Goal: Task Accomplishment & Management: Manage account settings

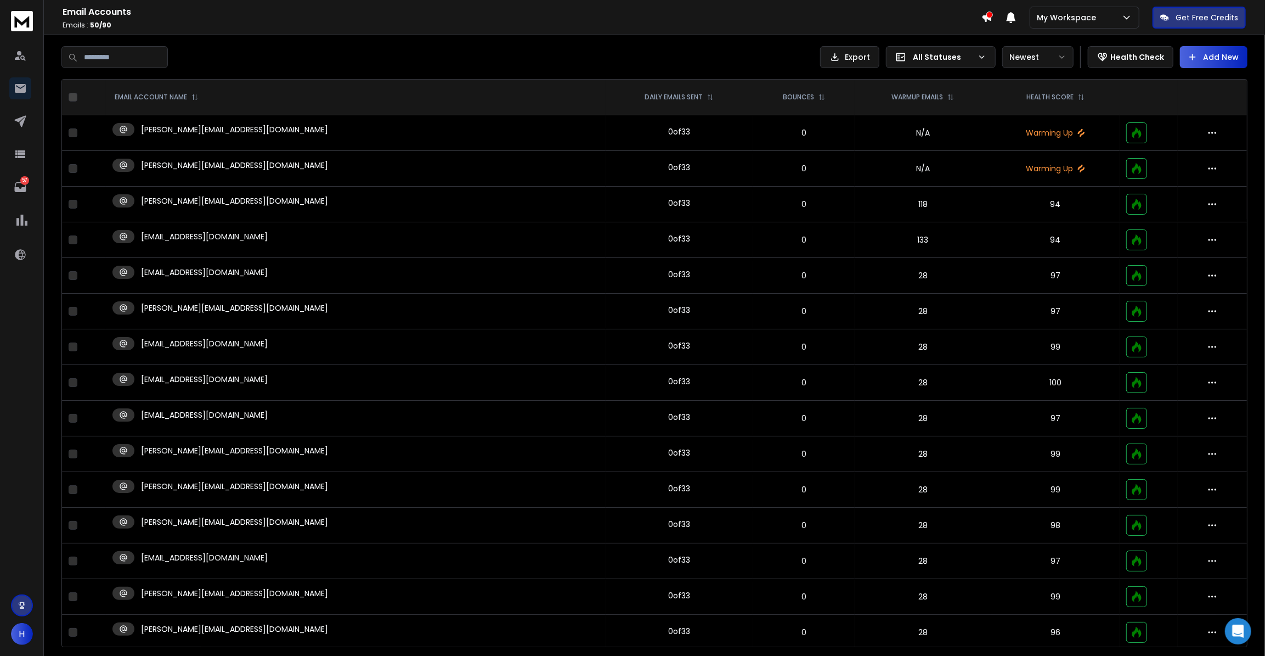
click at [410, 315] on td "joanna@optimalhealthguide.co" at bounding box center [356, 311] width 500 height 36
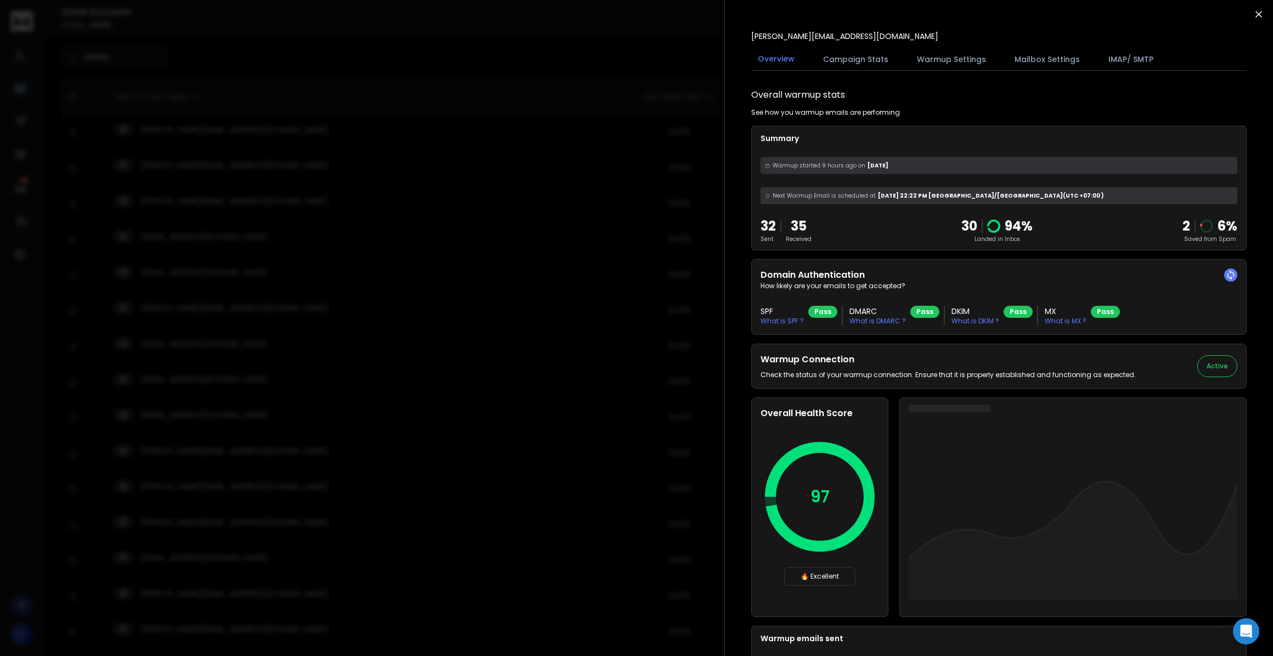
click at [1256, 16] on icon "button" at bounding box center [1258, 14] width 5 height 5
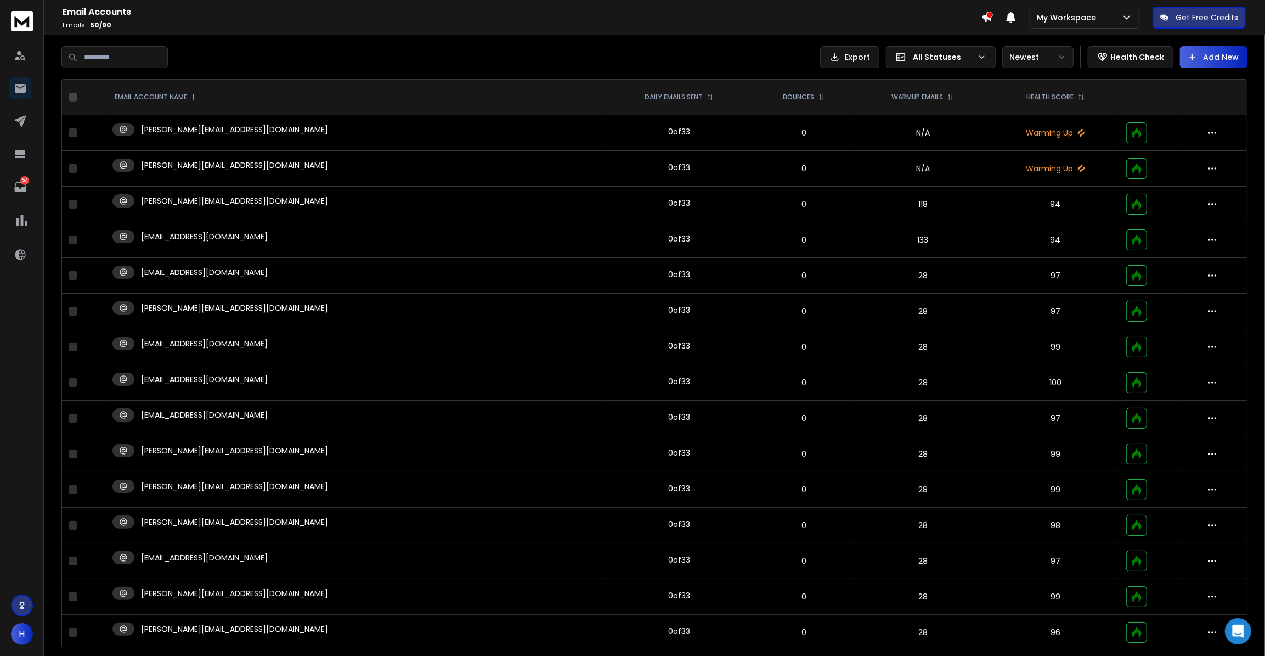
click at [1207, 349] on icon at bounding box center [1212, 347] width 10 height 10
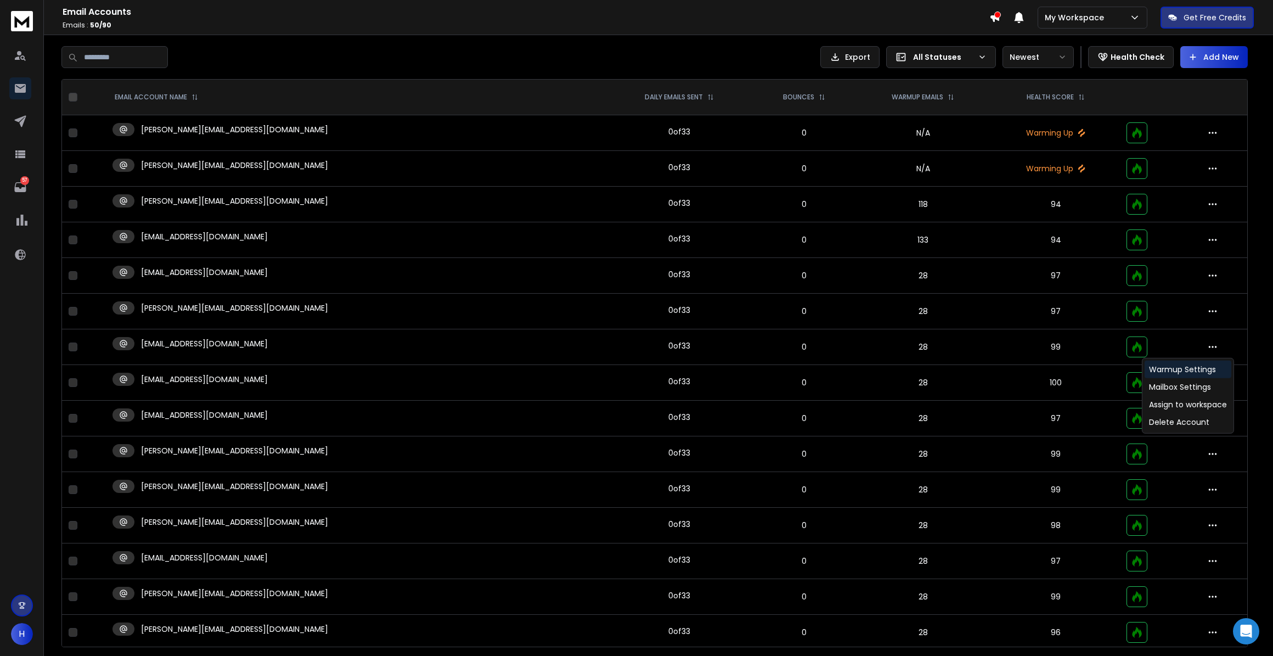
click at [1183, 367] on div "Warmup Settings" at bounding box center [1187, 369] width 87 height 18
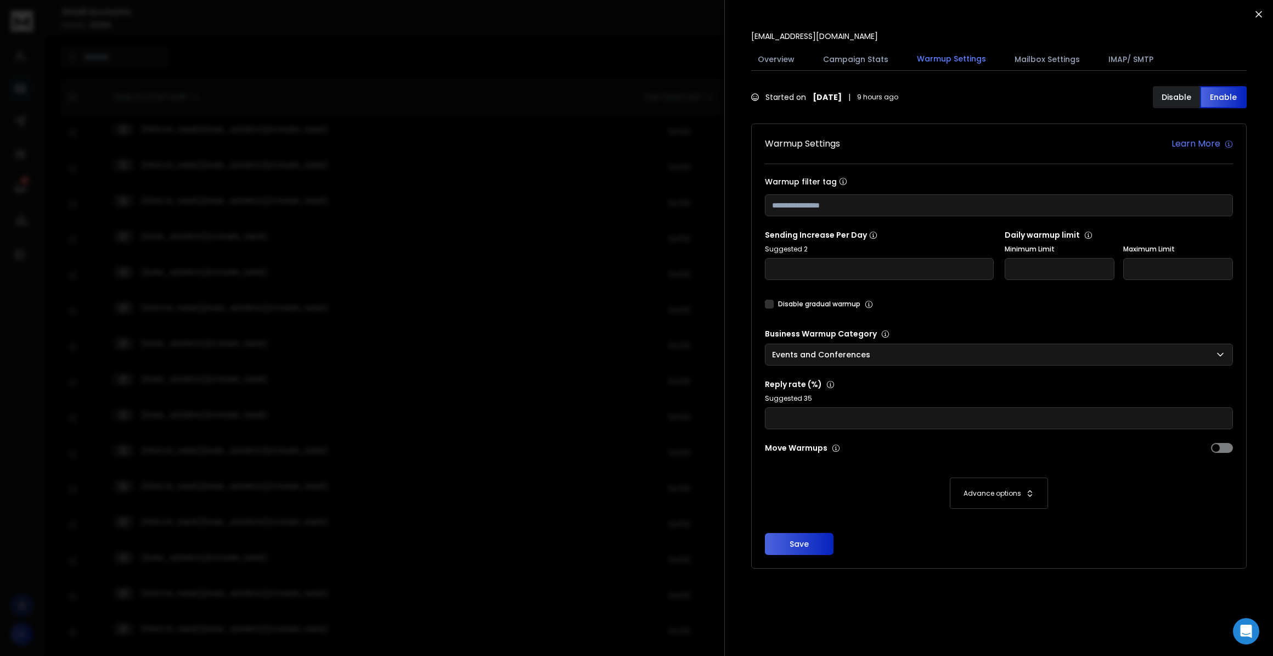
click at [1257, 11] on icon "button" at bounding box center [1258, 14] width 11 height 11
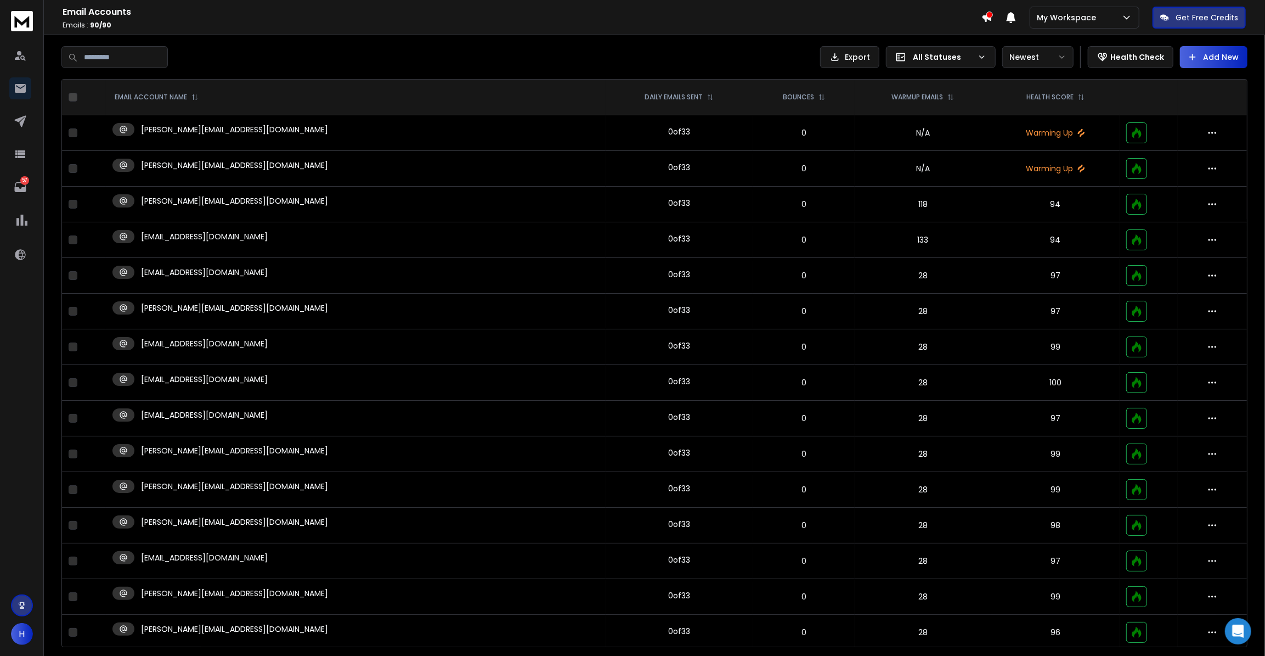
click at [179, 239] on p "luke@toptipspro.com" at bounding box center [204, 236] width 127 height 11
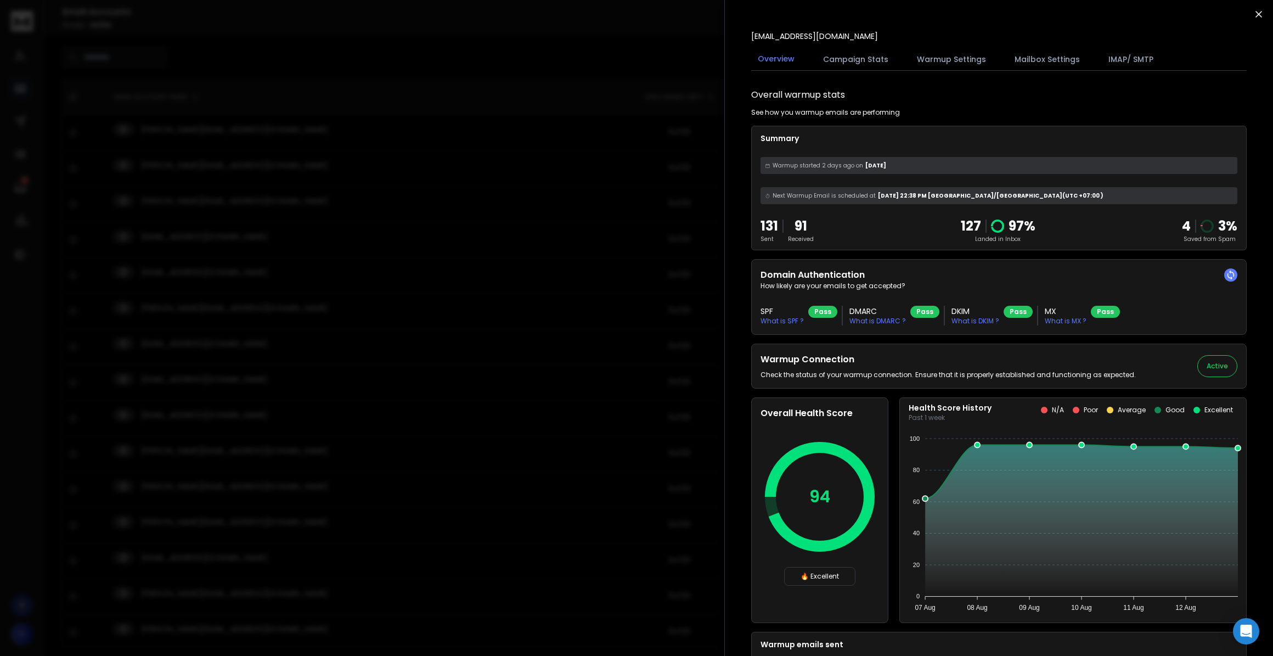
click at [1260, 15] on icon "button" at bounding box center [1258, 14] width 11 height 11
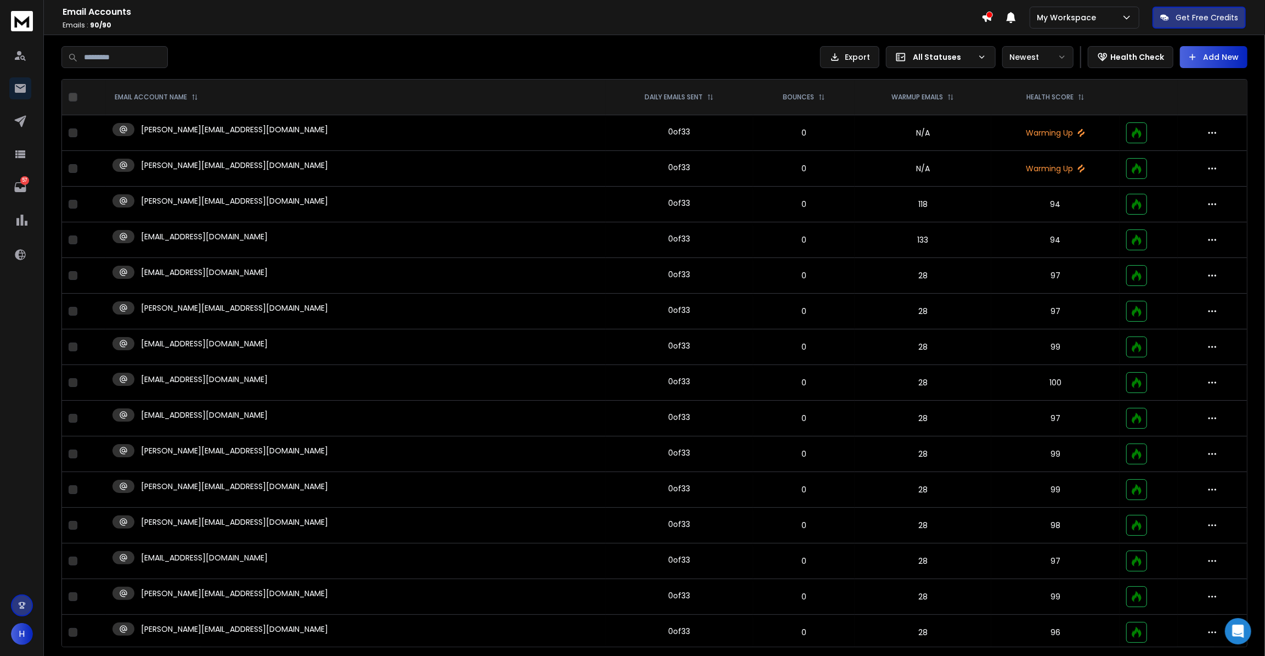
click at [214, 308] on p "joanna@optimalhealthguide.co" at bounding box center [234, 307] width 187 height 11
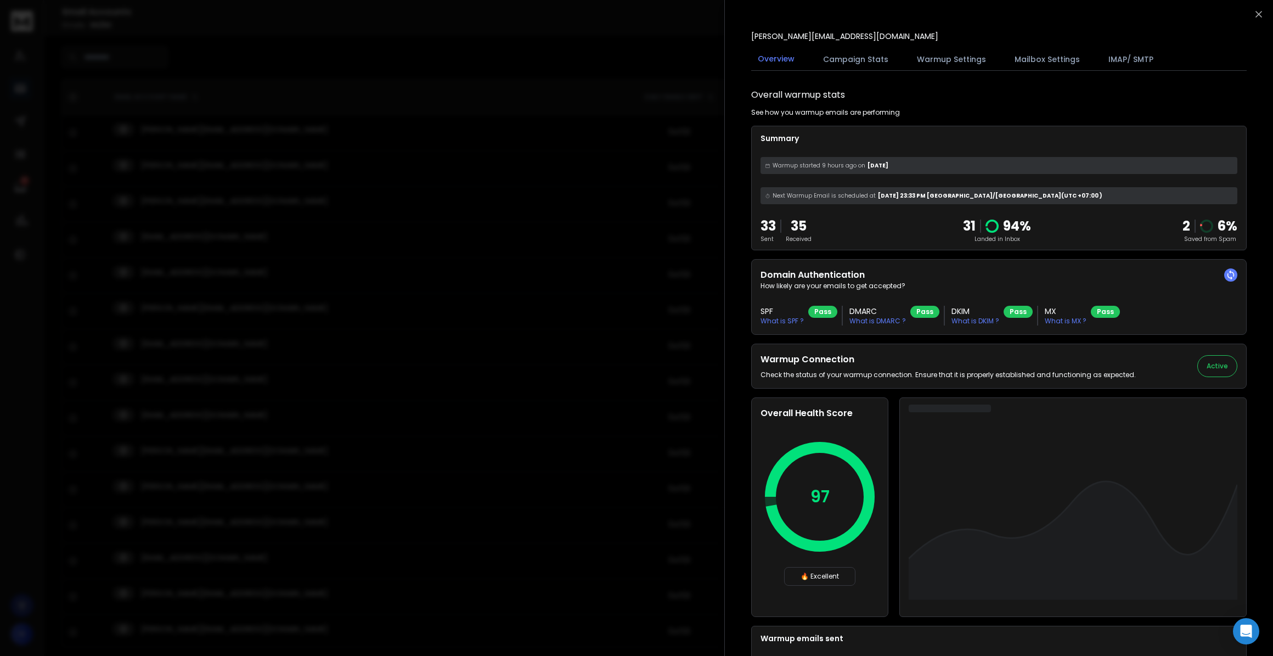
scroll to position [239, 0]
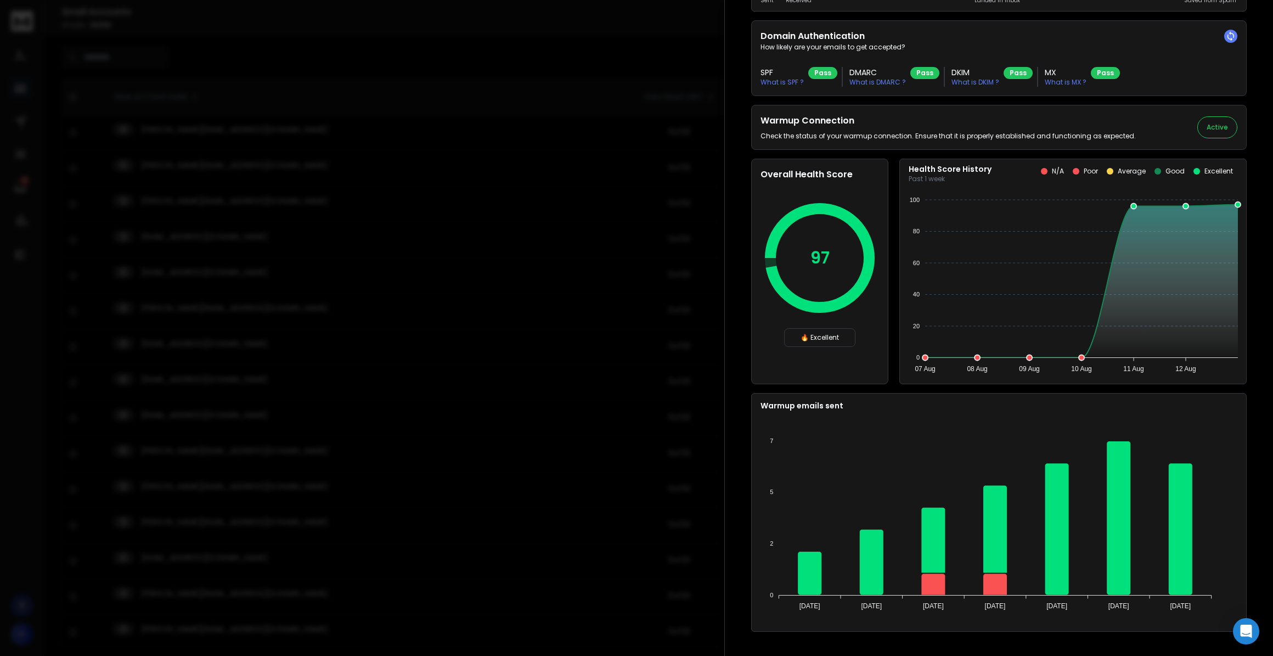
click at [481, 485] on div at bounding box center [636, 328] width 1273 height 656
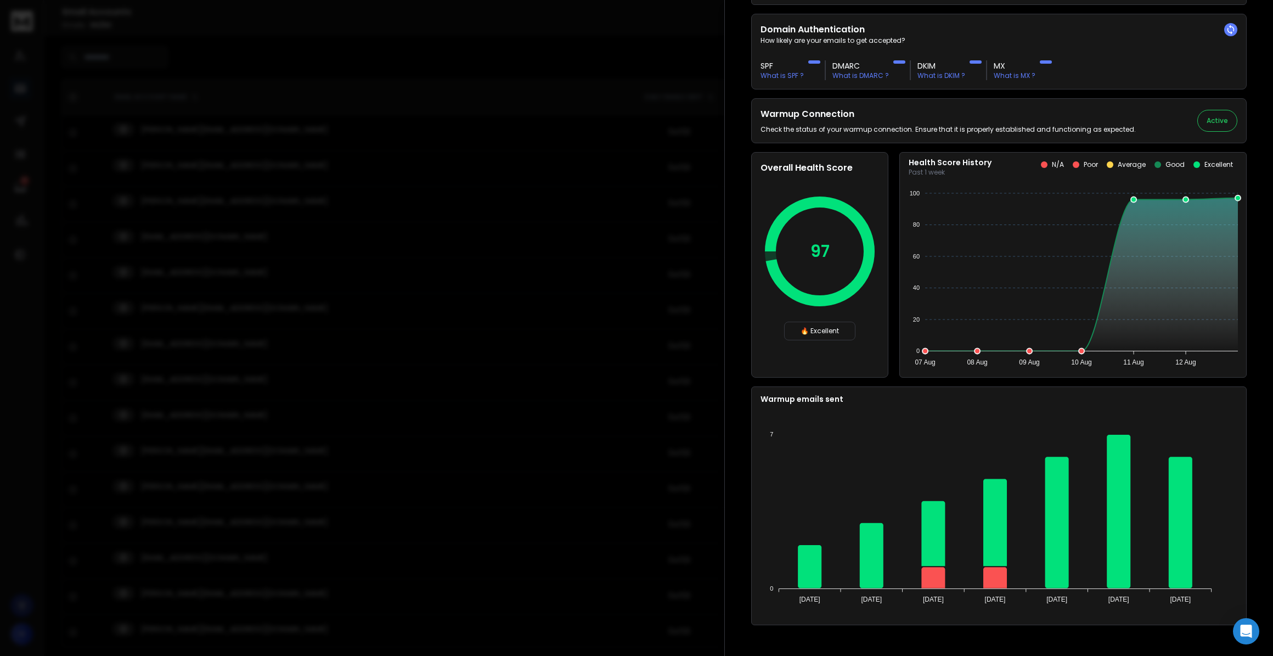
scroll to position [214, 0]
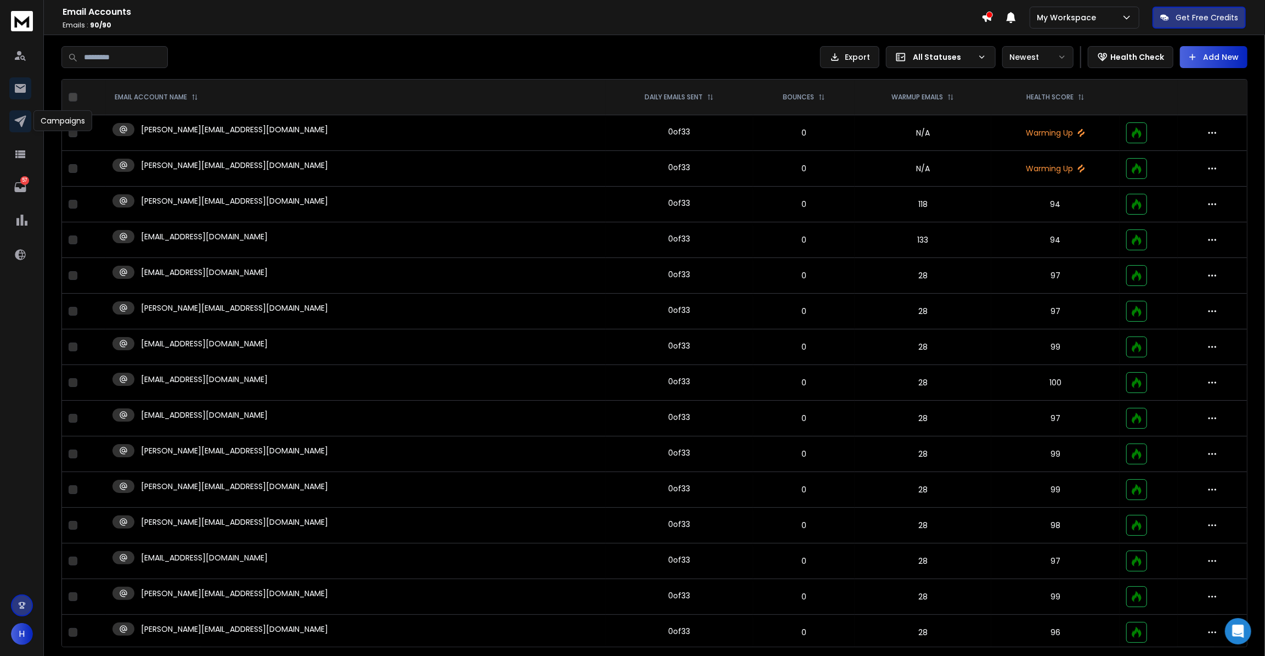
click at [25, 119] on icon at bounding box center [20, 121] width 13 height 13
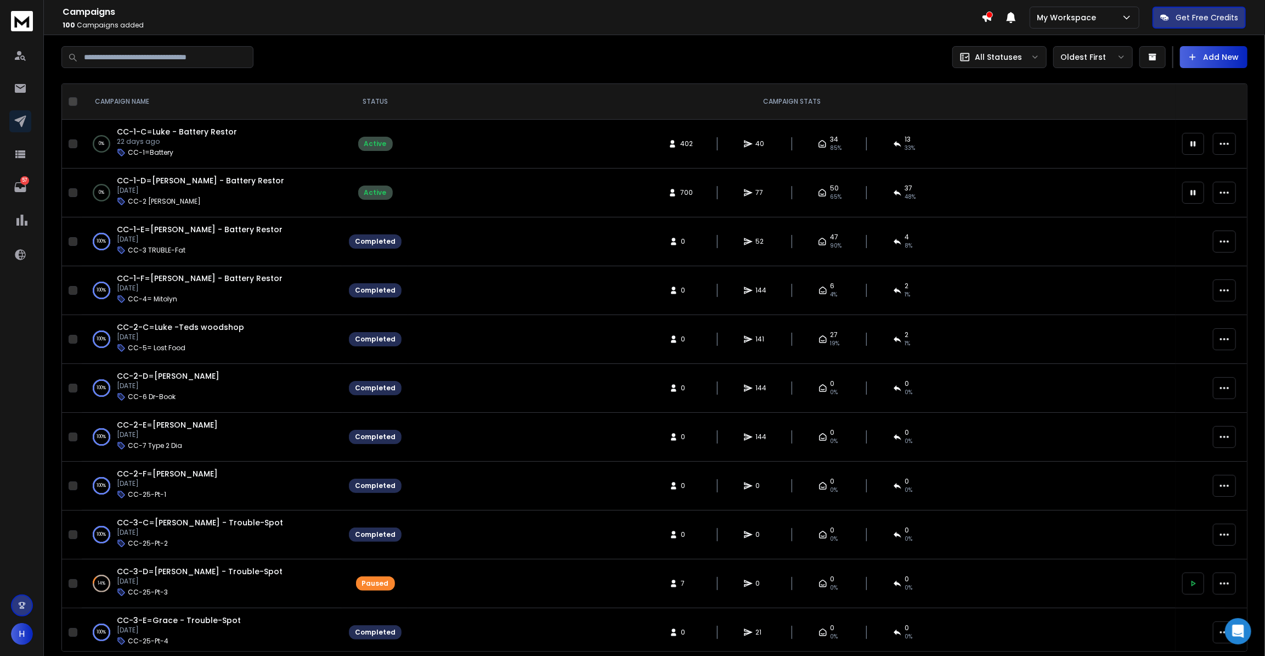
click at [200, 240] on p "[DATE]" at bounding box center [200, 239] width 166 height 9
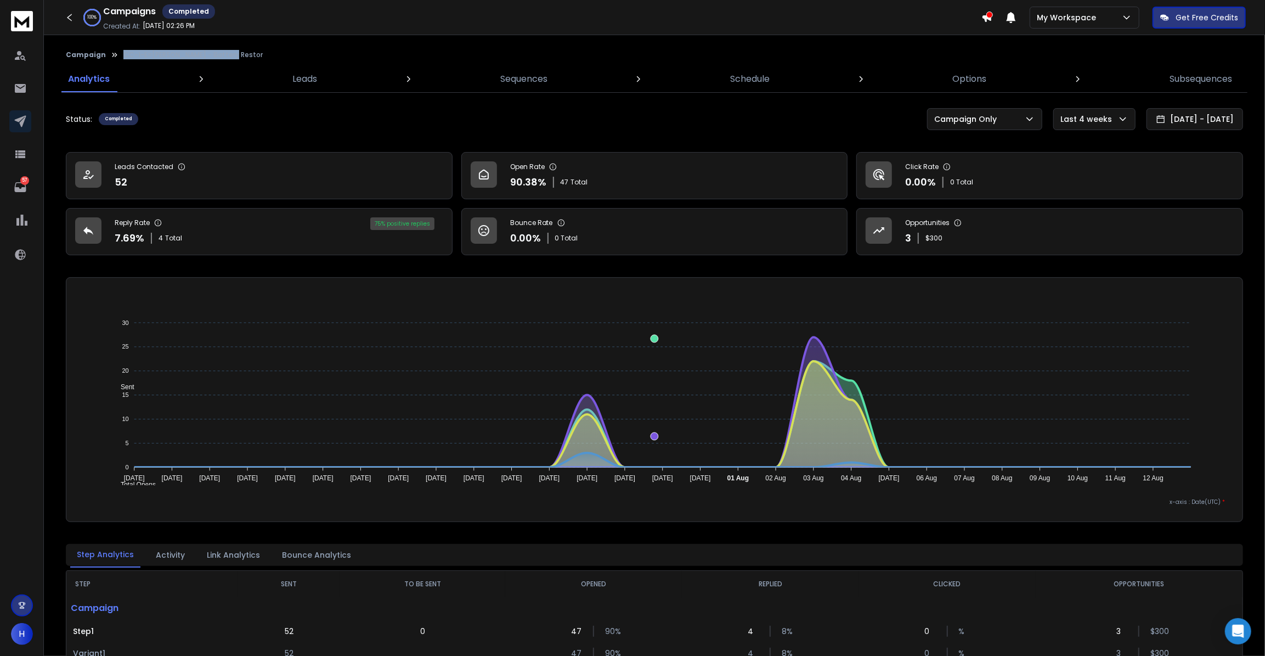
drag, startPoint x: 223, startPoint y: 55, endPoint x: 118, endPoint y: 54, distance: 104.8
click at [118, 54] on div "Campaign CC-1-E=Taylor - Battery Restor" at bounding box center [654, 55] width 1186 height 18
drag, startPoint x: 118, startPoint y: 54, endPoint x: 210, endPoint y: 55, distance: 91.1
copy p "CC-1-E=[PERSON_NAME] - Battery Restor"
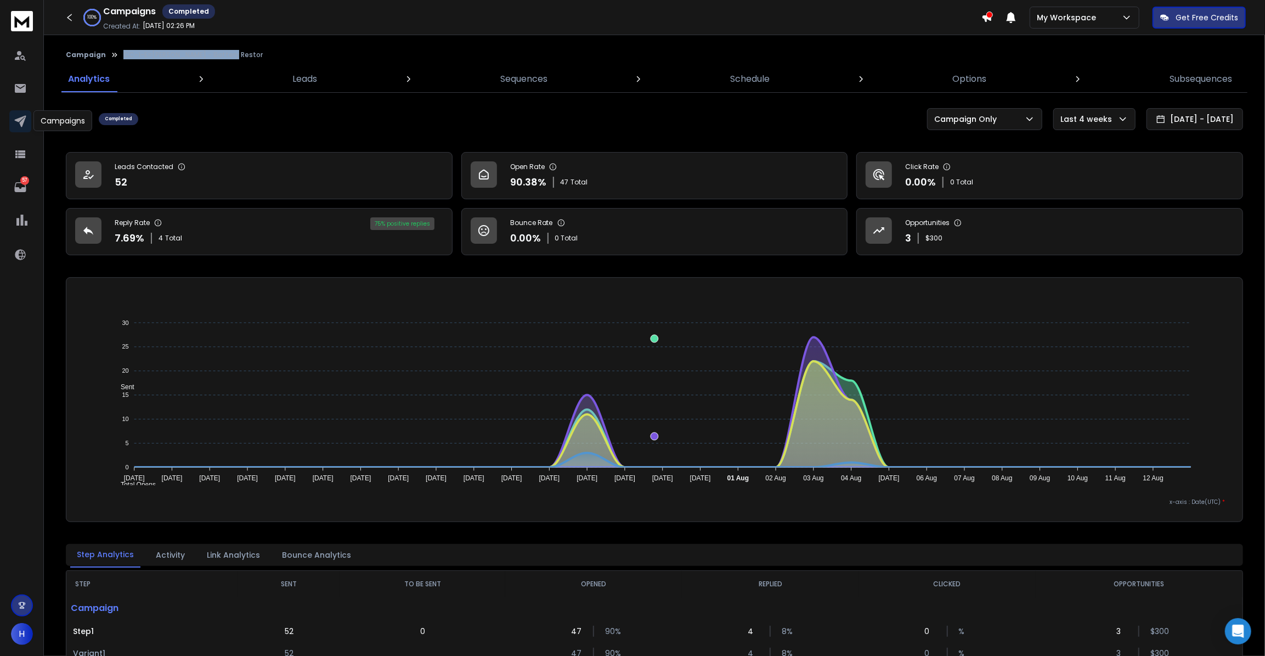
click at [16, 122] on icon at bounding box center [20, 121] width 13 height 13
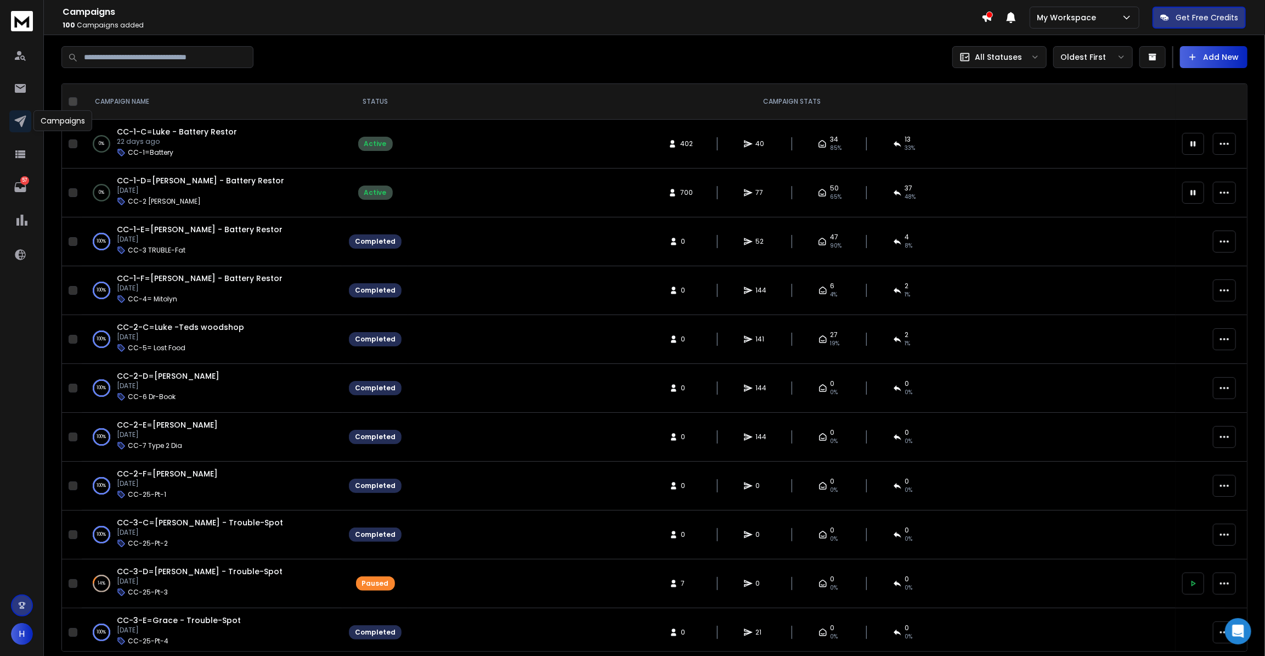
click at [180, 136] on span "CC-1-C=Luke - Battery Restor" at bounding box center [177, 131] width 120 height 11
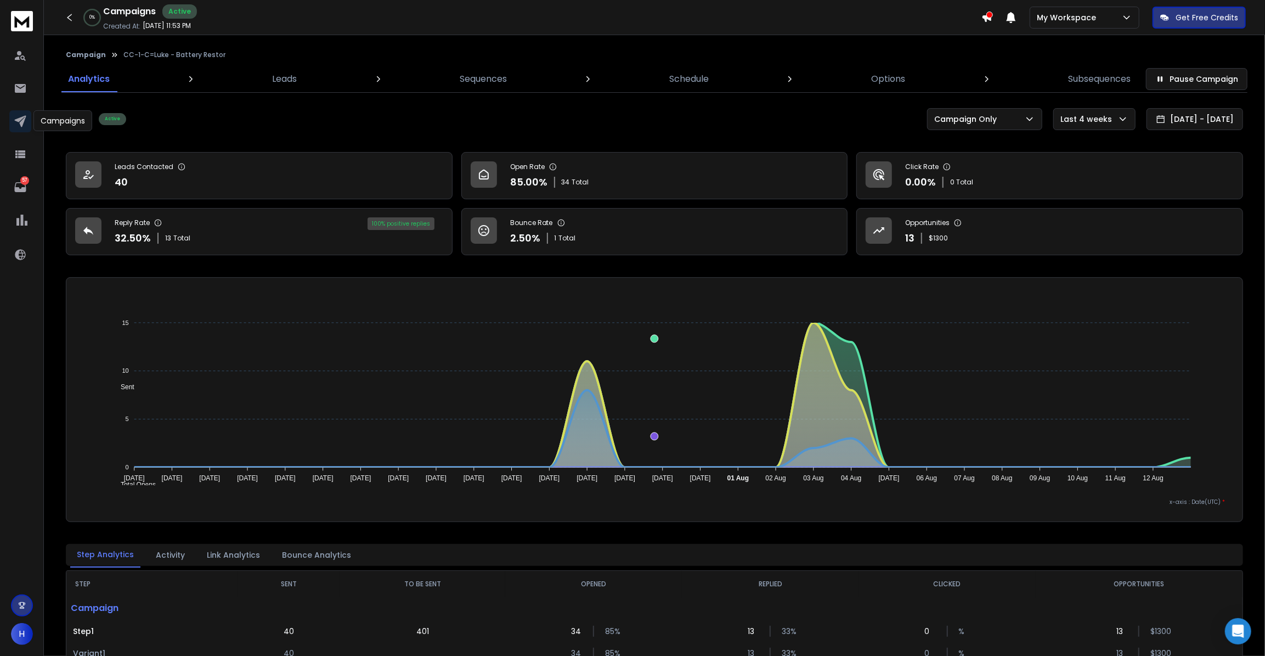
click at [20, 120] on icon at bounding box center [20, 121] width 13 height 13
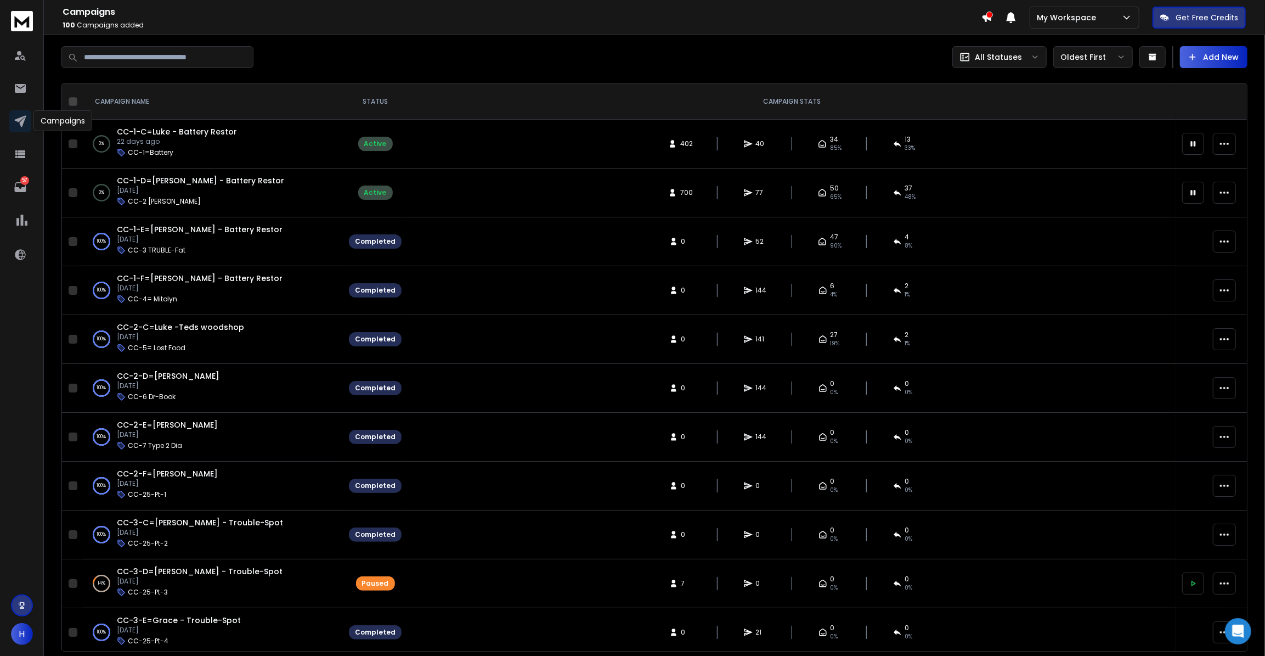
click at [182, 237] on p "[DATE]" at bounding box center [200, 239] width 166 height 9
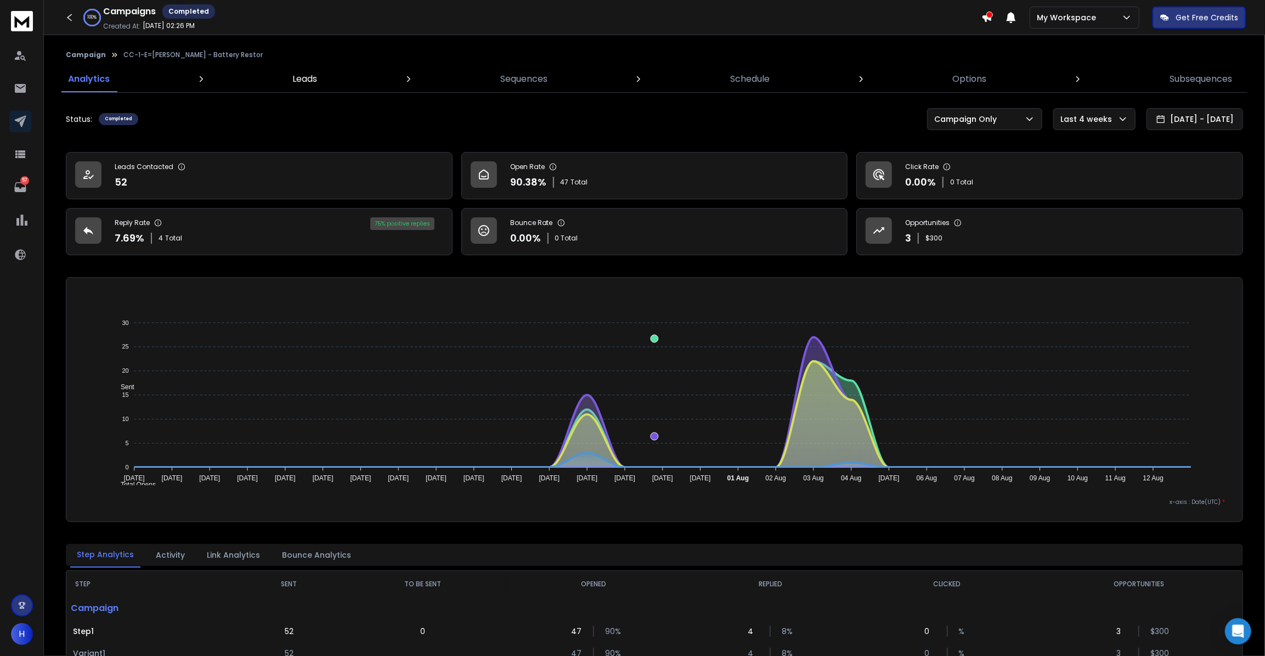
click at [300, 82] on p "Leads" at bounding box center [304, 78] width 25 height 13
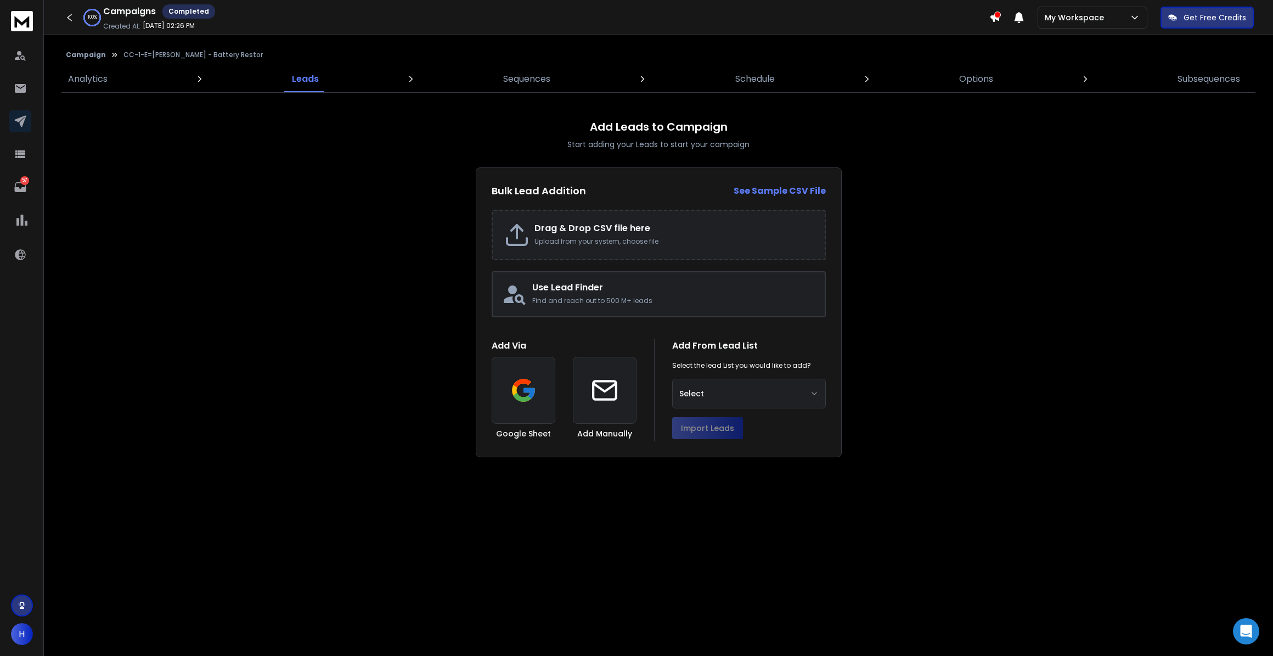
click at [617, 228] on h2 "Drag & Drop CSV file here" at bounding box center [673, 228] width 279 height 13
type input "**********"
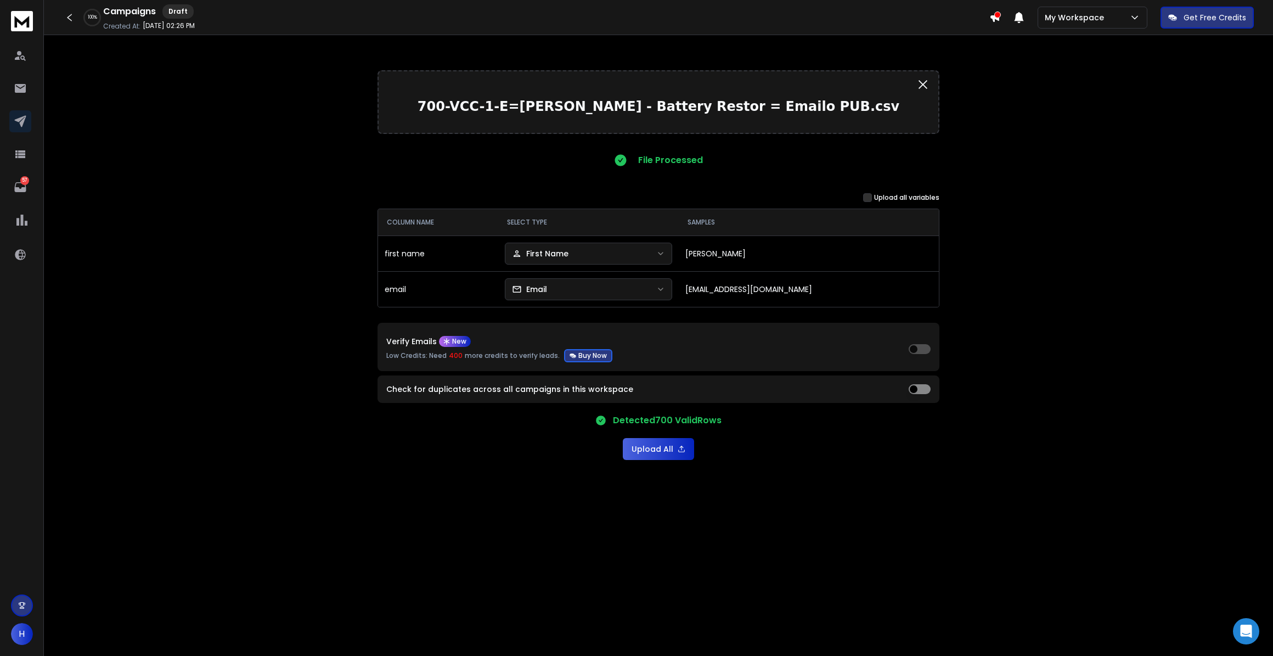
click at [653, 448] on button "Upload All" at bounding box center [658, 449] width 71 height 22
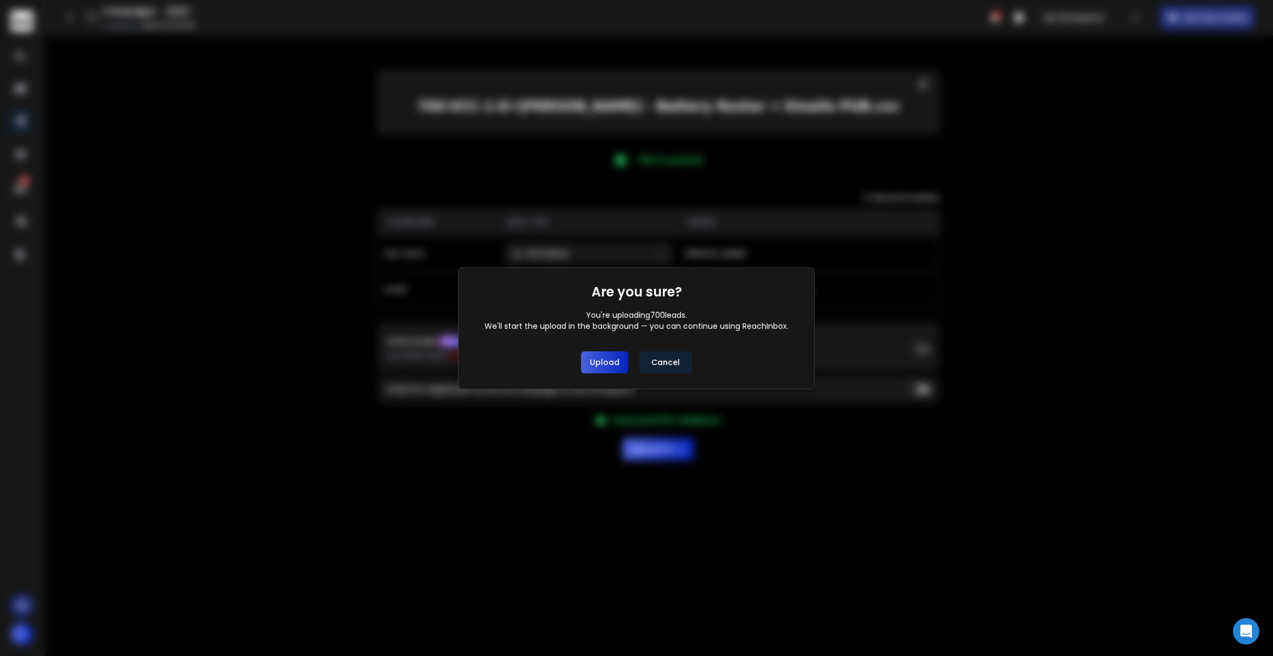
click at [602, 363] on button "Upload" at bounding box center [604, 362] width 47 height 22
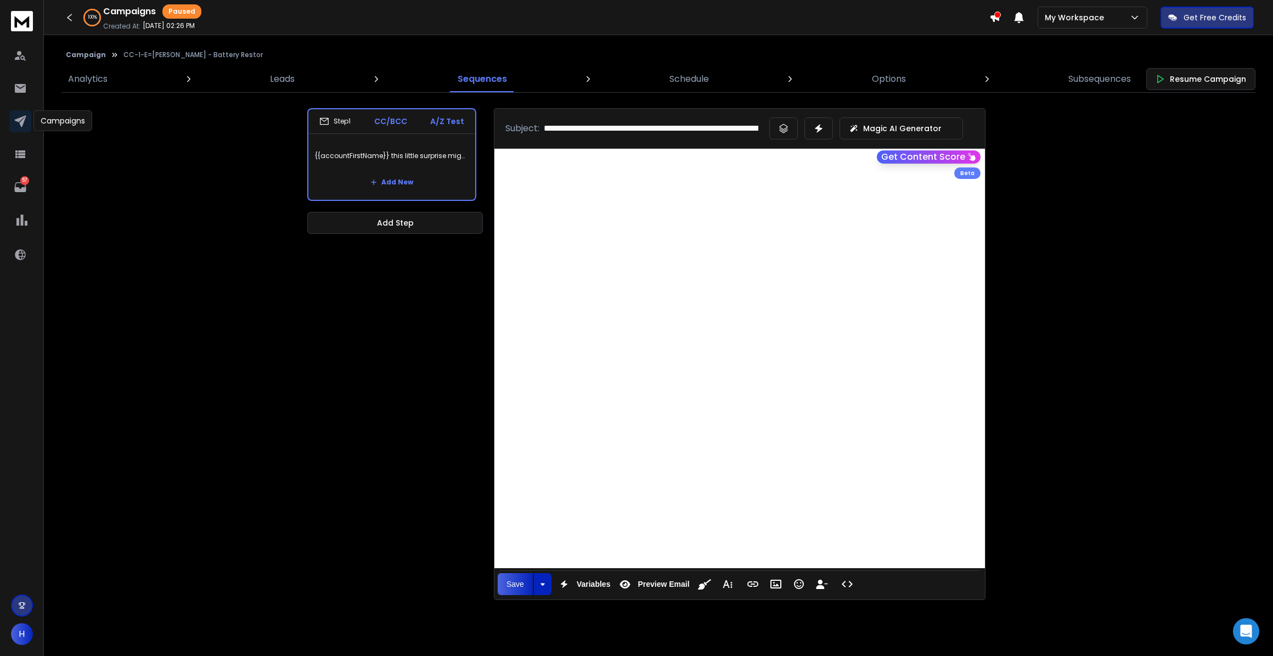
click at [20, 120] on icon at bounding box center [20, 121] width 13 height 13
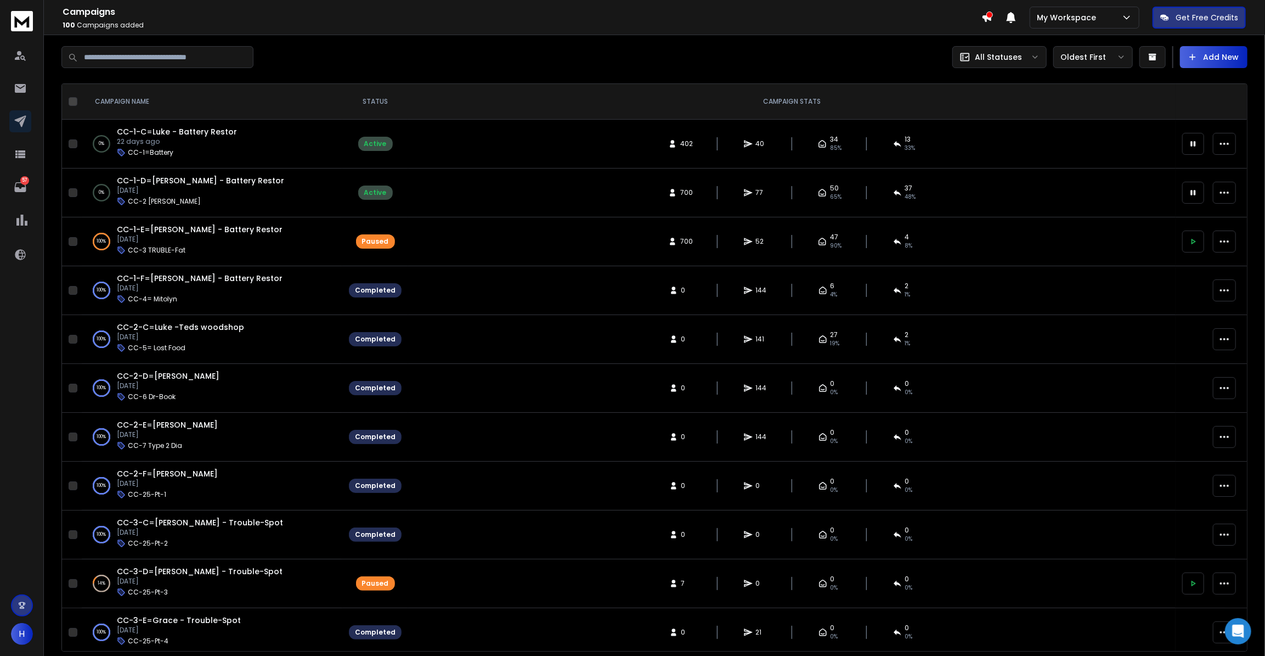
click at [142, 242] on p "[DATE]" at bounding box center [200, 239] width 166 height 9
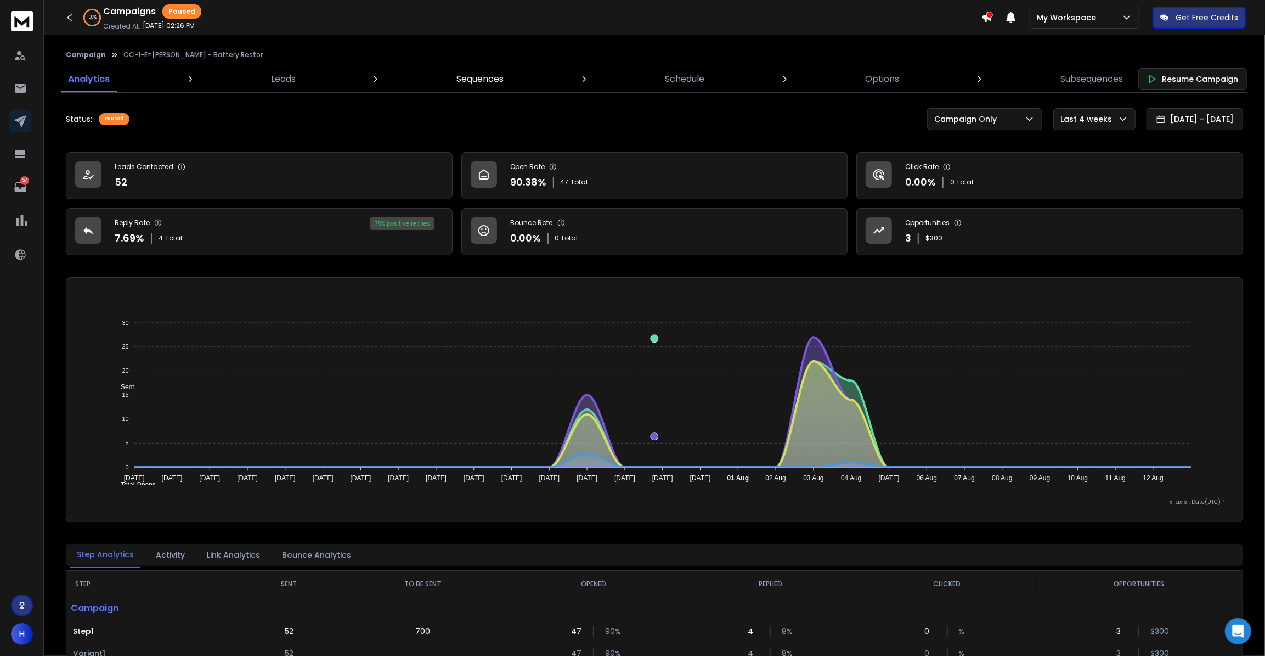
click at [485, 76] on p "Sequences" at bounding box center [479, 78] width 47 height 13
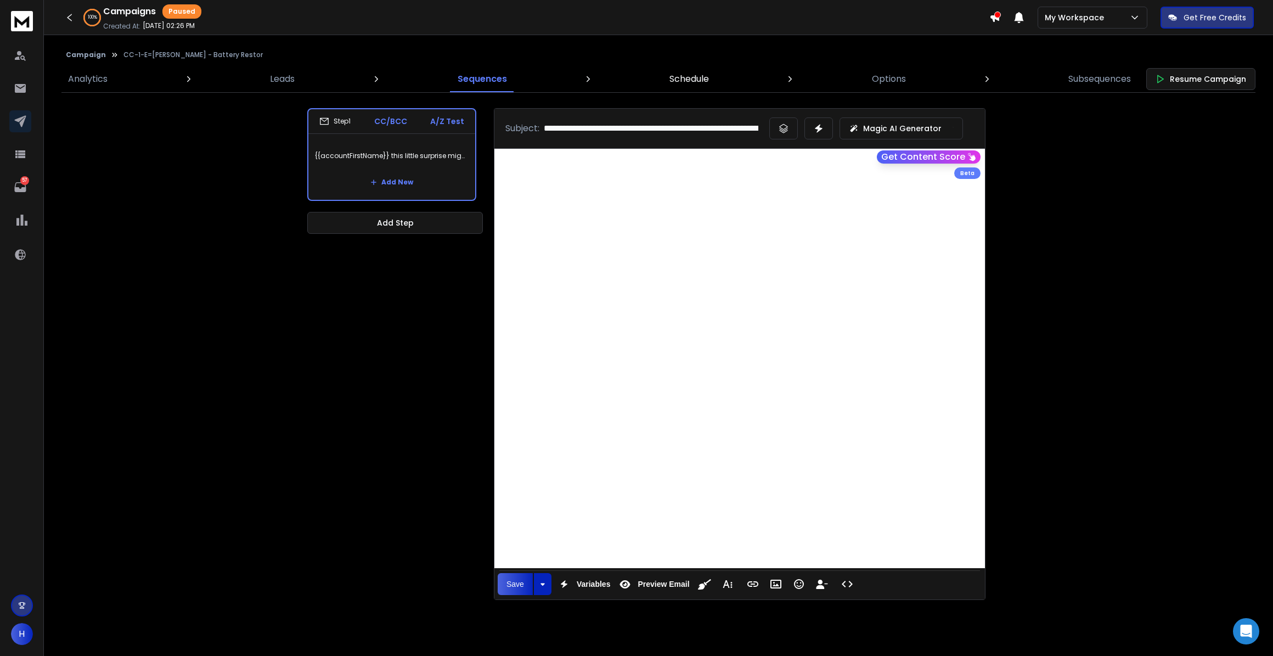
click at [697, 81] on p "Schedule" at bounding box center [688, 78] width 39 height 13
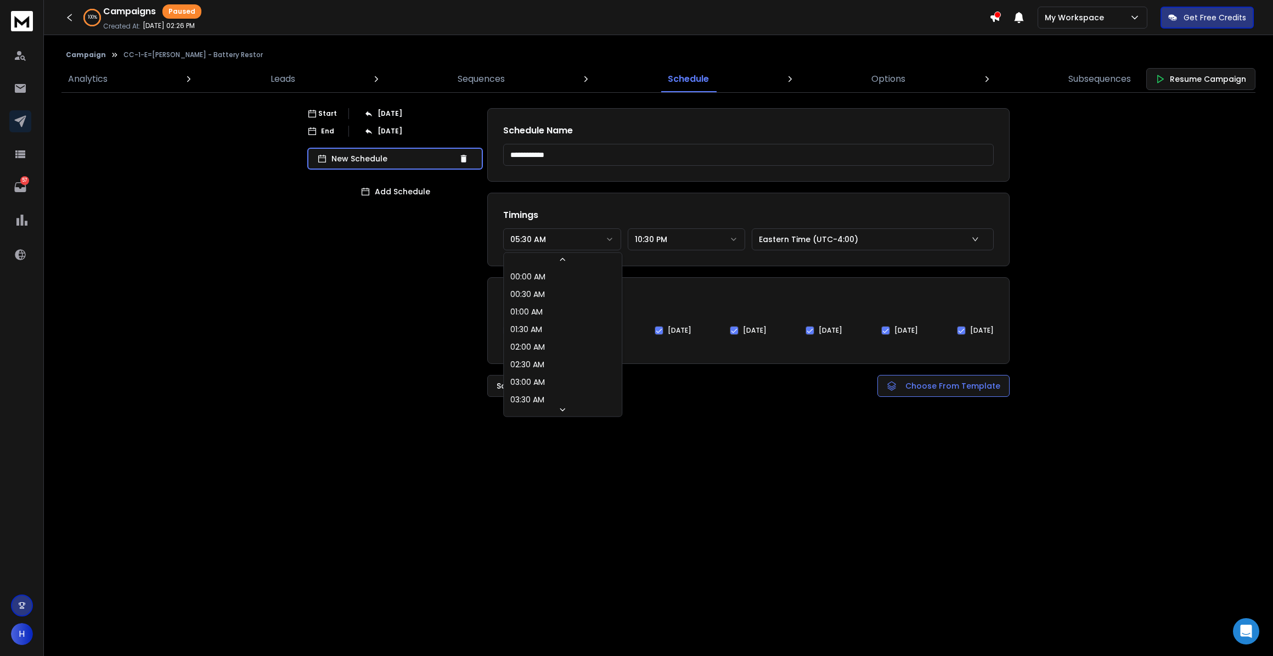
click at [585, 234] on button "05:30 AM" at bounding box center [562, 239] width 118 height 22
select select "********"
click at [595, 385] on button "Save" at bounding box center [598, 386] width 37 height 22
click at [891, 74] on p "Options" at bounding box center [888, 78] width 34 height 13
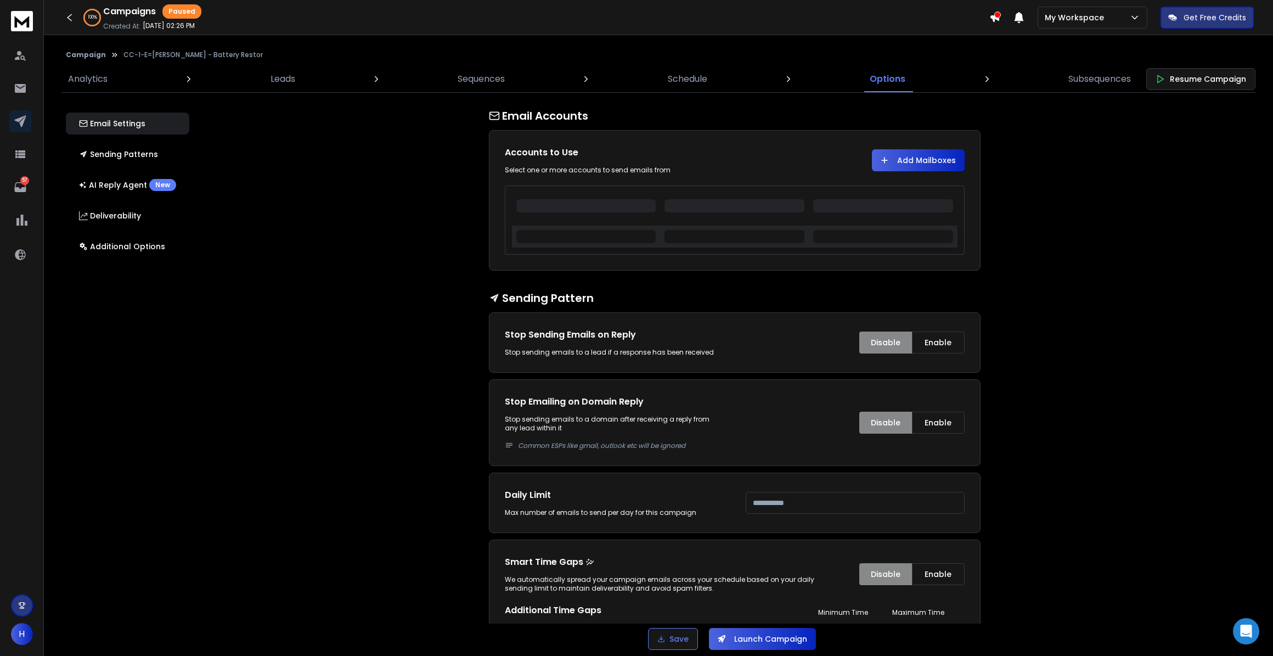
type input "**"
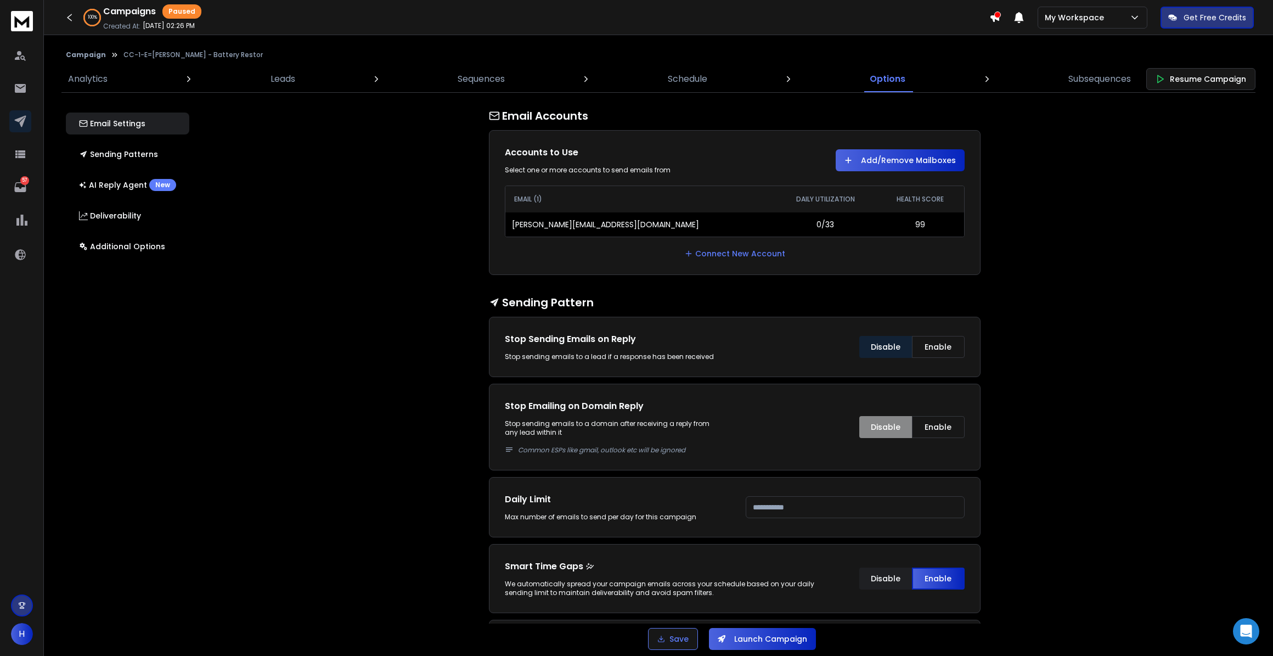
click at [882, 343] on button "Disable" at bounding box center [885, 347] width 53 height 22
click at [876, 423] on button "Disable" at bounding box center [885, 427] width 53 height 22
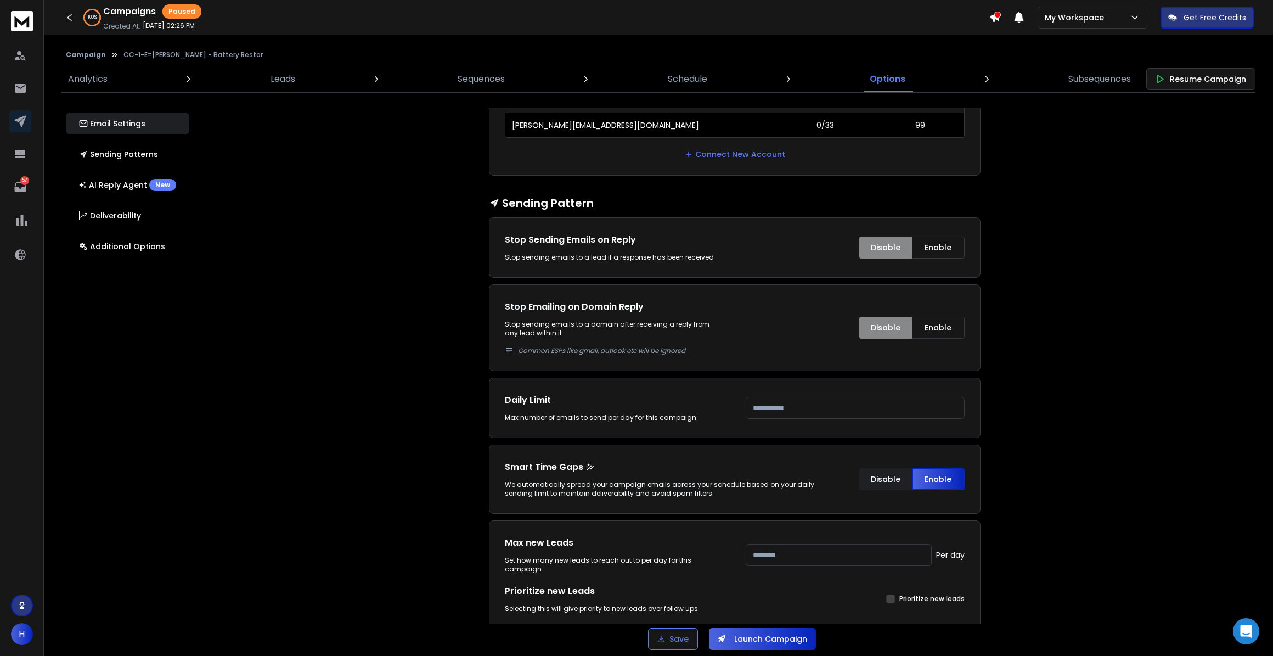
drag, startPoint x: 760, startPoint y: 400, endPoint x: 727, endPoint y: 404, distance: 33.7
click at [727, 403] on div "Daily Limit Max number of emails to send per day for this campaign **" at bounding box center [735, 407] width 460 height 29
type input "*"
drag, startPoint x: 764, startPoint y: 539, endPoint x: 735, endPoint y: 547, distance: 29.7
click at [736, 547] on div "Max new Leads Set how many new leads to reach out to per day for this campaign …" at bounding box center [735, 554] width 460 height 37
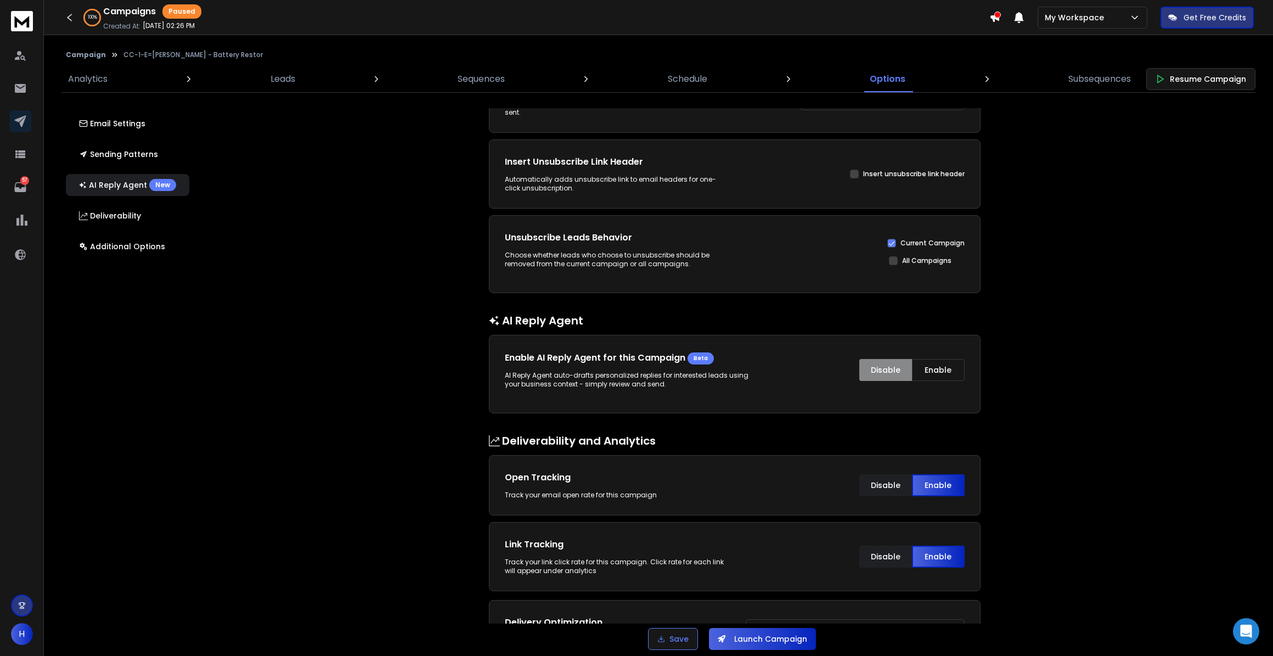
scroll to position [698, 0]
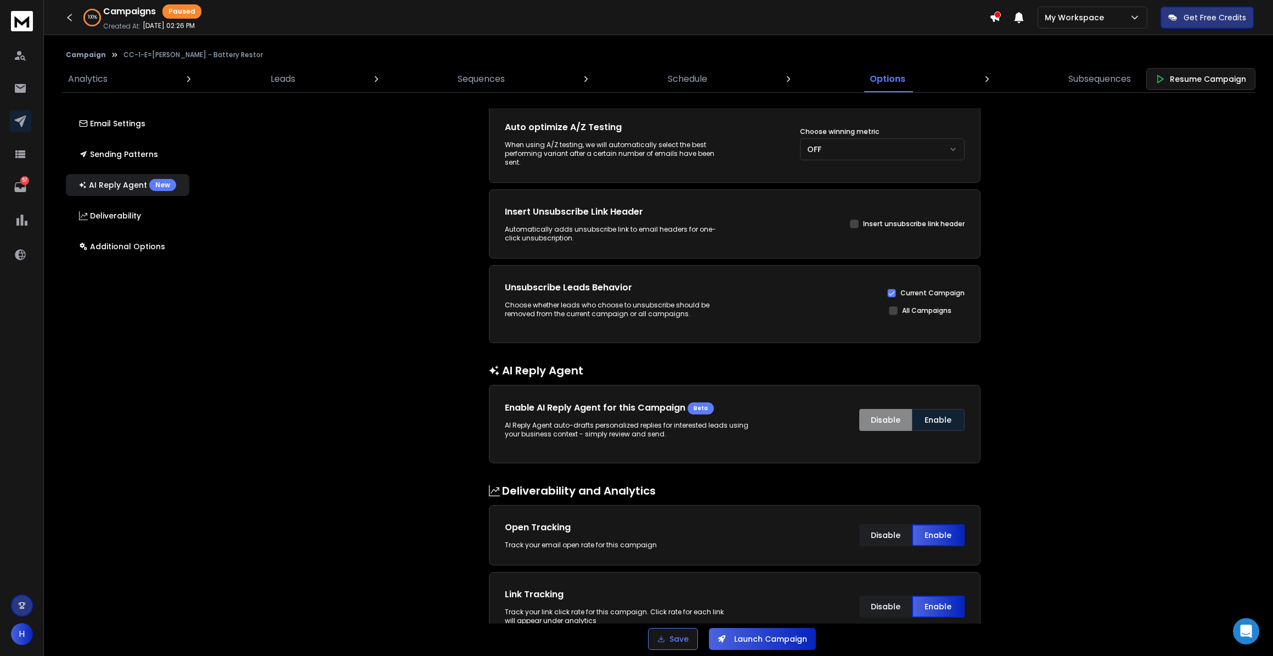
type input "*"
click at [946, 409] on button "Enable" at bounding box center [938, 420] width 53 height 22
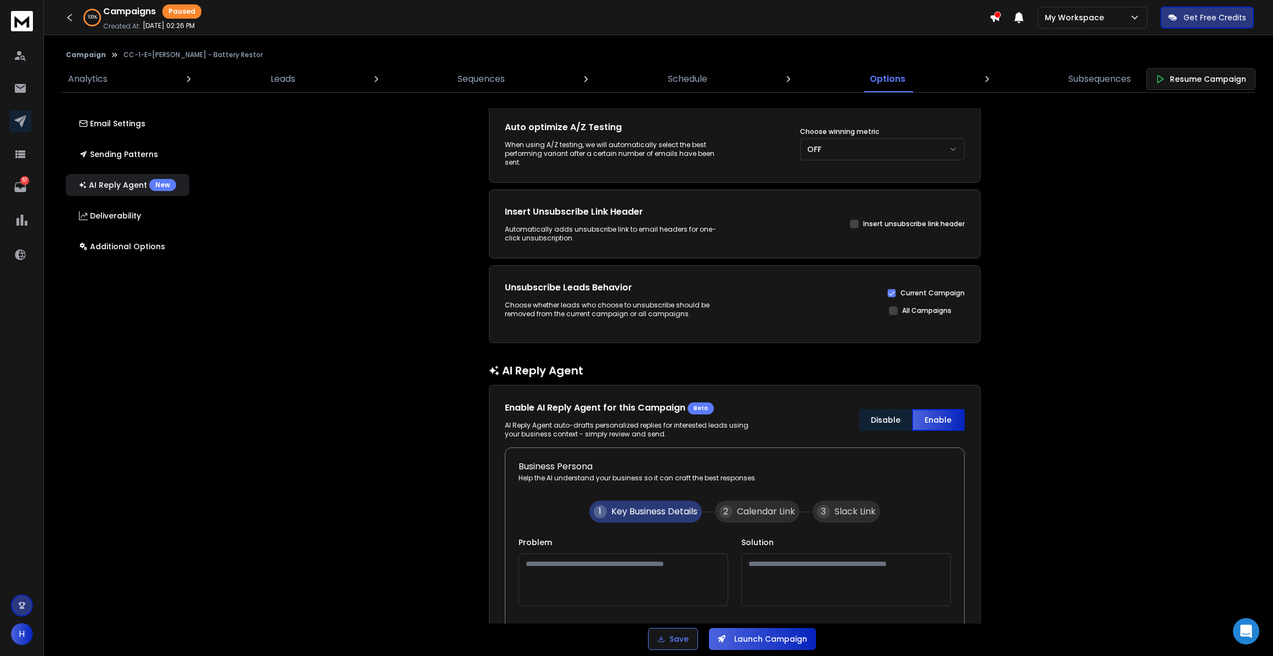
click at [882, 409] on button "Disable" at bounding box center [885, 420] width 53 height 22
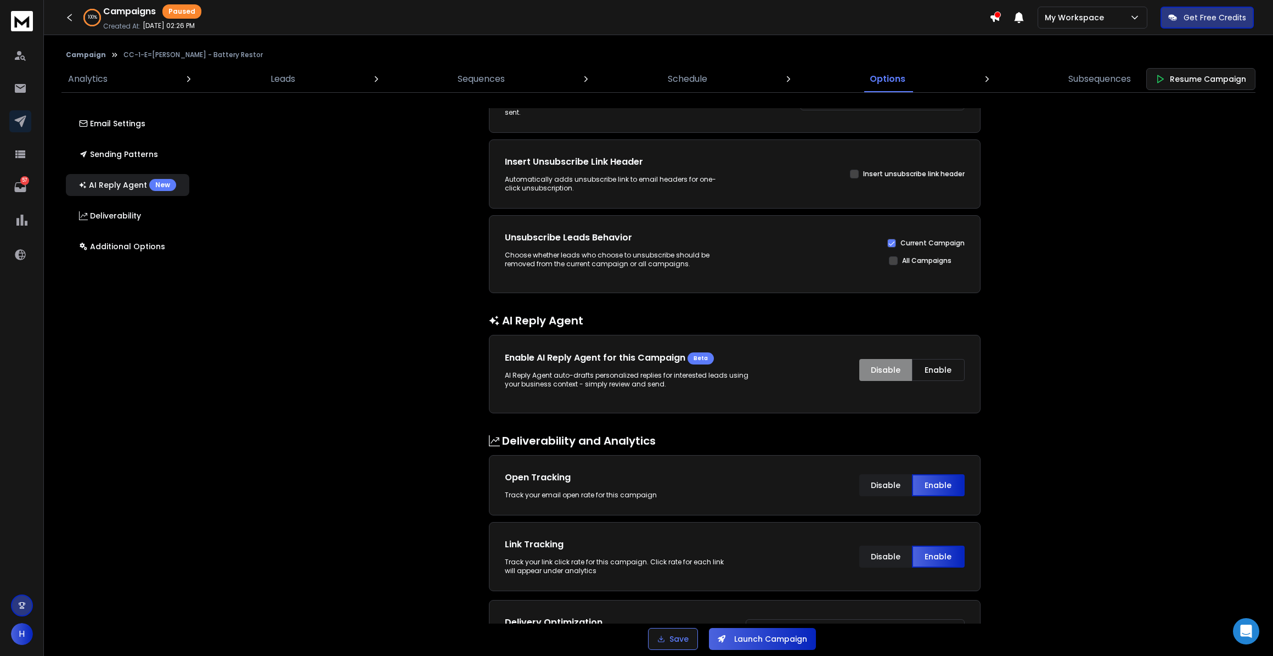
scroll to position [798, 0]
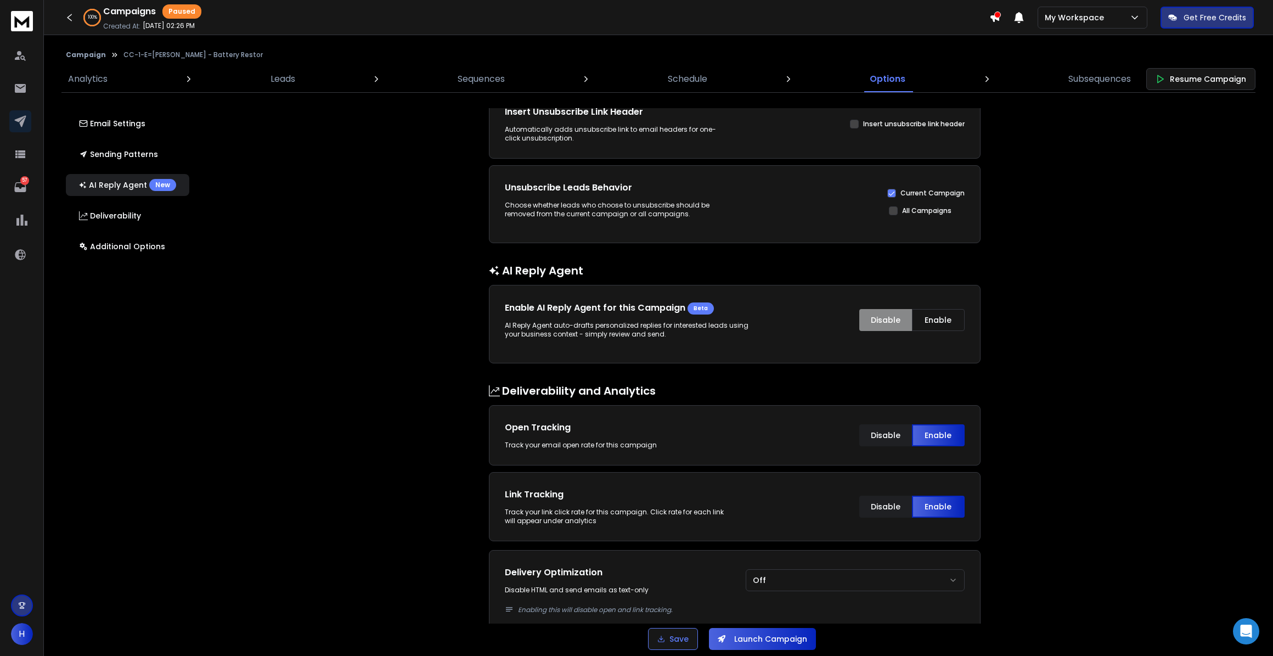
click at [948, 424] on button "Enable" at bounding box center [938, 435] width 53 height 22
click at [934, 495] on button "Enable" at bounding box center [938, 506] width 53 height 22
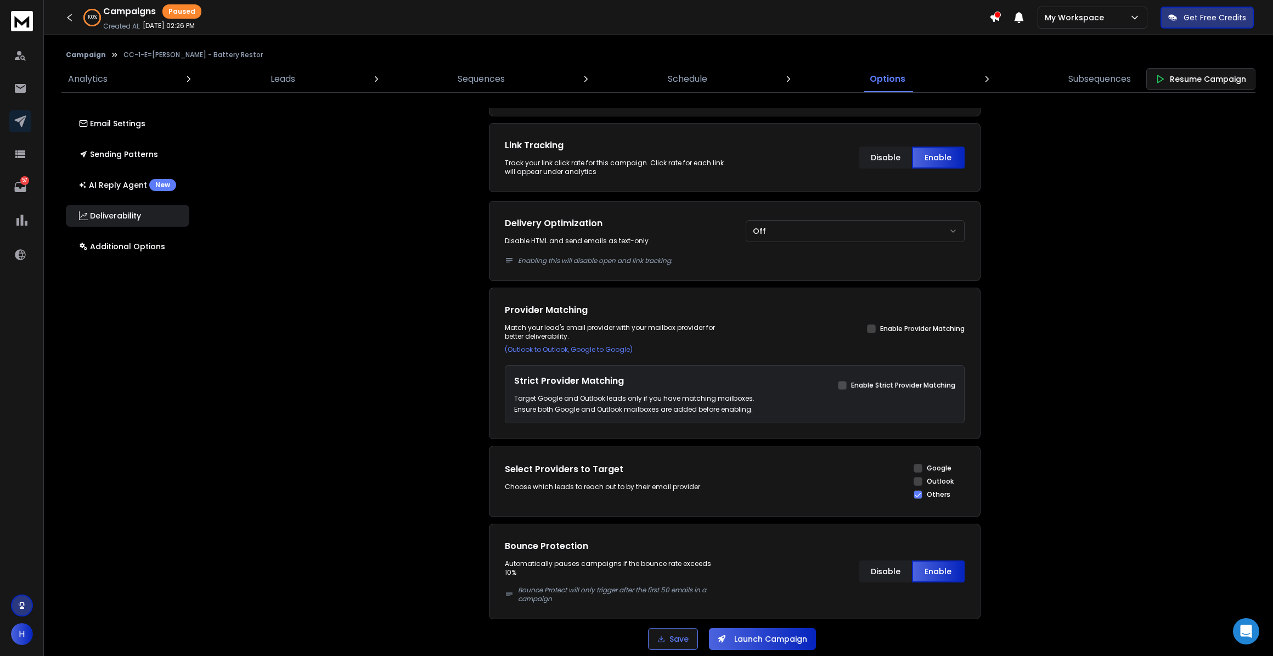
scroll to position [1296, 0]
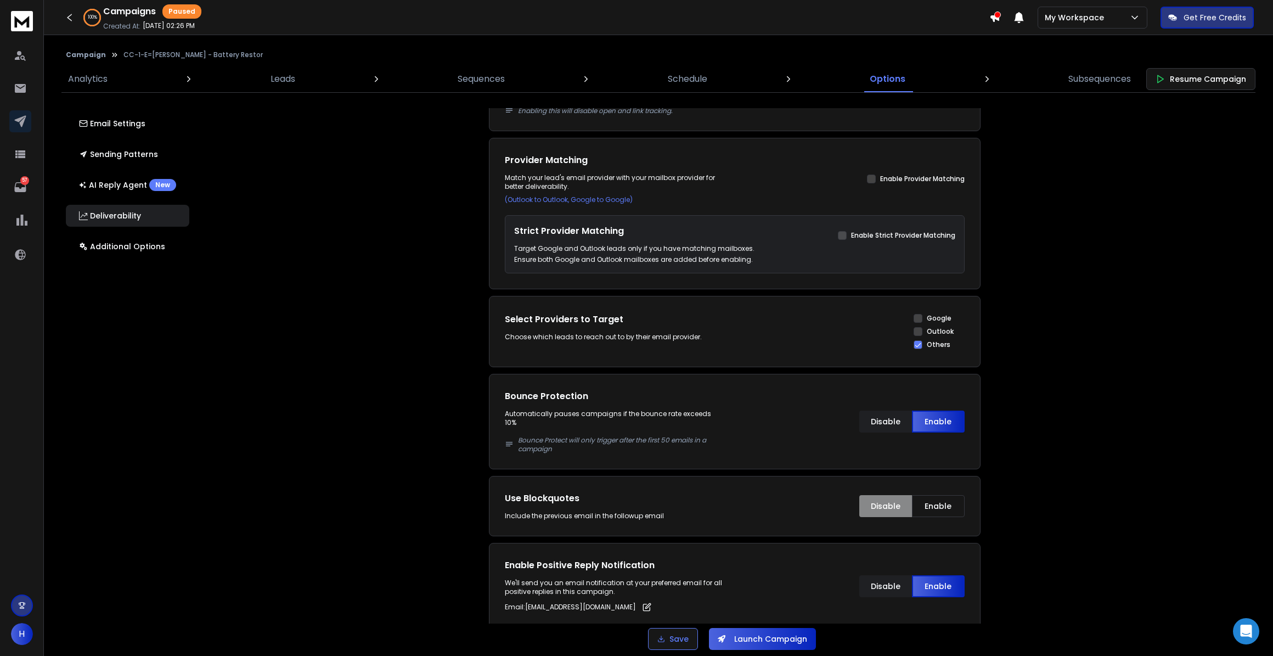
click at [934, 410] on button "Enable" at bounding box center [938, 421] width 53 height 22
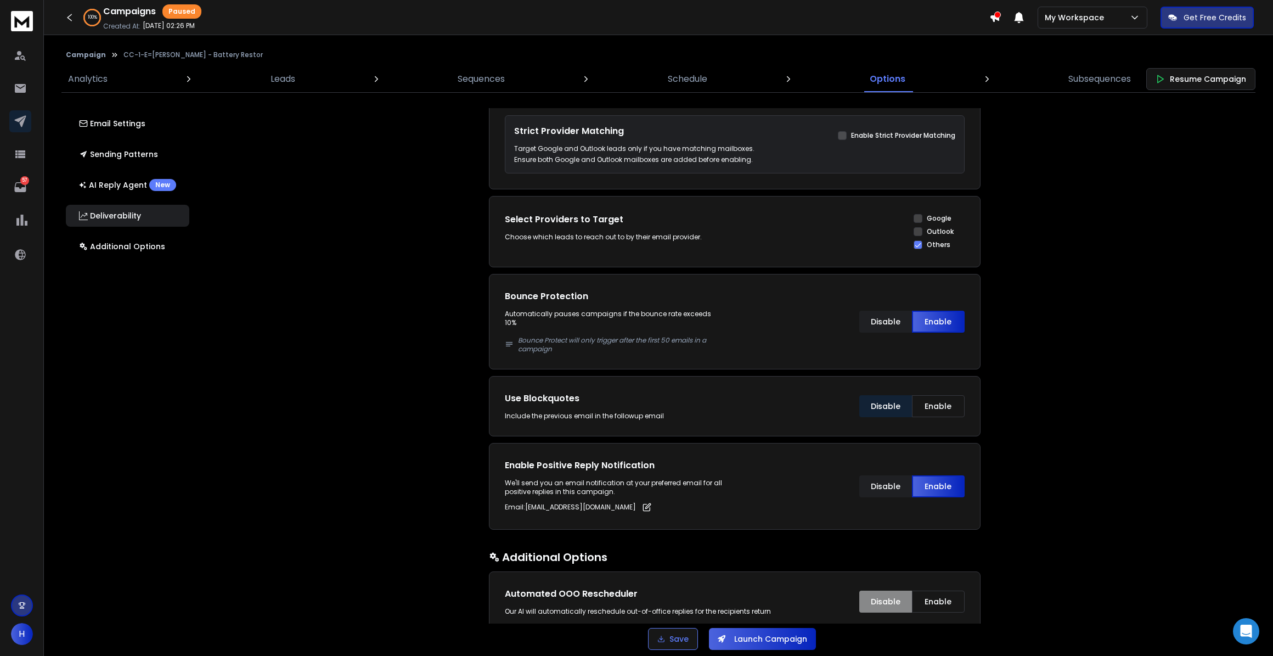
click at [883, 395] on button "Disable" at bounding box center [885, 406] width 53 height 22
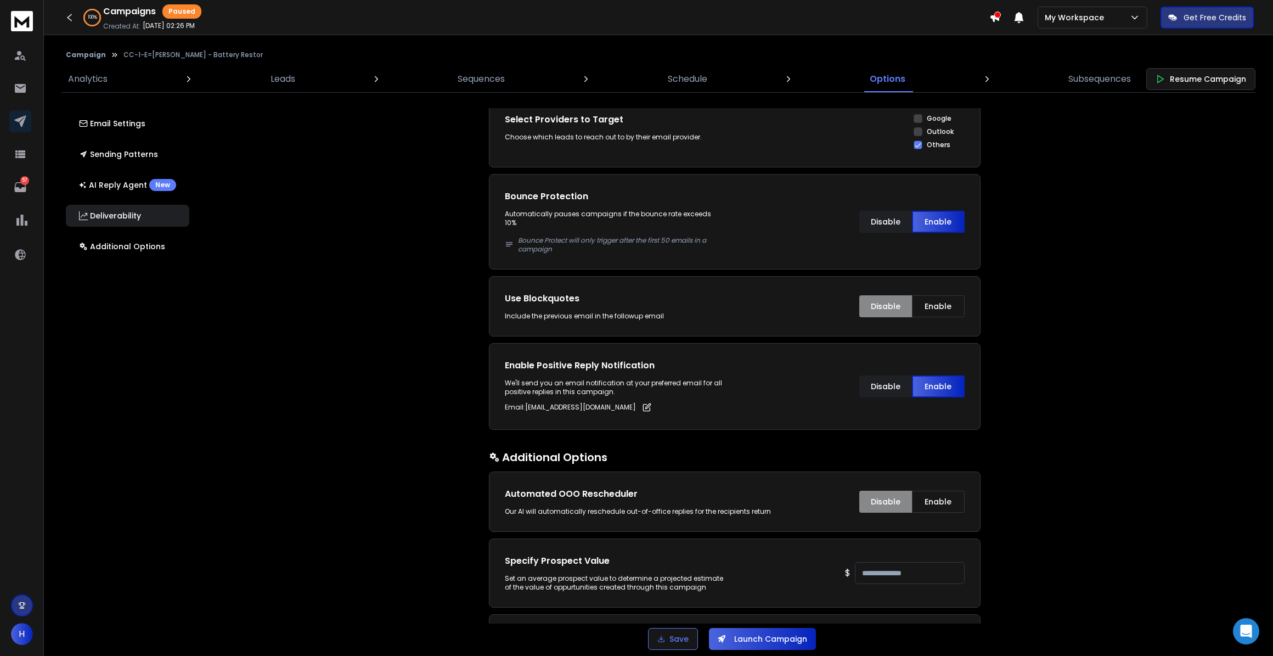
scroll to position [1546, 0]
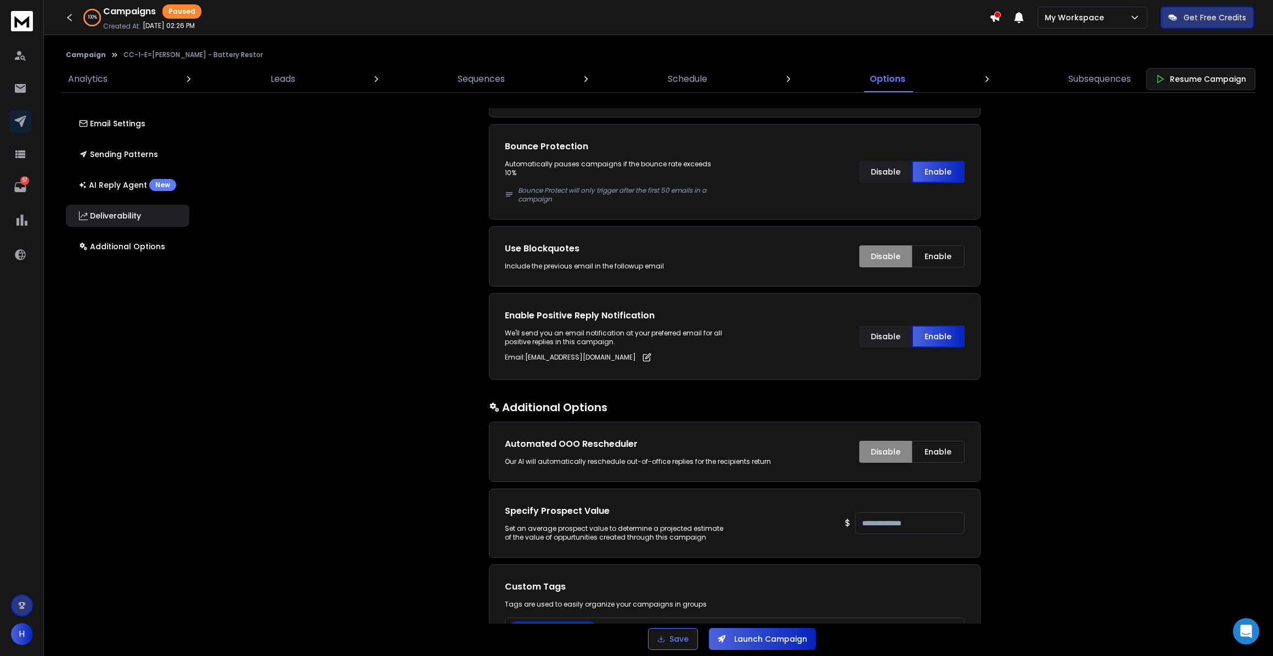
click at [939, 325] on button "Enable" at bounding box center [938, 336] width 53 height 22
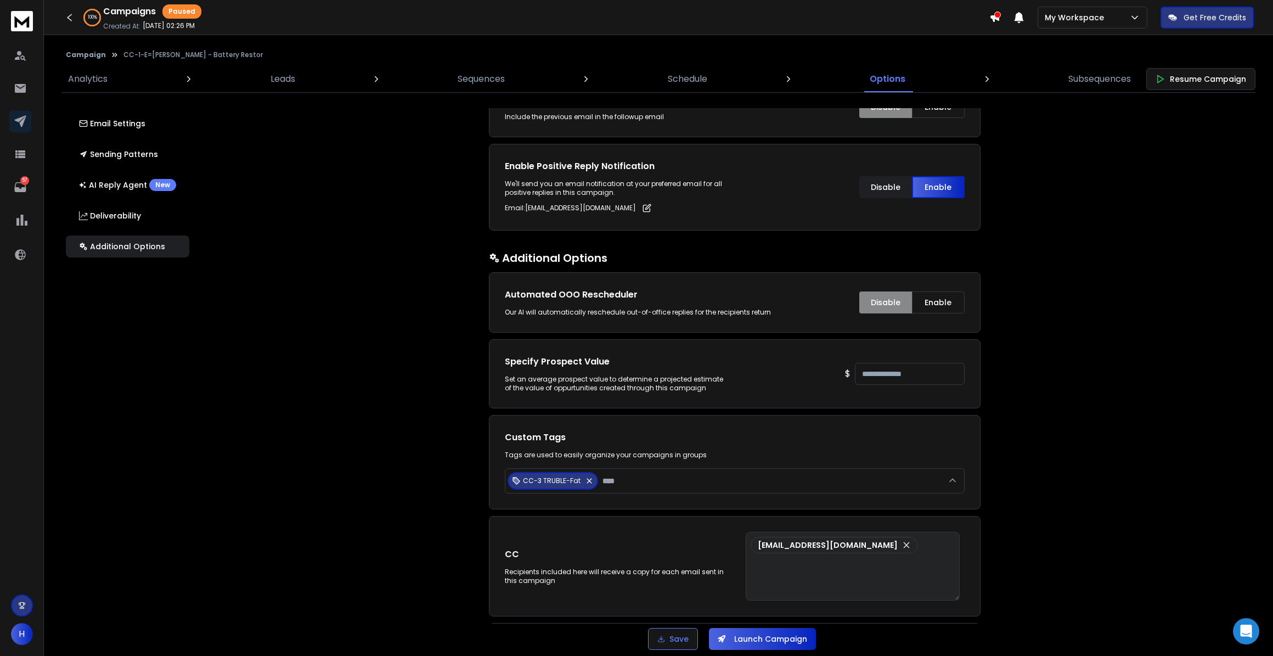
scroll to position [1772, 0]
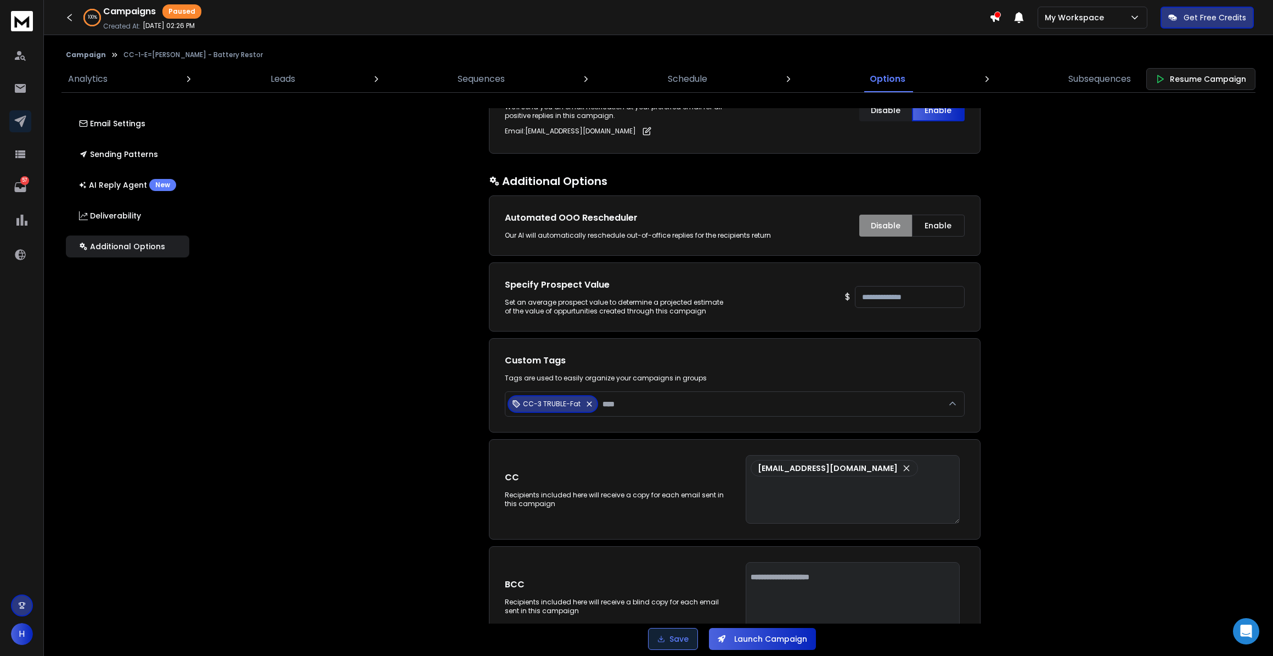
click at [671, 639] on button "Save" at bounding box center [673, 639] width 50 height 22
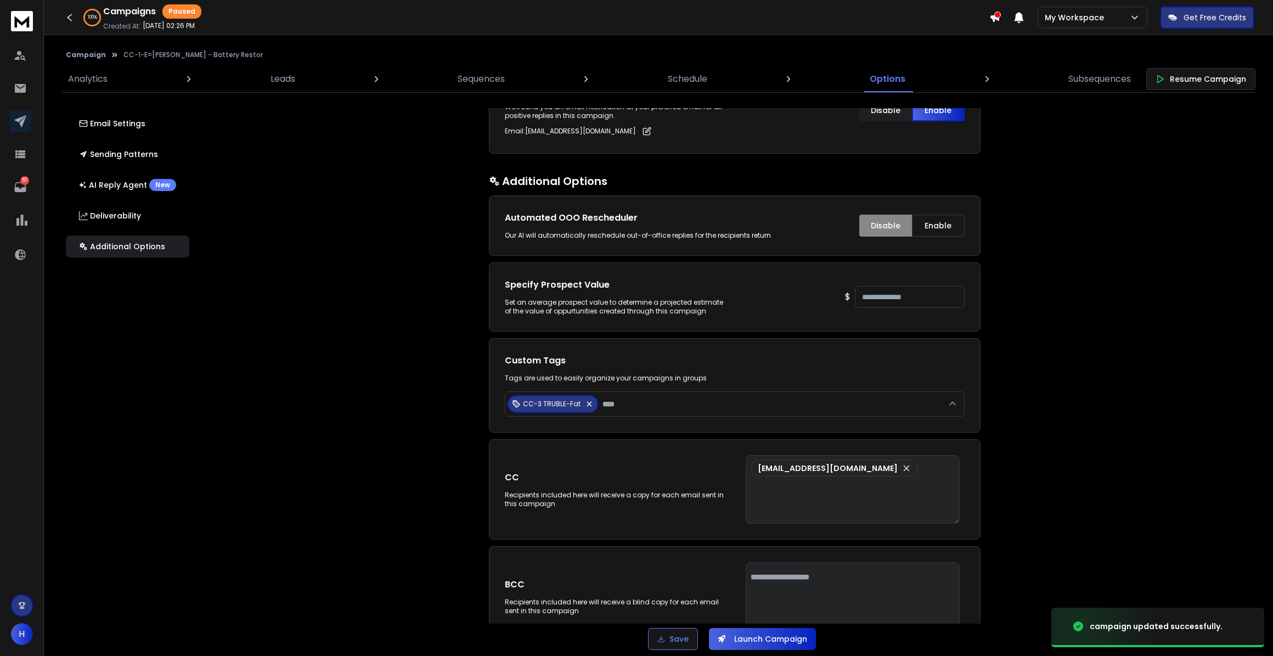
click at [771, 640] on button "Launch Campaign" at bounding box center [762, 639] width 107 height 22
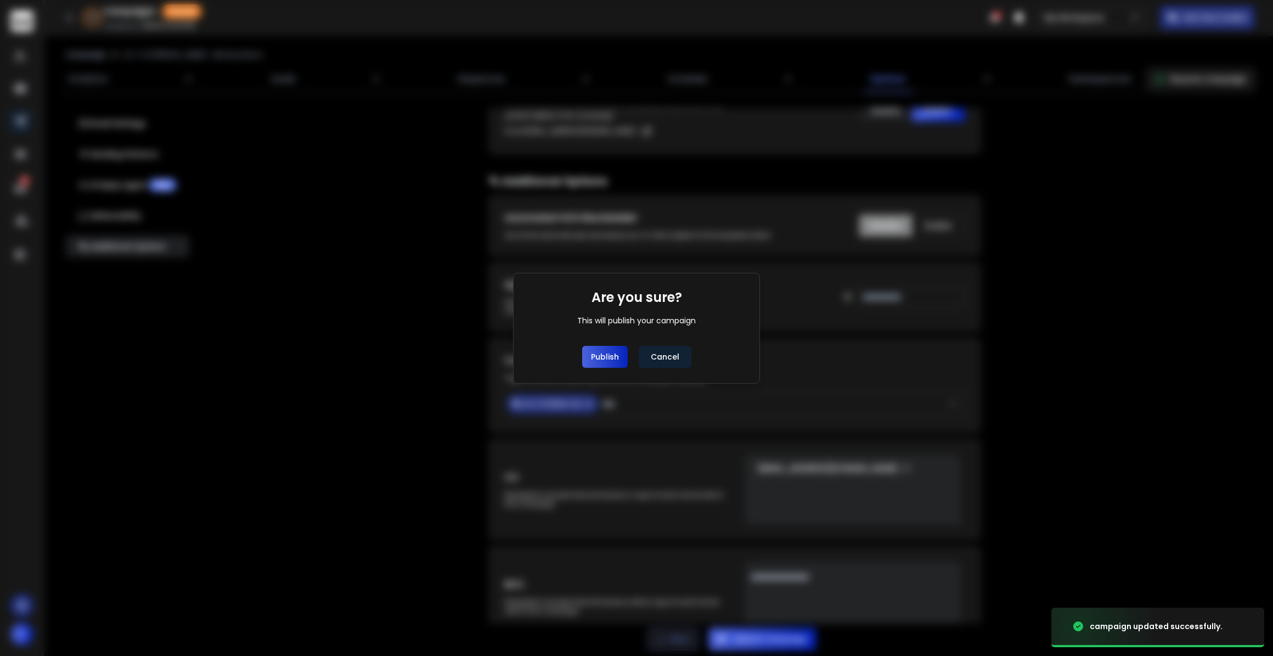
click at [609, 357] on button "Publish" at bounding box center [605, 357] width 46 height 22
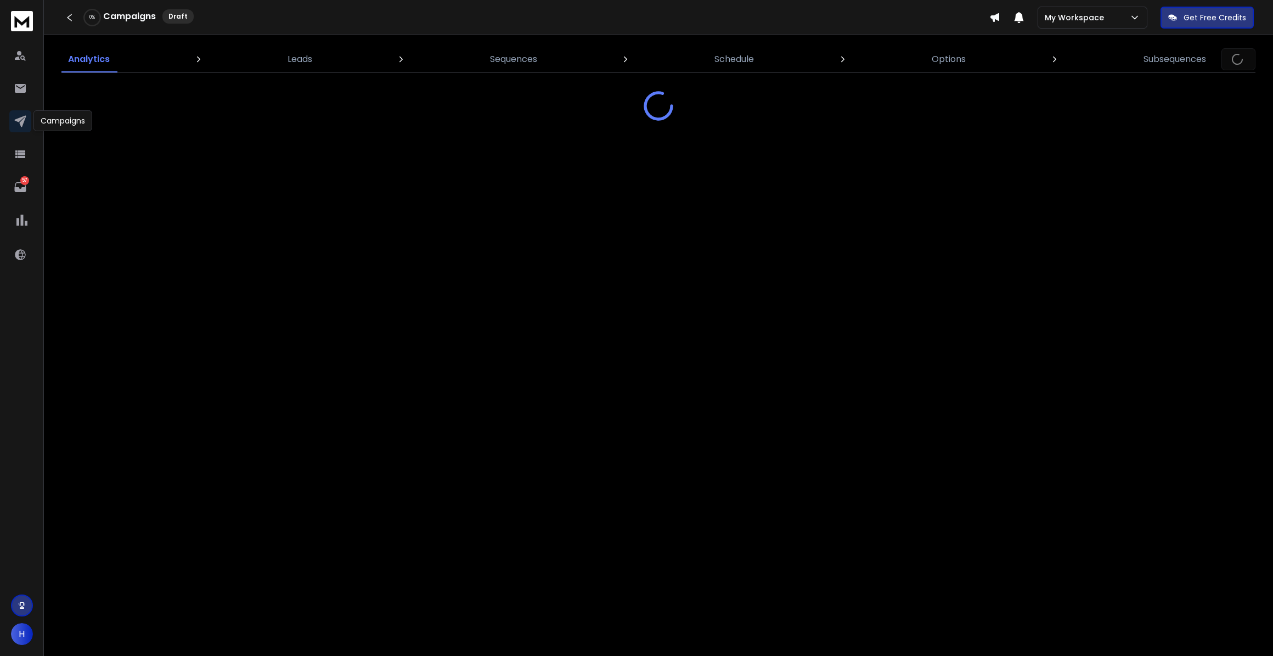
click at [21, 122] on icon at bounding box center [20, 121] width 12 height 12
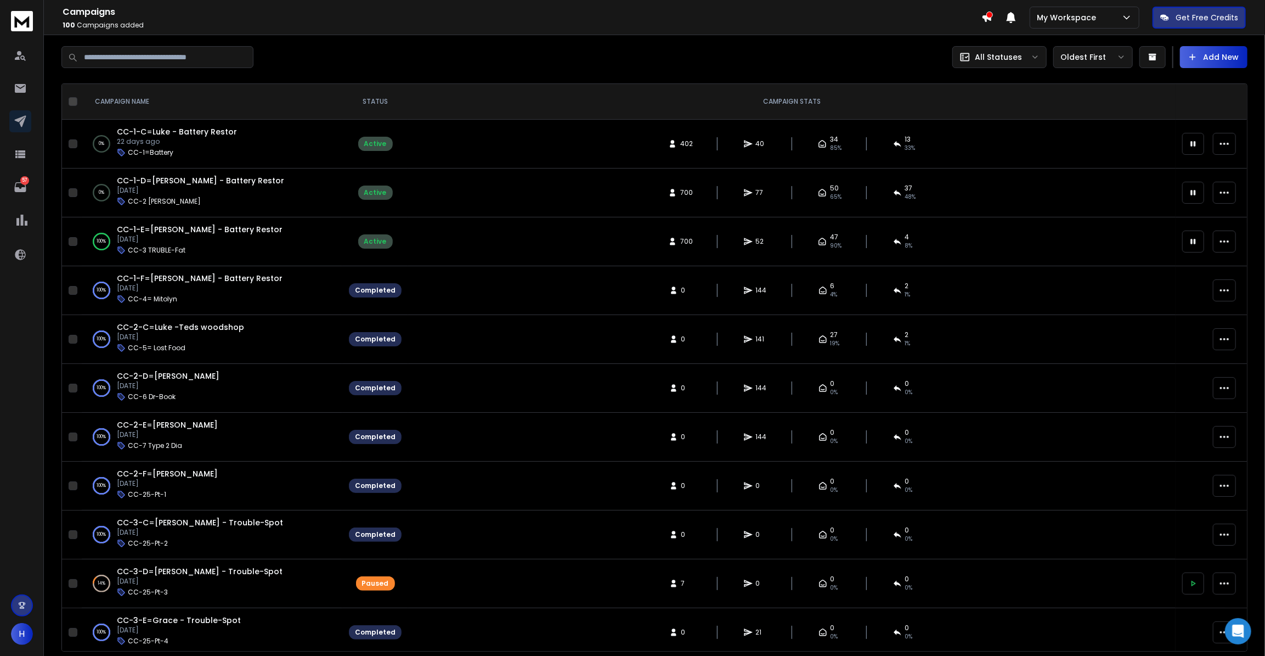
click at [233, 279] on div "100 % CC-1-F=Mary - Battery Restor 21 days ago CC-4= Mitolyn" at bounding box center [212, 290] width 239 height 35
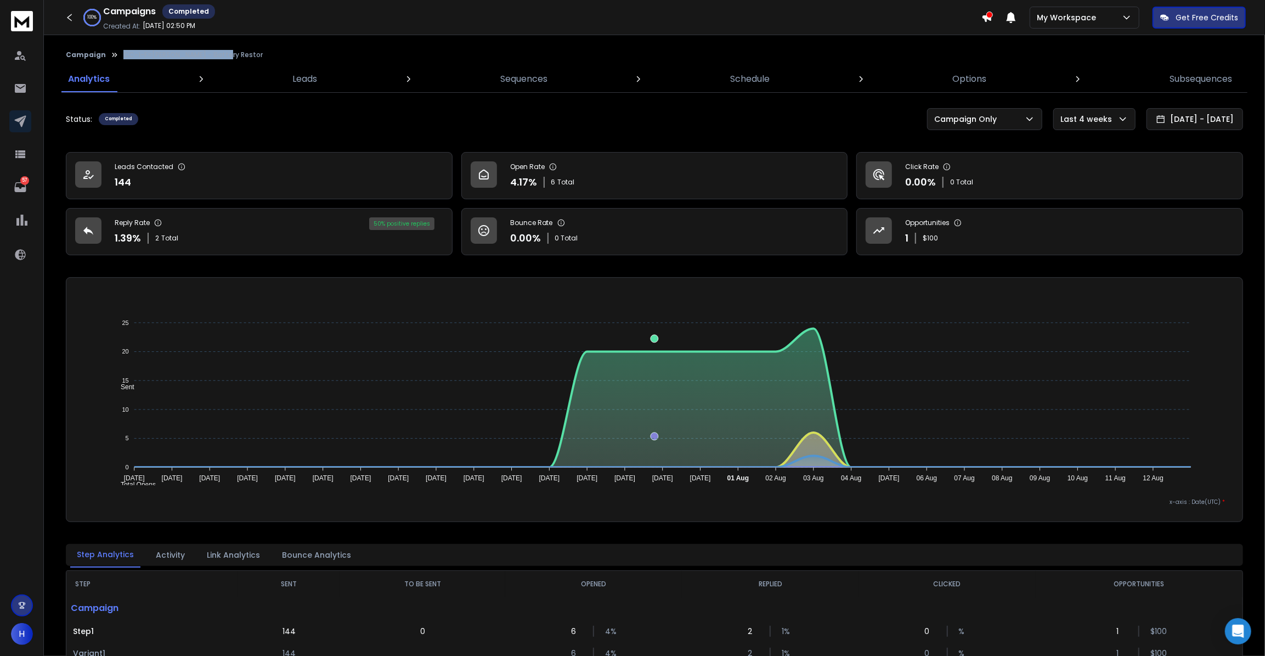
drag, startPoint x: 230, startPoint y: 53, endPoint x: 118, endPoint y: 54, distance: 111.9
click at [118, 54] on div "Campaign CC-1-F=Mary - Battery Restor" at bounding box center [654, 55] width 1186 height 18
click at [24, 119] on icon at bounding box center [20, 121] width 12 height 12
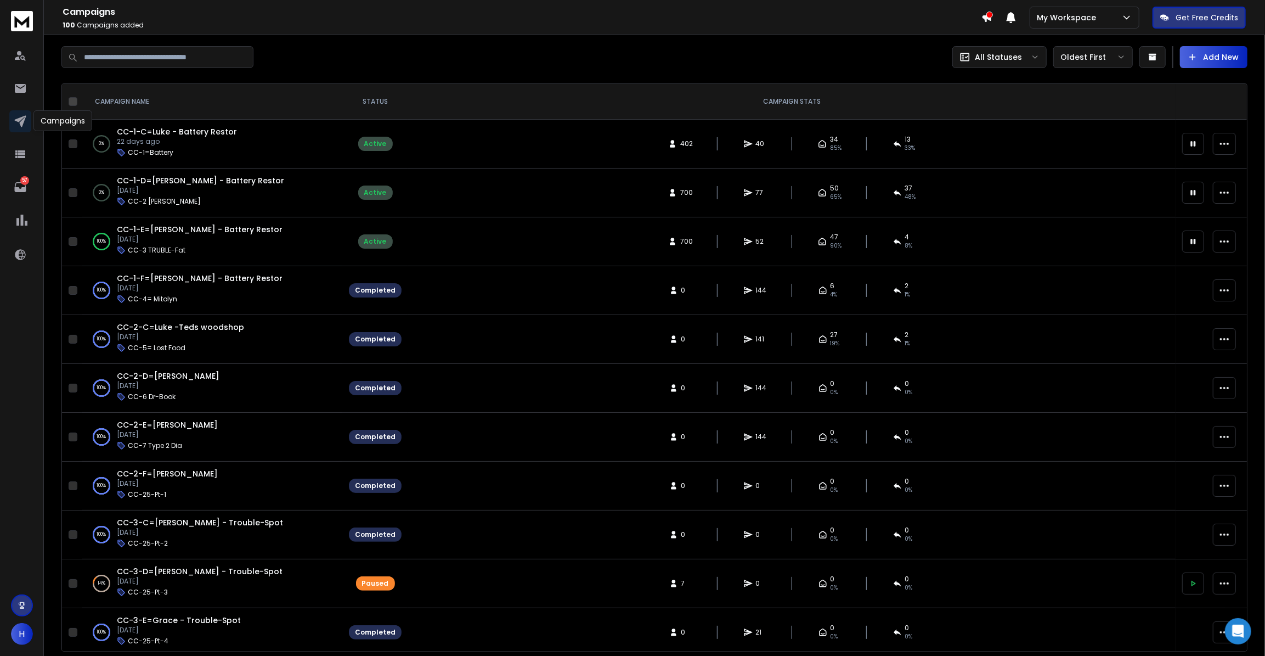
click at [176, 279] on span "CC-1-F=[PERSON_NAME] - Battery Restor" at bounding box center [200, 278] width 166 height 11
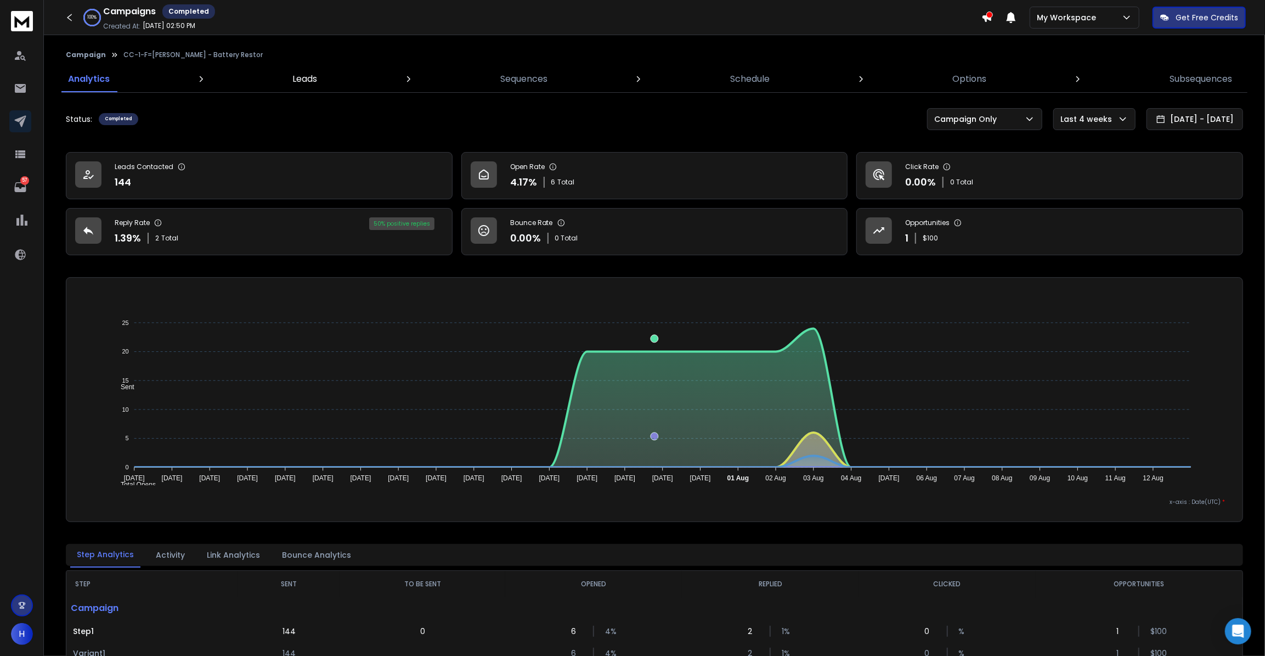
click at [302, 81] on p "Leads" at bounding box center [304, 78] width 25 height 13
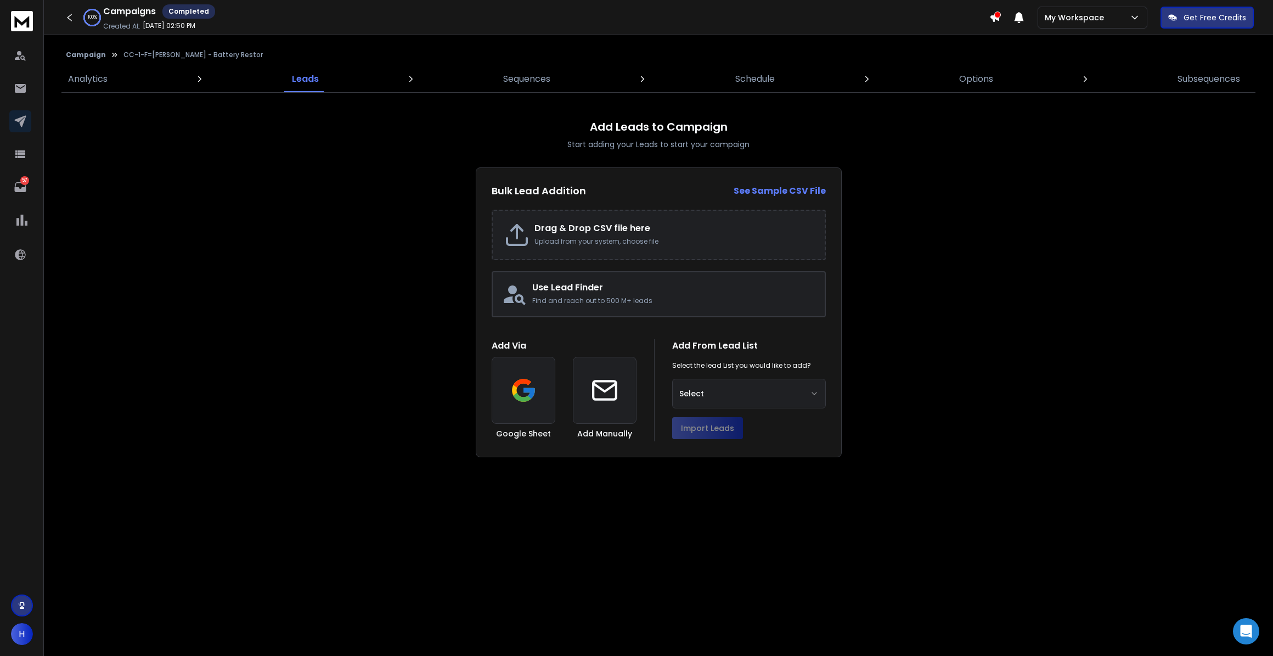
click at [592, 219] on div "Drag & Drop CSV file here Upload from your system, choose file" at bounding box center [659, 235] width 334 height 50
type input "**********"
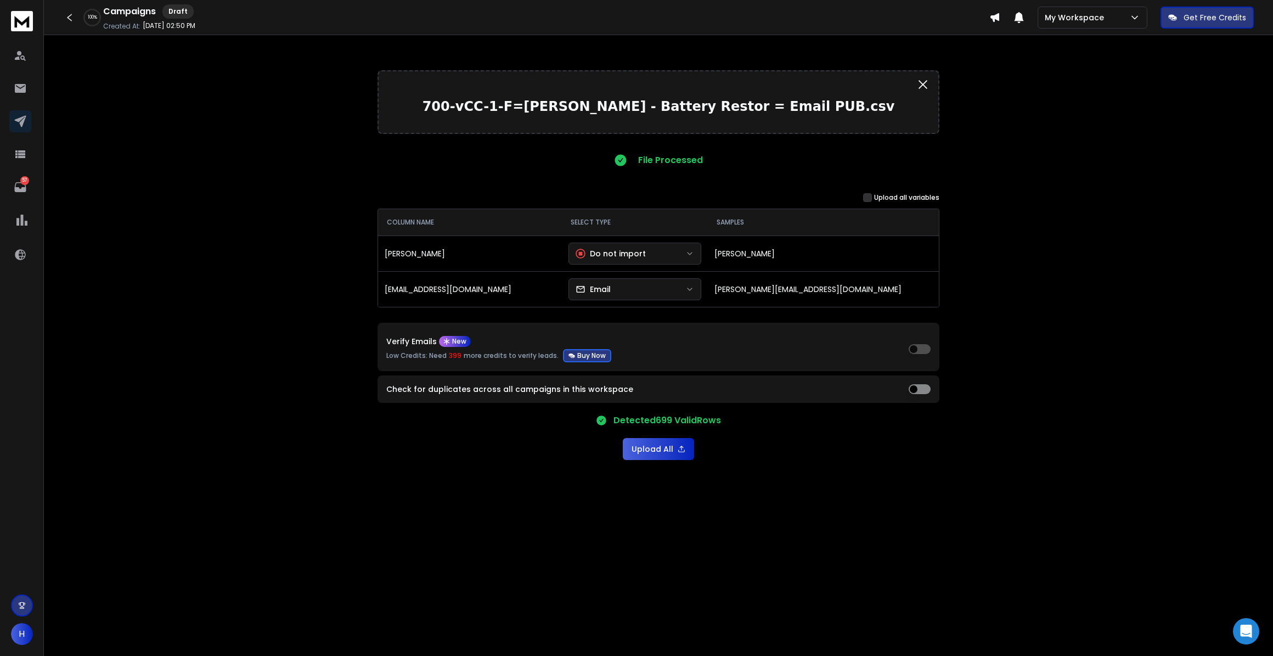
click at [654, 445] on button "Upload All" at bounding box center [658, 449] width 71 height 22
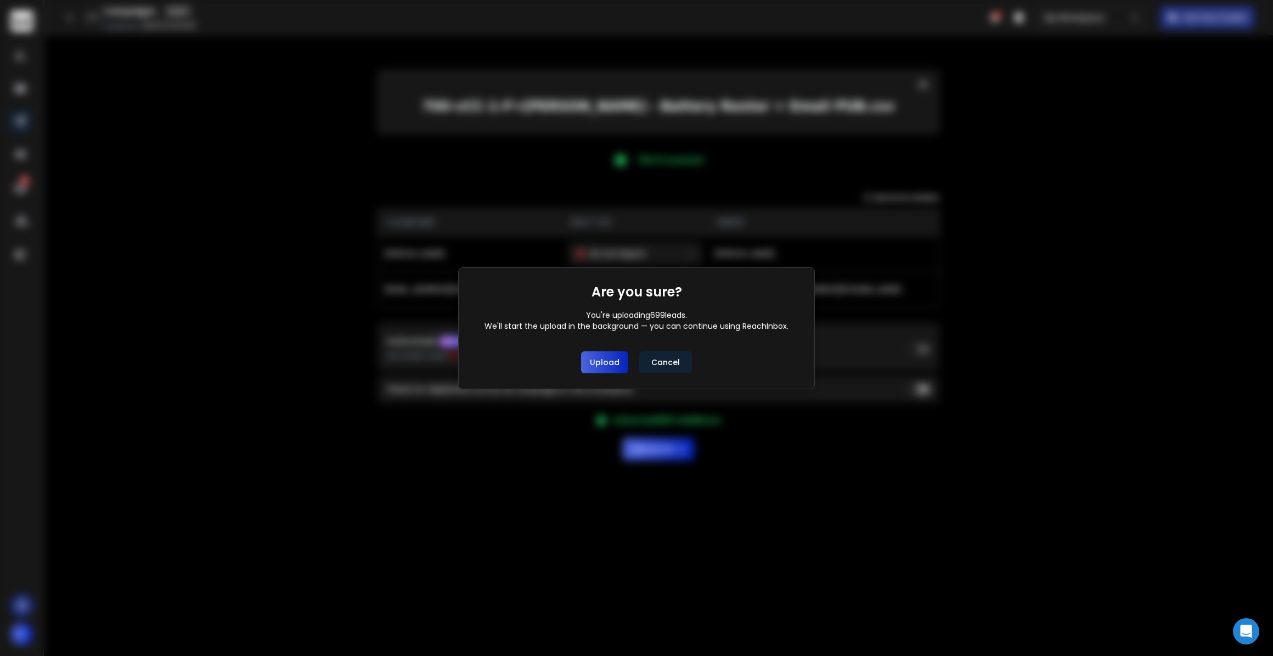
click at [601, 360] on button "Upload" at bounding box center [604, 362] width 47 height 22
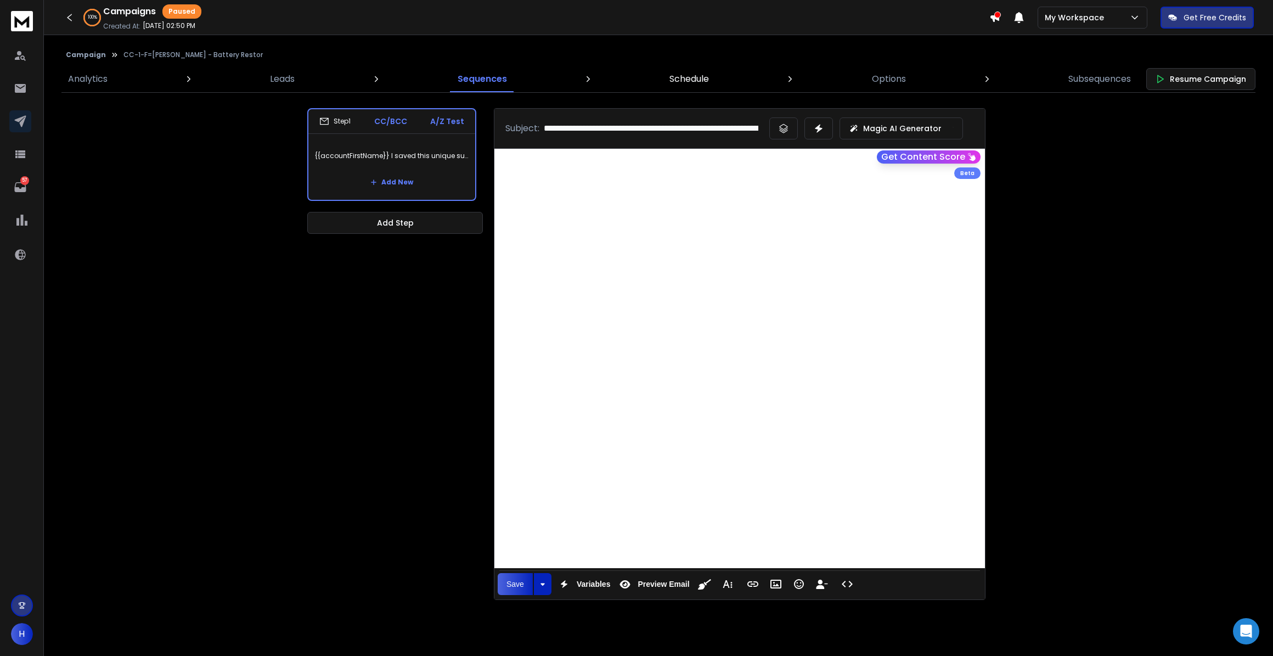
click at [697, 78] on p "Schedule" at bounding box center [688, 78] width 39 height 13
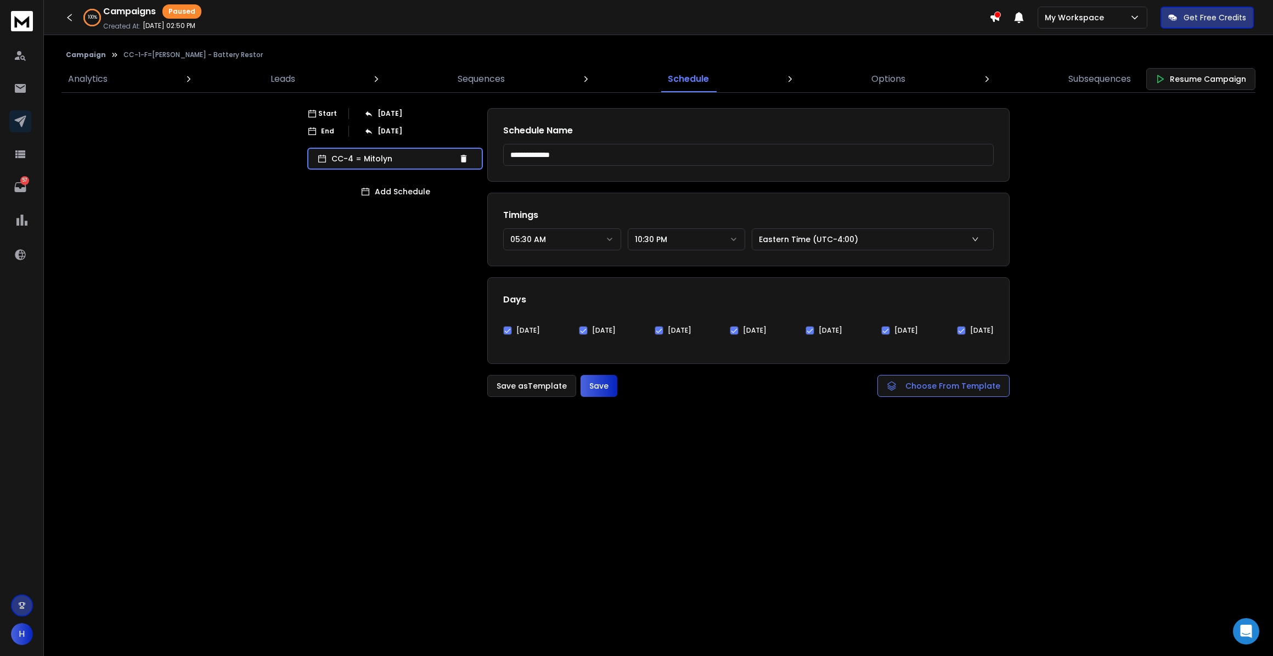
click at [615, 235] on button "05:30 AM" at bounding box center [562, 239] width 118 height 22
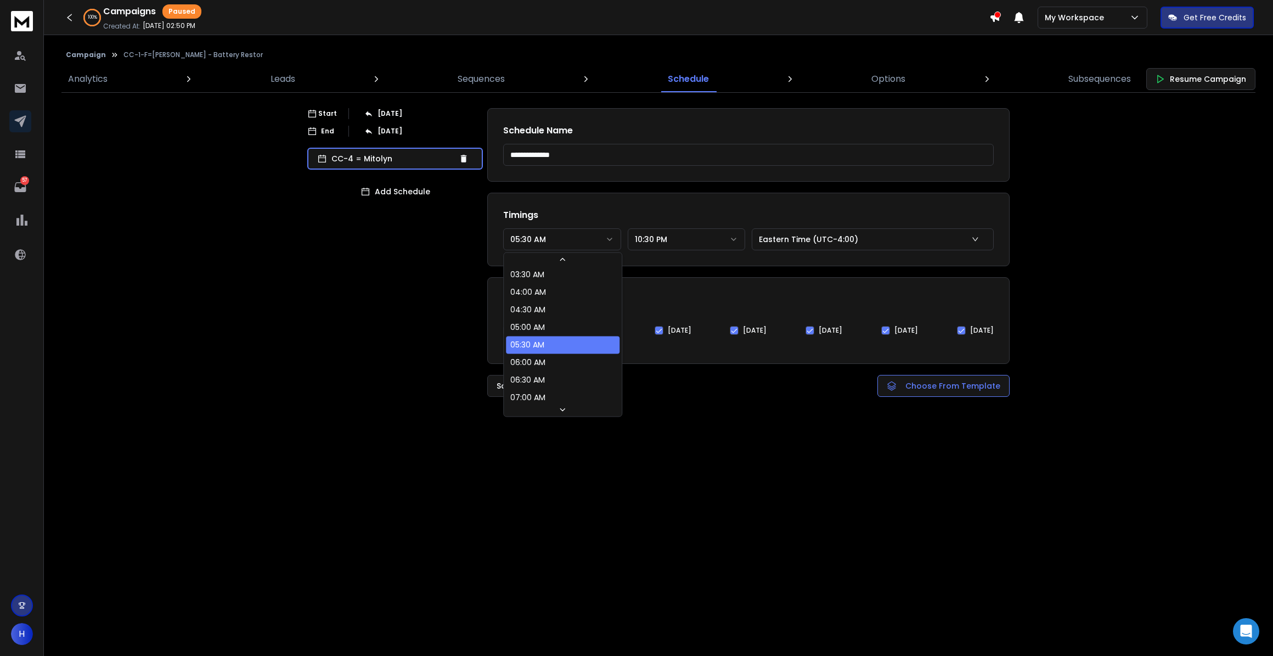
scroll to position [175, 0]
select select "********"
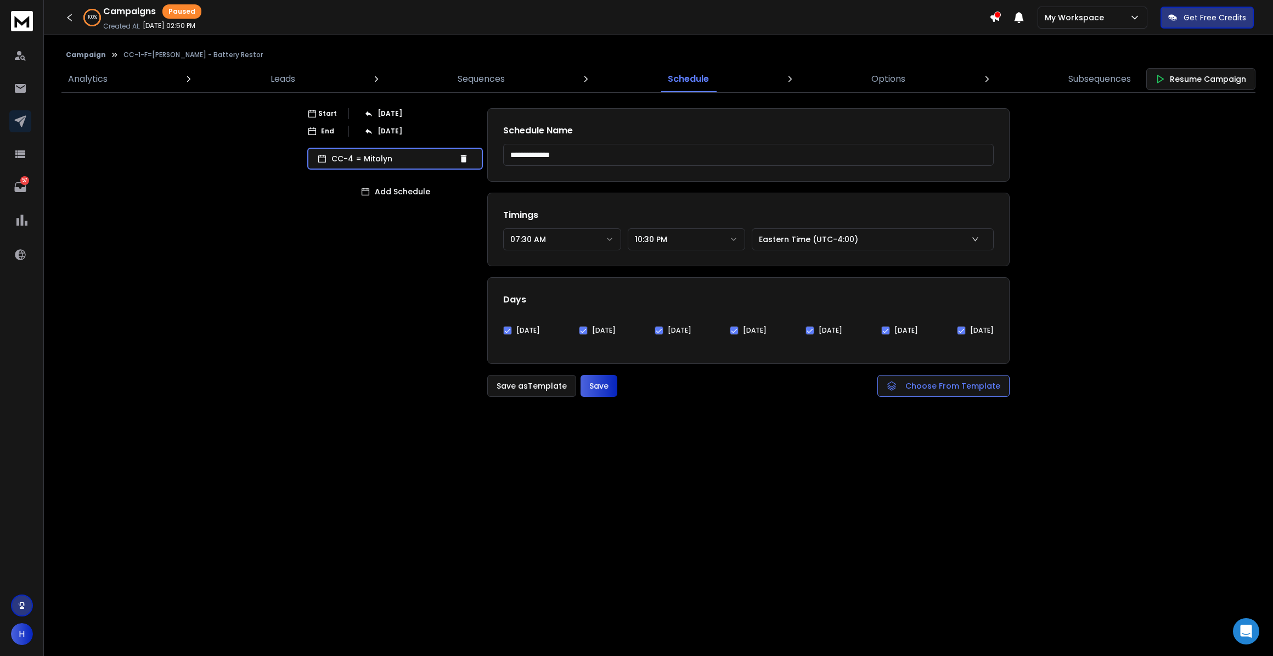
click at [597, 388] on button "Save" at bounding box center [598, 386] width 37 height 22
click at [883, 80] on p "Options" at bounding box center [888, 78] width 34 height 13
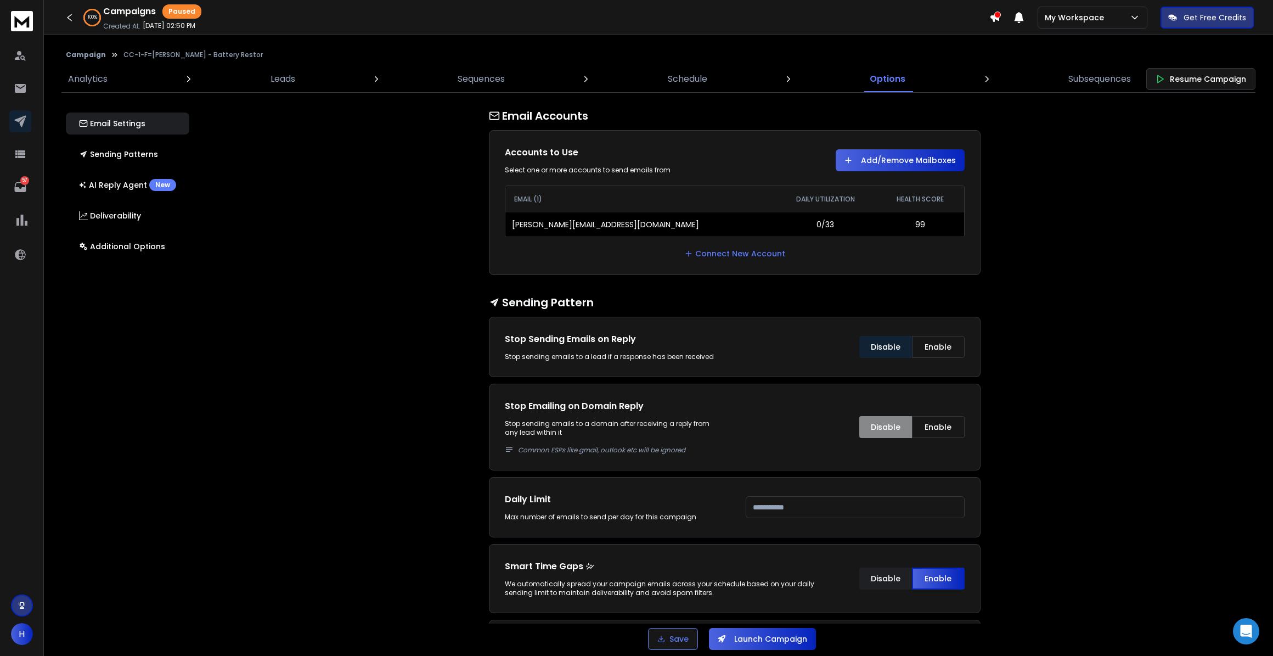
click at [883, 347] on button "Disable" at bounding box center [885, 347] width 53 height 22
click at [873, 422] on button "Disable" at bounding box center [885, 427] width 53 height 22
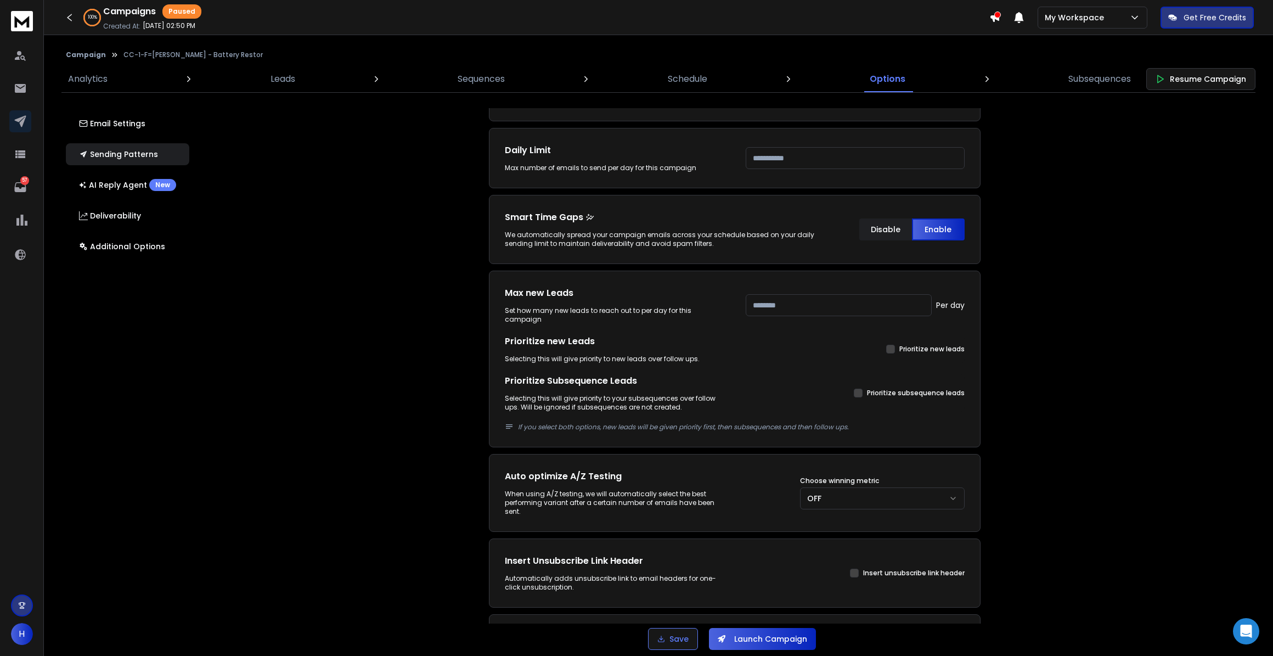
scroll to position [299, 0]
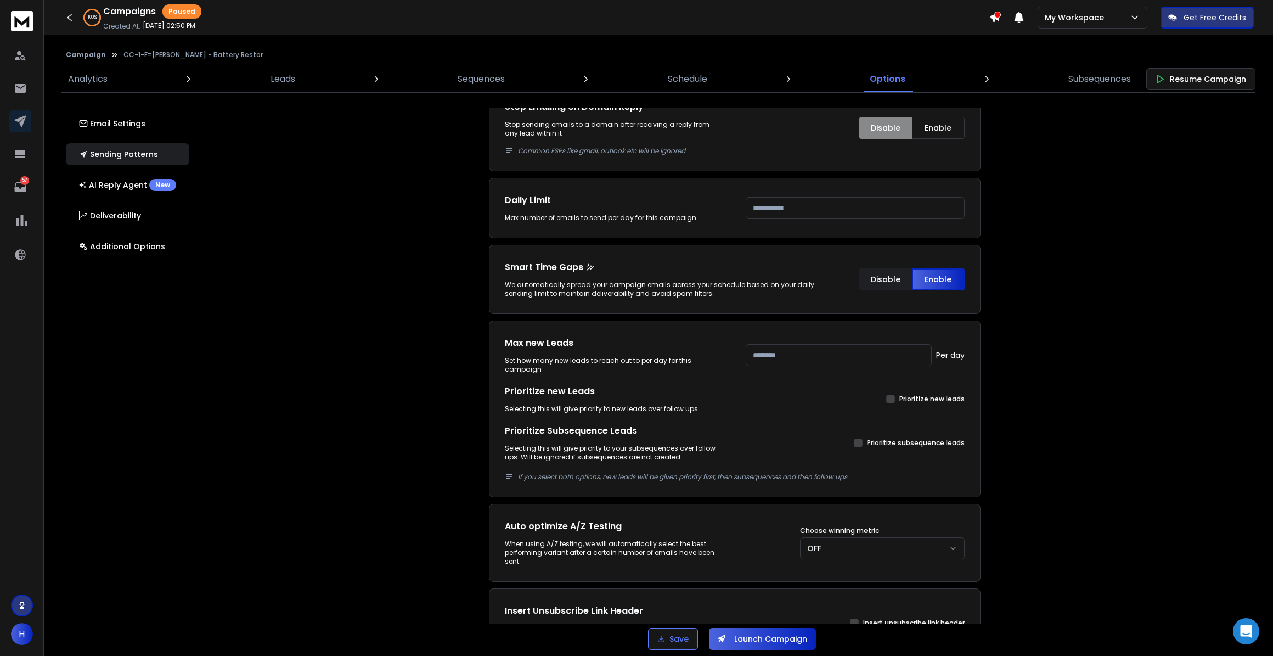
drag, startPoint x: 747, startPoint y: 206, endPoint x: 679, endPoint y: 210, distance: 68.1
click at [680, 206] on div "Daily Limit Max number of emails to send per day for this campaign **" at bounding box center [735, 208] width 460 height 29
type input "*"
drag, startPoint x: 728, startPoint y: 349, endPoint x: 713, endPoint y: 348, distance: 15.4
click at [713, 348] on div "Max new Leads Set how many new leads to reach out to per day for this campaign …" at bounding box center [735, 354] width 460 height 37
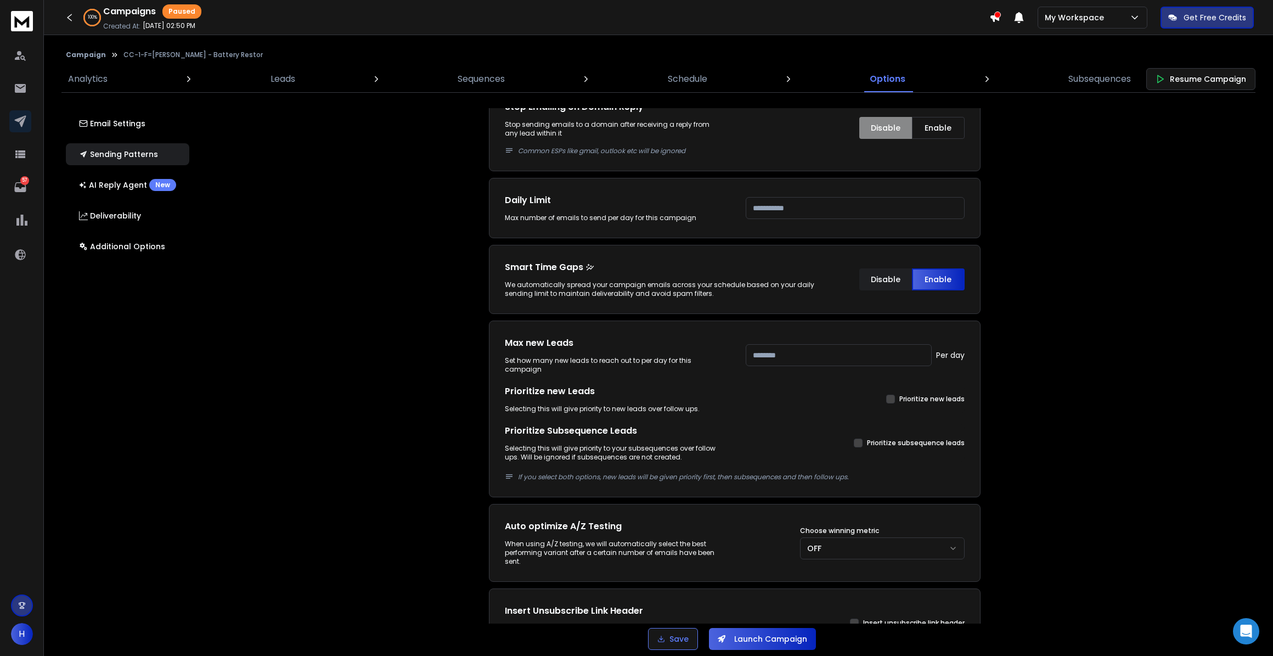
scroll to position [0, 0]
type input "*"
click at [934, 276] on button "Enable" at bounding box center [938, 279] width 53 height 22
click at [942, 273] on button "Enable" at bounding box center [938, 279] width 53 height 22
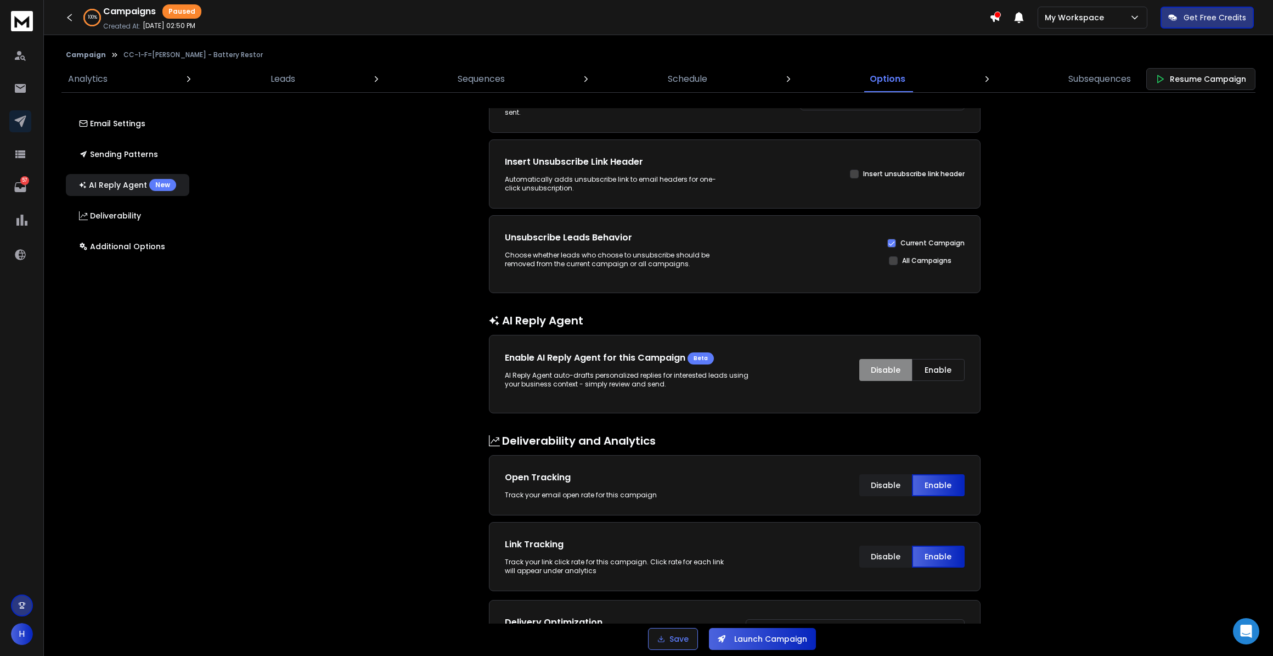
scroll to position [798, 0]
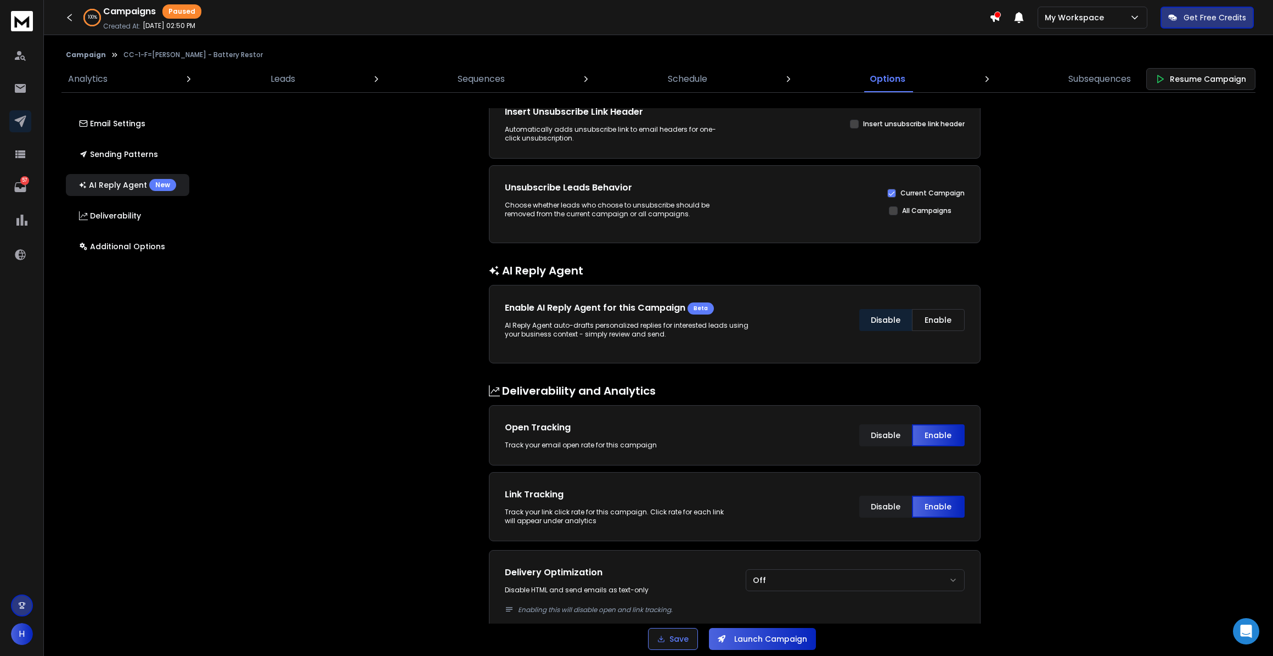
click at [884, 309] on button "Disable" at bounding box center [885, 320] width 53 height 22
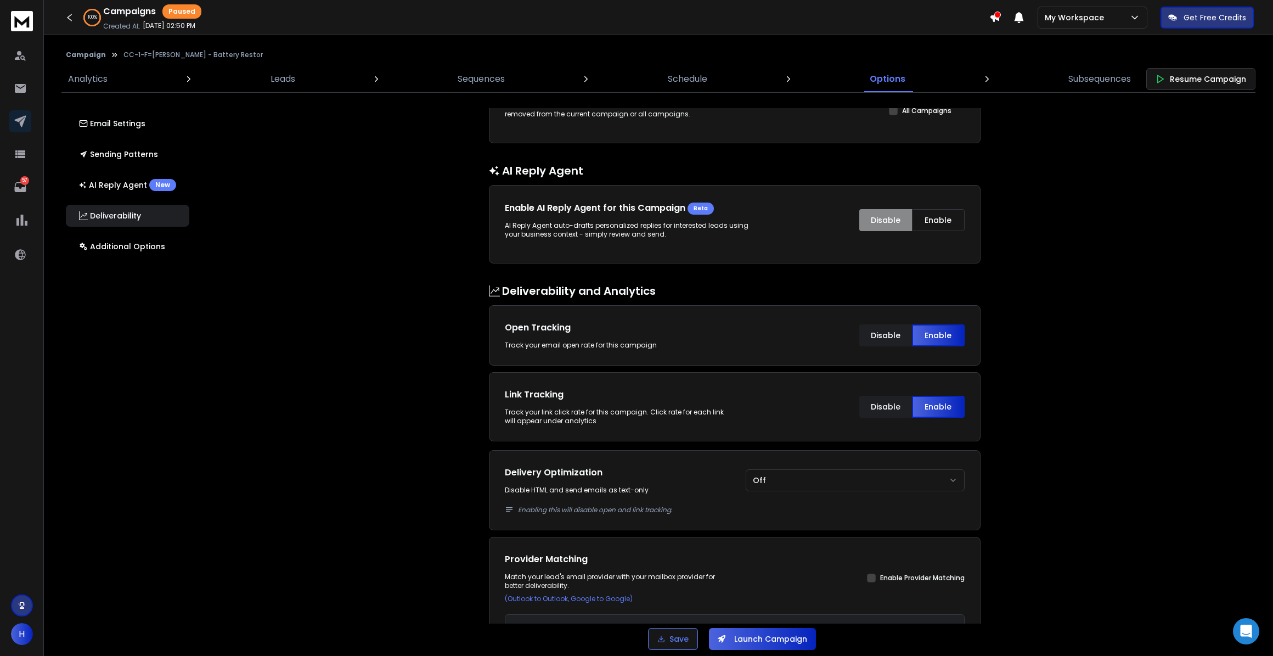
click at [932, 324] on button "Enable" at bounding box center [938, 335] width 53 height 22
click at [932, 396] on button "Enable" at bounding box center [938, 407] width 53 height 22
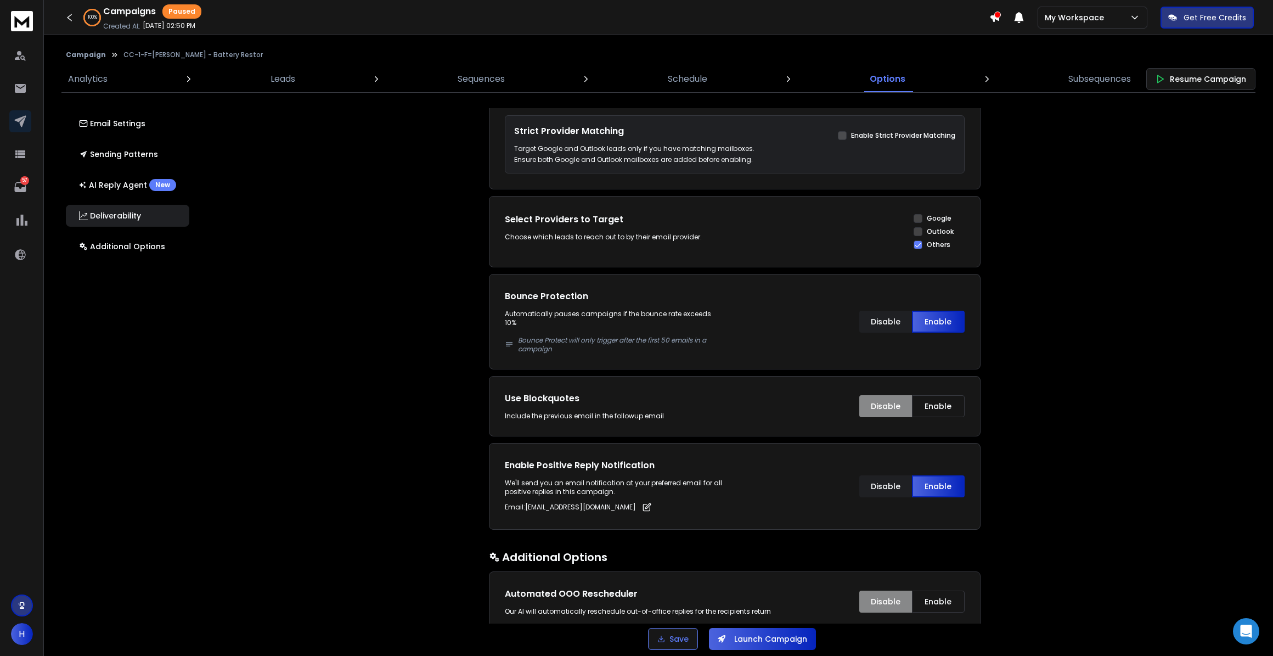
scroll to position [1446, 0]
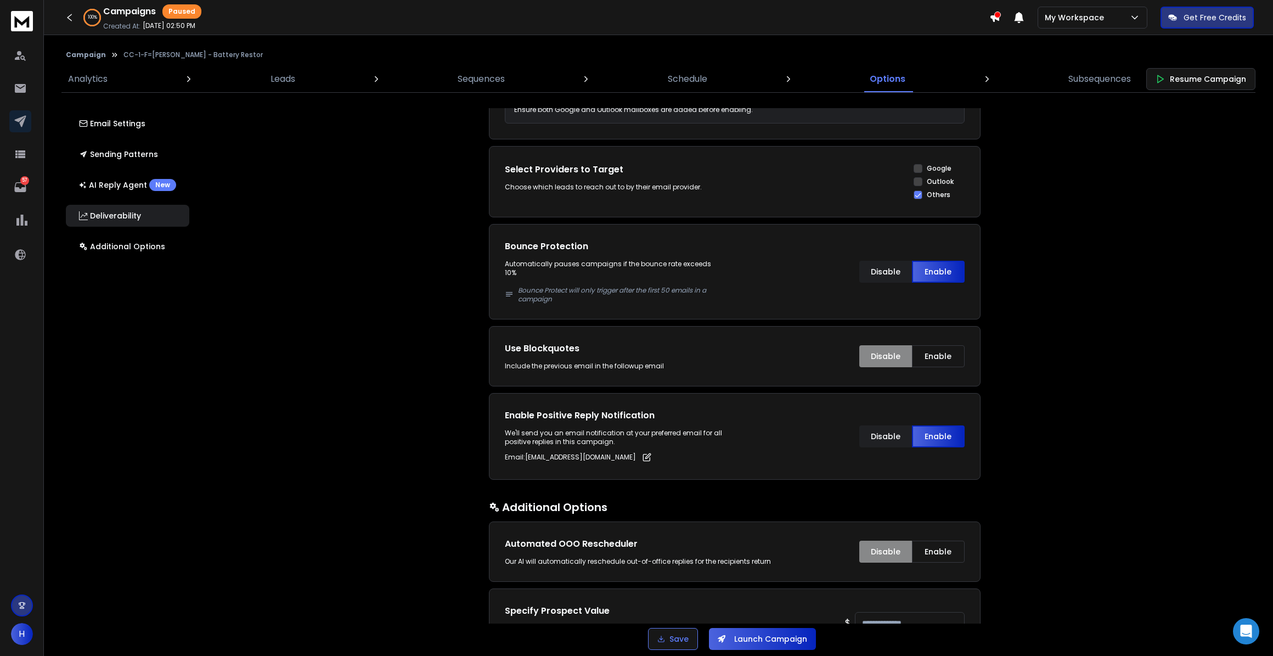
click at [928, 261] on button "Enable" at bounding box center [938, 272] width 53 height 22
click at [876, 345] on button "Disable" at bounding box center [885, 356] width 53 height 22
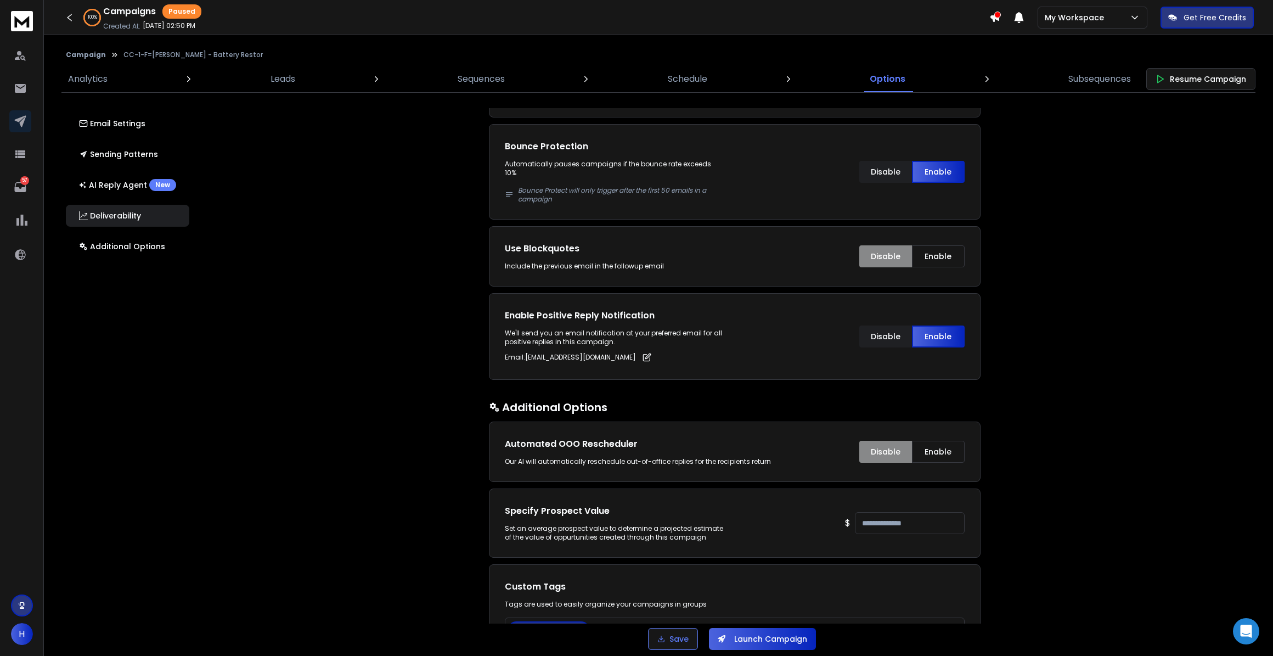
click at [939, 325] on button "Enable" at bounding box center [938, 336] width 53 height 22
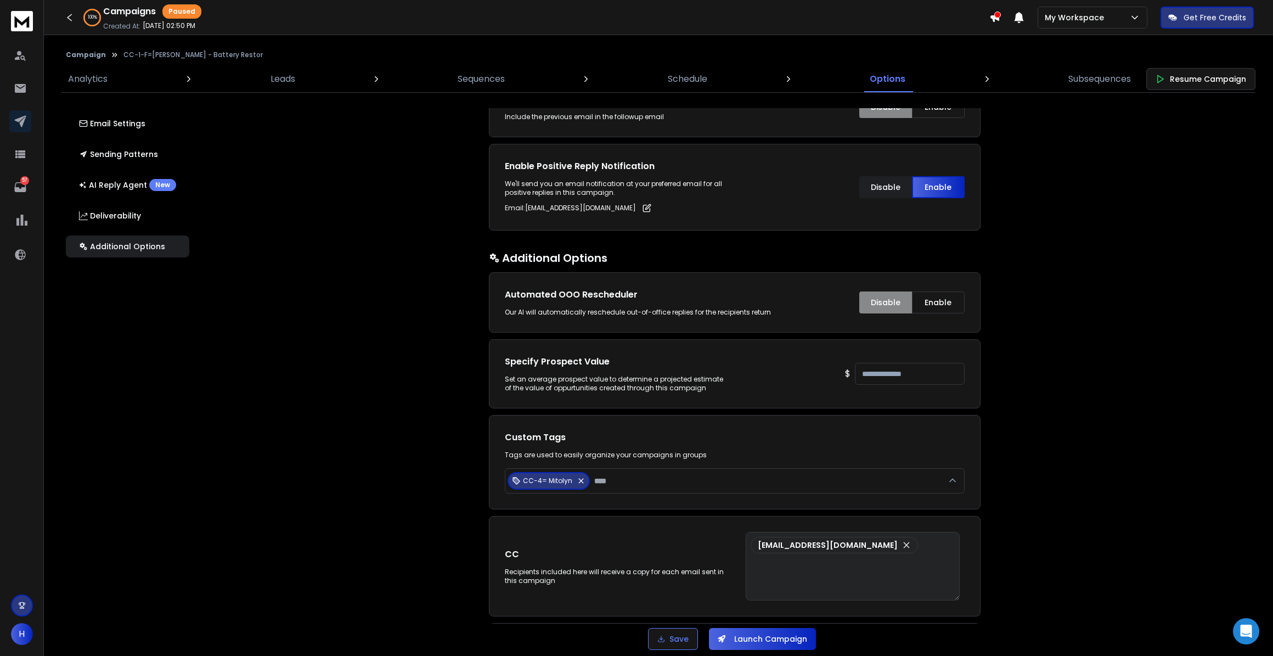
scroll to position [1772, 0]
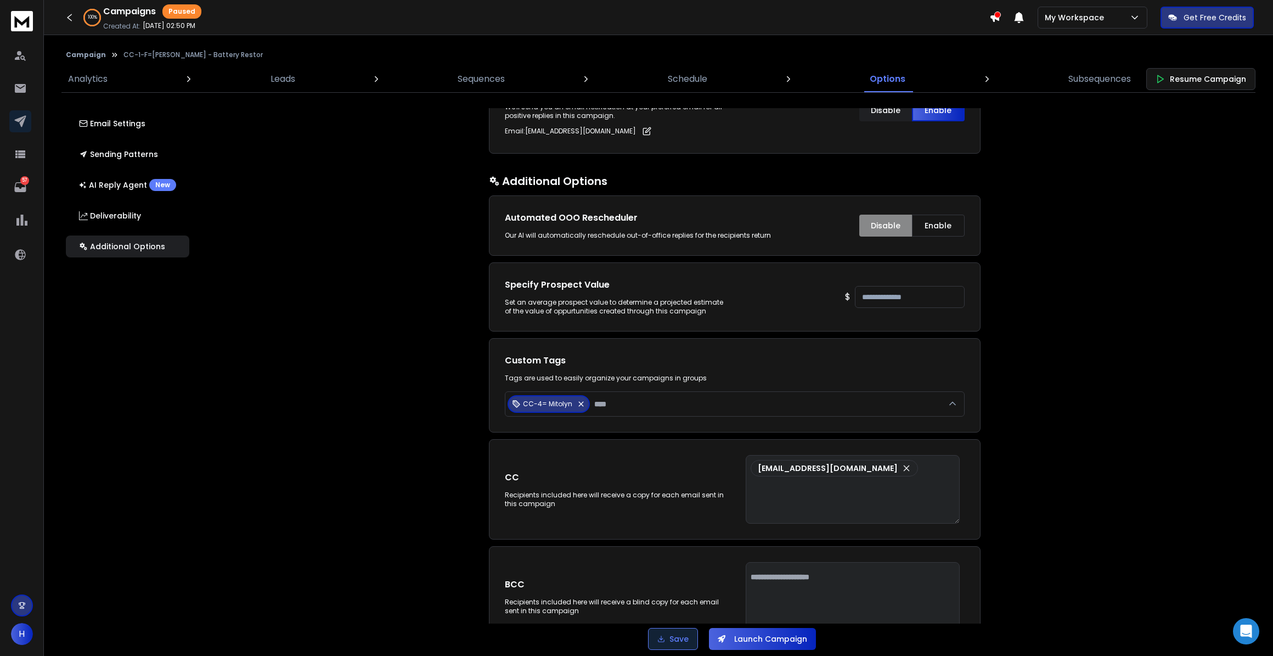
click at [674, 636] on button "Save" at bounding box center [673, 639] width 50 height 22
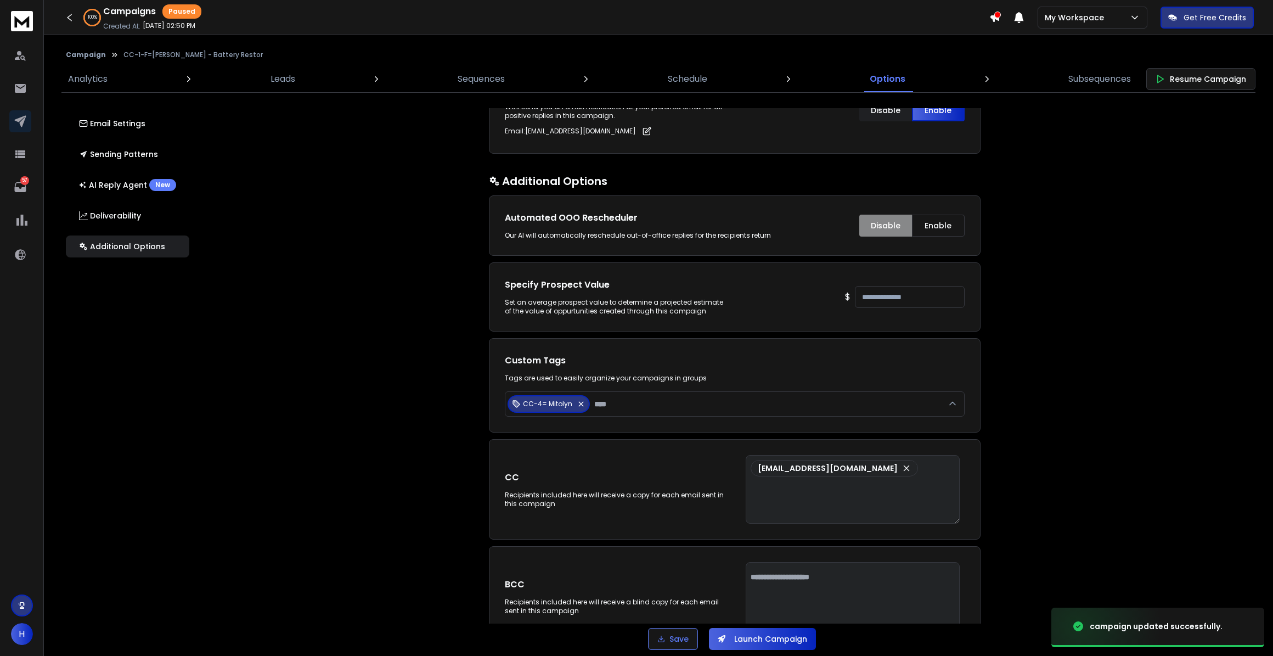
click at [772, 642] on button "Launch Campaign" at bounding box center [762, 639] width 107 height 22
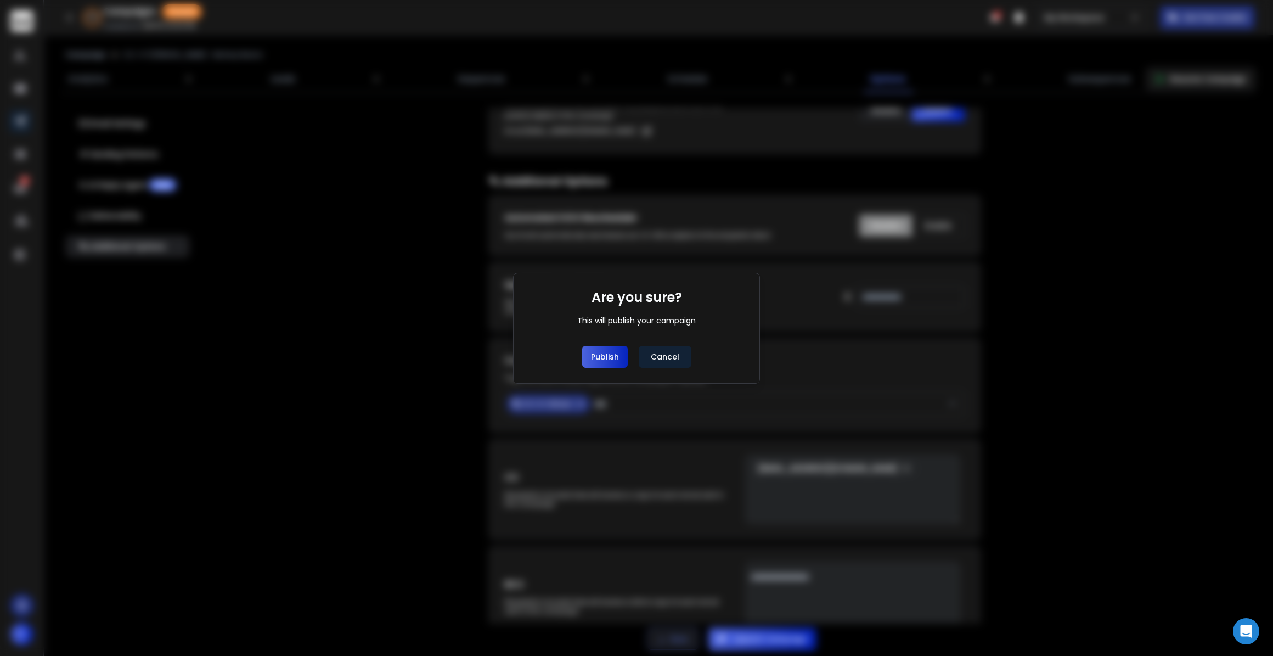
click at [600, 359] on button "Publish" at bounding box center [605, 357] width 46 height 22
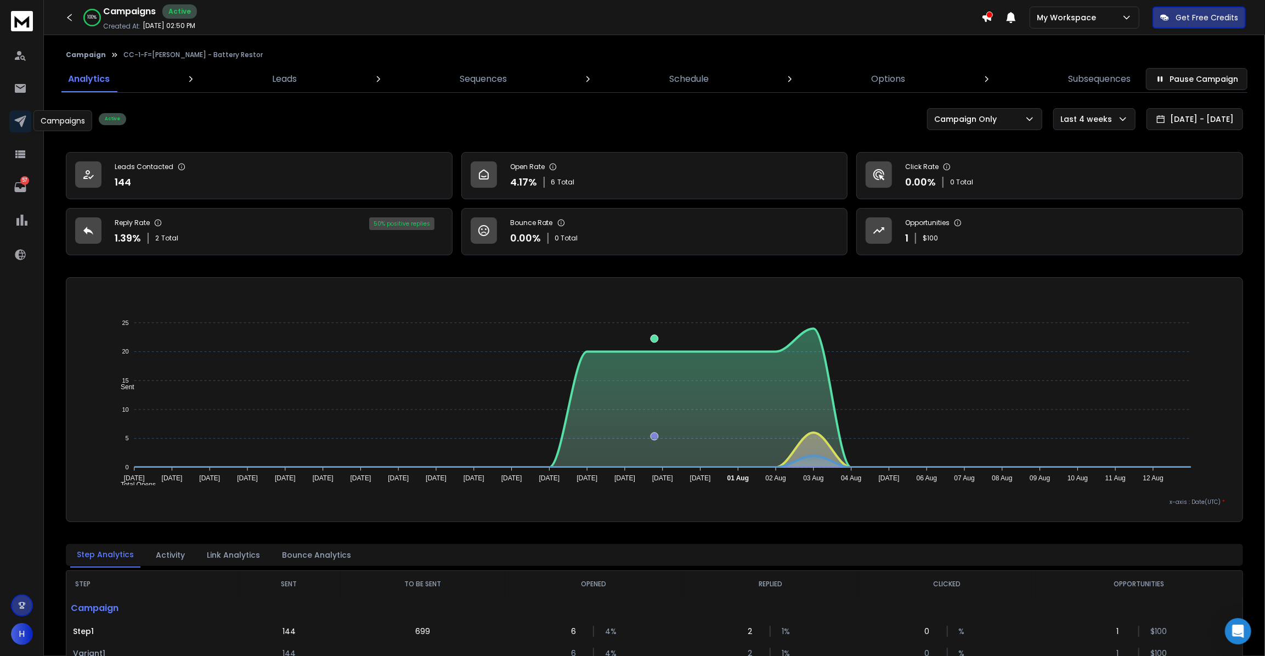
click at [22, 116] on icon at bounding box center [20, 121] width 12 height 12
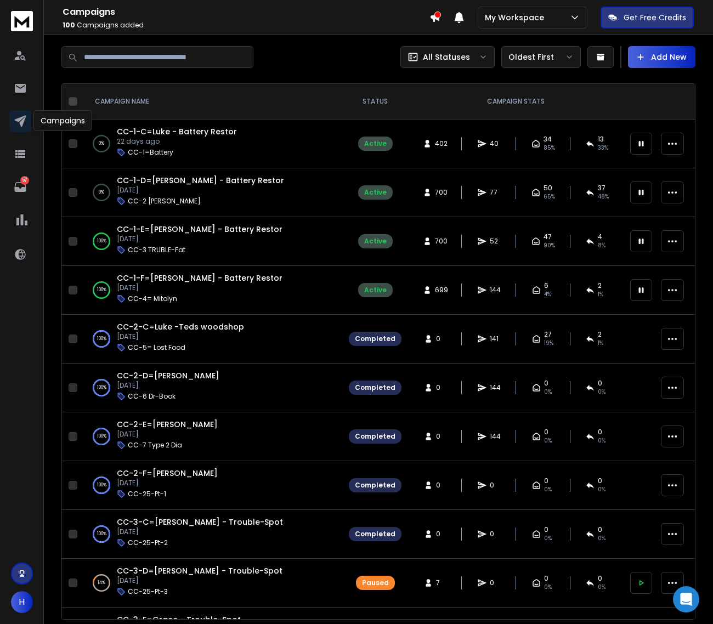
click at [141, 188] on p "[DATE]" at bounding box center [200, 190] width 167 height 9
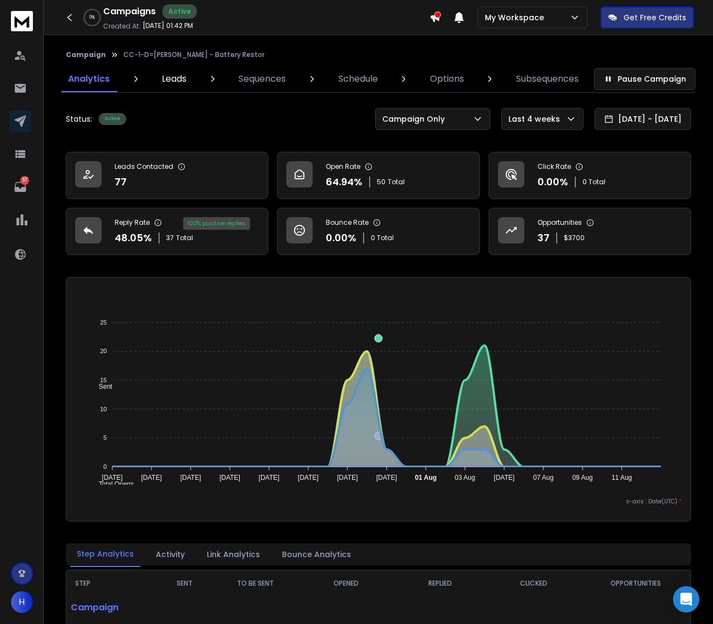
click at [173, 77] on p "Leads" at bounding box center [174, 78] width 25 height 13
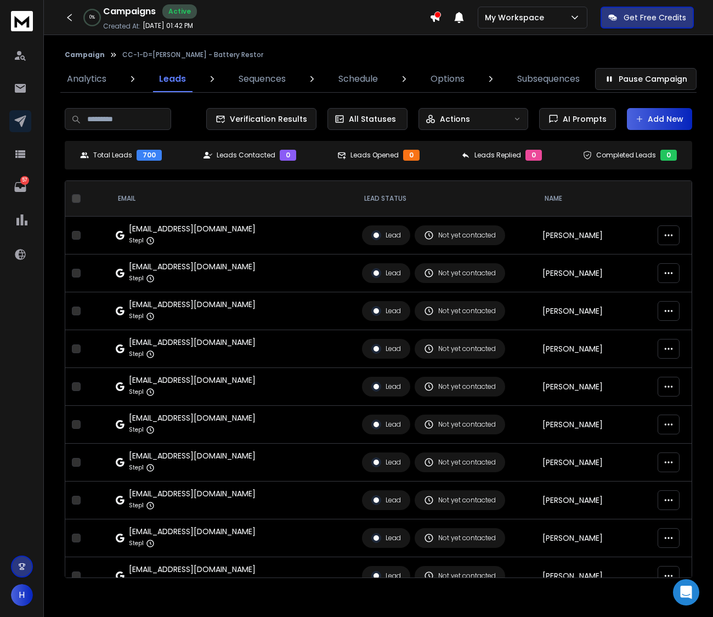
click at [168, 81] on p "Leads" at bounding box center [172, 78] width 27 height 13
click at [670, 120] on button "Add New" at bounding box center [659, 119] width 65 height 22
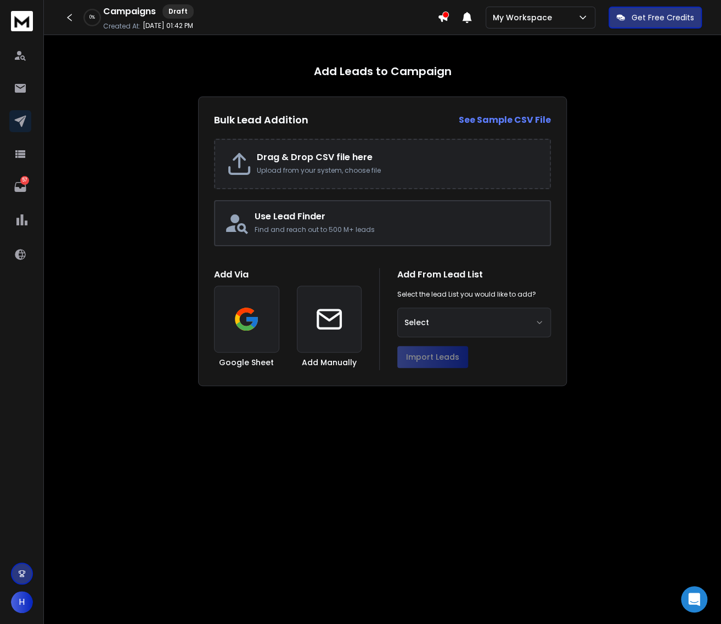
click at [305, 166] on p "Upload from your system, choose file" at bounding box center [398, 170] width 282 height 9
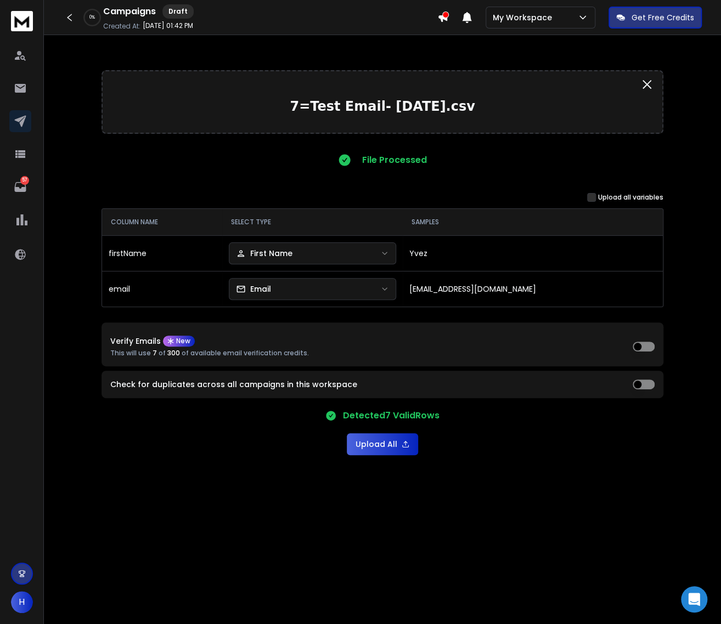
click at [381, 445] on button "Upload All" at bounding box center [382, 444] width 71 height 22
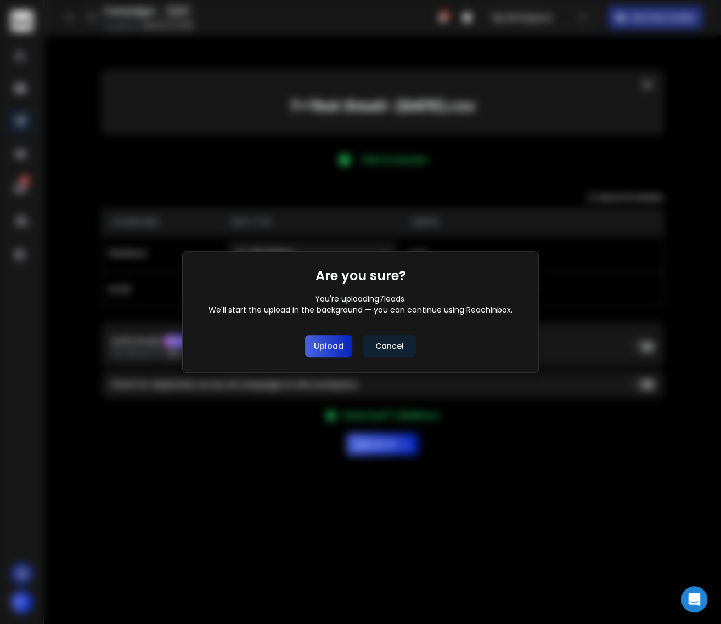
click at [329, 347] on button "Upload" at bounding box center [328, 346] width 47 height 22
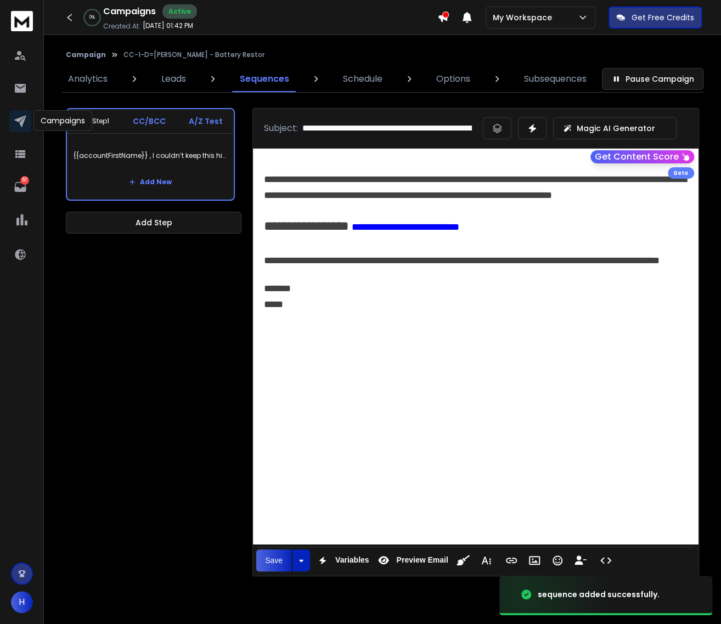
click at [17, 117] on icon at bounding box center [20, 121] width 13 height 13
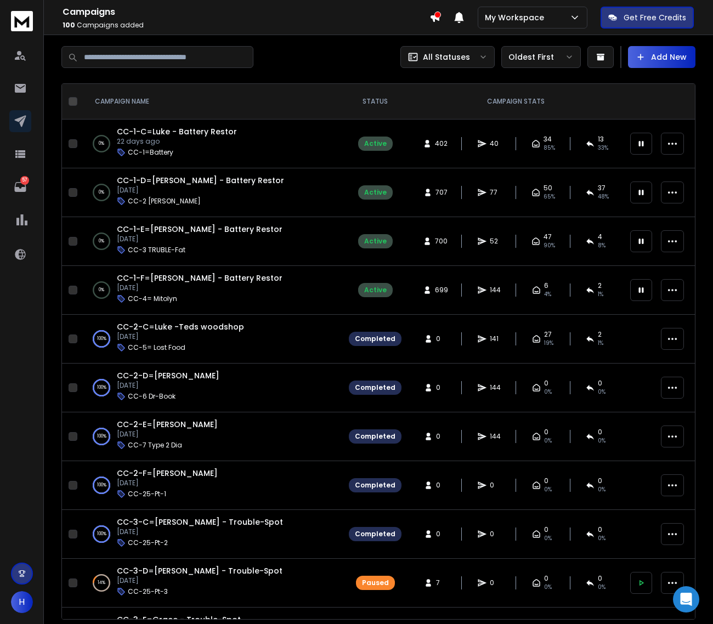
click at [212, 235] on p "[DATE]" at bounding box center [200, 239] width 166 height 9
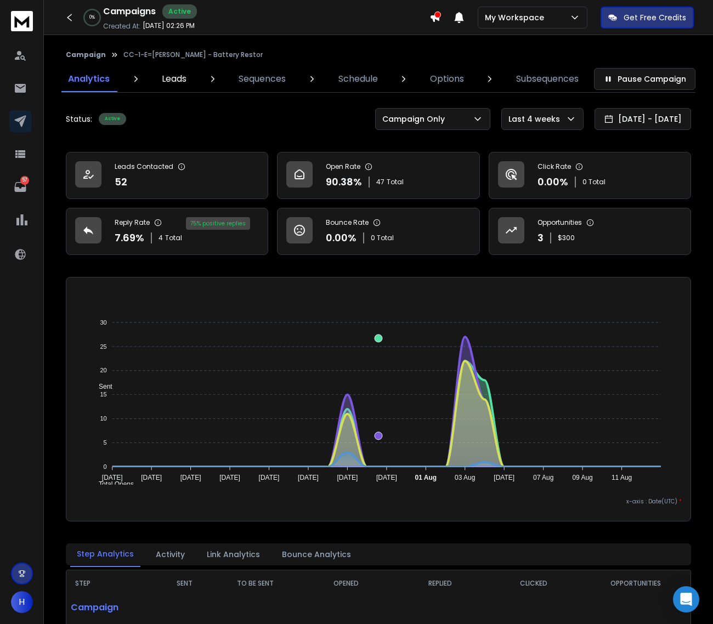
click at [189, 80] on link "Leads" at bounding box center [174, 79] width 38 height 26
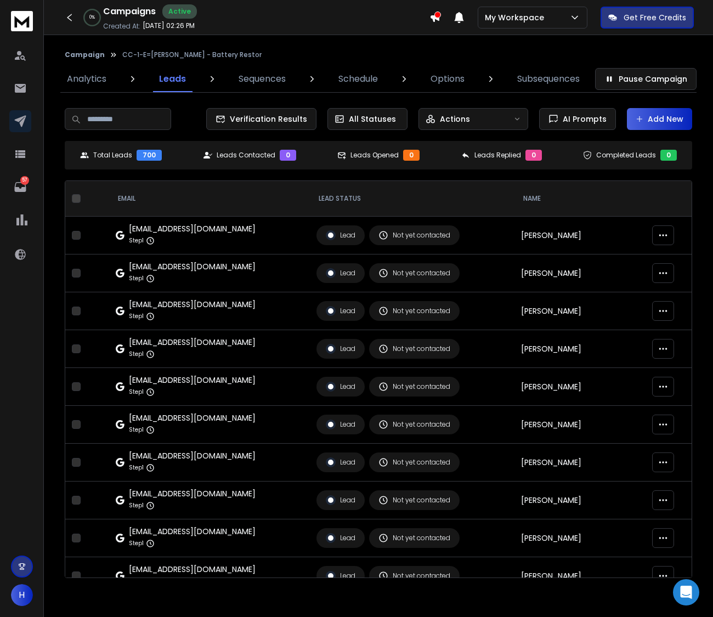
click at [672, 121] on button "Add New" at bounding box center [659, 119] width 65 height 22
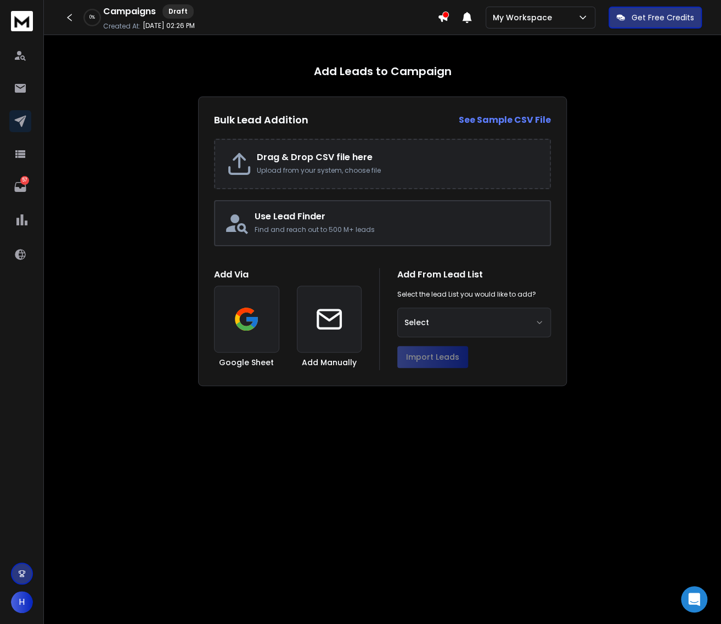
click at [317, 165] on div "Drag & Drop CSV file here Upload from your system, choose file" at bounding box center [398, 164] width 282 height 26
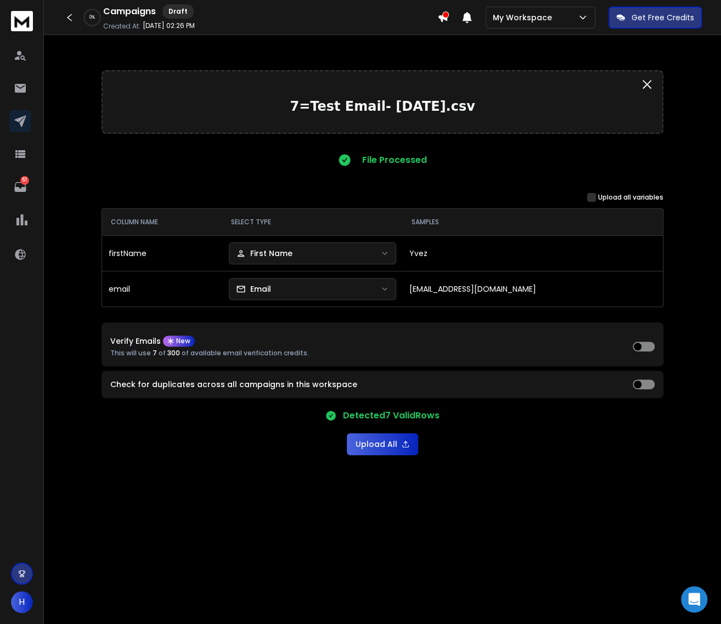
click at [377, 445] on button "Upload All" at bounding box center [382, 444] width 71 height 22
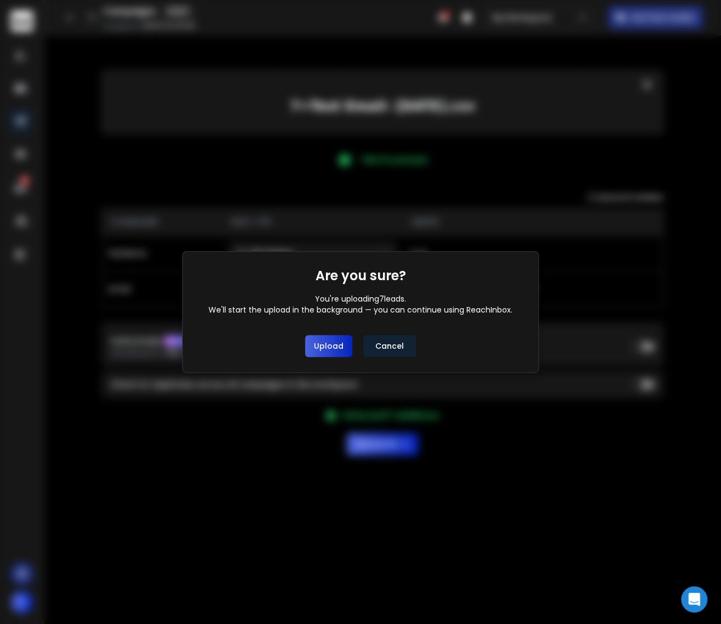
click at [331, 347] on button "Upload" at bounding box center [328, 346] width 47 height 22
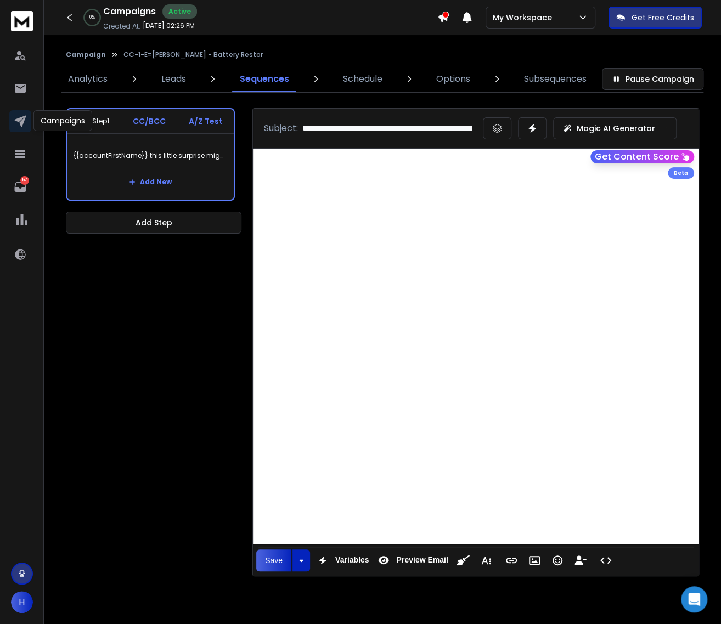
click at [20, 117] on icon at bounding box center [20, 121] width 12 height 12
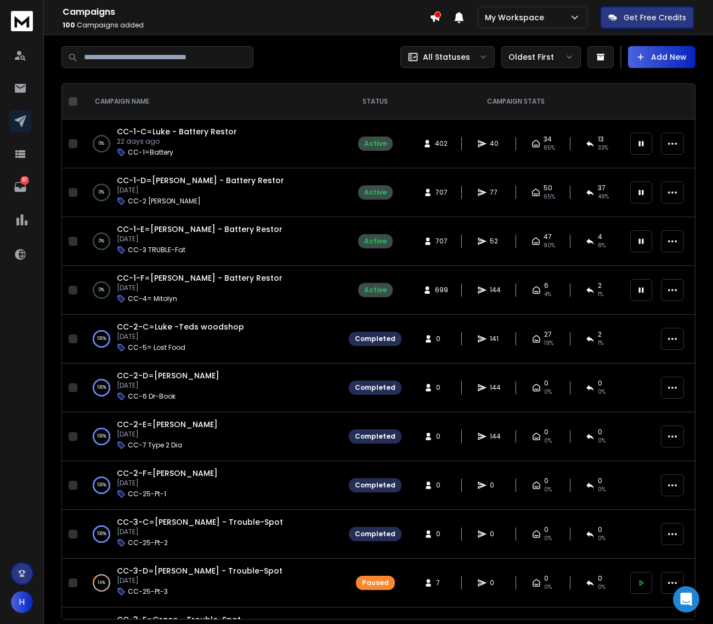
click at [162, 291] on p "[DATE]" at bounding box center [200, 288] width 166 height 9
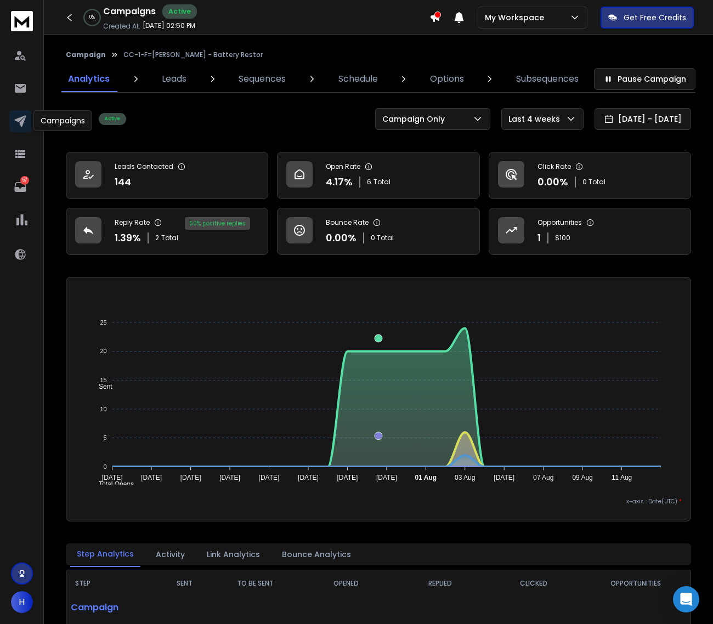
click at [24, 118] on icon at bounding box center [20, 121] width 12 height 12
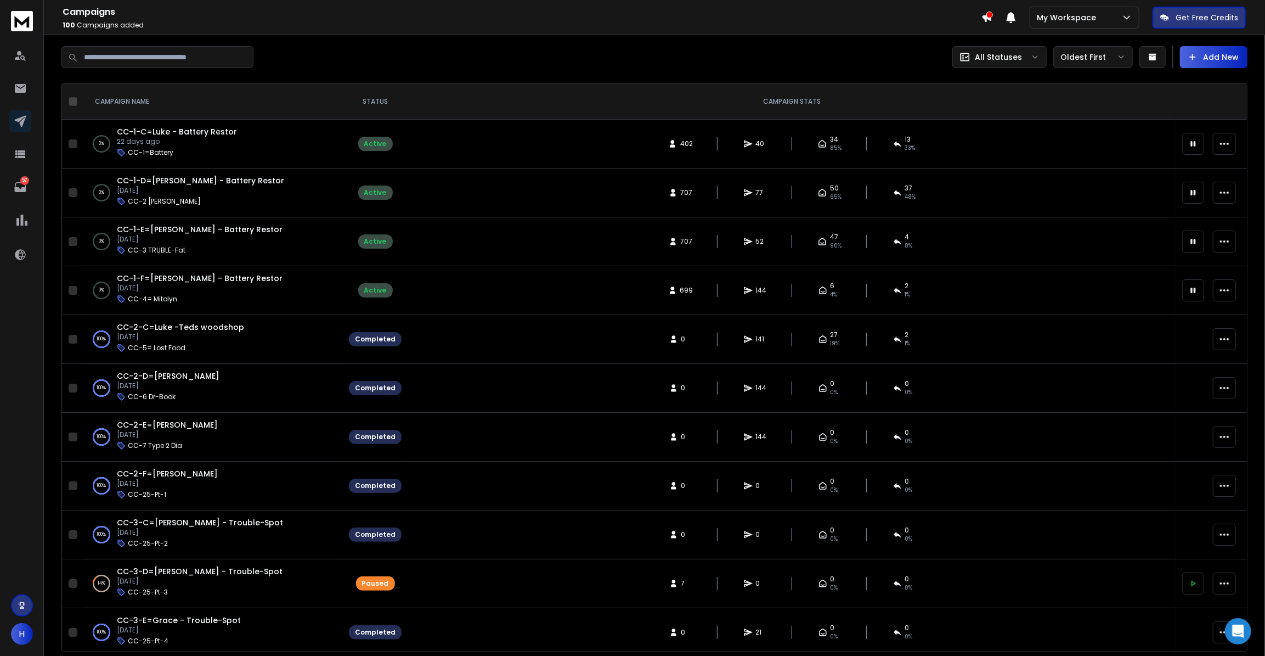
click at [358, 236] on div "Active" at bounding box center [375, 241] width 35 height 14
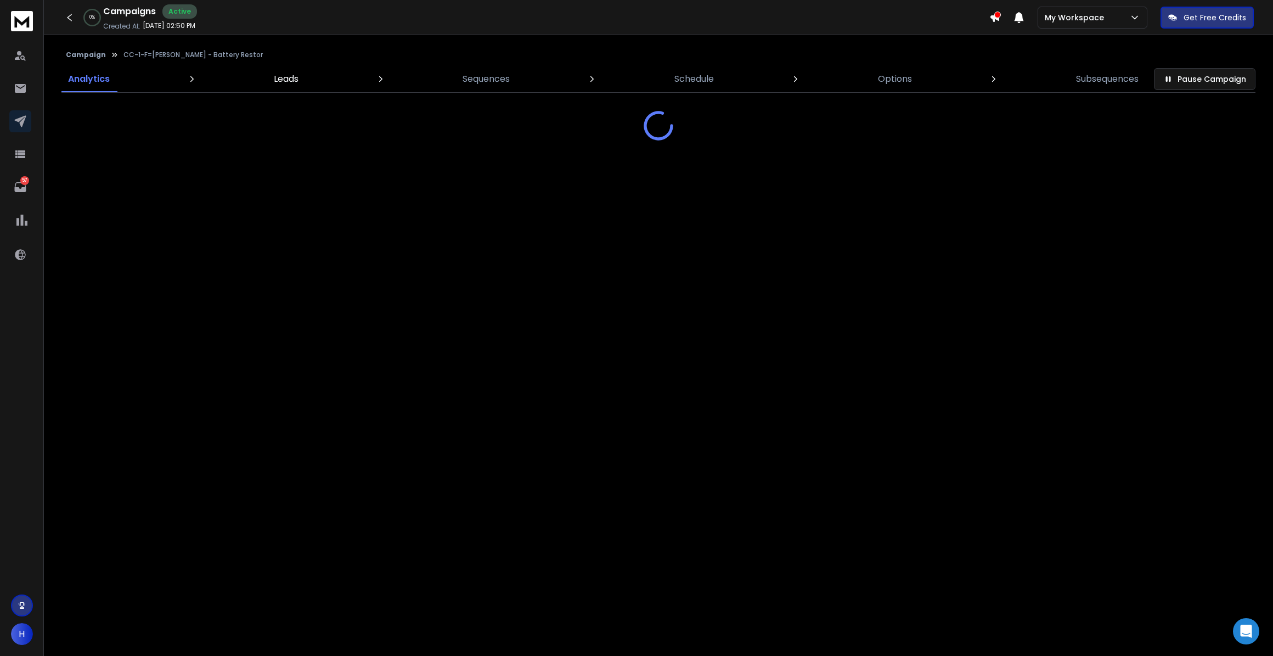
click at [297, 74] on p "Leads" at bounding box center [286, 78] width 25 height 13
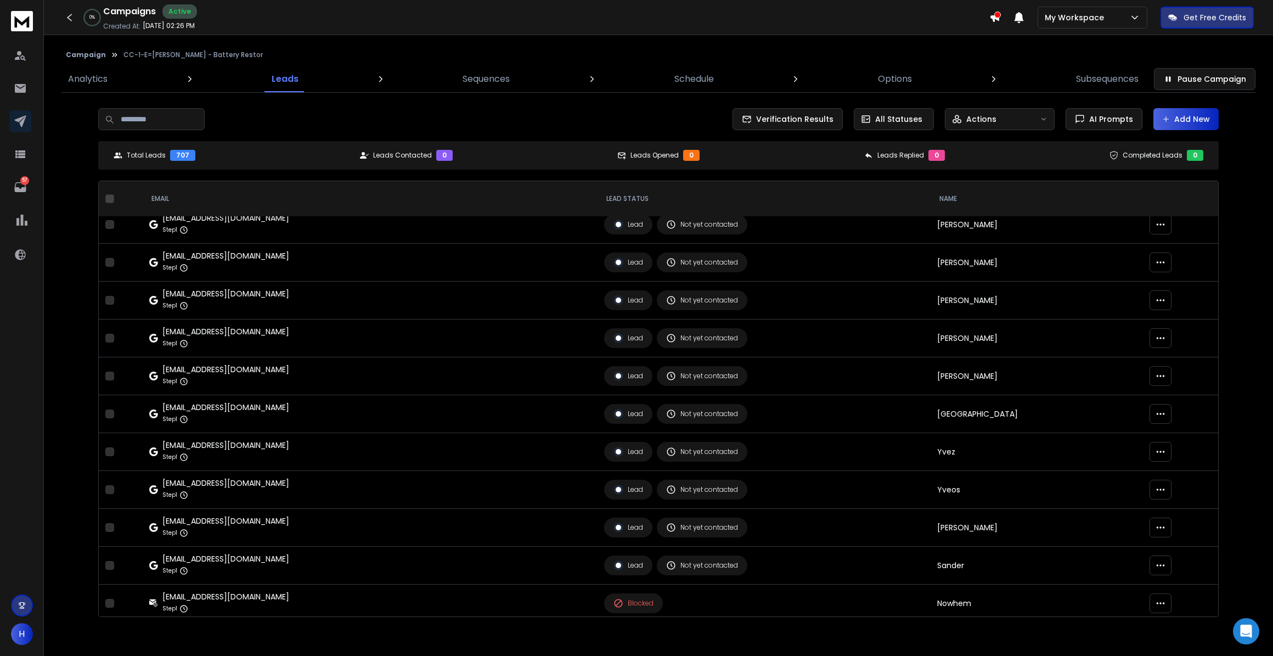
scroll to position [26317, 0]
click at [1155, 561] on icon "button" at bounding box center [1160, 566] width 10 height 10
click at [1112, 539] on p "Delete Lead" at bounding box center [1117, 535] width 46 height 11
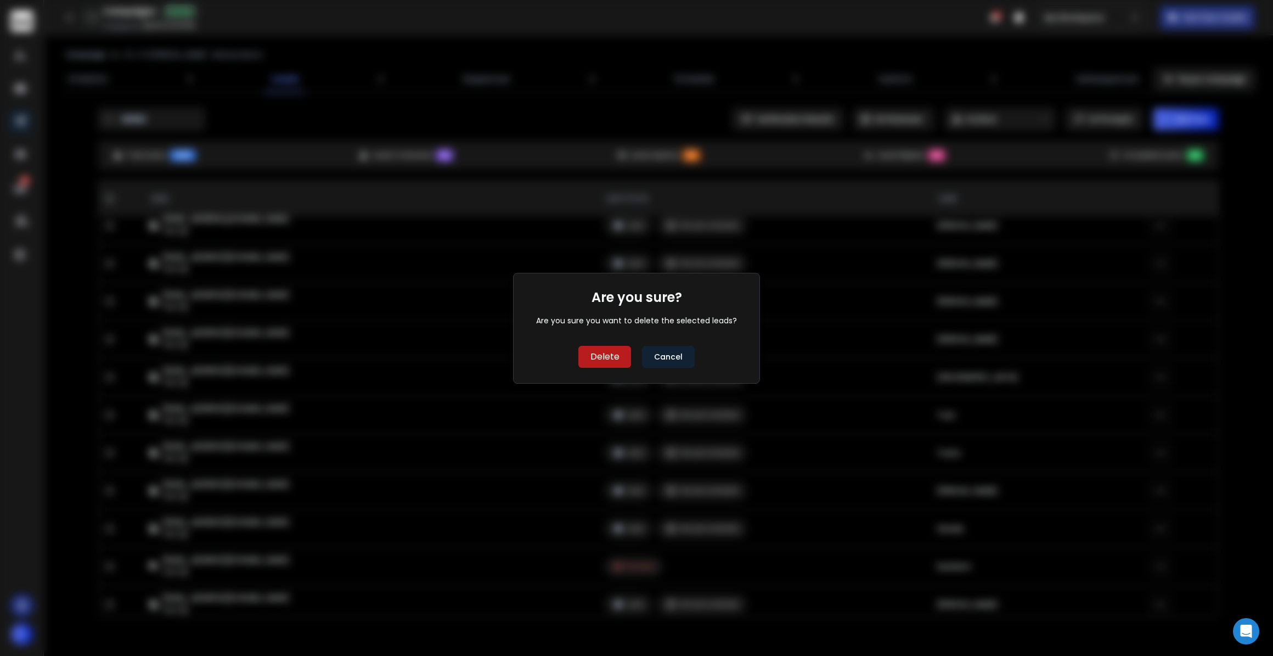
click at [609, 353] on button "Delete" at bounding box center [604, 357] width 53 height 22
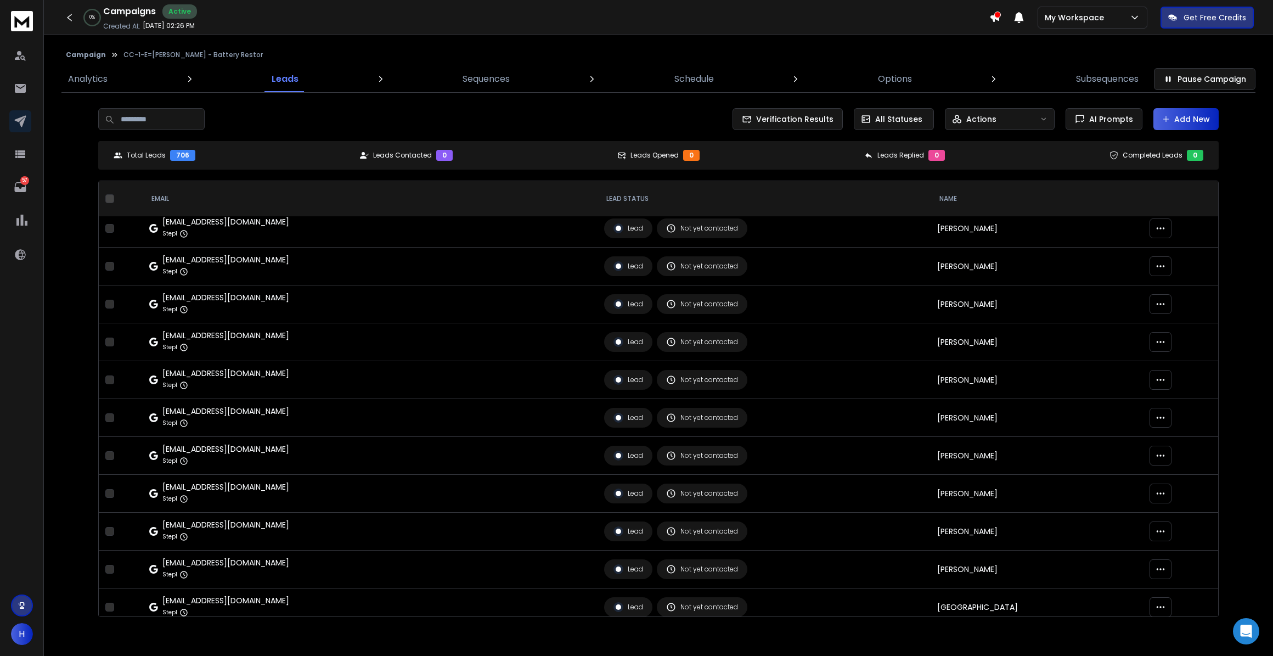
scroll to position [0, 0]
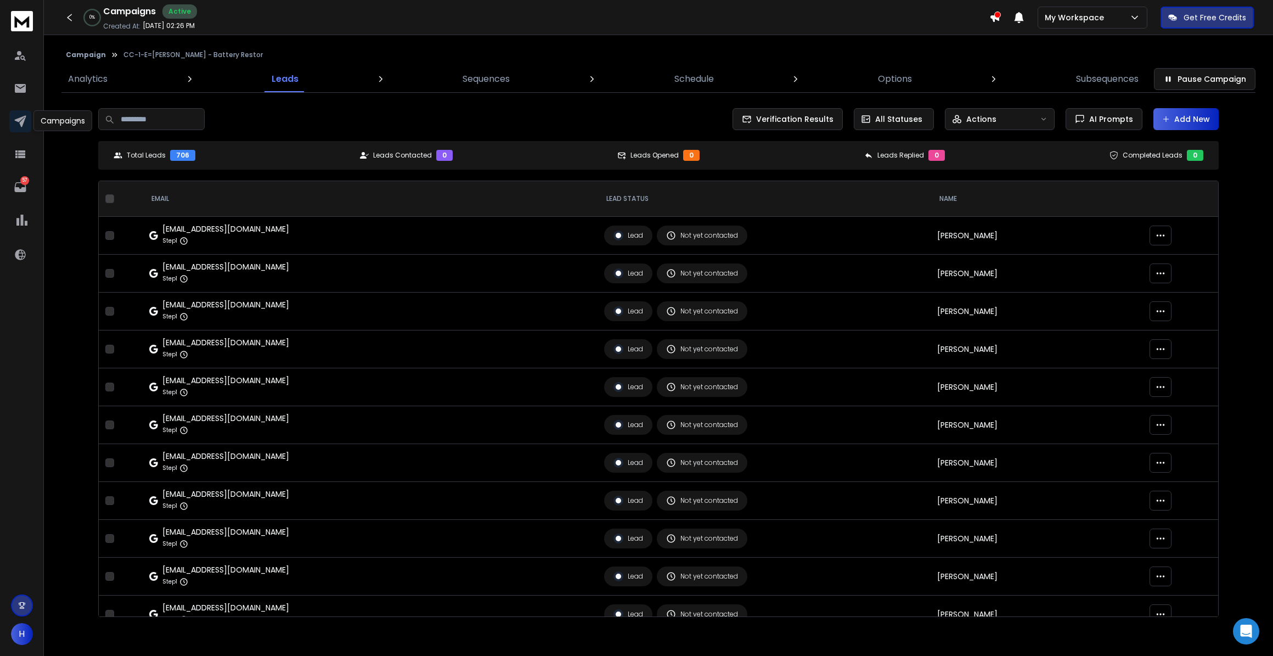
click at [14, 112] on link at bounding box center [20, 121] width 22 height 22
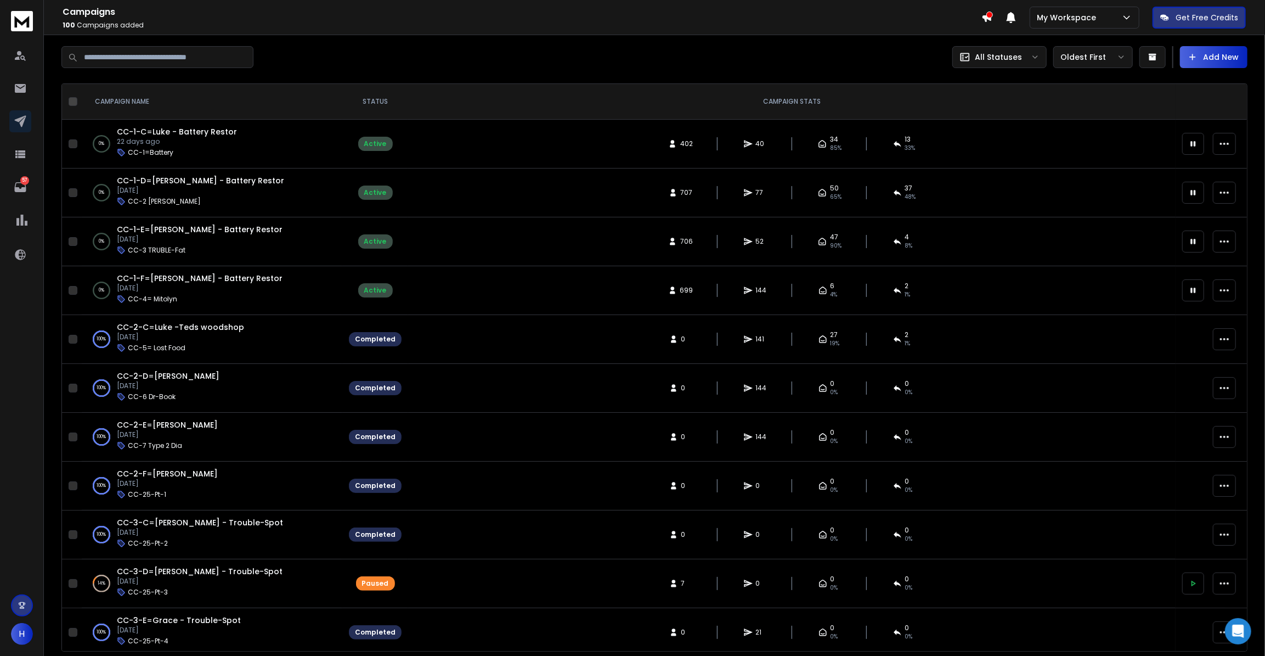
click at [209, 137] on p "22 days ago" at bounding box center [177, 141] width 120 height 9
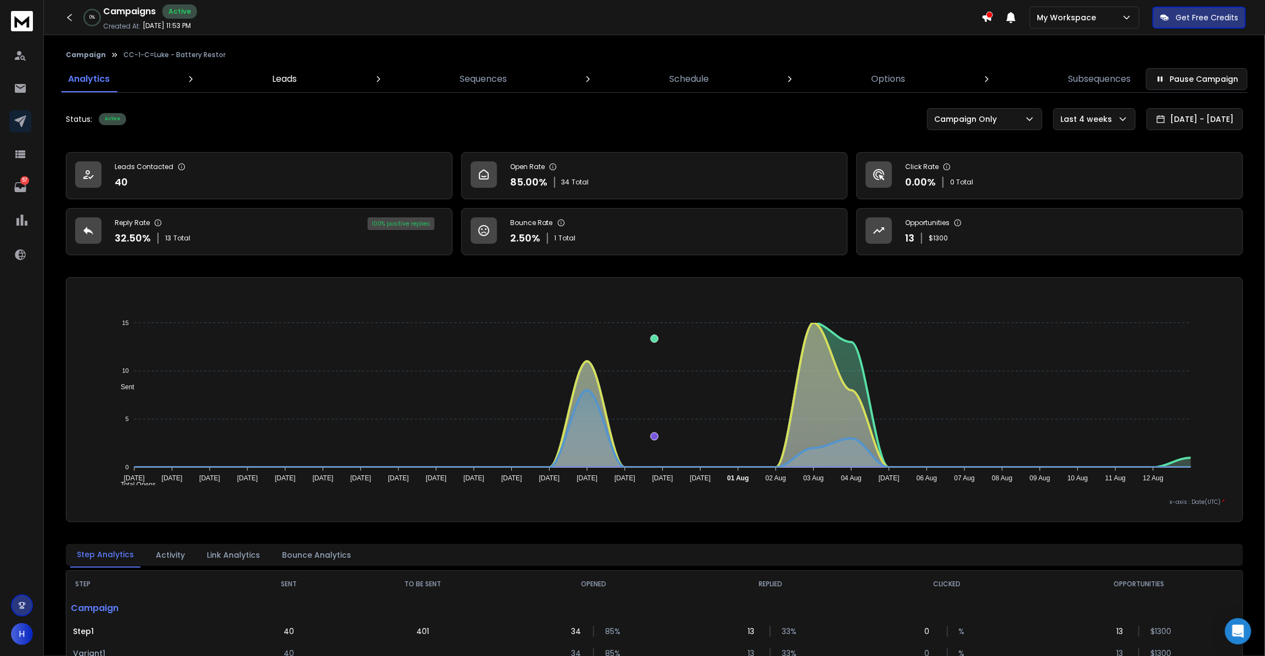
click at [302, 75] on link "Leads" at bounding box center [285, 79] width 38 height 26
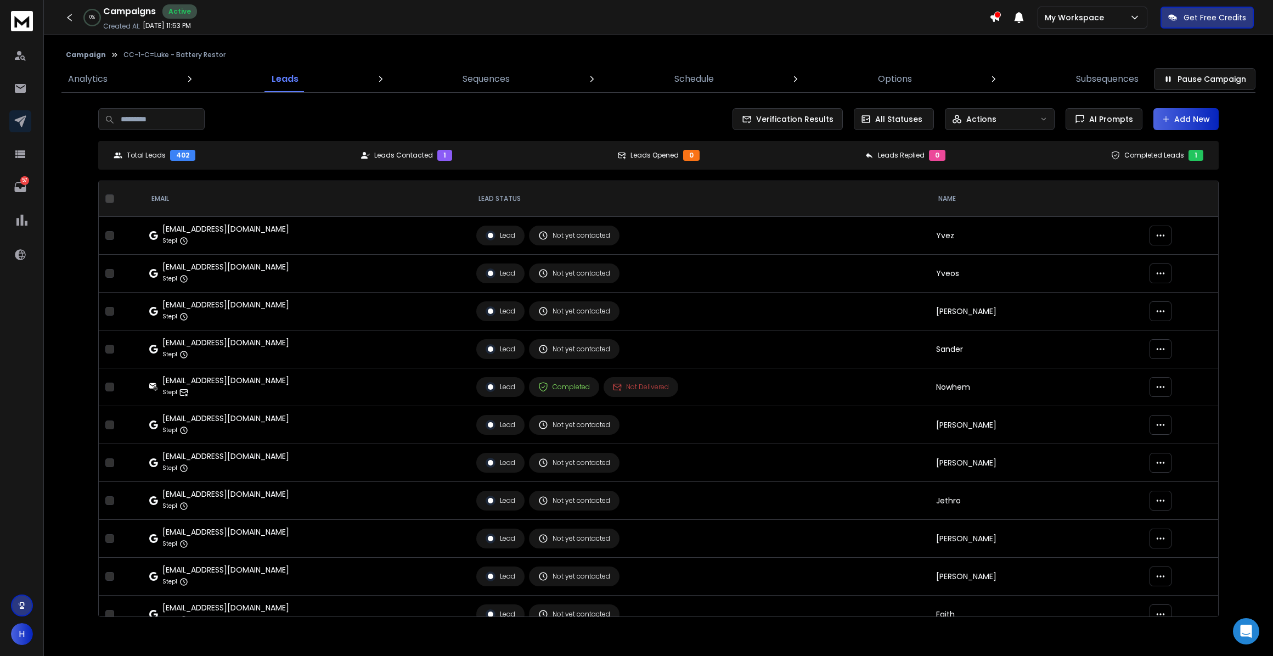
click at [1155, 384] on icon "button" at bounding box center [1160, 387] width 10 height 10
click at [1119, 406] on p "Delete Lead" at bounding box center [1128, 409] width 46 height 11
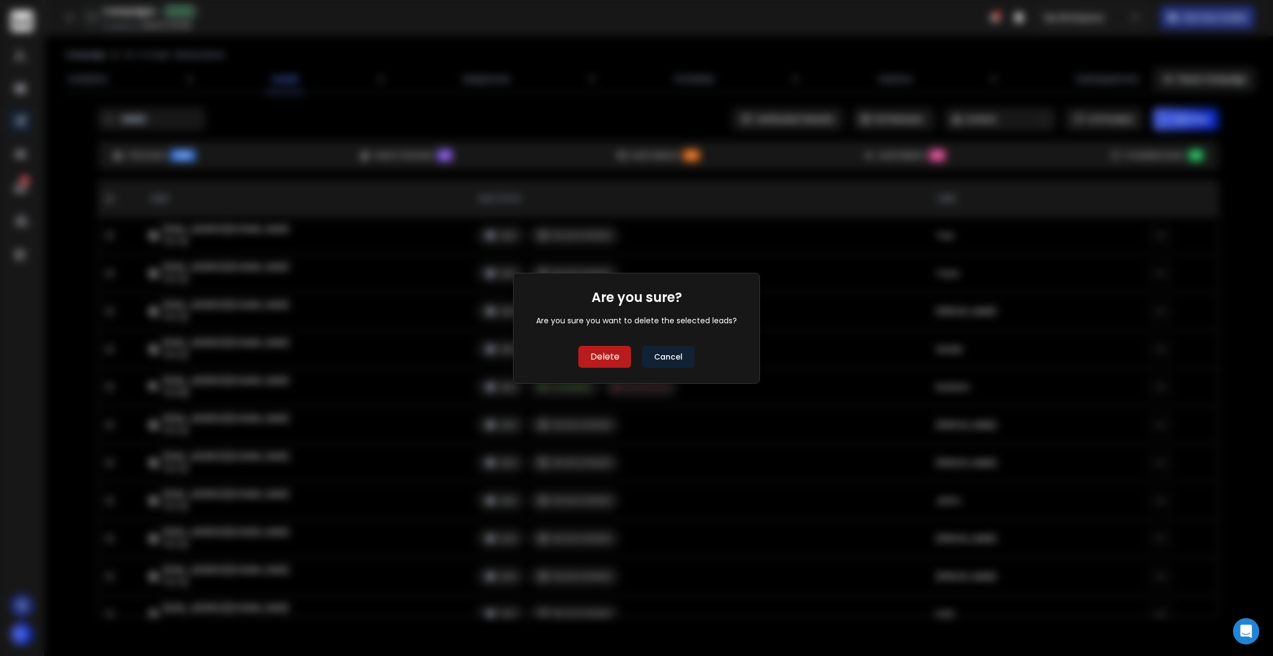
click at [600, 352] on button "Delete" at bounding box center [604, 357] width 53 height 22
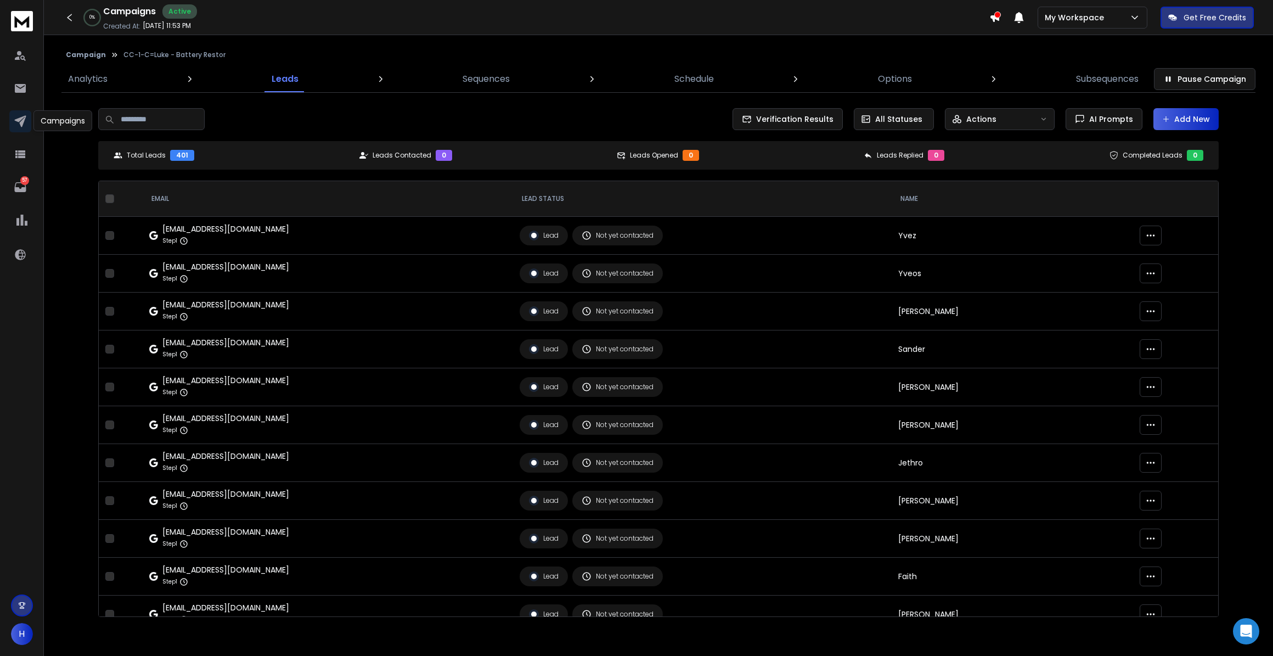
click at [14, 117] on icon at bounding box center [20, 121] width 13 height 13
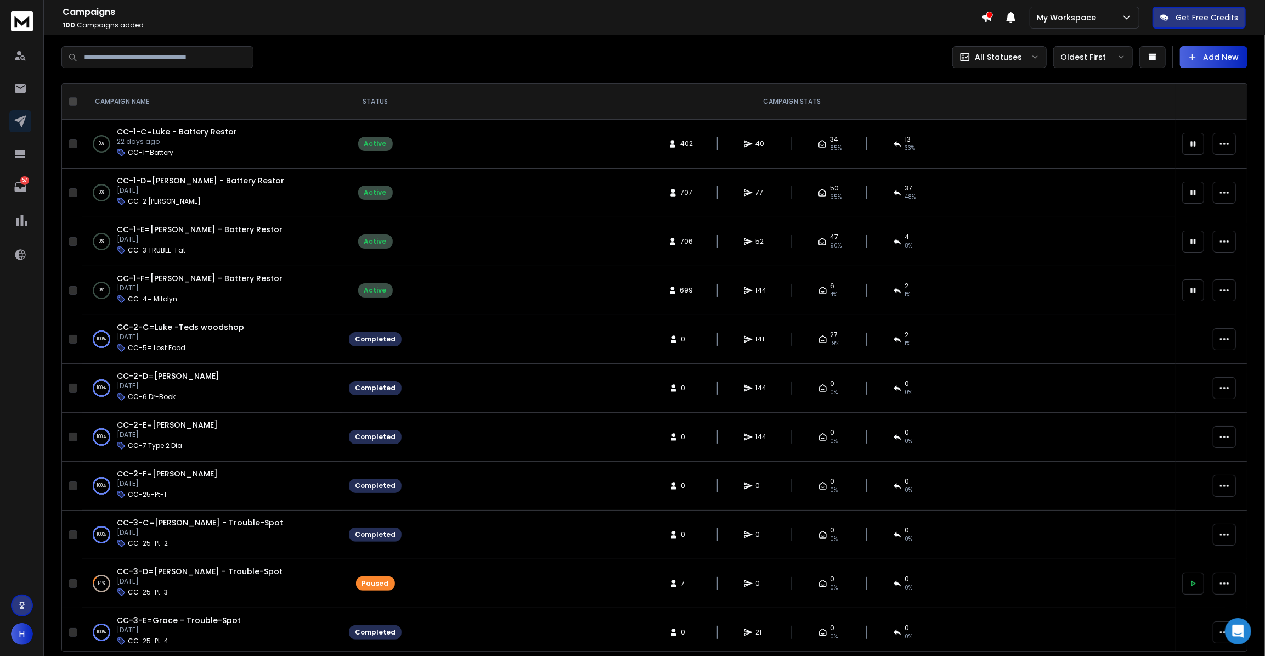
click at [144, 191] on p "[DATE]" at bounding box center [200, 190] width 167 height 9
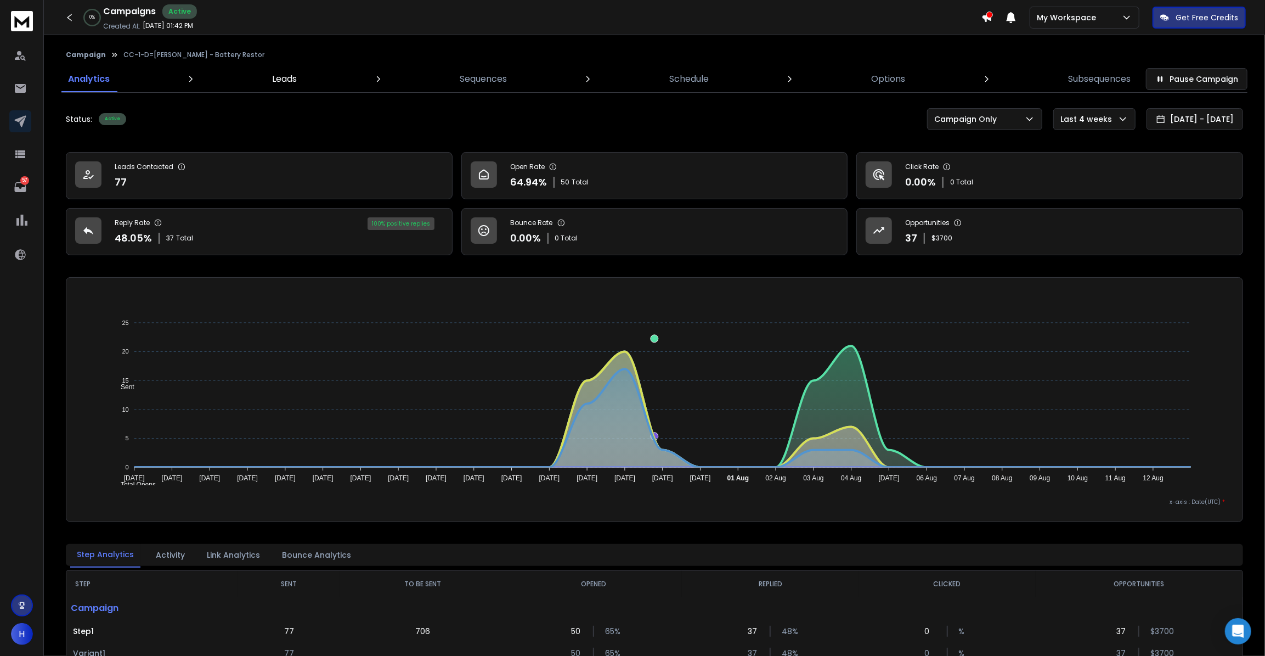
click at [281, 78] on p "Leads" at bounding box center [284, 78] width 25 height 13
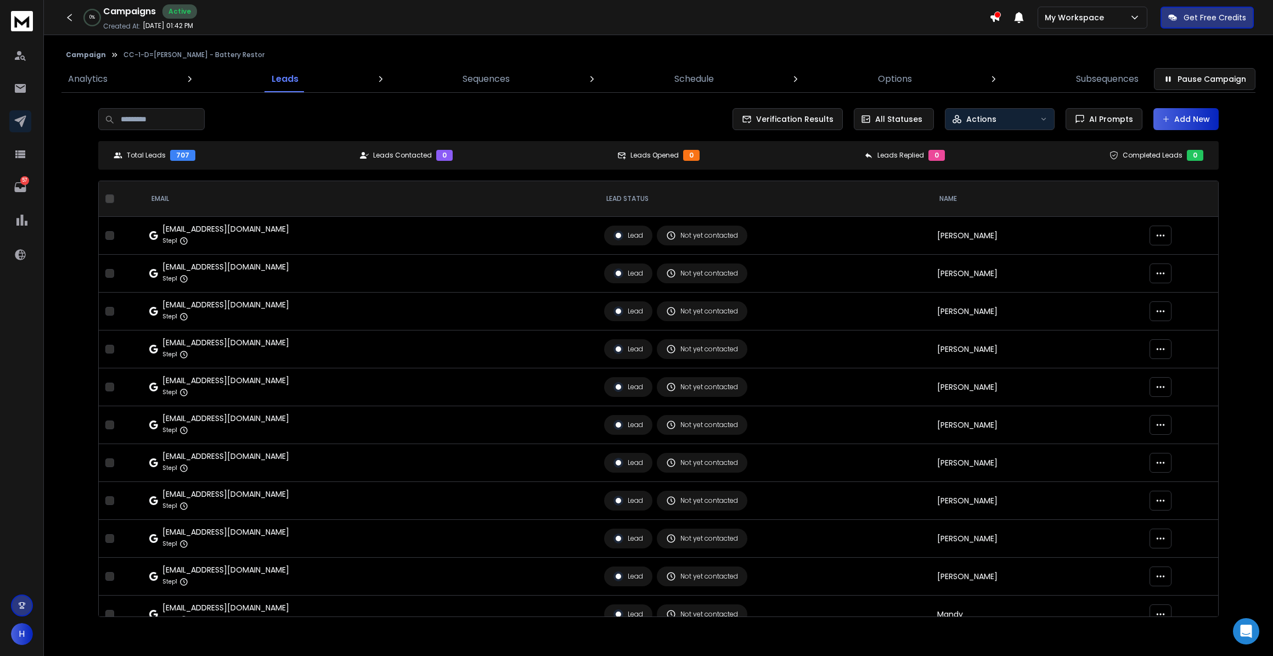
click at [1010, 122] on div "Actions" at bounding box center [993, 119] width 83 height 11
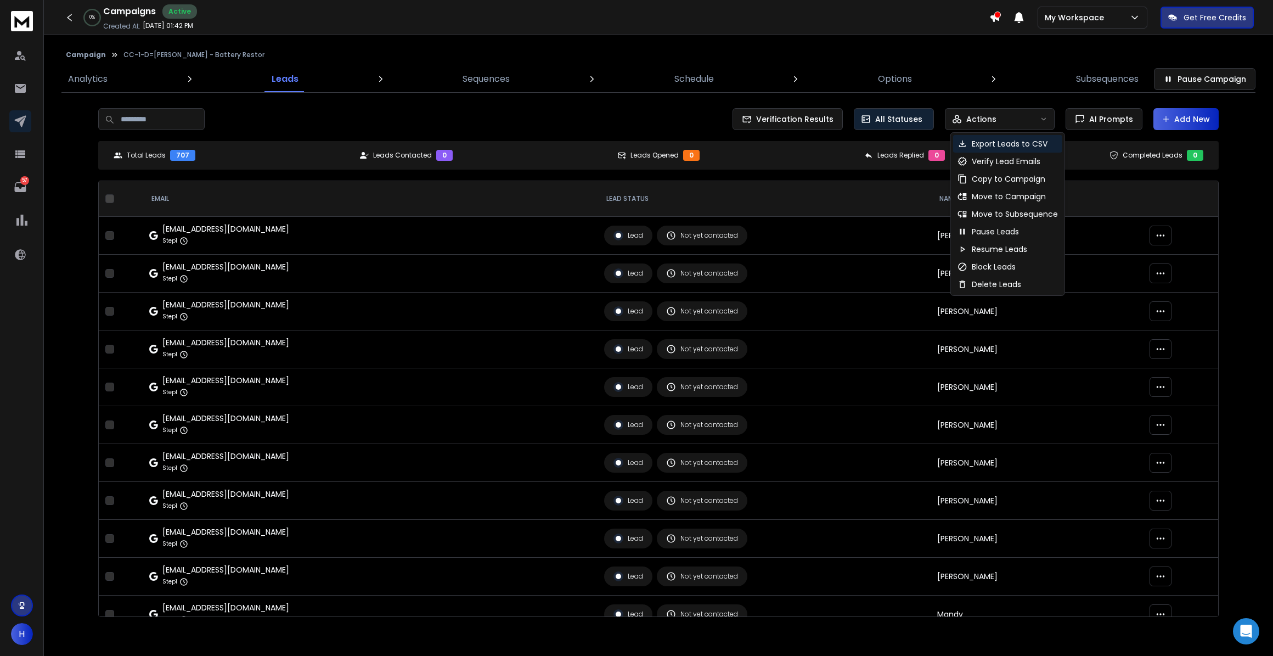
click at [912, 115] on p "All Statuses" at bounding box center [898, 119] width 47 height 11
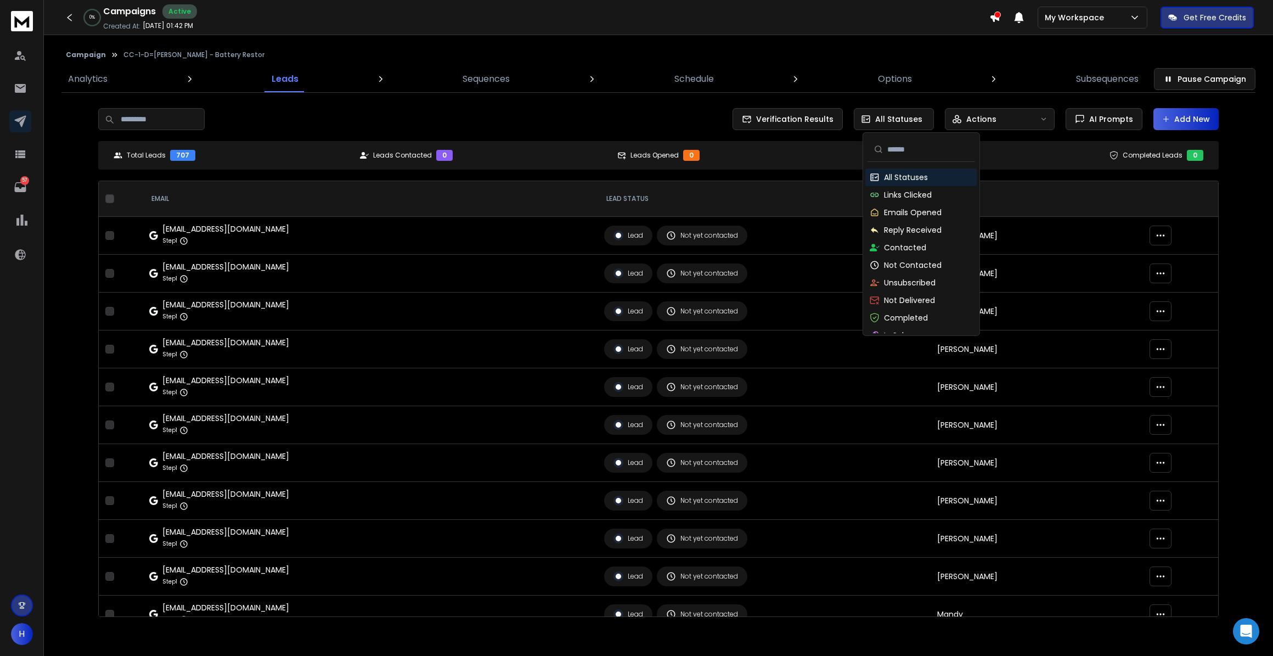
click at [1021, 138] on div "Verification Results All Statuses Actions AI Prompts Add New Total Leads 707 Le…" at bounding box center [658, 357] width 1120 height 498
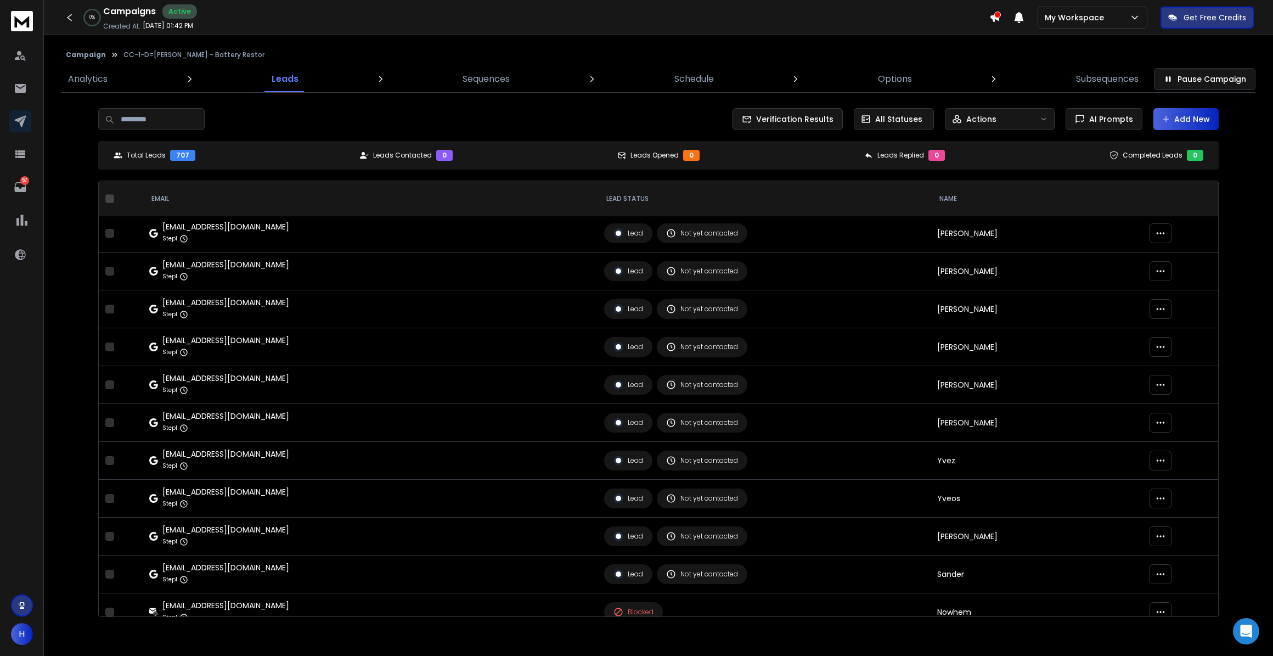
scroll to position [26317, 0]
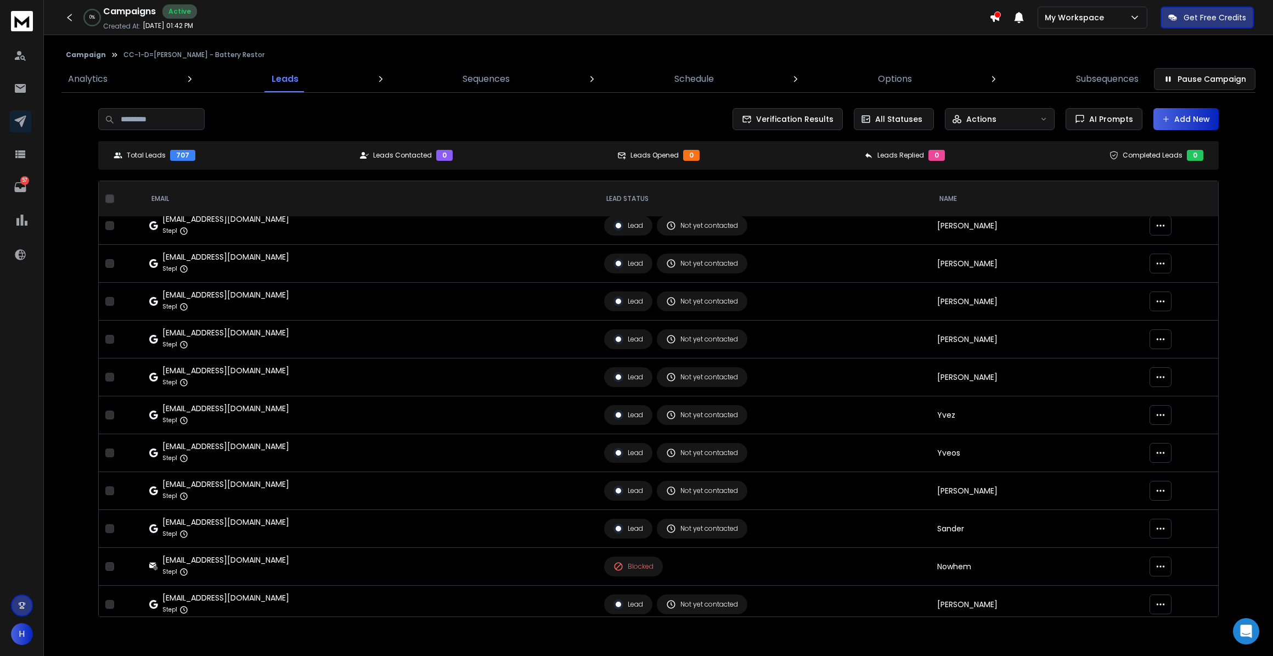
click at [213, 554] on div "nowhemdaimler@g.com" at bounding box center [225, 559] width 127 height 11
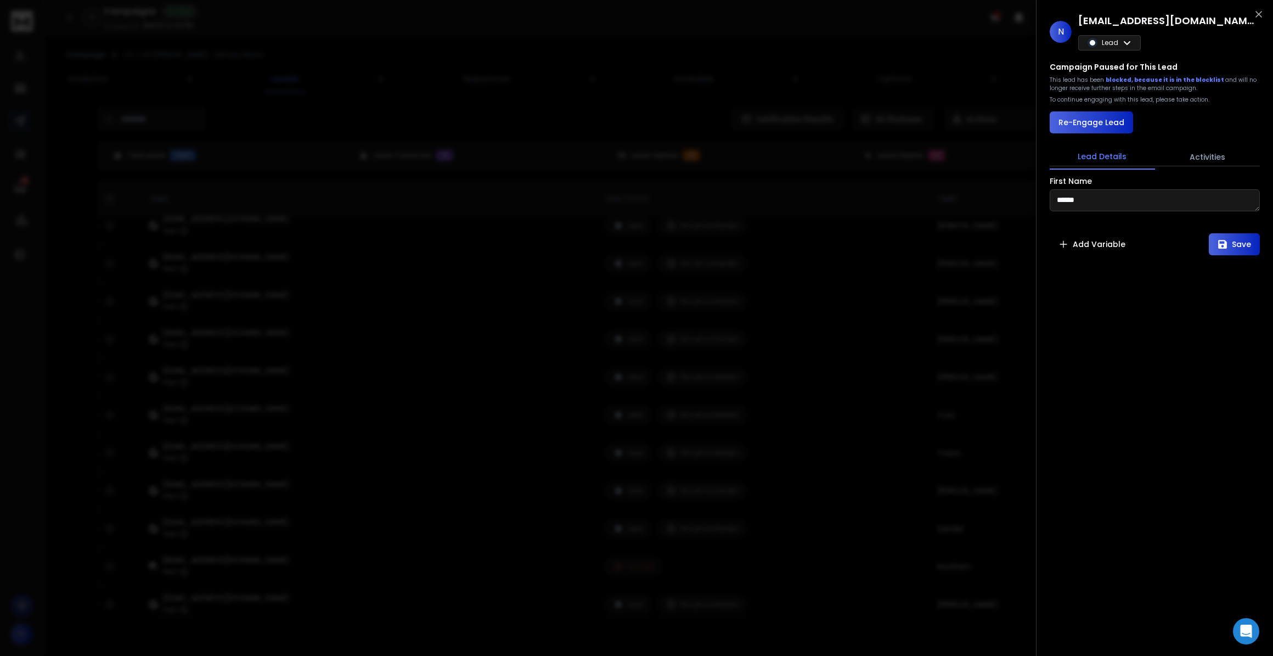
click at [1087, 200] on textarea "******" at bounding box center [1154, 200] width 210 height 22
click at [1150, 236] on div "Add Variable Save" at bounding box center [1154, 244] width 210 height 22
click at [1185, 24] on h1 "nowhemdaimler@g.com" at bounding box center [1166, 20] width 176 height 15
click at [1262, 11] on icon "button" at bounding box center [1258, 14] width 11 height 11
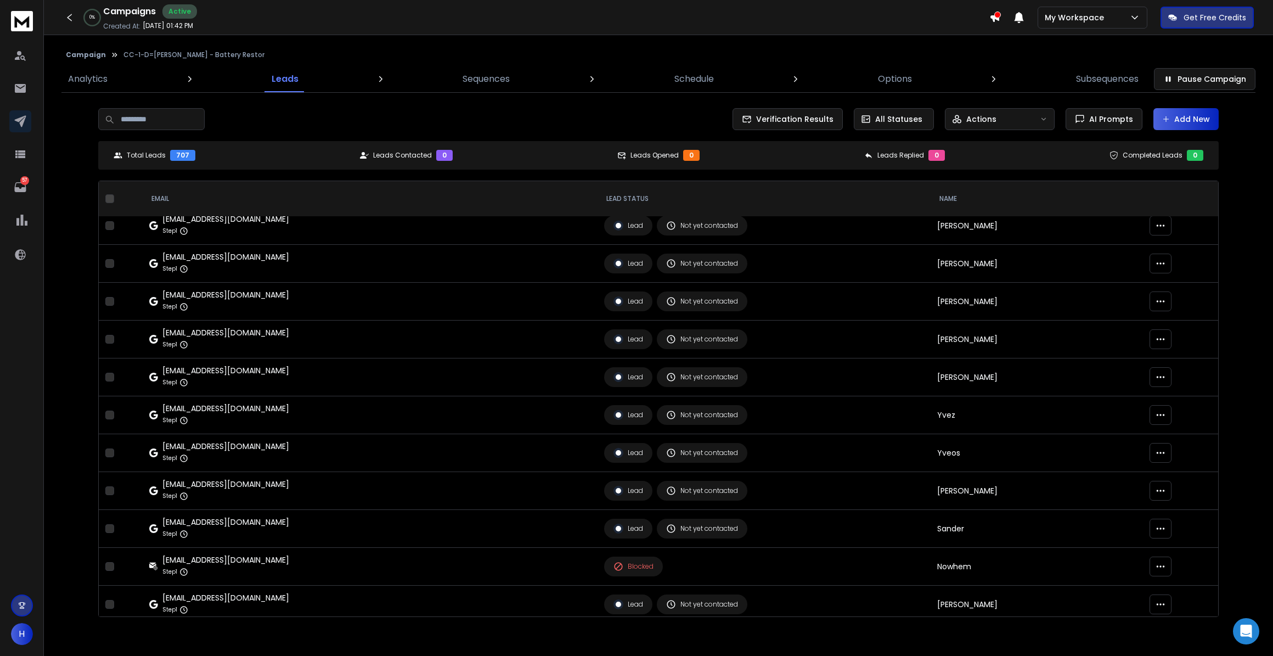
click at [1155, 561] on icon "button" at bounding box center [1160, 566] width 10 height 10
click at [1113, 534] on p "Delete Lead" at bounding box center [1117, 535] width 46 height 11
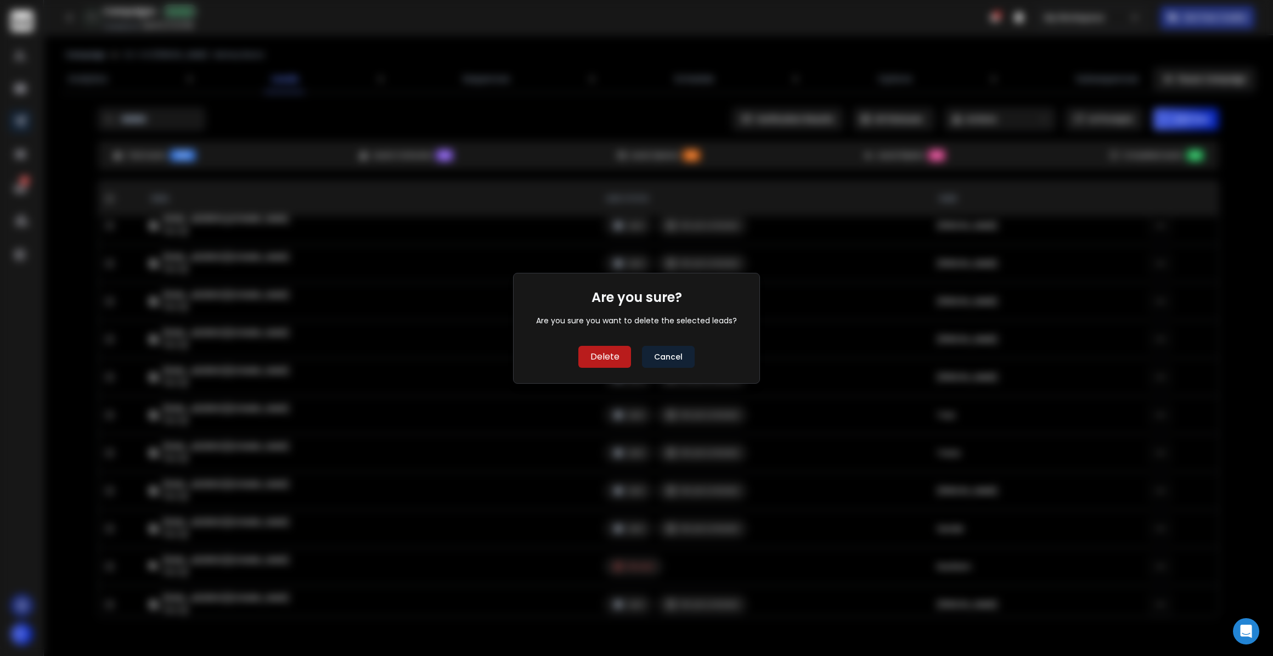
click at [607, 351] on button "Delete" at bounding box center [604, 357] width 53 height 22
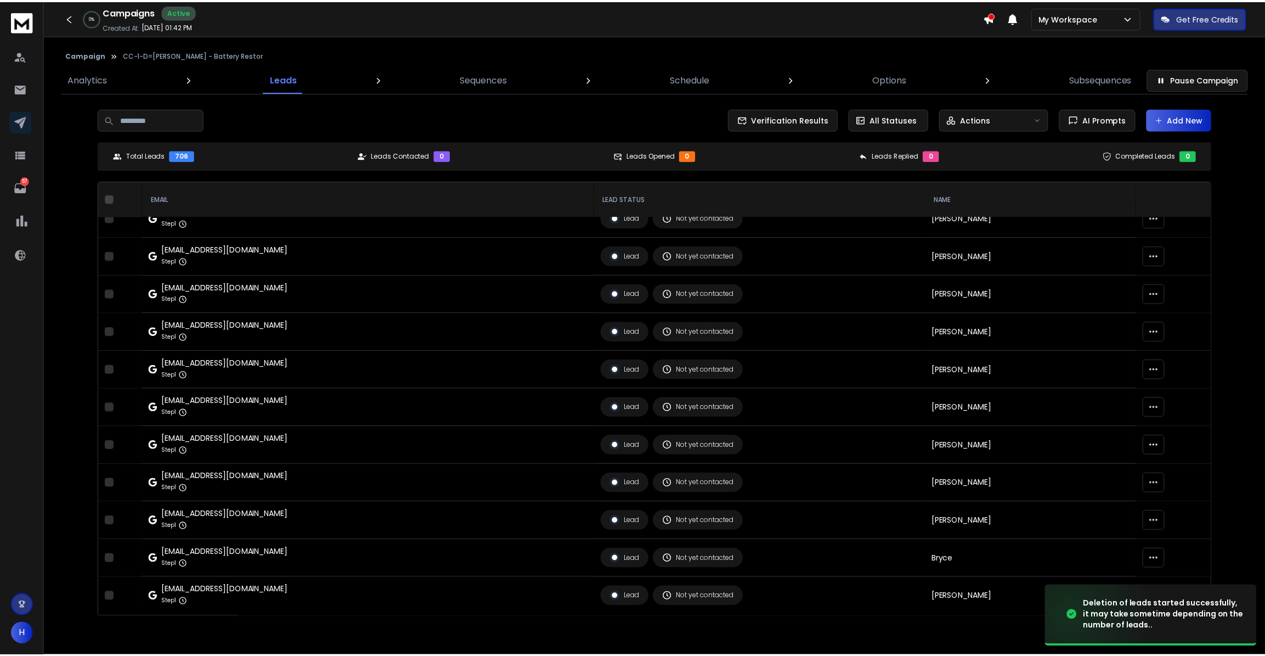
scroll to position [3386, 0]
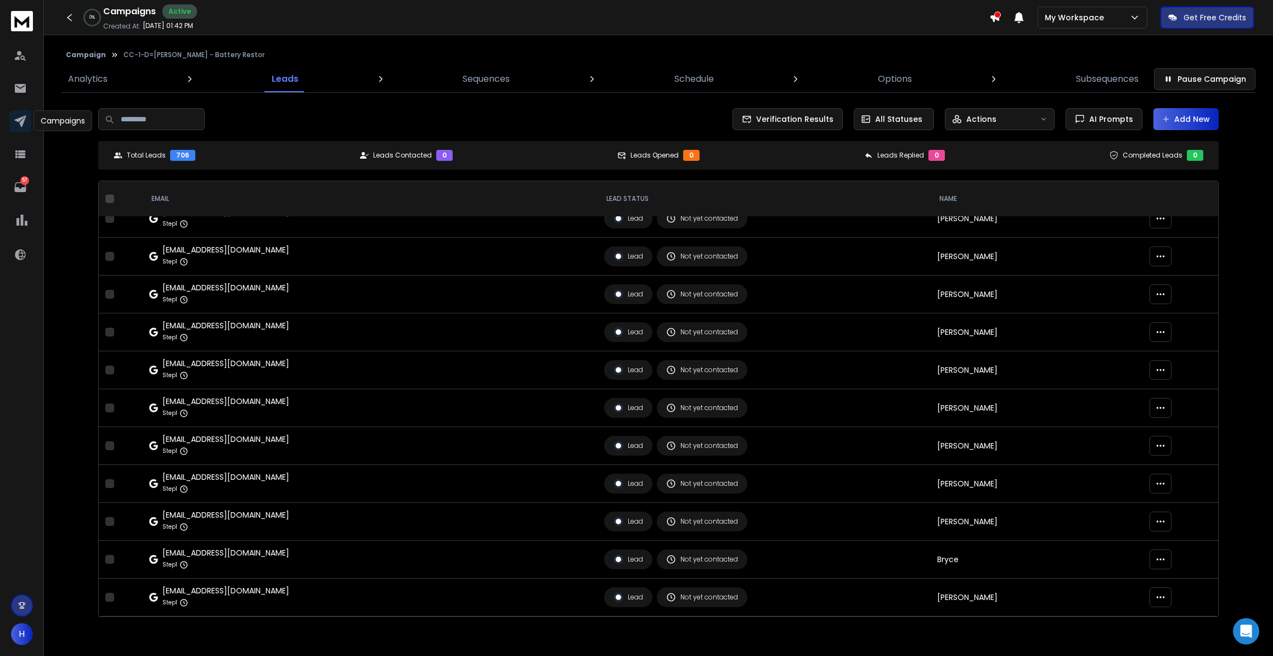
click at [21, 121] on icon at bounding box center [20, 121] width 12 height 12
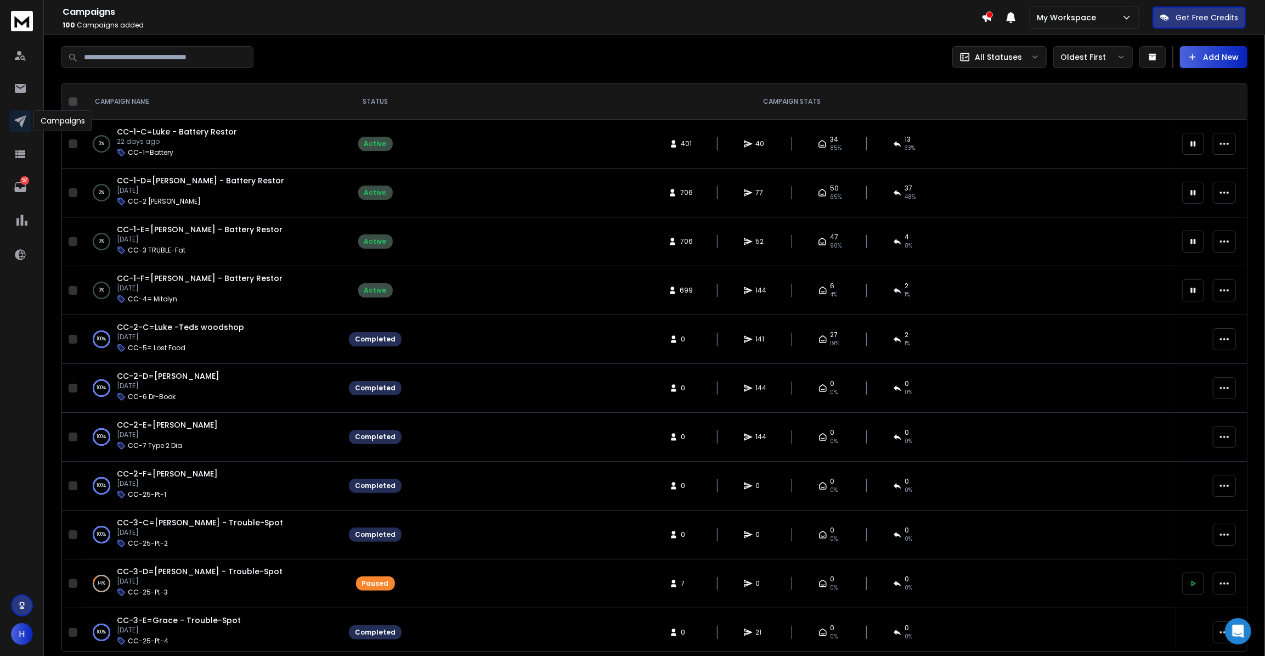
click at [23, 119] on icon at bounding box center [20, 121] width 12 height 12
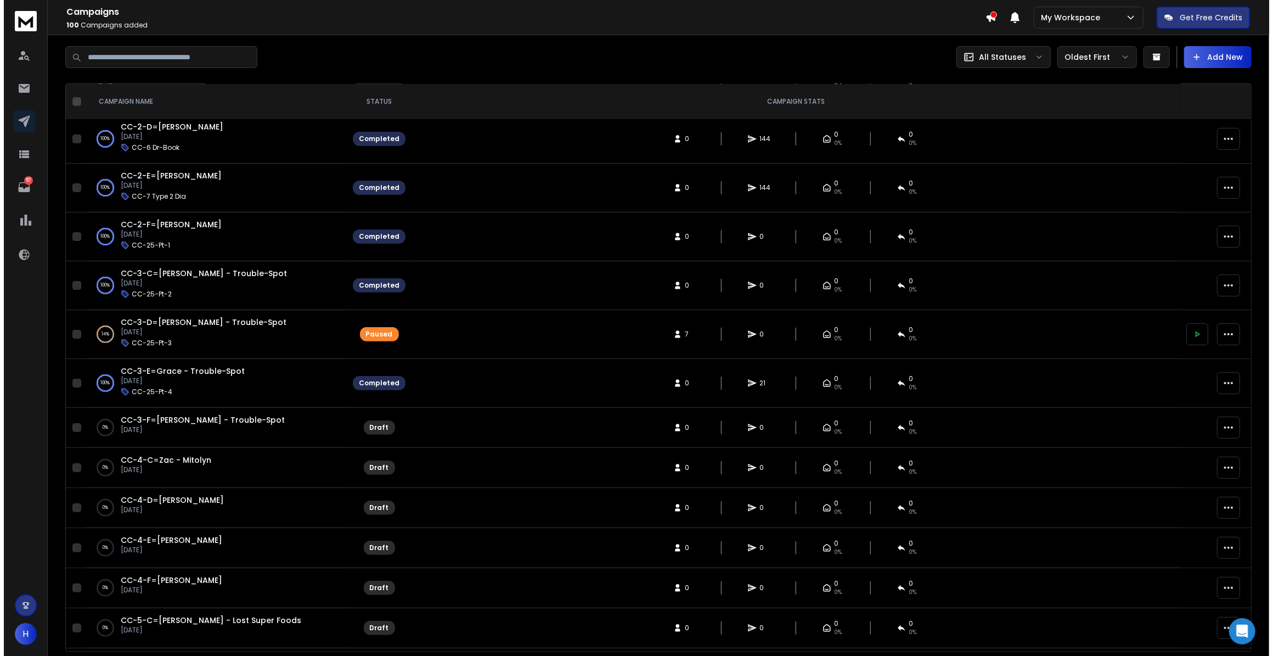
scroll to position [299, 0]
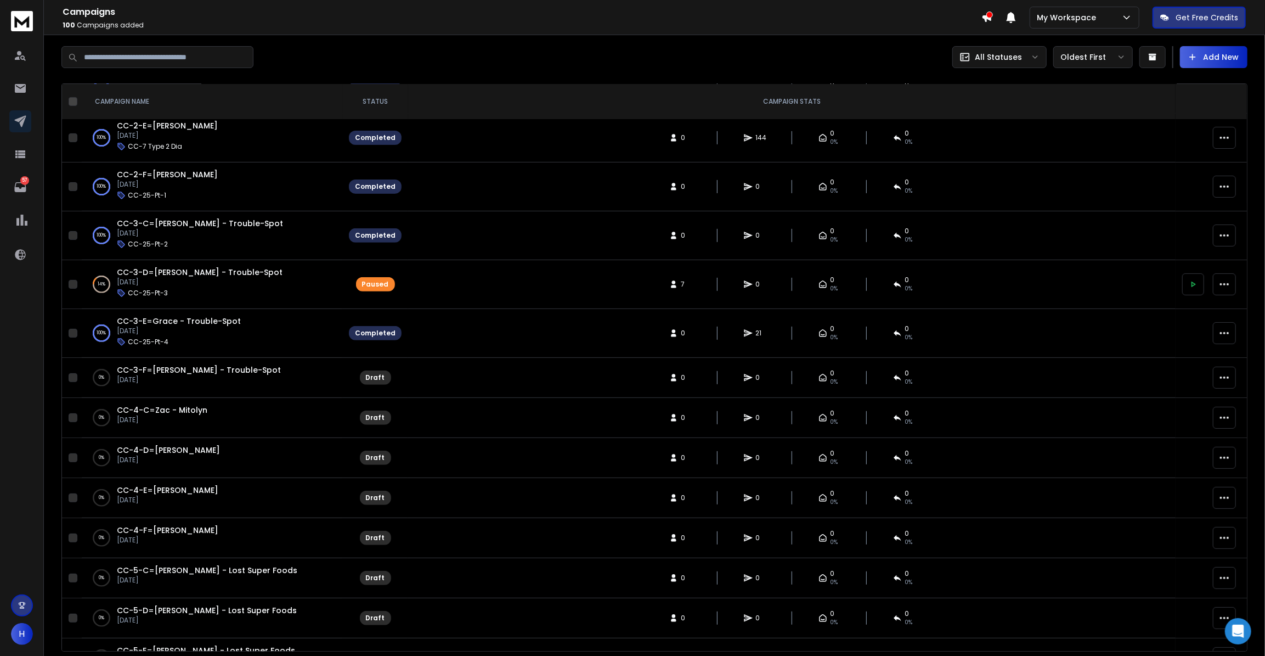
click at [167, 281] on p "[DATE]" at bounding box center [200, 282] width 166 height 9
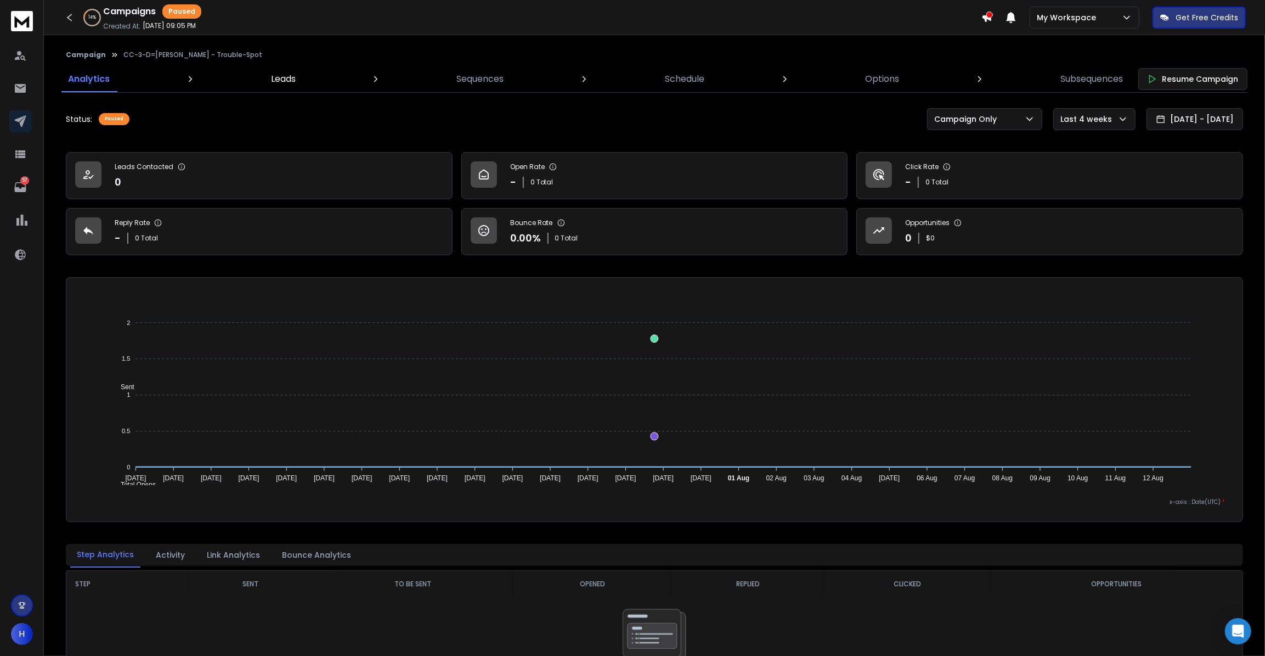
click at [287, 77] on p "Leads" at bounding box center [283, 78] width 25 height 13
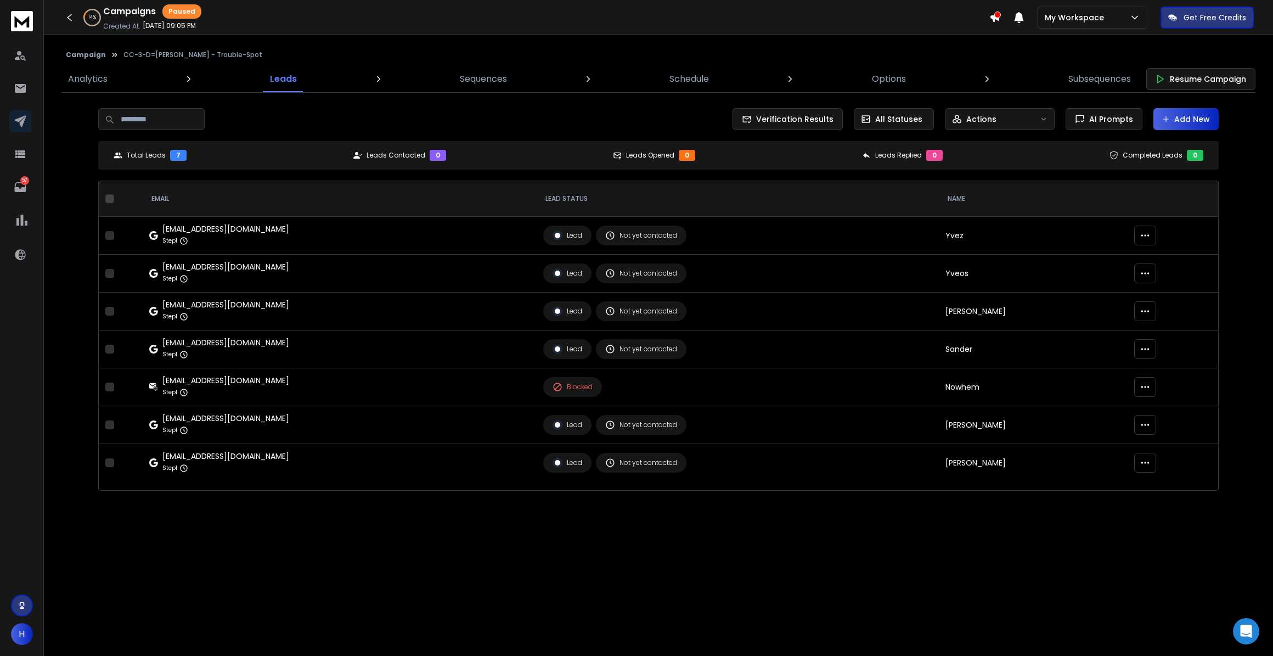
click at [1140, 384] on icon "button" at bounding box center [1145, 387] width 10 height 10
click at [1109, 406] on p "Delete Lead" at bounding box center [1120, 409] width 46 height 11
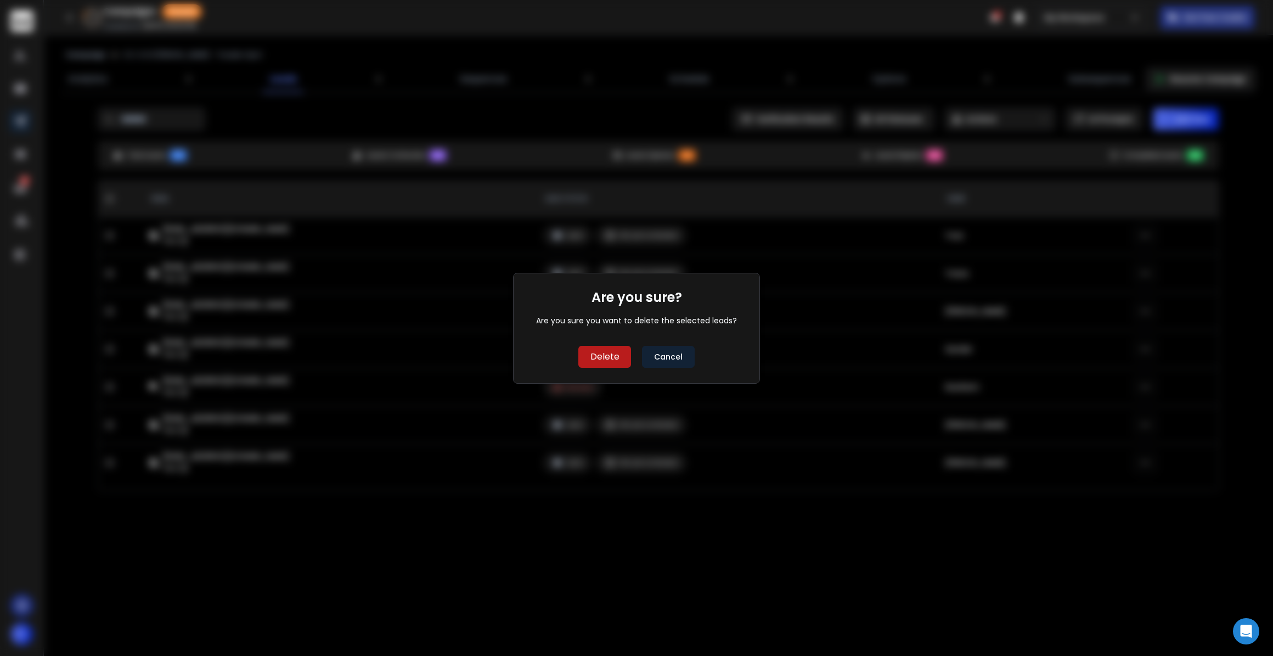
click at [603, 356] on button "Delete" at bounding box center [604, 357] width 53 height 22
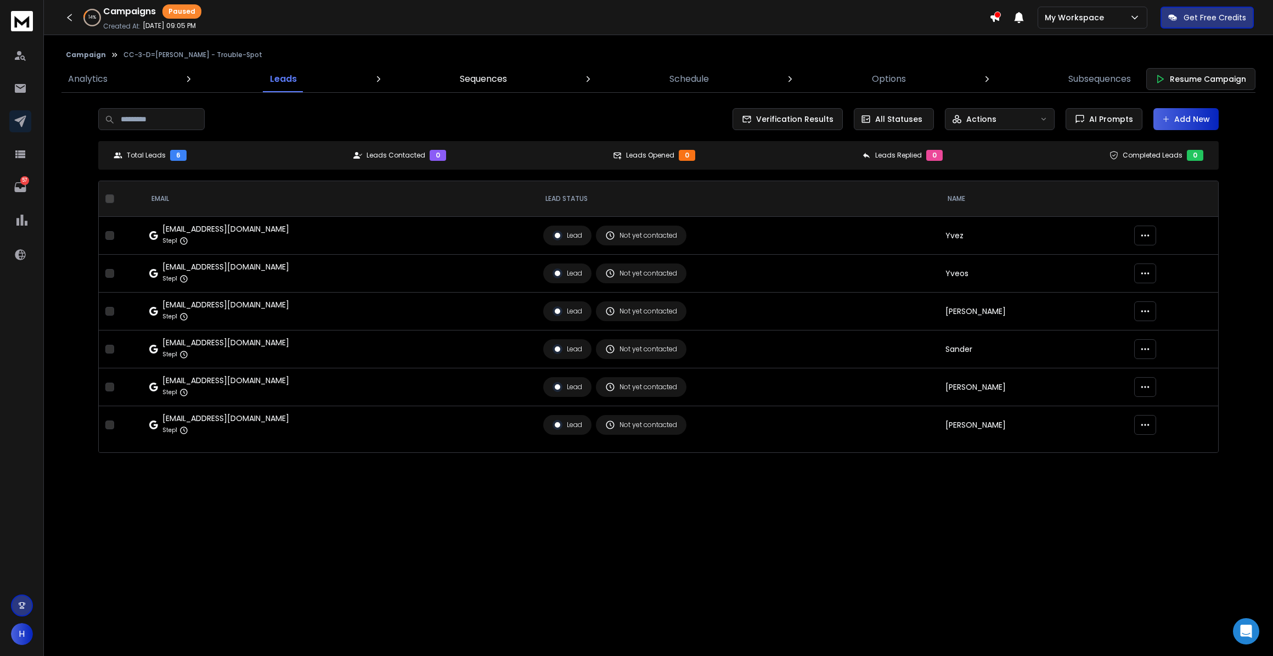
click at [498, 77] on p "Sequences" at bounding box center [483, 78] width 47 height 13
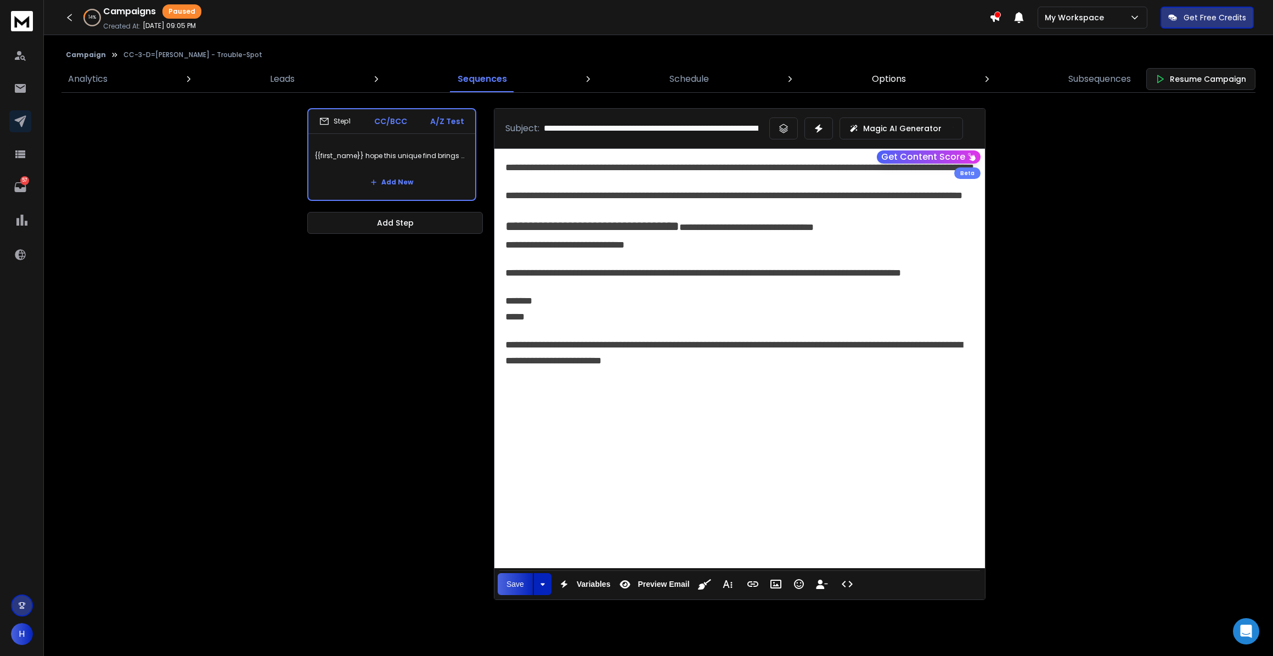
click at [885, 78] on p "Options" at bounding box center [889, 78] width 34 height 13
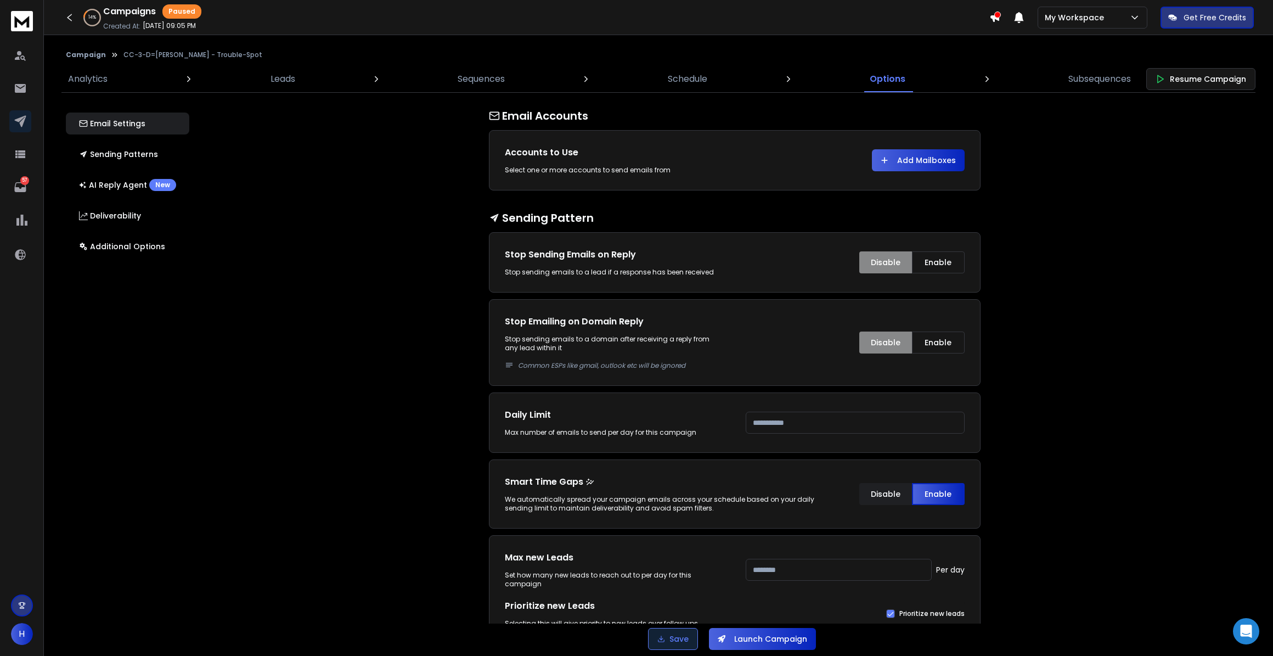
click at [681, 640] on button "Save" at bounding box center [673, 639] width 50 height 22
click at [769, 637] on button "Launch Campaign" at bounding box center [762, 639] width 107 height 22
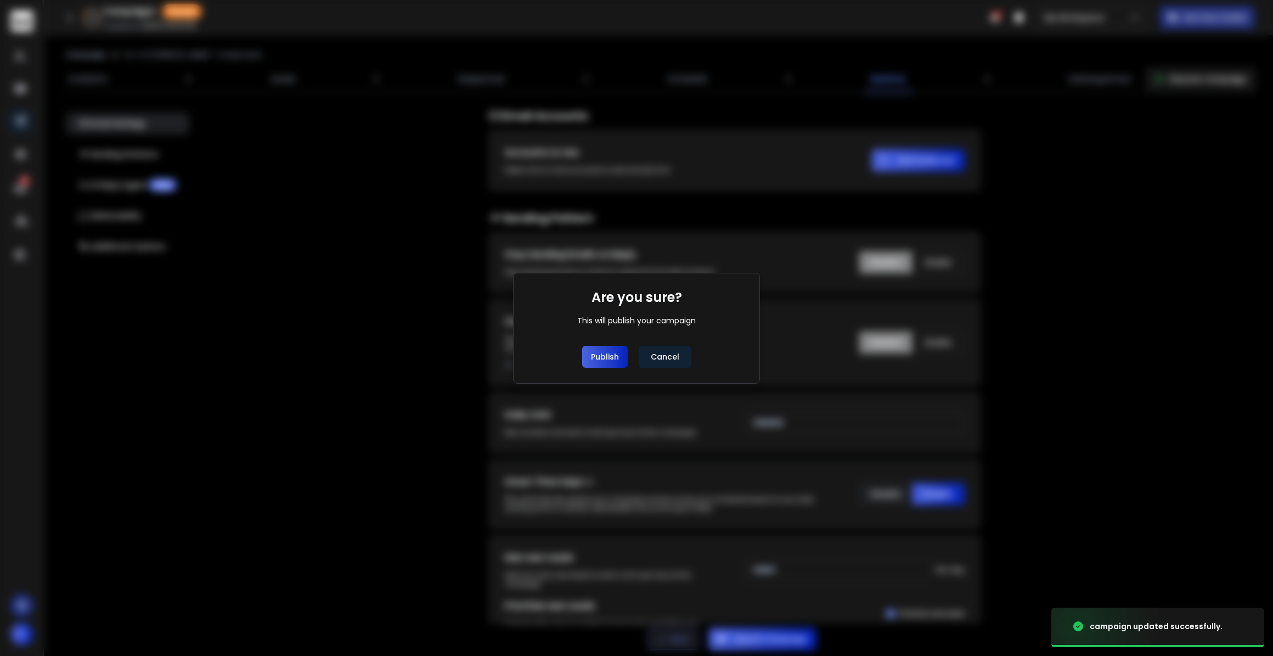
click at [605, 351] on button "Publish" at bounding box center [605, 357] width 46 height 22
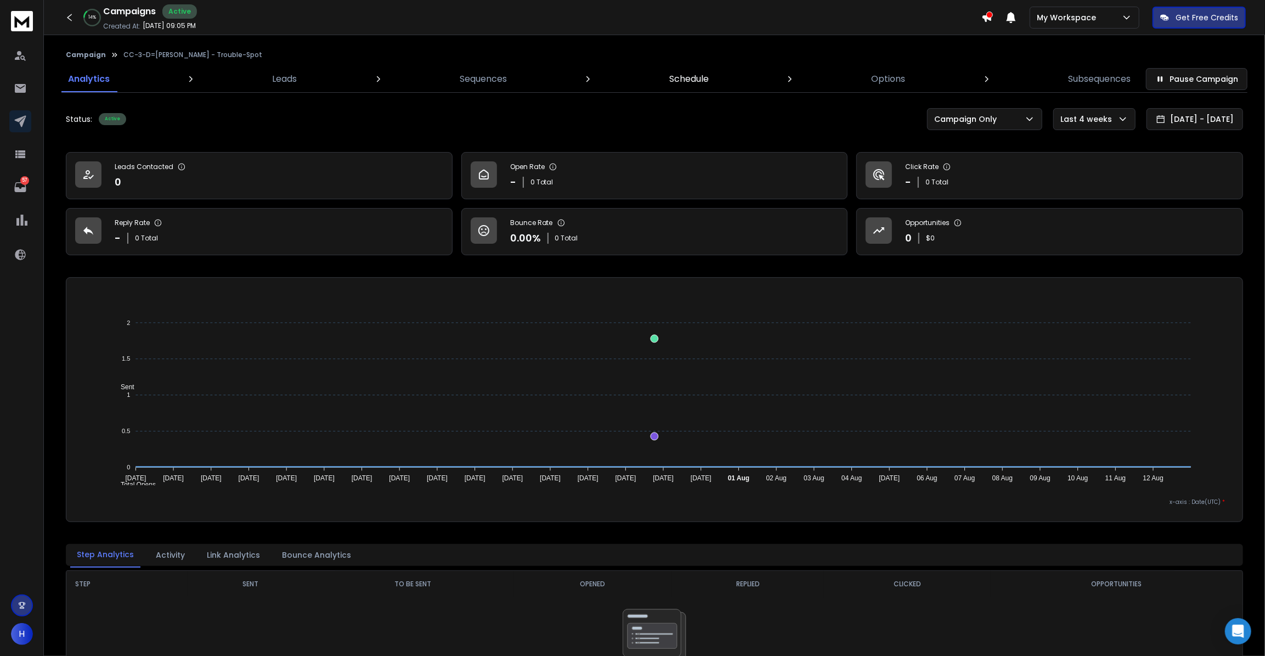
click at [689, 75] on p "Schedule" at bounding box center [688, 78] width 39 height 13
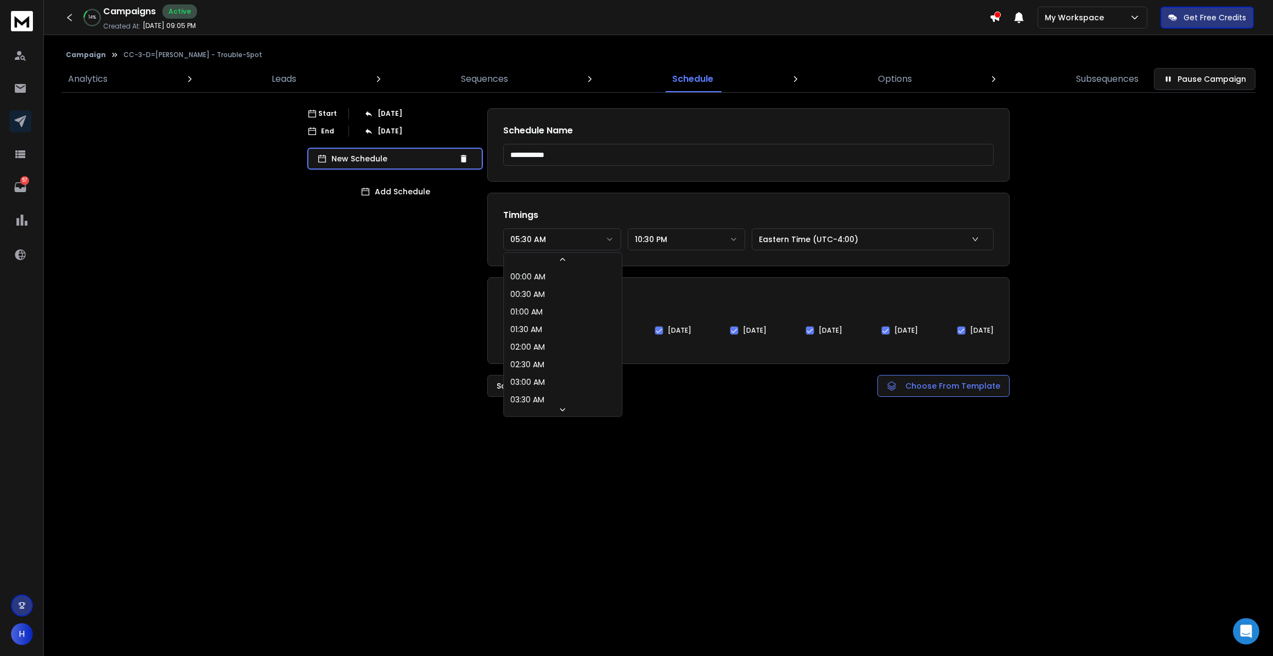
click at [577, 234] on button "05:30 AM" at bounding box center [562, 239] width 118 height 22
select select "********"
click at [590, 385] on button "Save" at bounding box center [598, 386] width 37 height 22
click at [593, 384] on button "Save" at bounding box center [598, 386] width 37 height 22
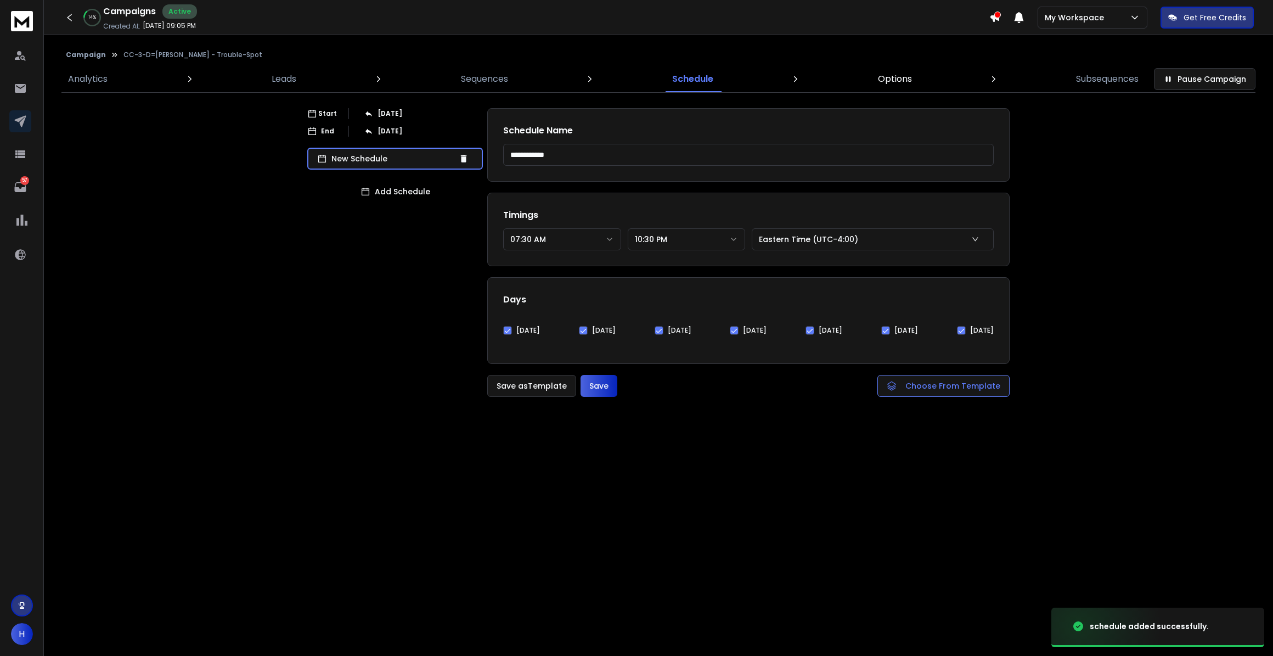
click at [895, 79] on p "Options" at bounding box center [895, 78] width 34 height 13
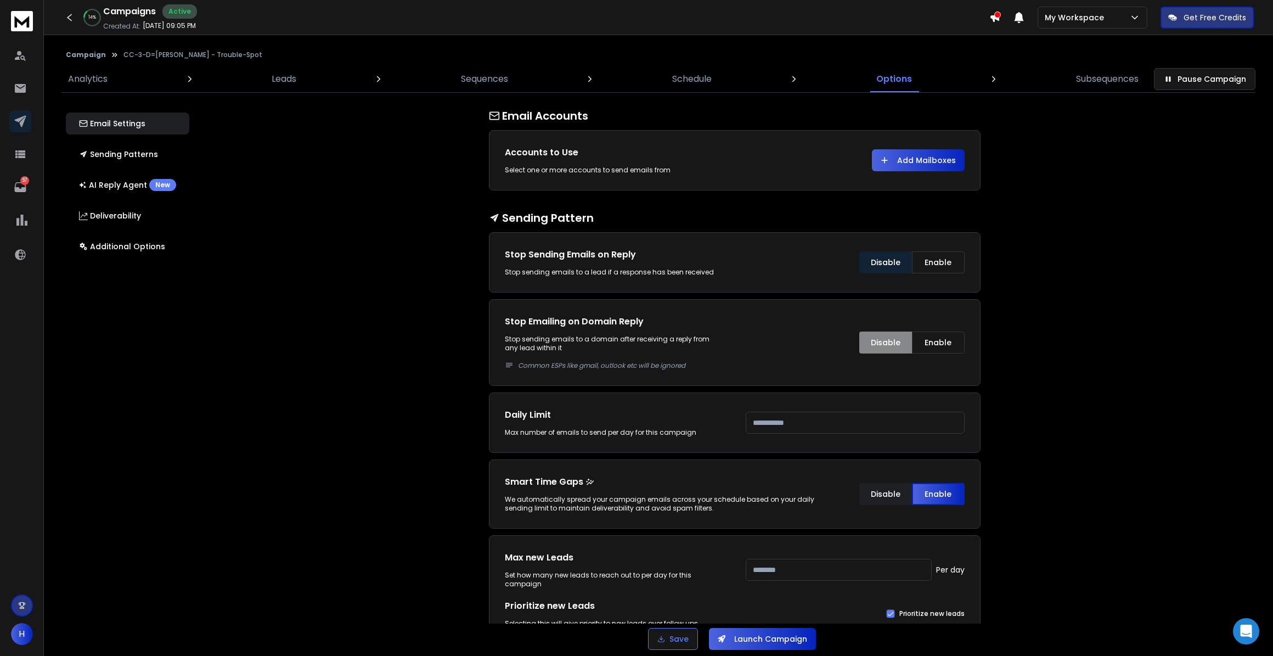
click at [882, 263] on button "Disable" at bounding box center [885, 262] width 53 height 22
click at [879, 343] on button "Disable" at bounding box center [885, 342] width 53 height 22
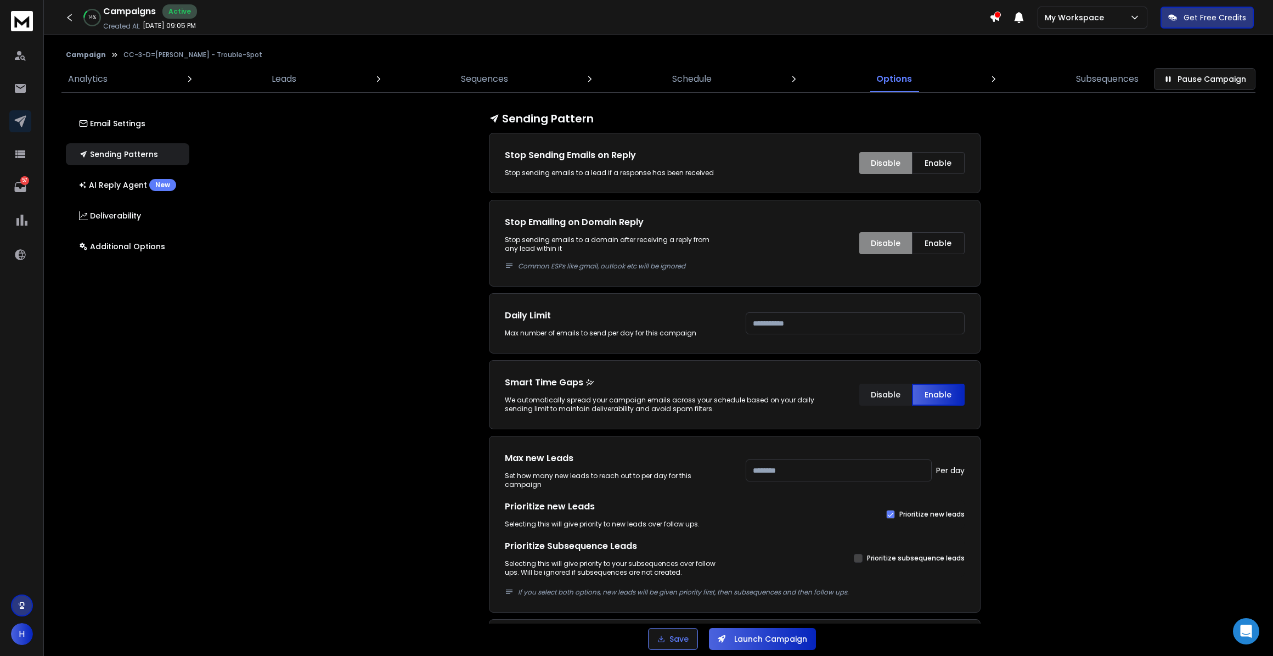
scroll to position [149, 0]
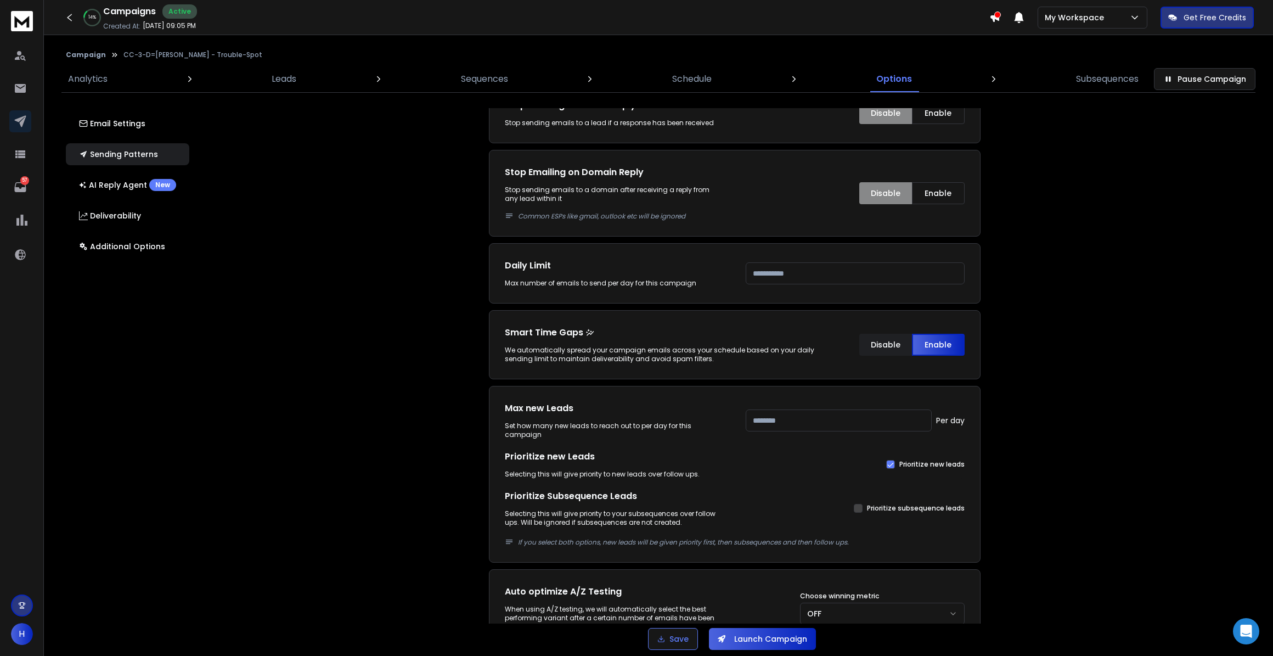
drag, startPoint x: 760, startPoint y: 275, endPoint x: 697, endPoint y: 265, distance: 63.9
click at [697, 265] on div "Daily Limit Max number of emails to send per day for this campaign **" at bounding box center [735, 273] width 460 height 29
type input "*"
drag, startPoint x: 760, startPoint y: 417, endPoint x: 681, endPoint y: 414, distance: 78.5
click at [681, 414] on div "Max new Leads Set how many new leads to reach out to per day for this campaign …" at bounding box center [735, 420] width 460 height 37
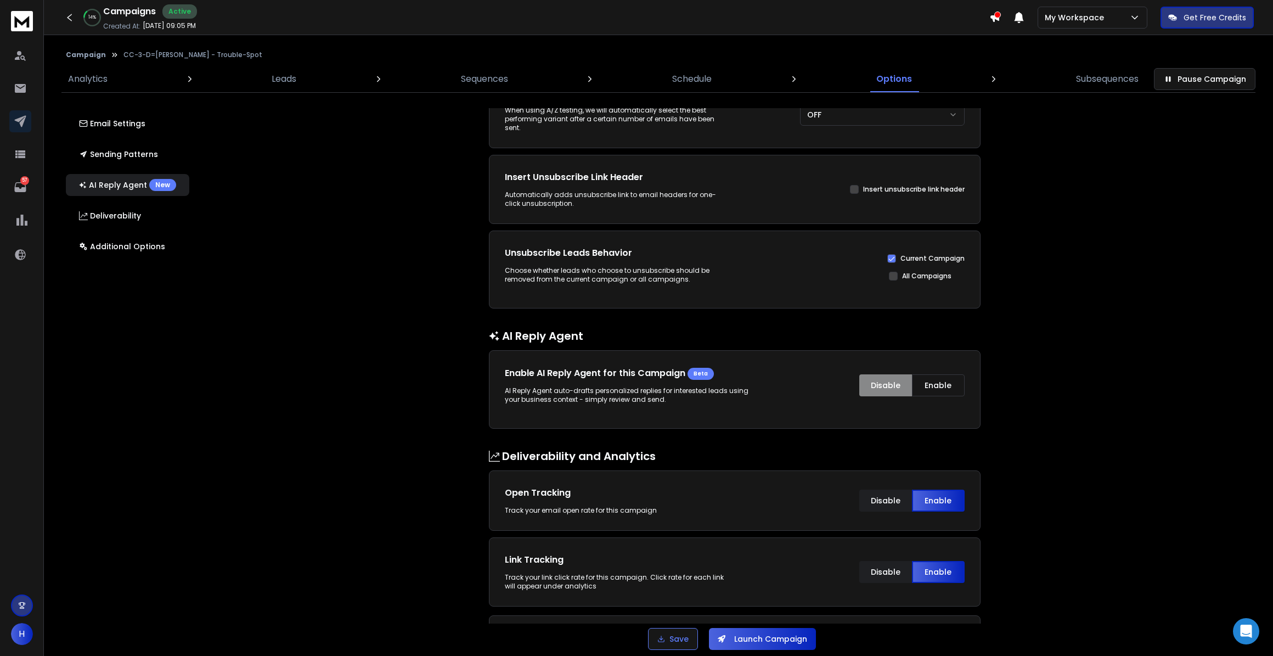
scroll to position [698, 0]
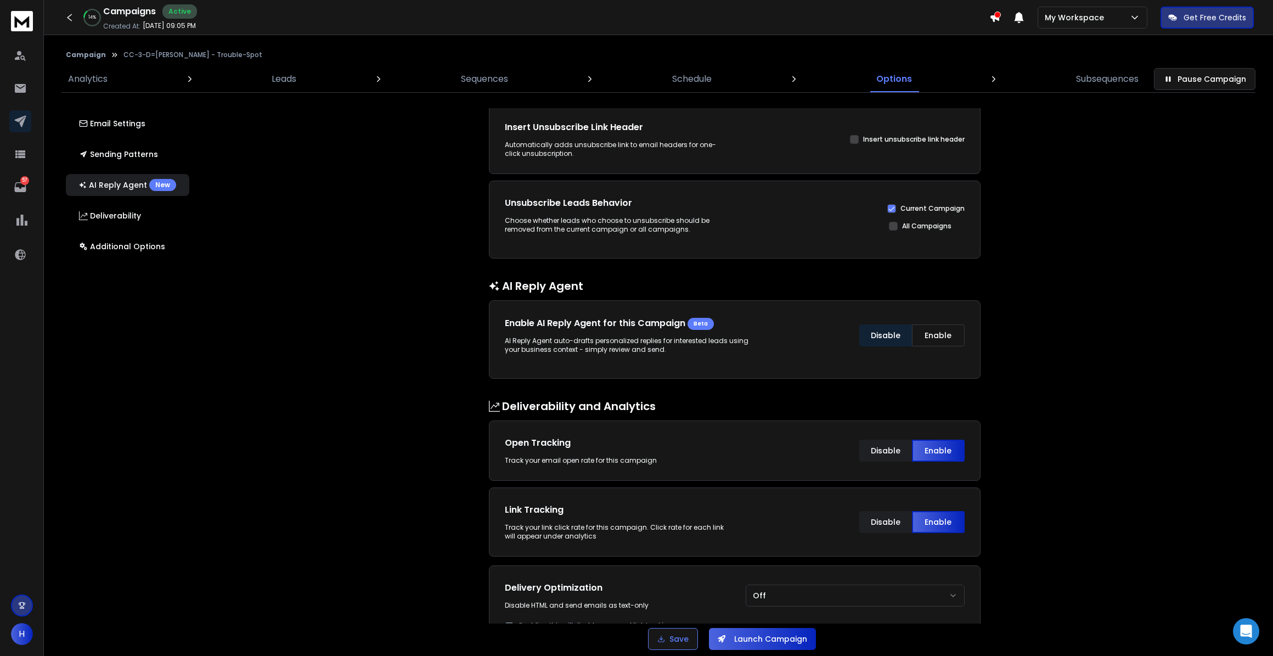
type input "*"
click at [878, 324] on button "Disable" at bounding box center [885, 335] width 53 height 22
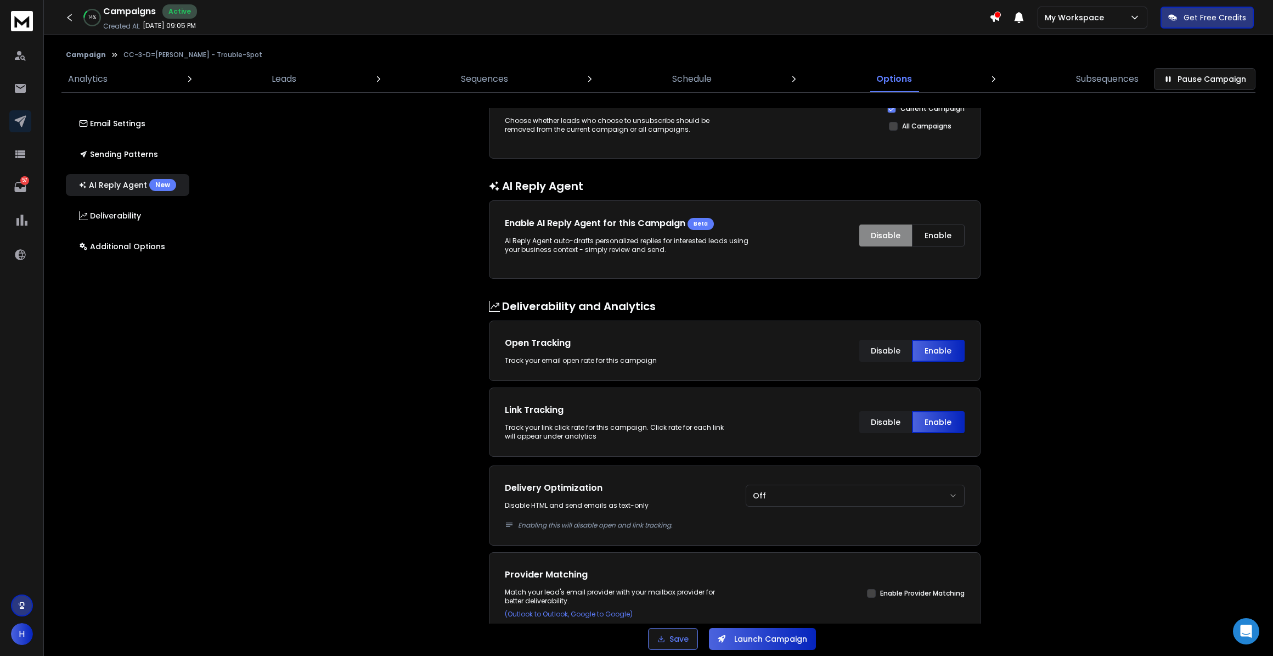
click at [924, 340] on button "Enable" at bounding box center [938, 351] width 53 height 22
click at [928, 411] on button "Enable" at bounding box center [938, 422] width 53 height 22
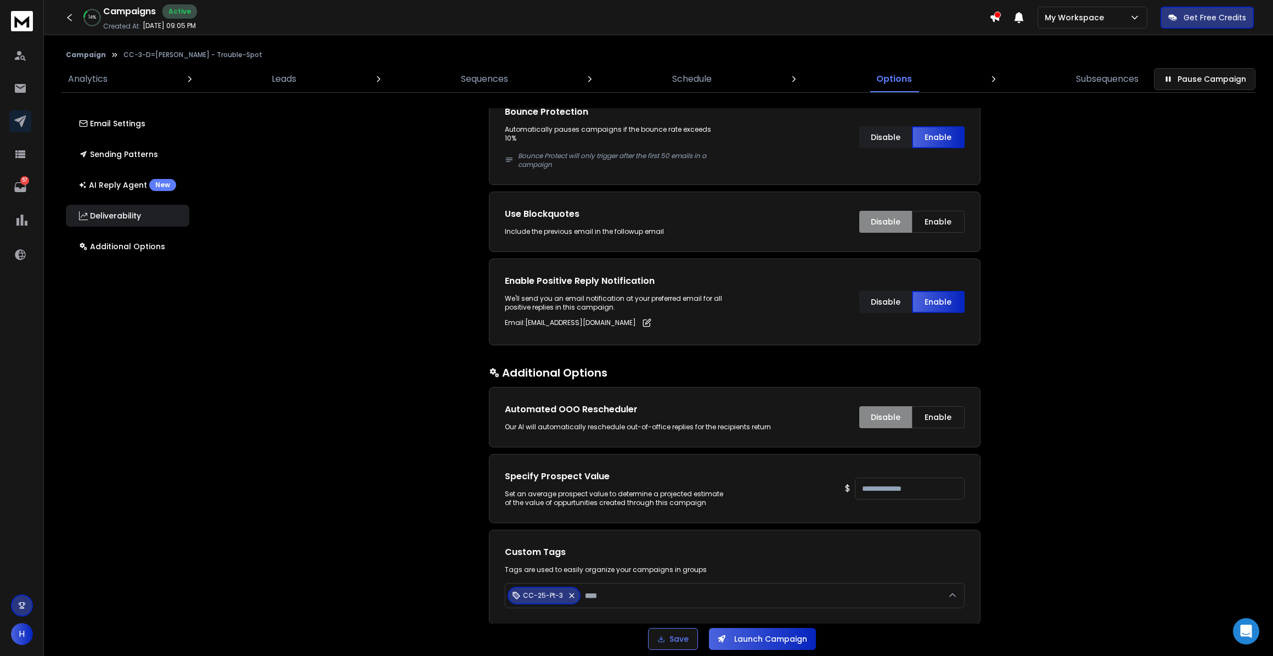
scroll to position [1396, 0]
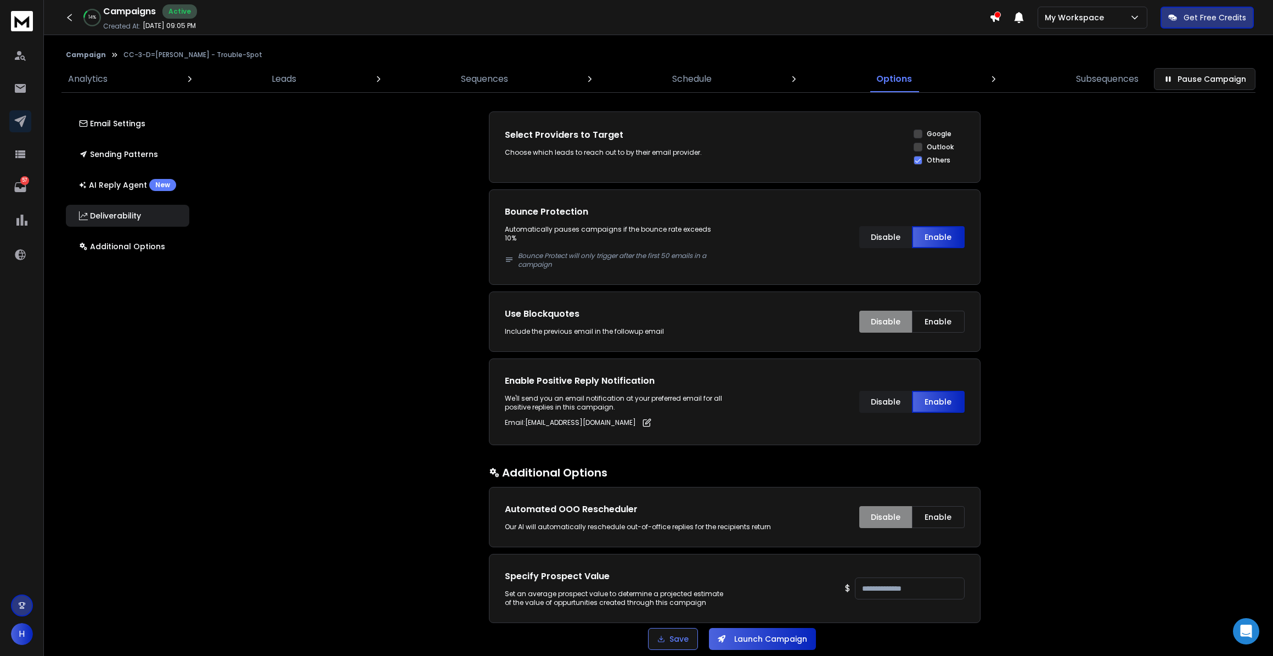
click at [923, 226] on button "Enable" at bounding box center [938, 237] width 53 height 22
click at [878, 310] on button "Disable" at bounding box center [885, 321] width 53 height 22
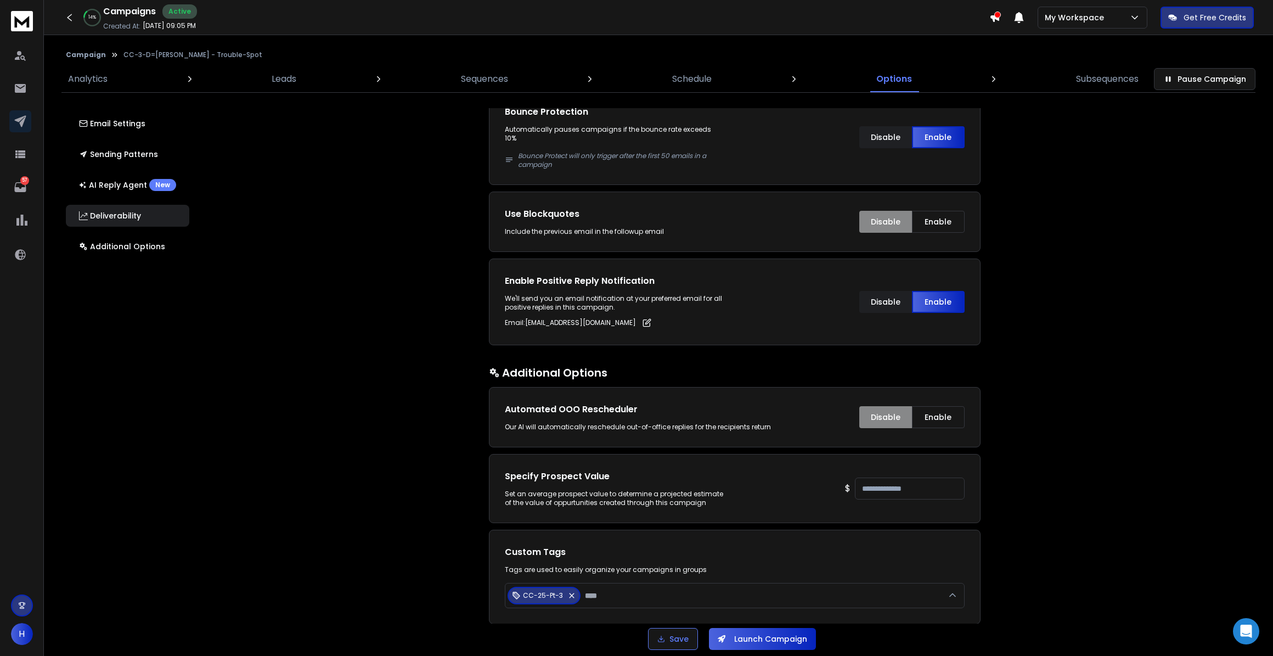
click at [939, 291] on button "Enable" at bounding box center [938, 302] width 53 height 22
click at [883, 291] on button "Disable" at bounding box center [885, 302] width 53 height 22
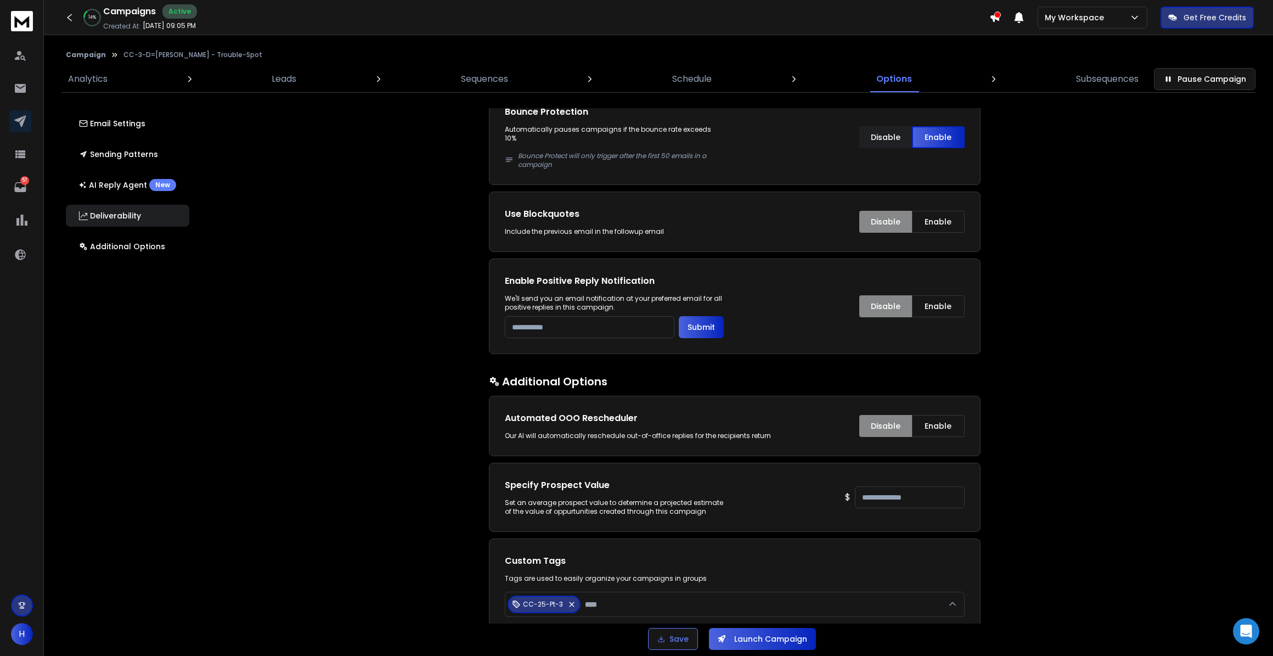
click at [784, 274] on div "Enable Positive Reply Notification We'll send you an email notification at your…" at bounding box center [735, 306] width 460 height 64
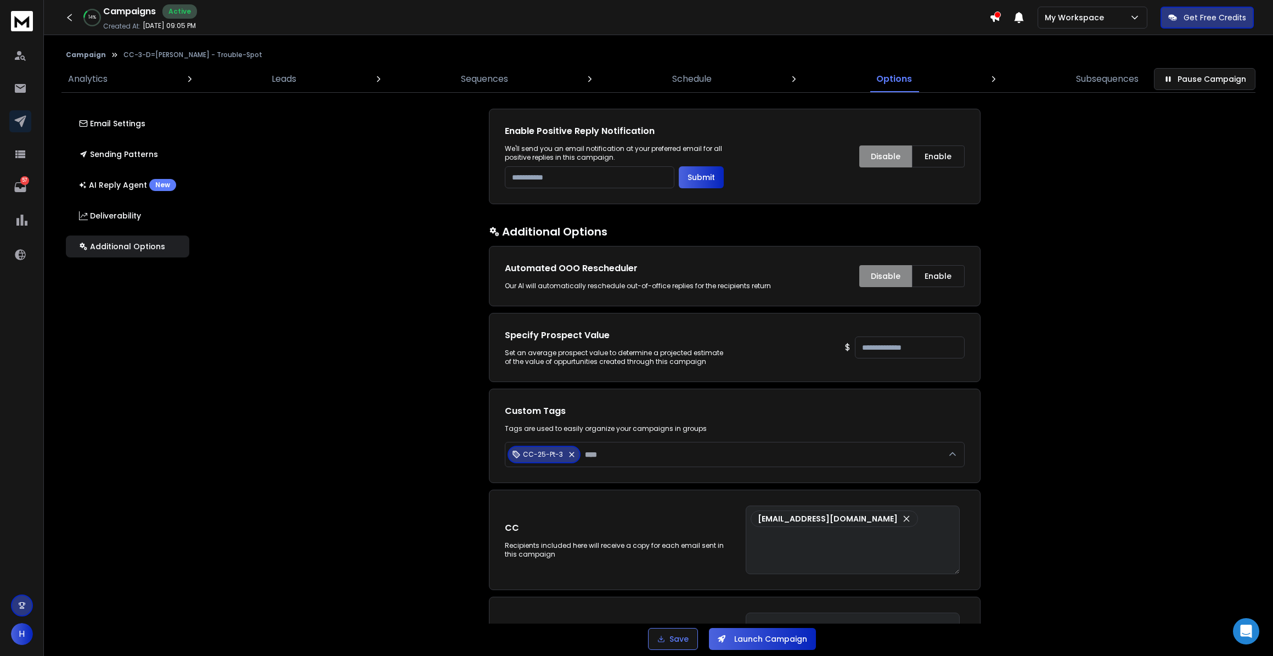
scroll to position [1695, 0]
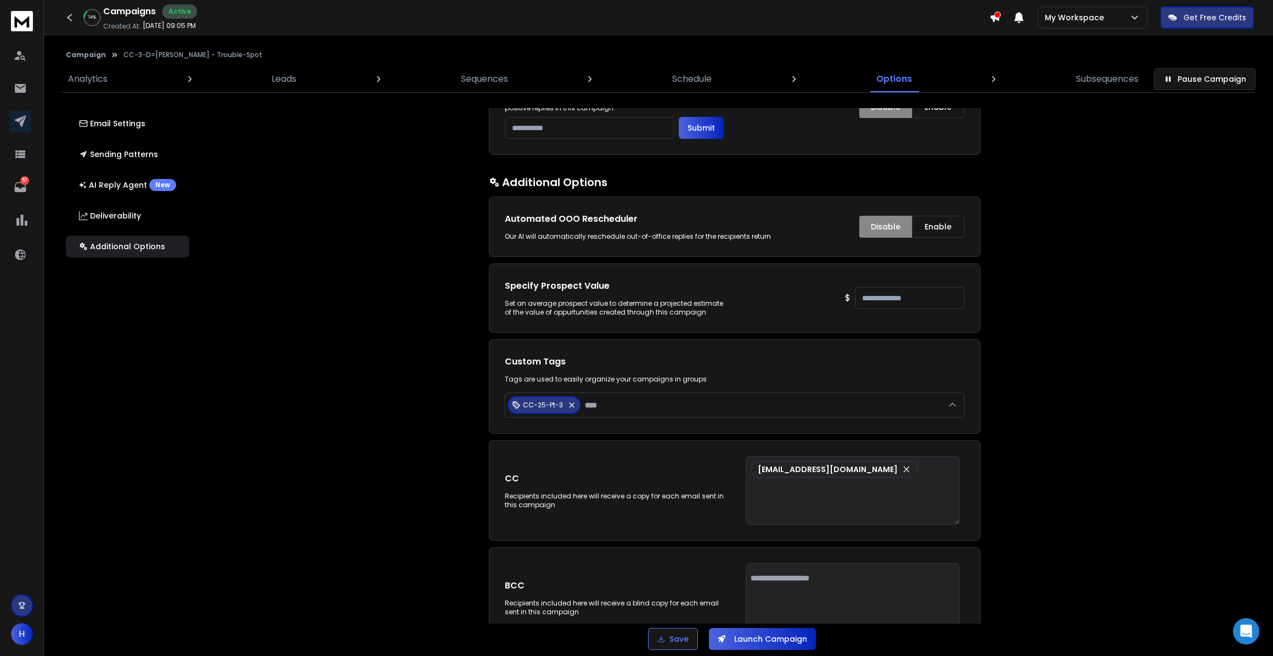
click at [902, 465] on icon at bounding box center [906, 469] width 9 height 9
click at [653, 440] on div "CC Recipients included here will receive a copy for each email sent in this cam…" at bounding box center [735, 490] width 492 height 100
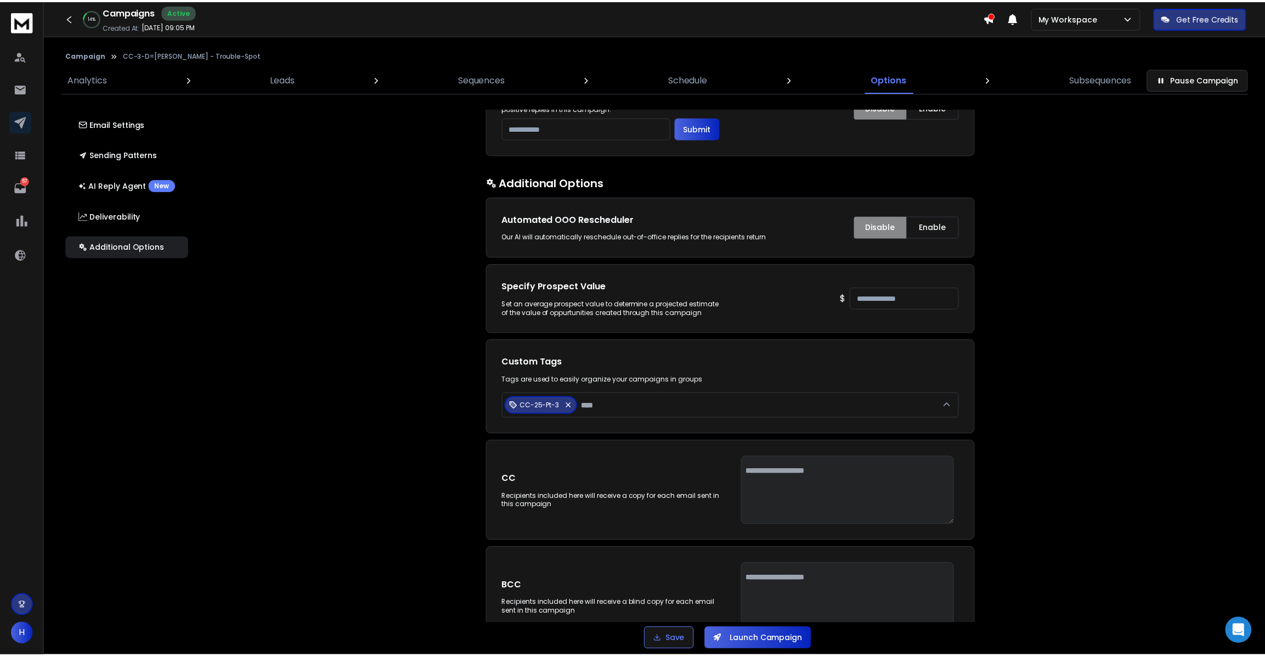
scroll to position [1696, 0]
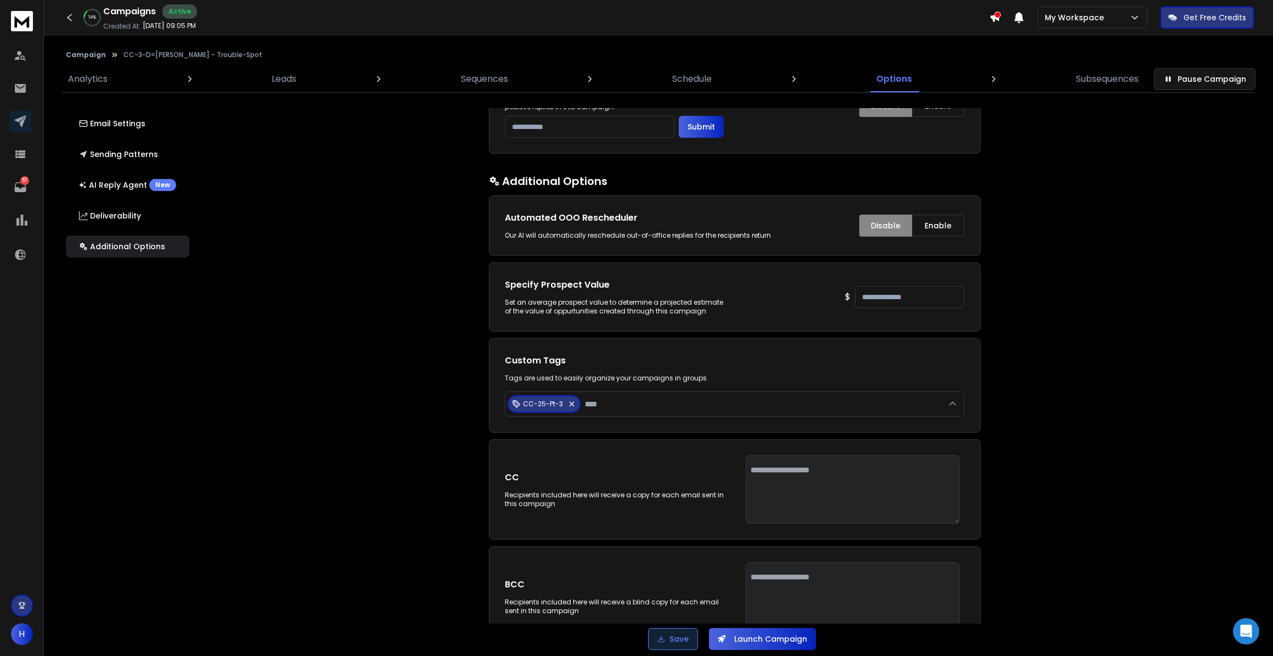
click at [675, 637] on button "Save" at bounding box center [673, 639] width 50 height 22
click at [21, 112] on link at bounding box center [20, 121] width 22 height 22
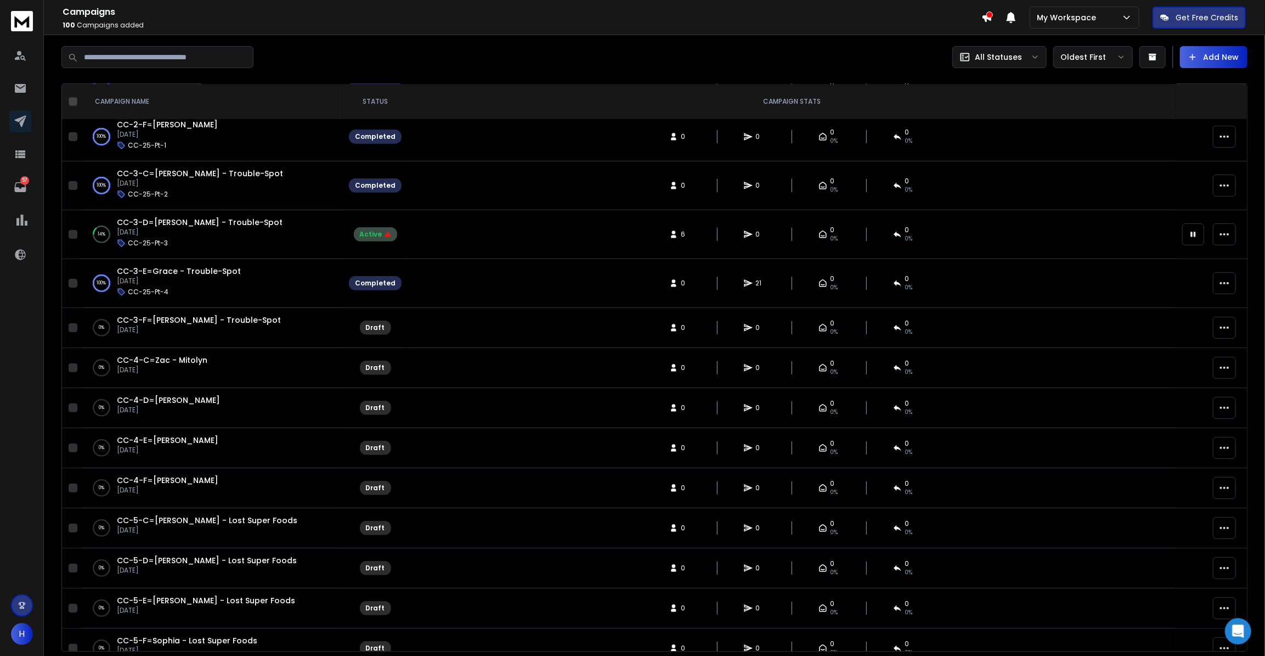
scroll to position [199, 0]
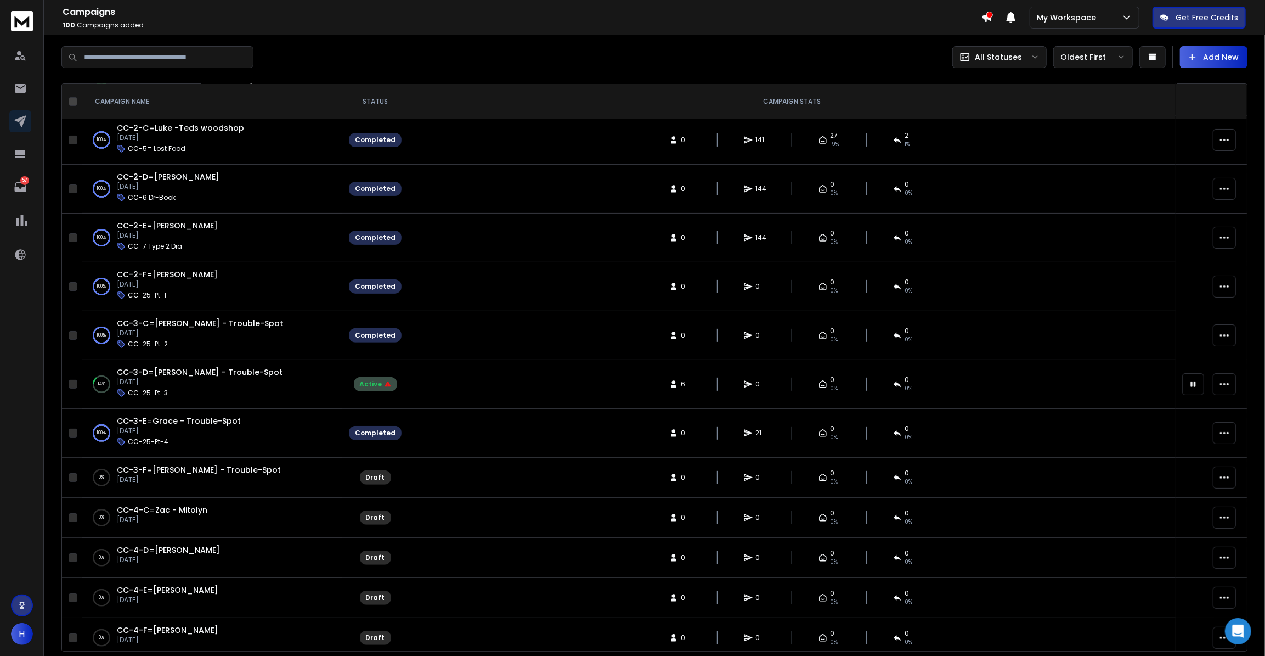
click at [360, 380] on div "Active" at bounding box center [375, 384] width 31 height 9
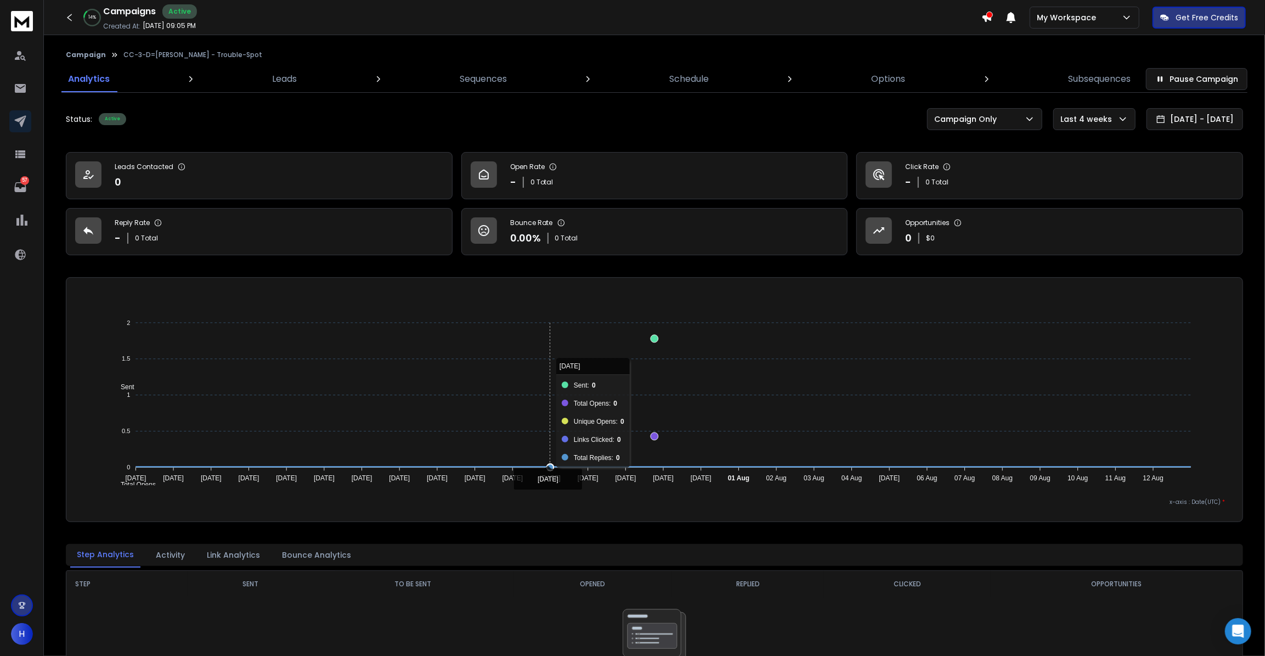
scroll to position [54, 0]
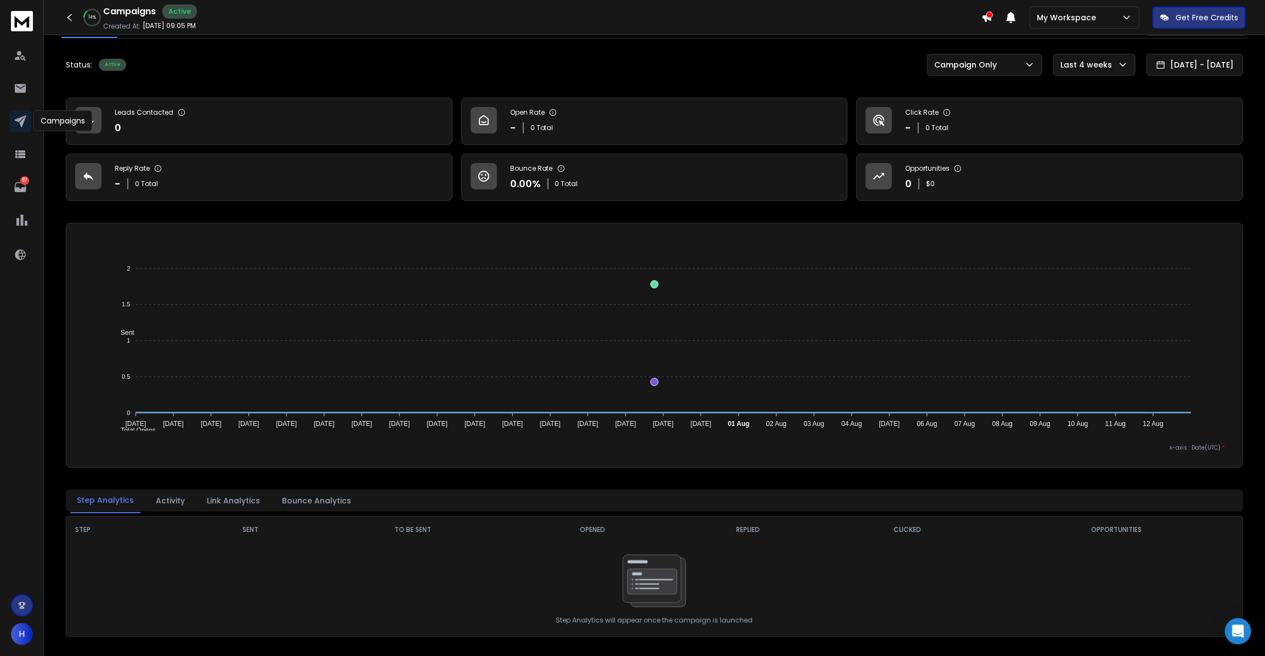
click at [20, 119] on icon at bounding box center [20, 121] width 12 height 12
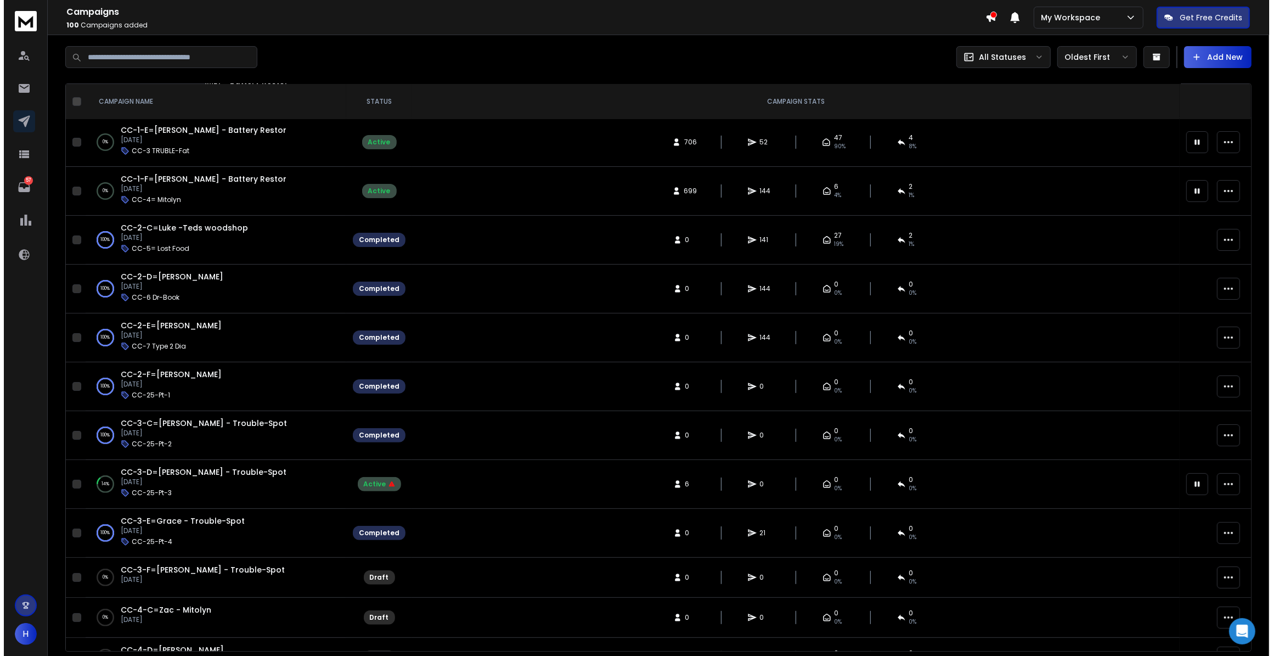
scroll to position [199, 0]
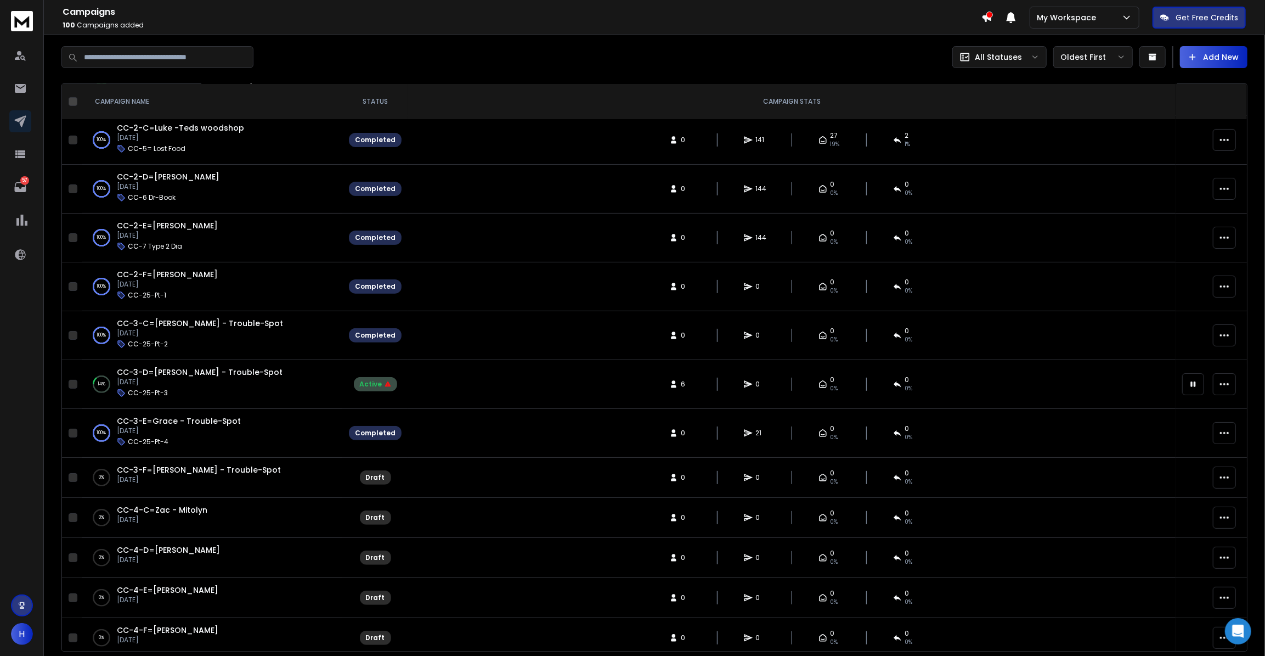
click at [148, 379] on p "[DATE]" at bounding box center [200, 381] width 166 height 9
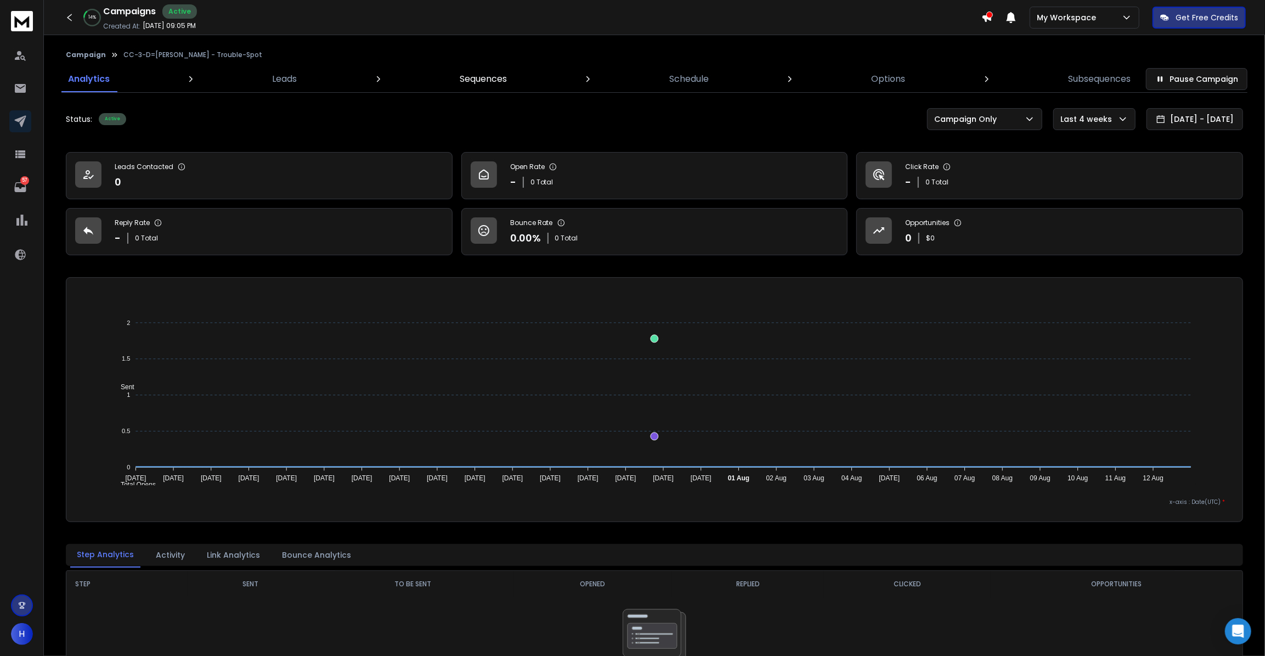
click at [481, 79] on p "Sequences" at bounding box center [483, 78] width 47 height 13
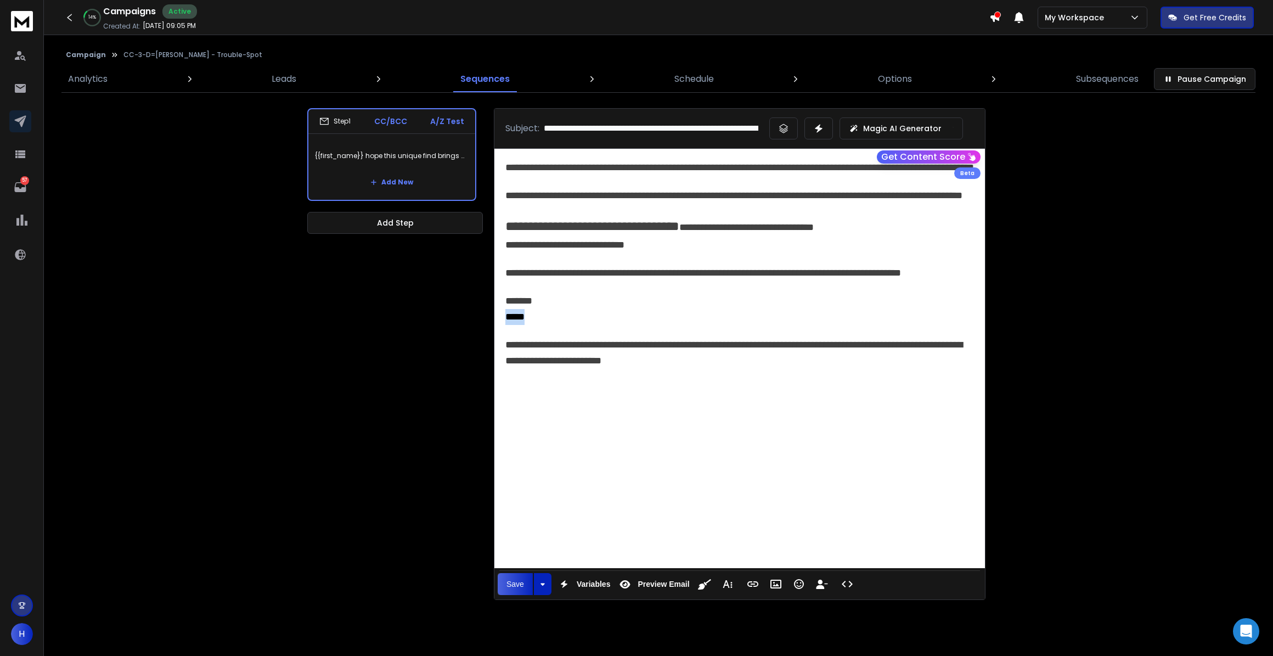
drag, startPoint x: 476, startPoint y: 346, endPoint x: 400, endPoint y: 349, distance: 75.2
click at [400, 349] on div "**********" at bounding box center [658, 354] width 702 height 492
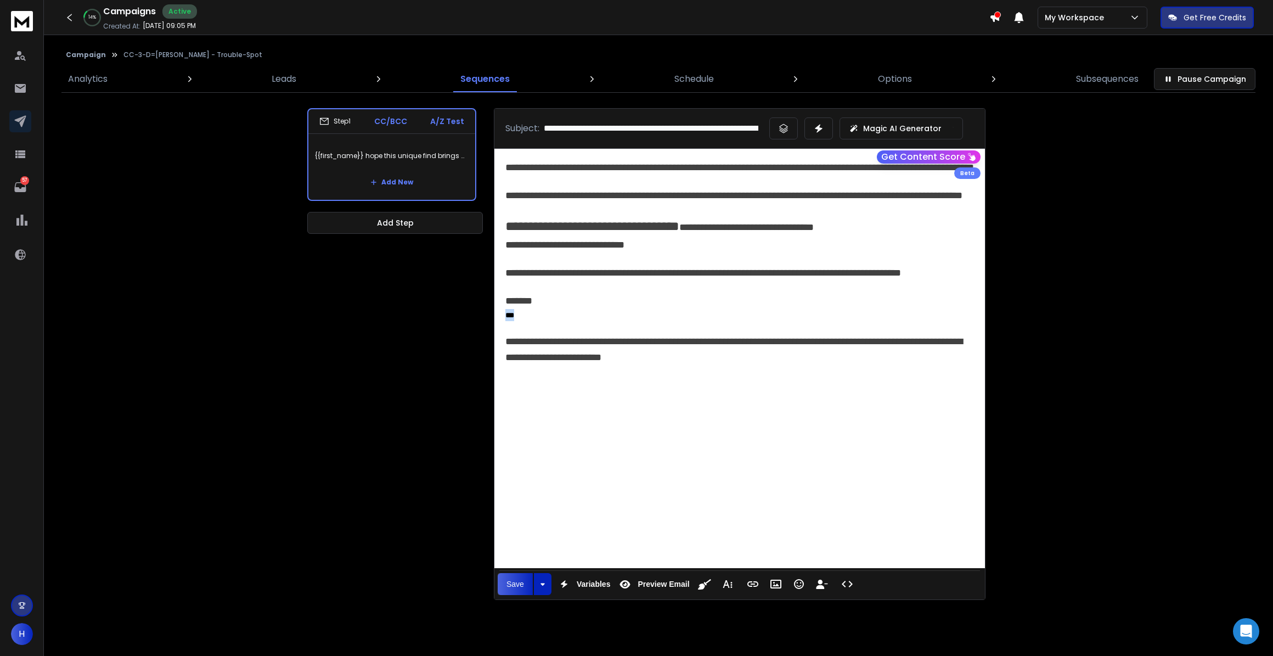
drag, startPoint x: 475, startPoint y: 346, endPoint x: 444, endPoint y: 346, distance: 30.2
click at [444, 346] on div "**********" at bounding box center [658, 354] width 702 height 492
click at [723, 583] on icon "button" at bounding box center [727, 583] width 13 height 13
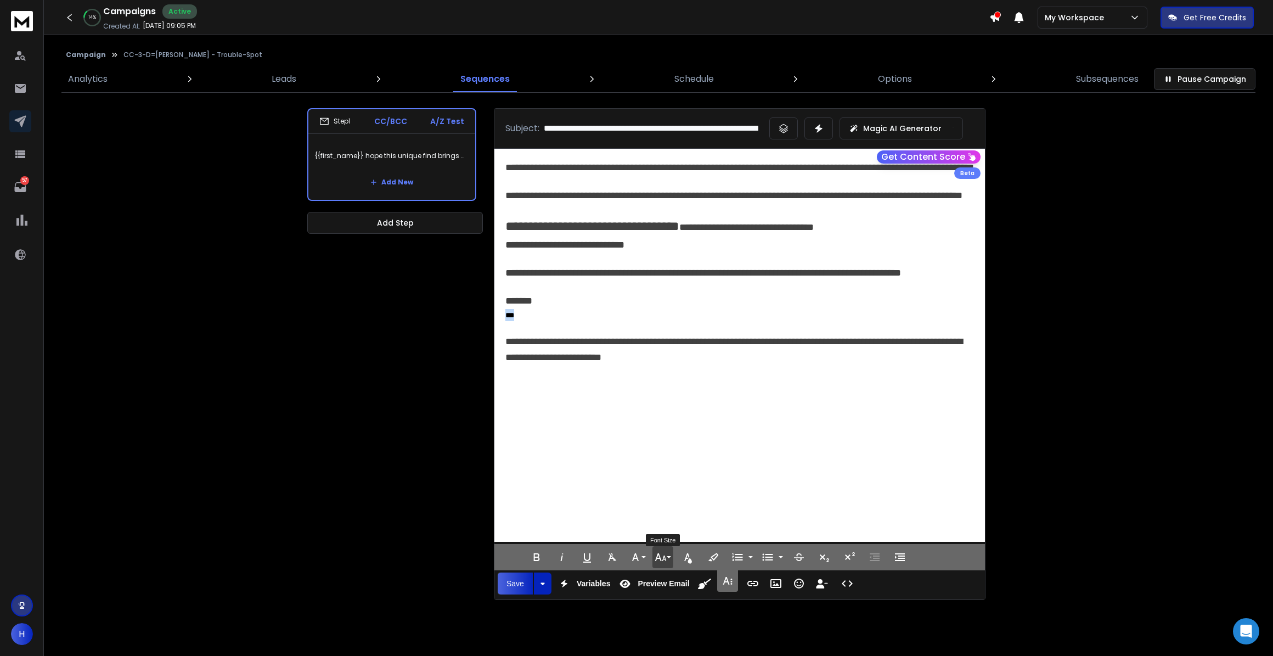
click at [665, 557] on icon "button" at bounding box center [660, 556] width 13 height 13
click at [670, 442] on link "18" at bounding box center [671, 445] width 39 height 16
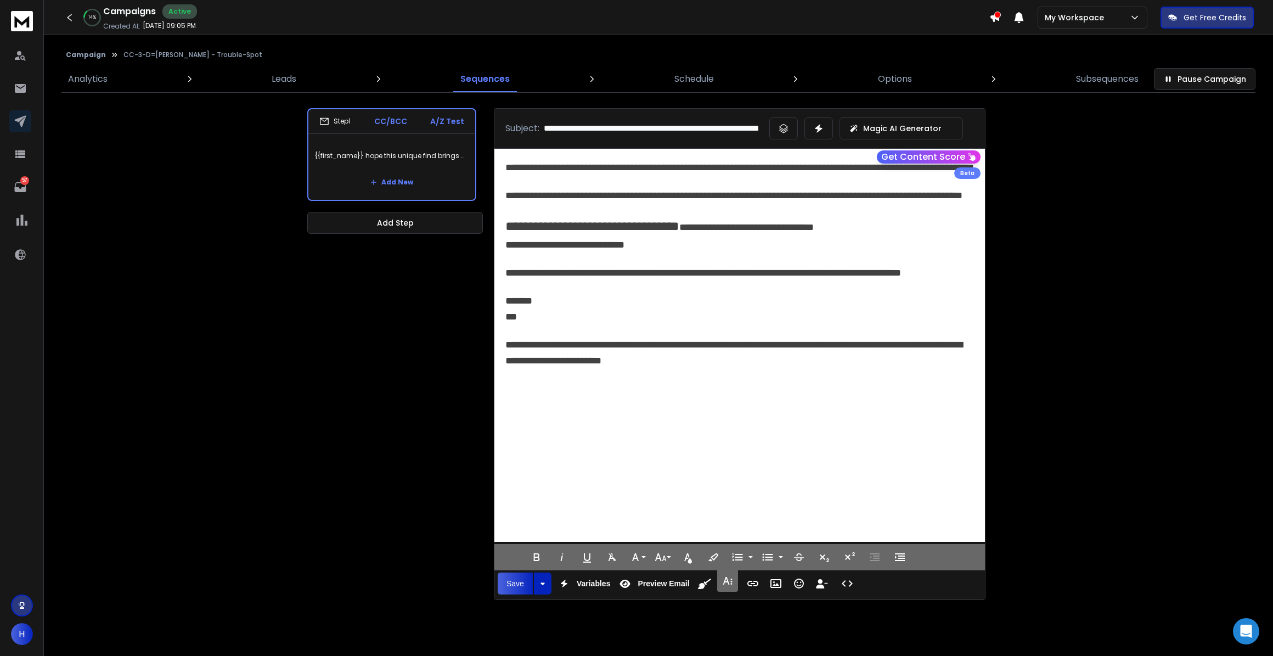
click at [594, 456] on div "**********" at bounding box center [739, 345] width 490 height 393
click at [557, 477] on div "**********" at bounding box center [739, 345] width 490 height 393
click at [892, 77] on p "Options" at bounding box center [895, 78] width 34 height 13
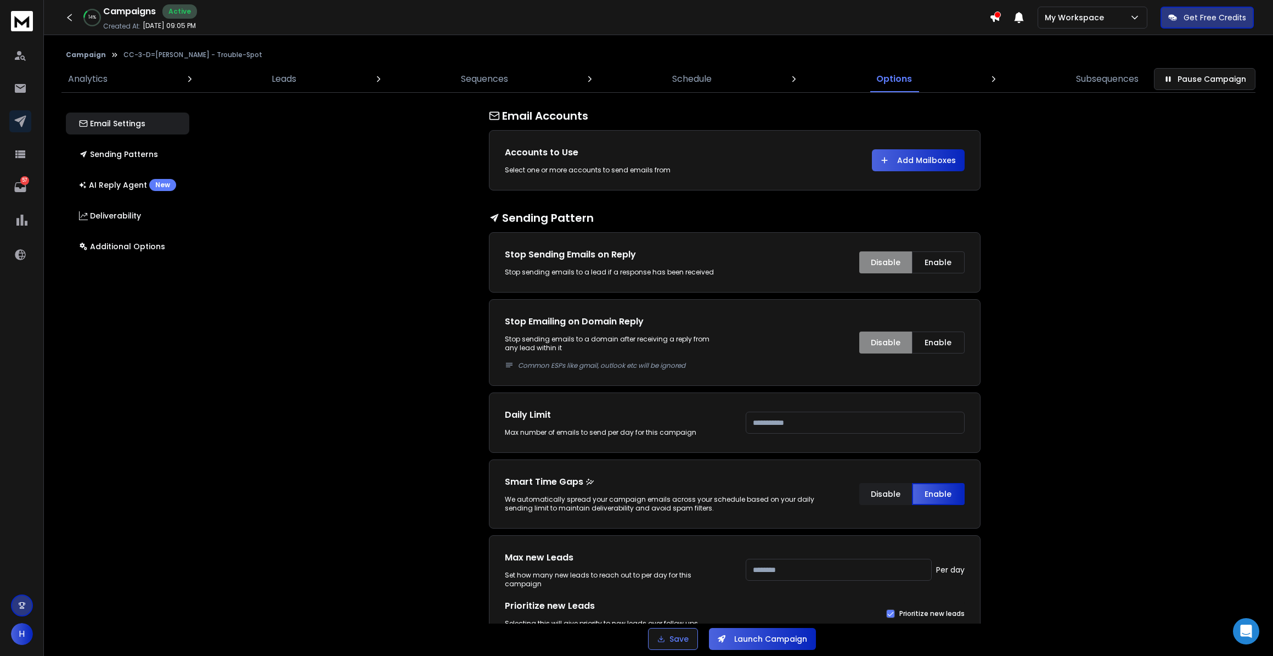
scroll to position [249, 0]
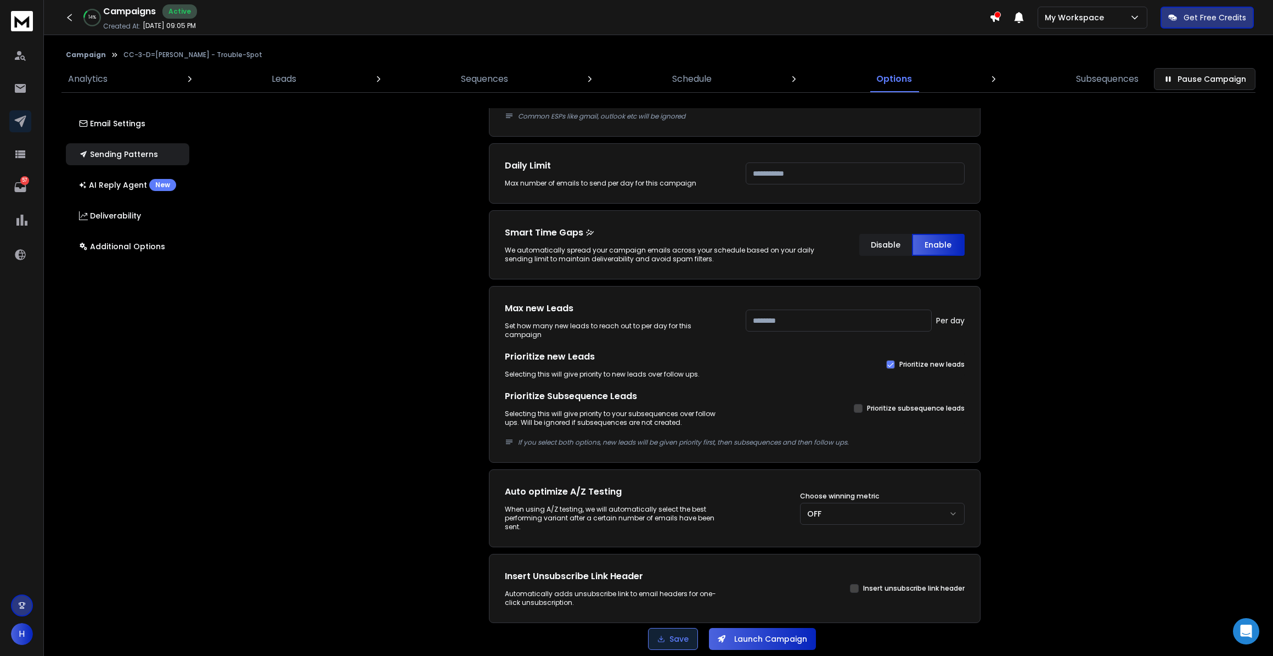
click at [677, 634] on button "Save" at bounding box center [673, 639] width 50 height 22
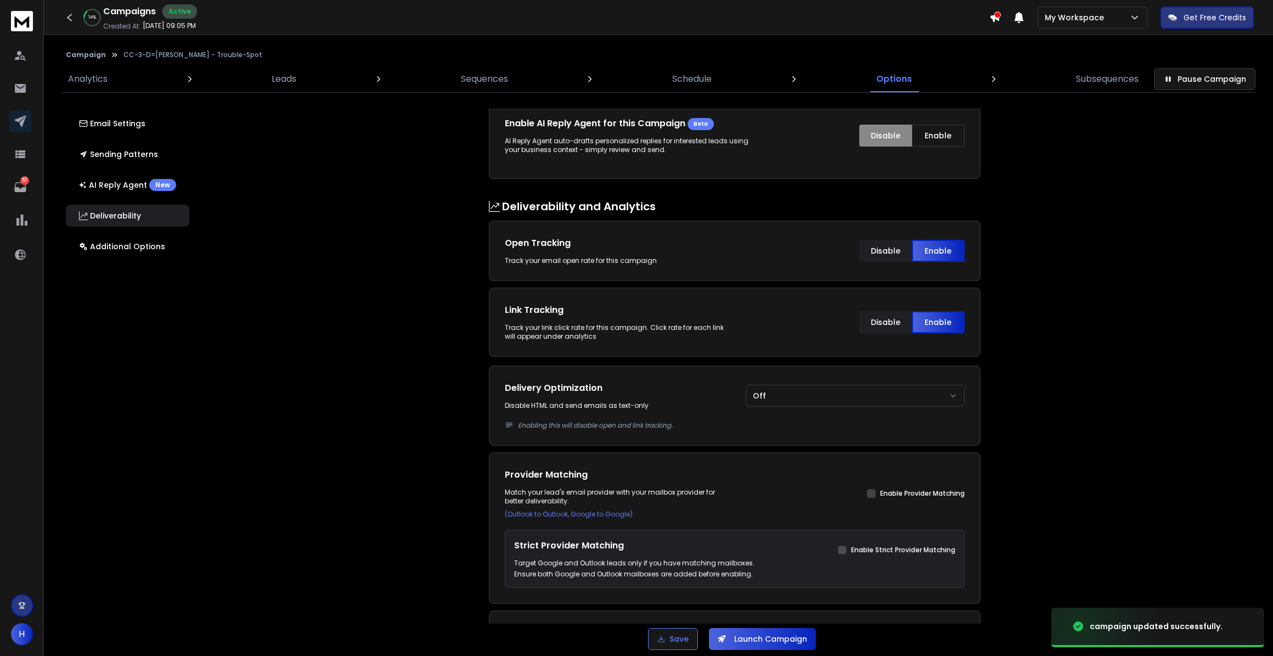
scroll to position [947, 0]
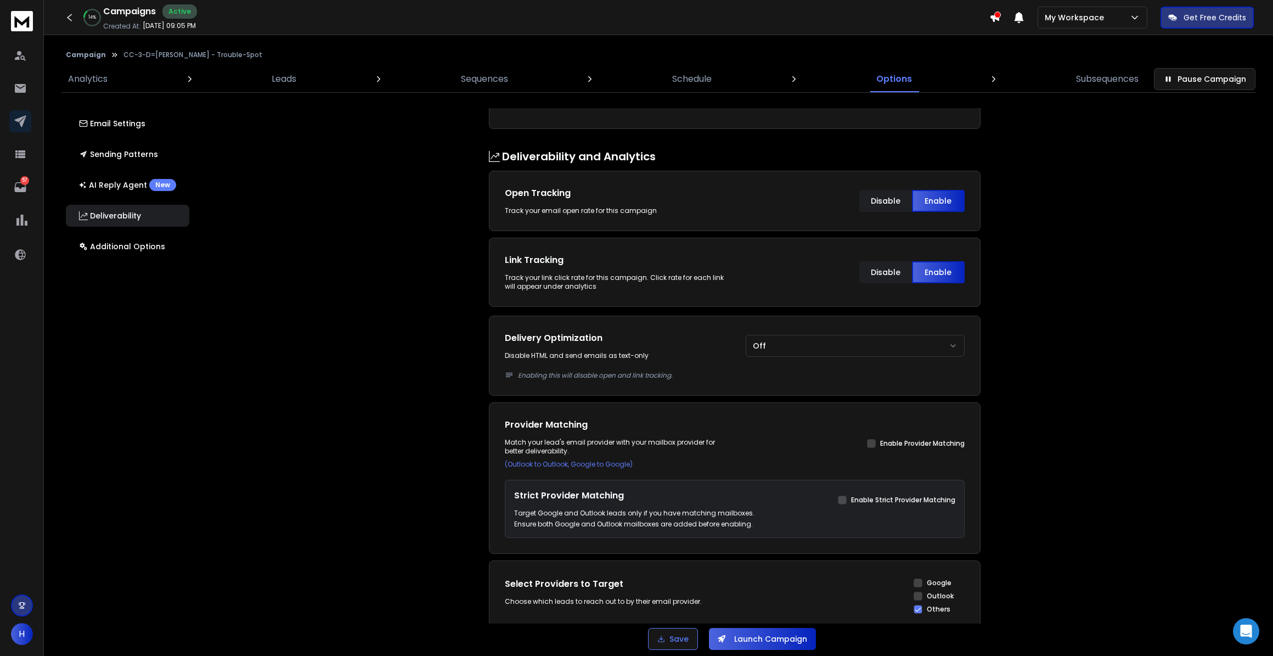
click at [766, 636] on button "Launch Campaign" at bounding box center [762, 639] width 107 height 22
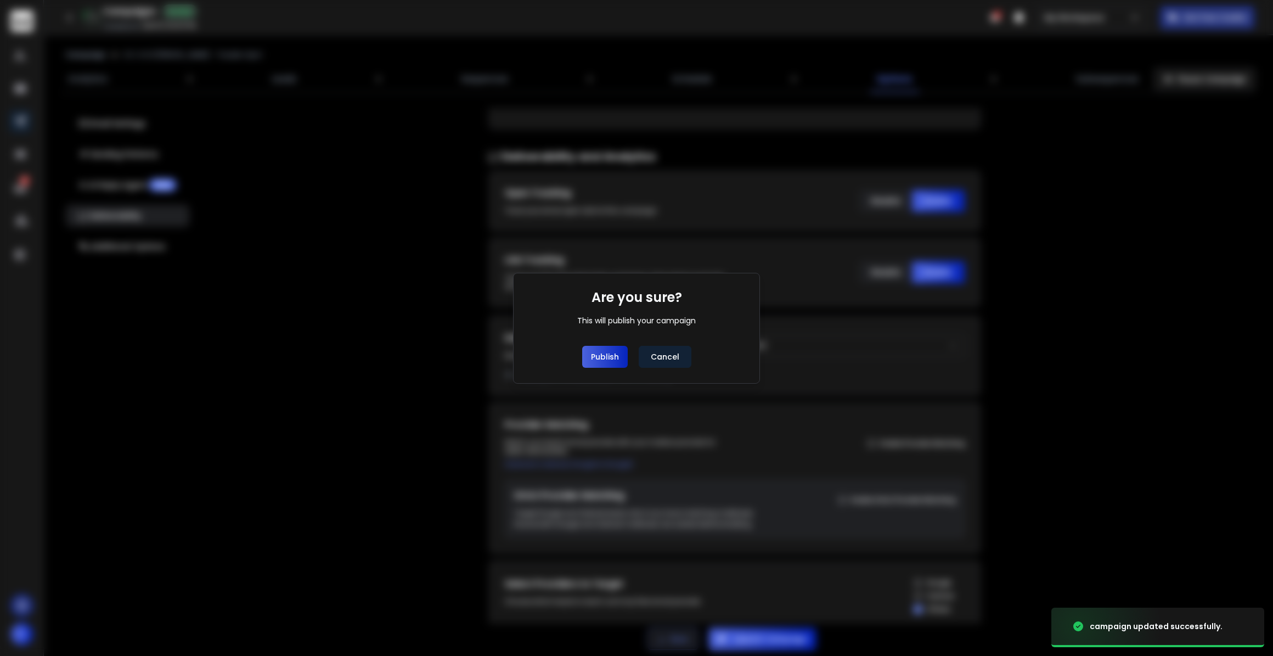
click at [603, 352] on button "Publish" at bounding box center [605, 357] width 46 height 22
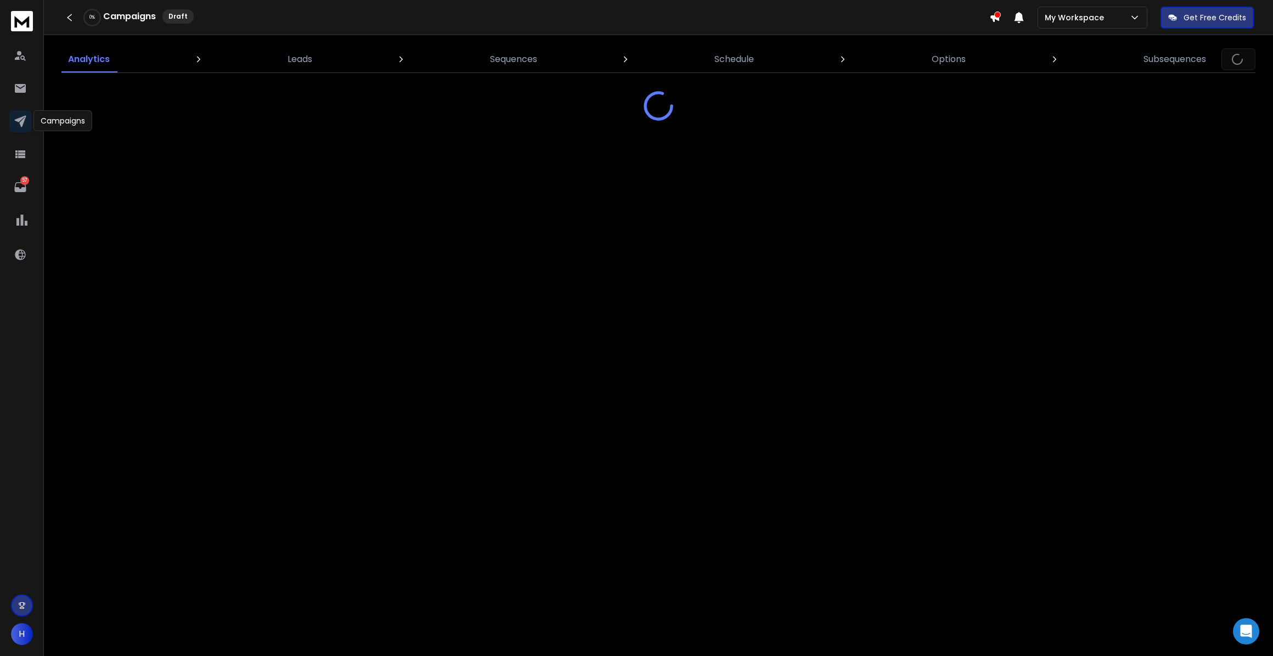
click at [19, 120] on icon at bounding box center [20, 121] width 12 height 12
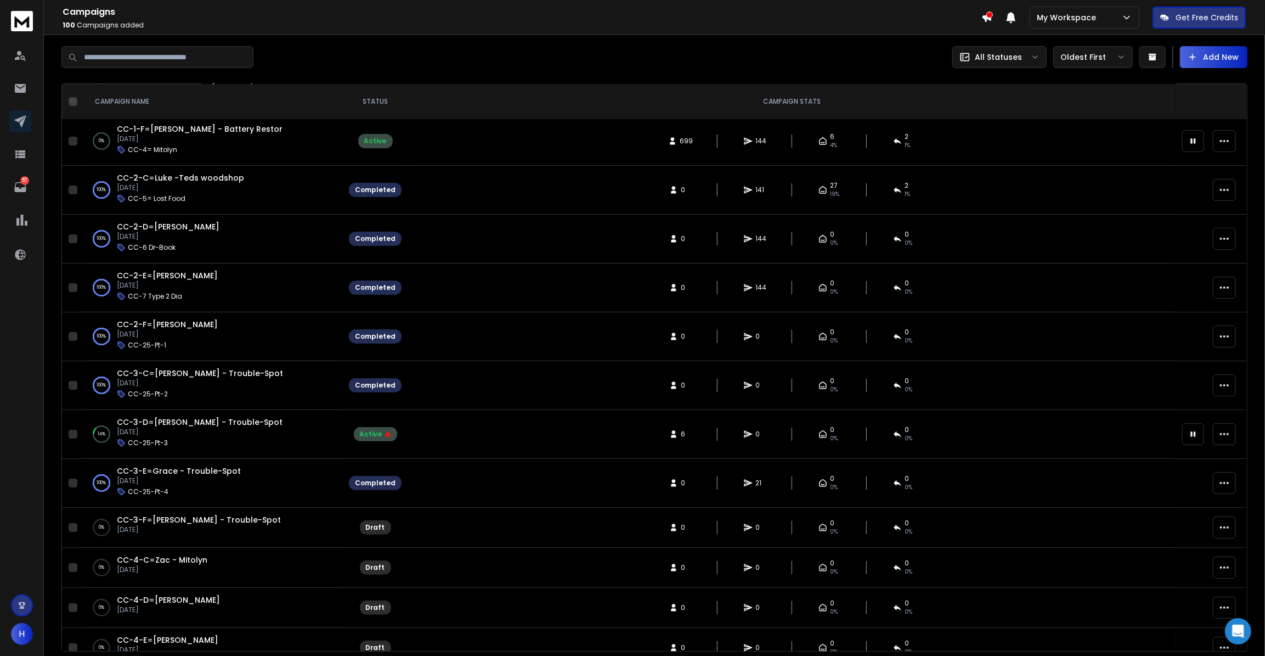
scroll to position [249, 0]
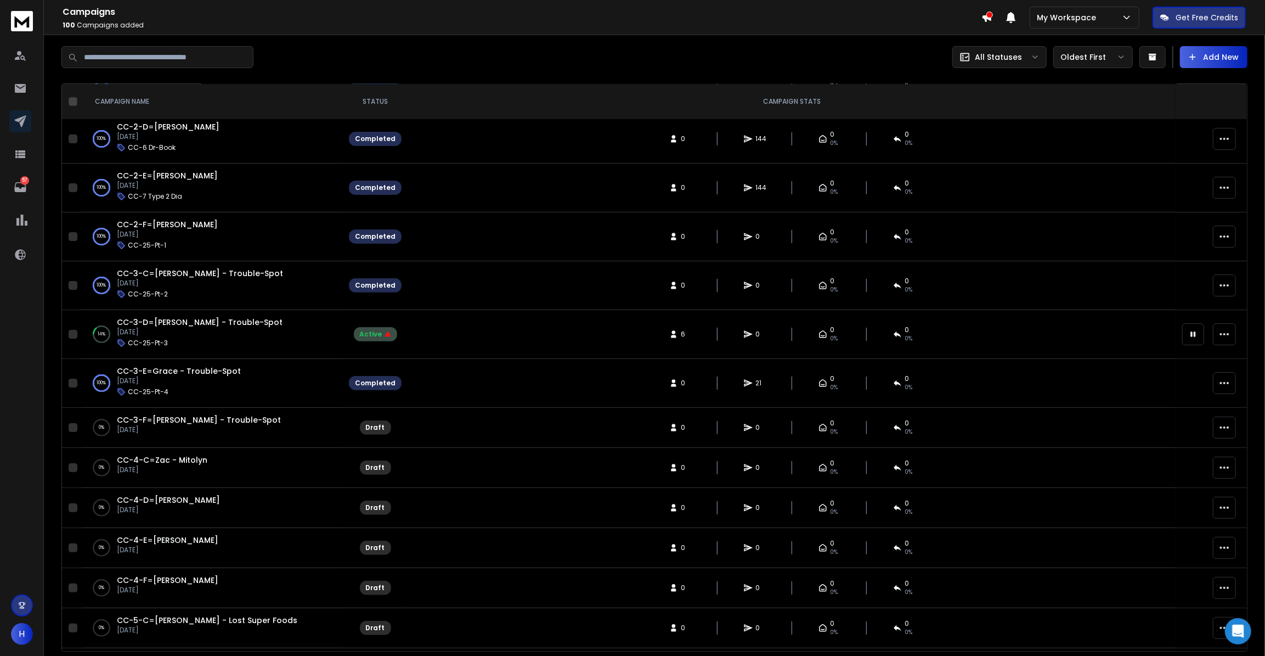
click at [150, 329] on p "[DATE]" at bounding box center [200, 332] width 166 height 9
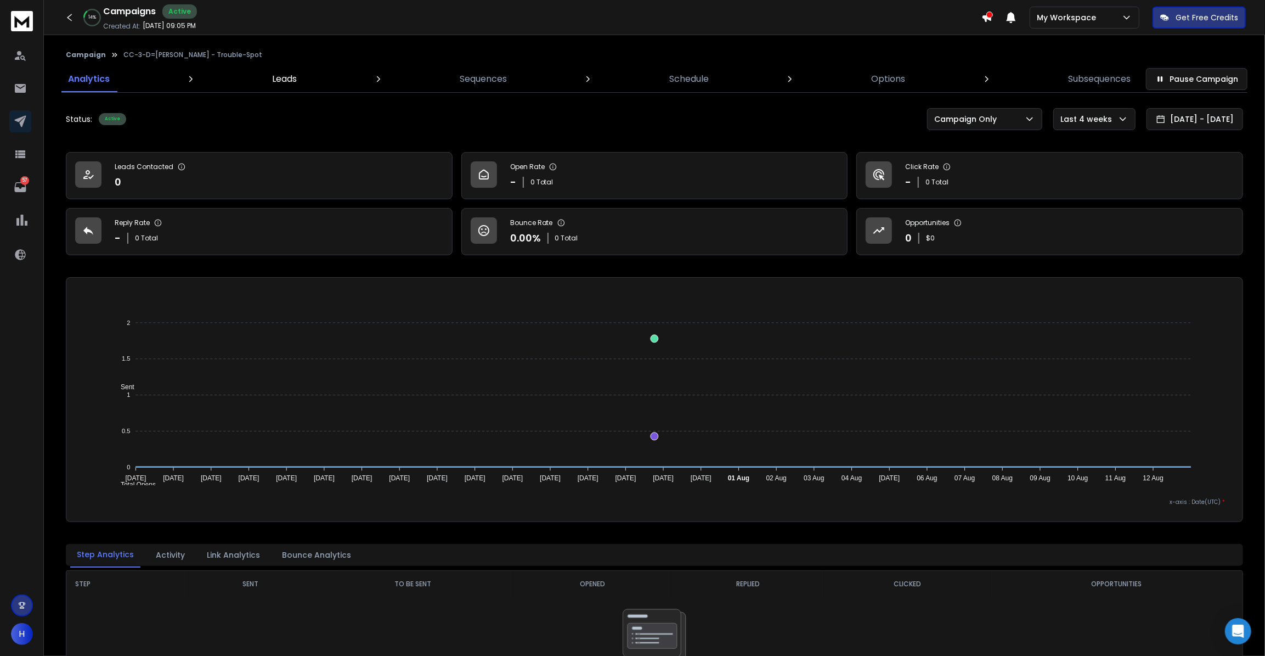
click at [298, 74] on link "Leads" at bounding box center [285, 79] width 38 height 26
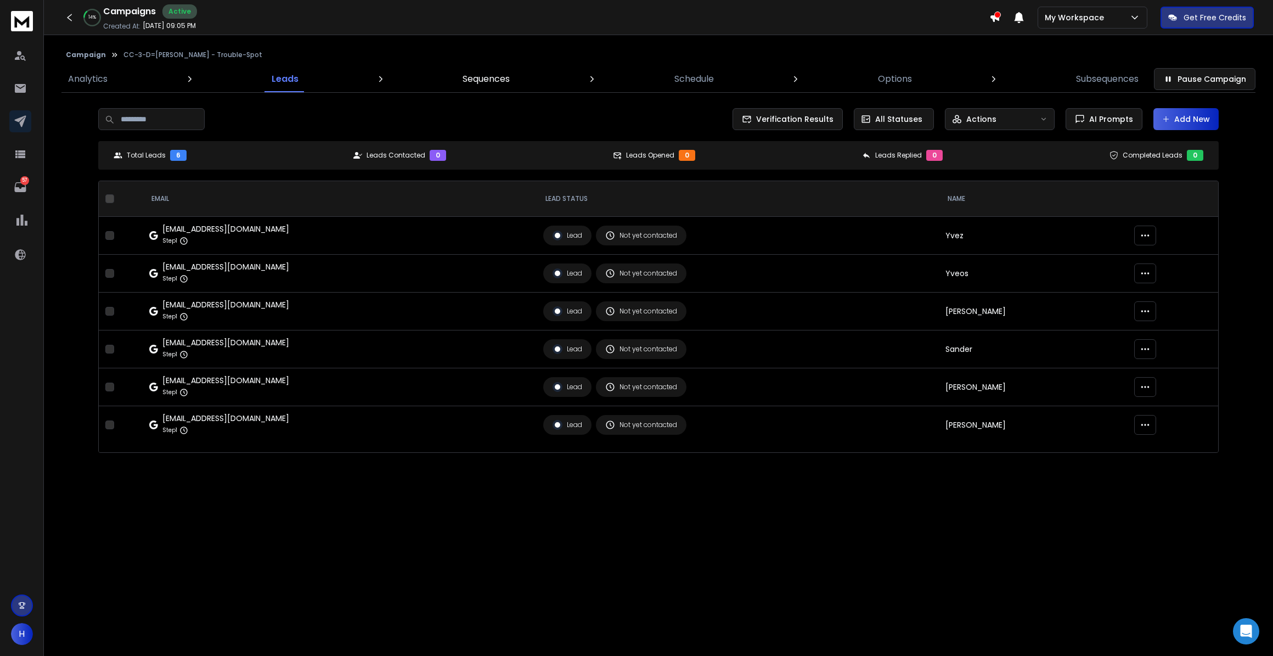
click at [473, 78] on p "Sequences" at bounding box center [485, 78] width 47 height 13
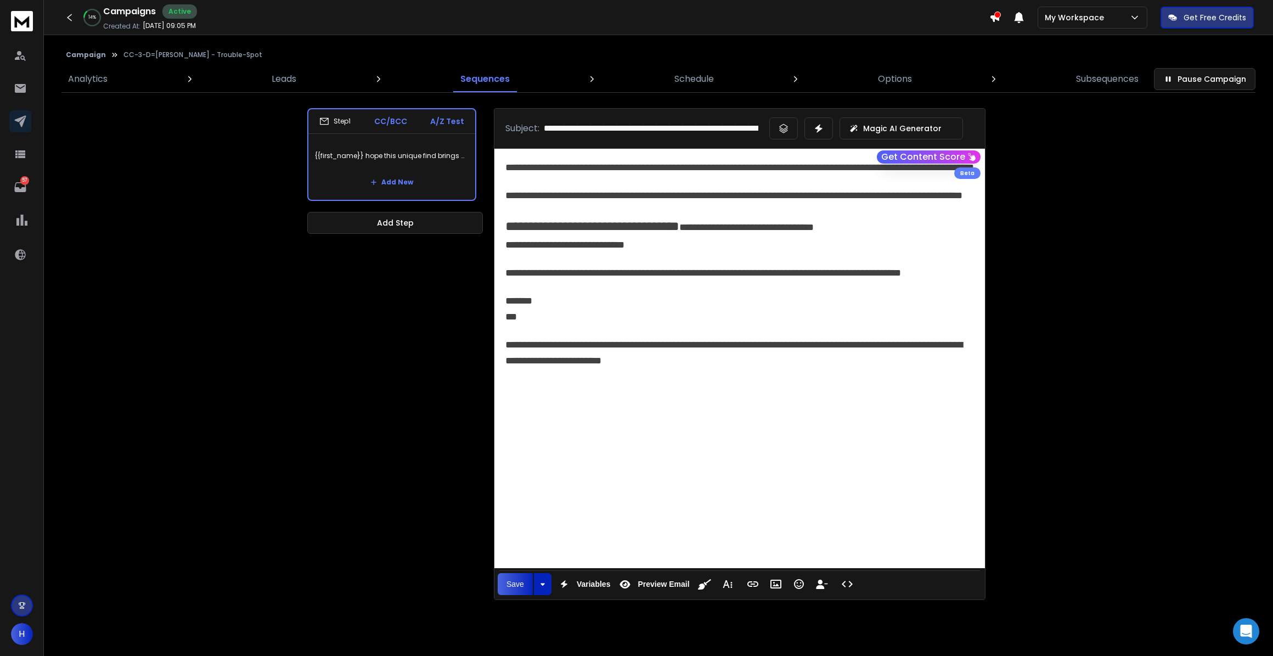
click at [930, 154] on button "Get Content Score" at bounding box center [929, 156] width 104 height 13
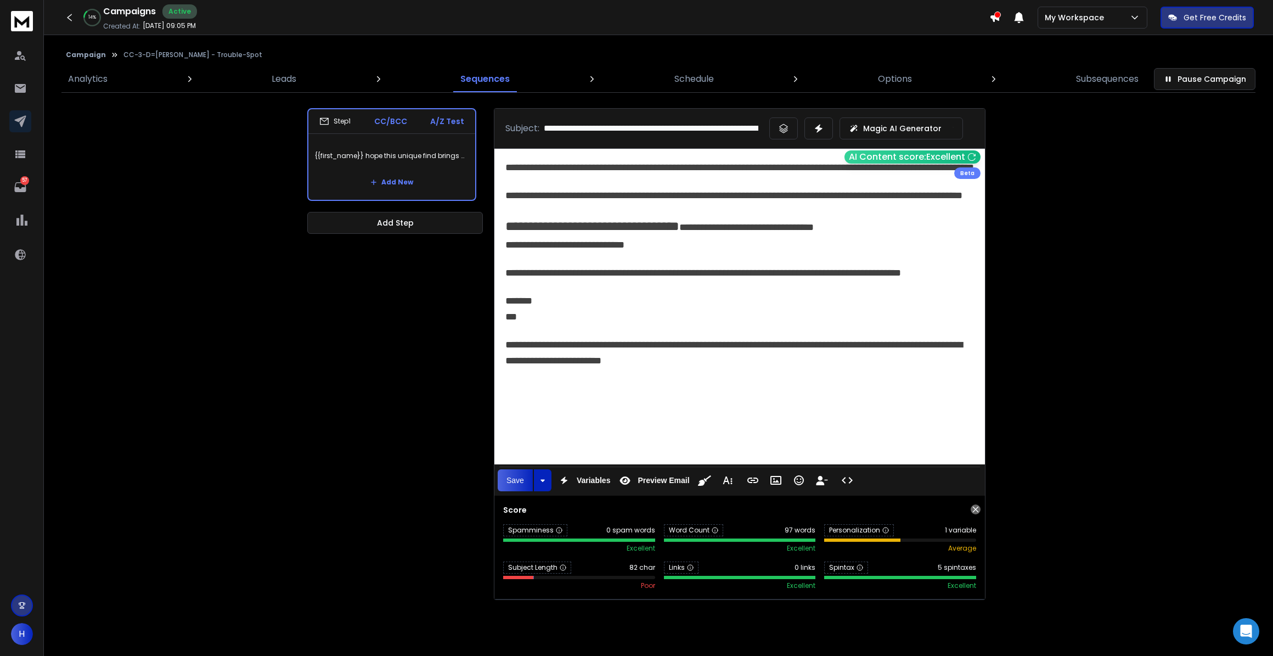
click at [979, 507] on icon at bounding box center [975, 509] width 10 height 10
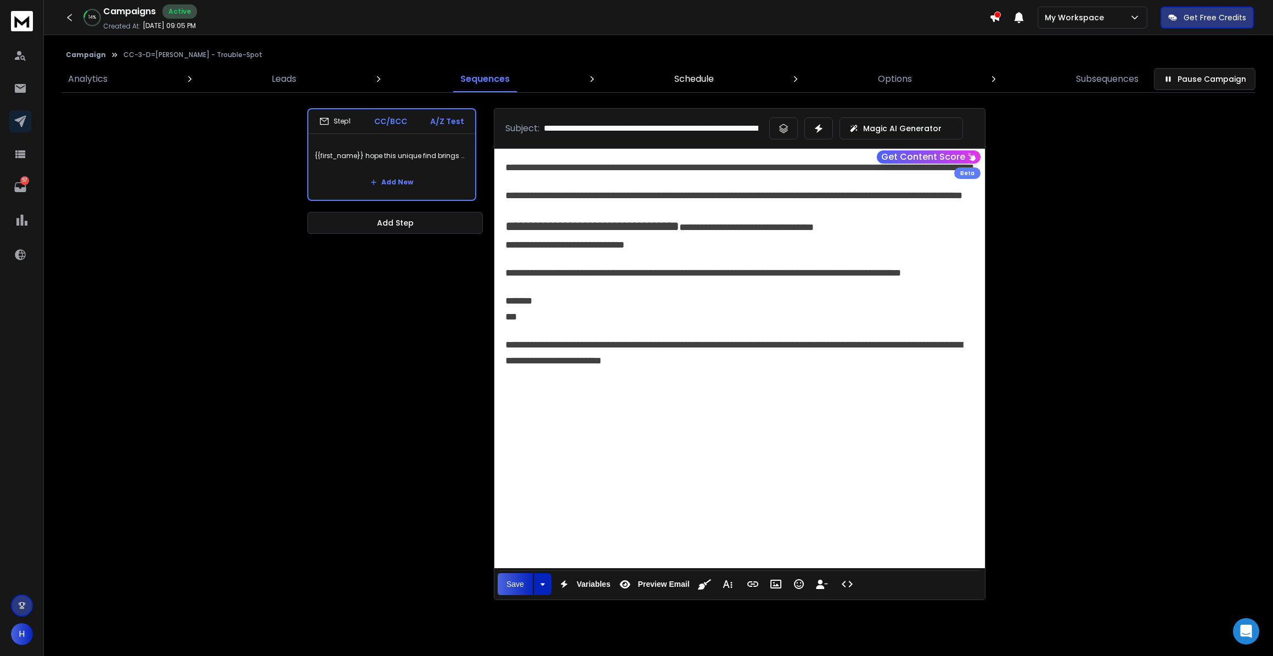
click at [701, 80] on p "Schedule" at bounding box center [693, 78] width 39 height 13
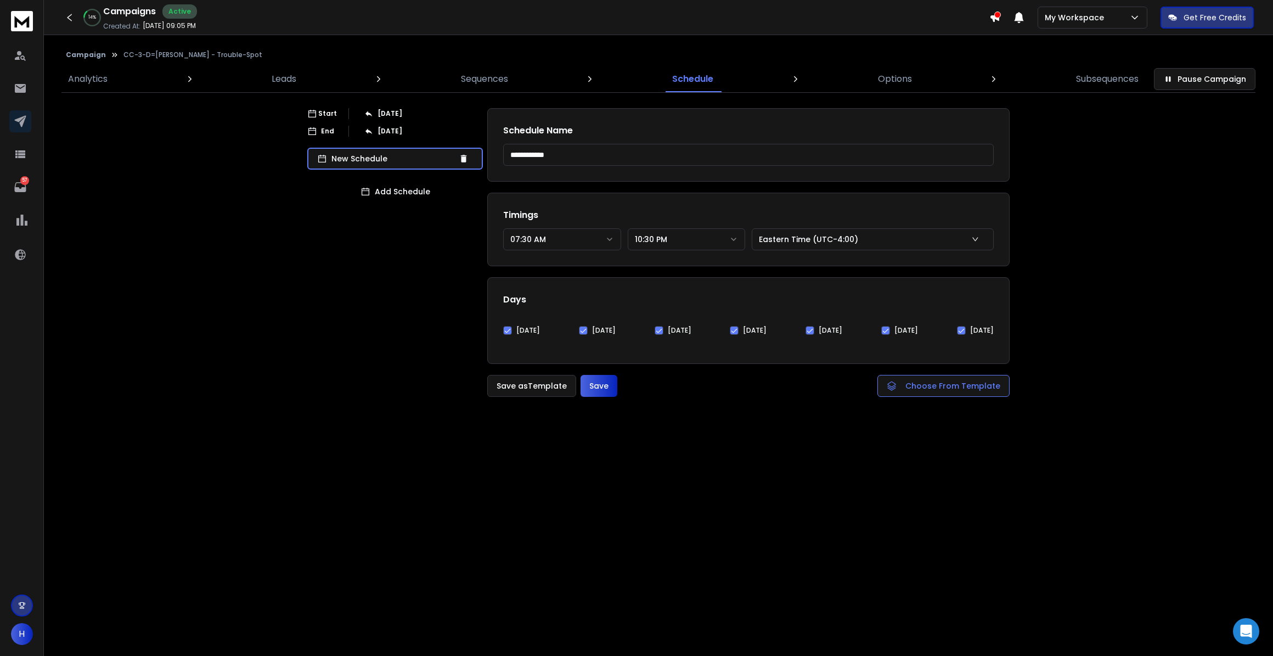
click at [596, 384] on button "Save" at bounding box center [598, 386] width 37 height 22
click at [894, 78] on p "Options" at bounding box center [895, 78] width 34 height 13
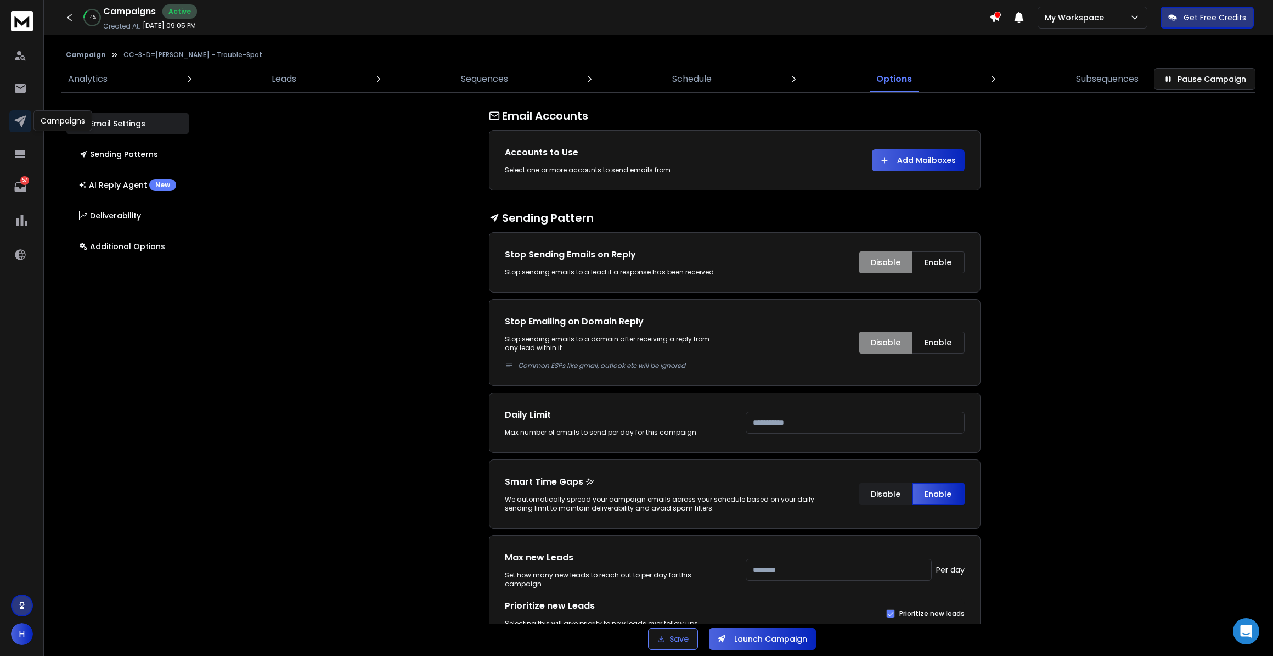
click at [21, 121] on icon at bounding box center [20, 121] width 12 height 12
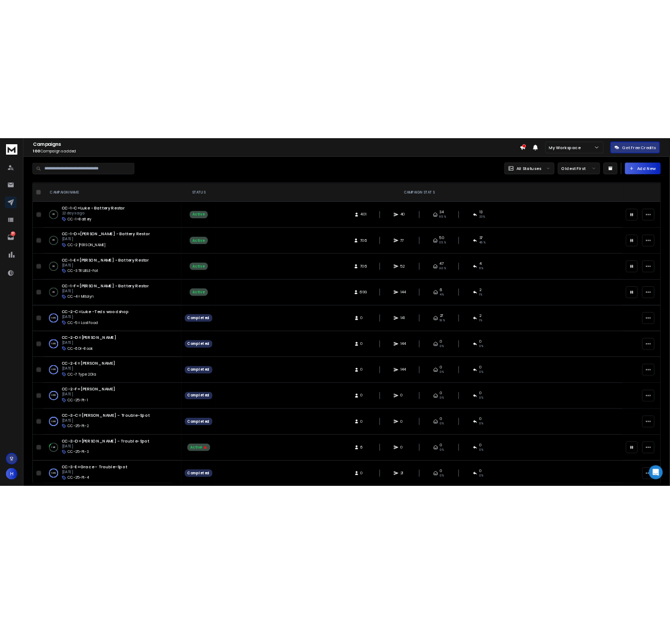
scroll to position [99, 0]
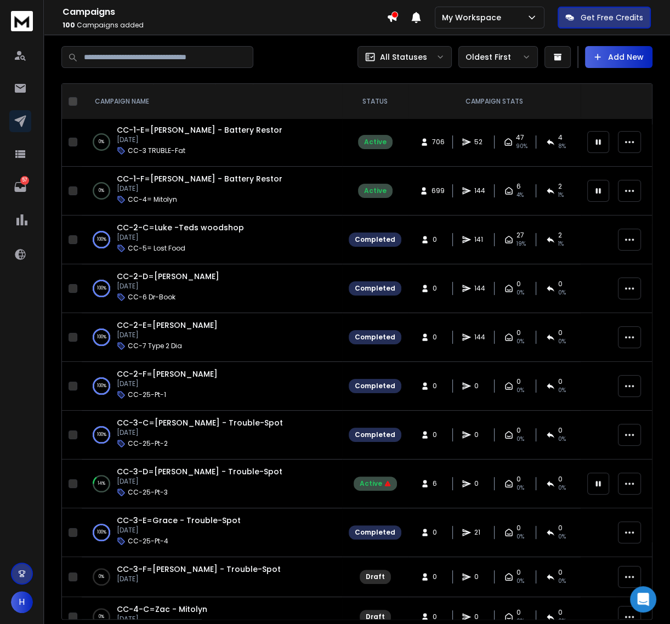
click at [268, 335] on div "100 % CC-2-E=Mary -Teds woodshop 20 days ago CC-7 Type 2 Dia" at bounding box center [212, 337] width 239 height 35
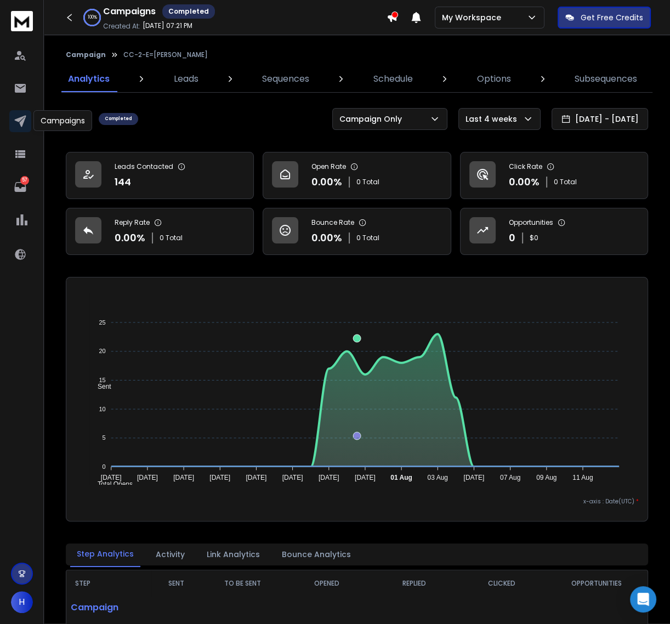
click at [19, 120] on icon at bounding box center [20, 121] width 12 height 12
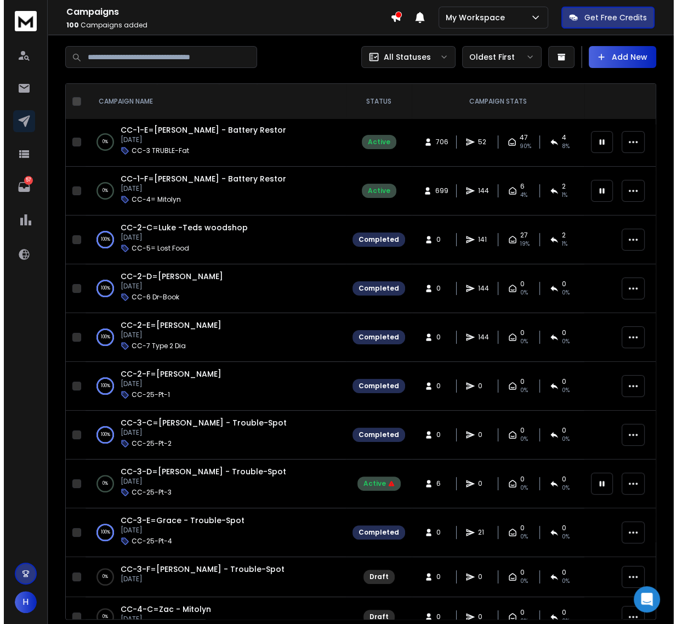
scroll to position [199, 0]
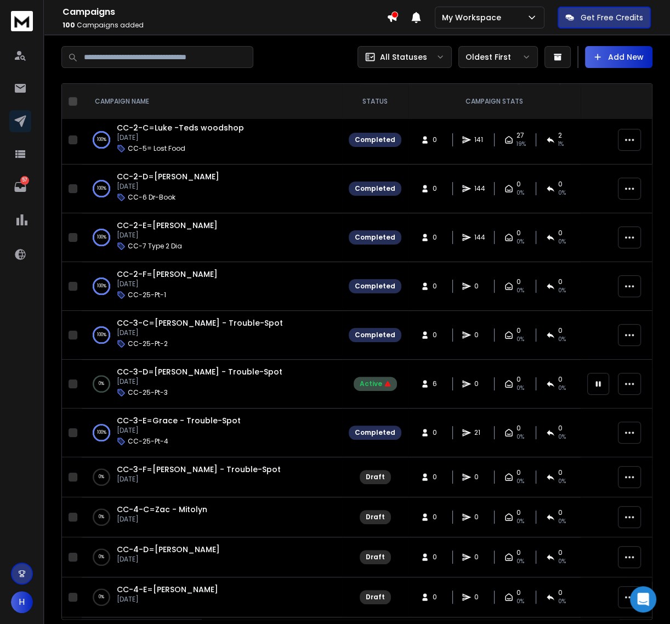
click at [241, 381] on div "0 % CC-3-D=Joe - Trouble-Spot 10 days ago CC-25-Pt-3" at bounding box center [212, 383] width 239 height 35
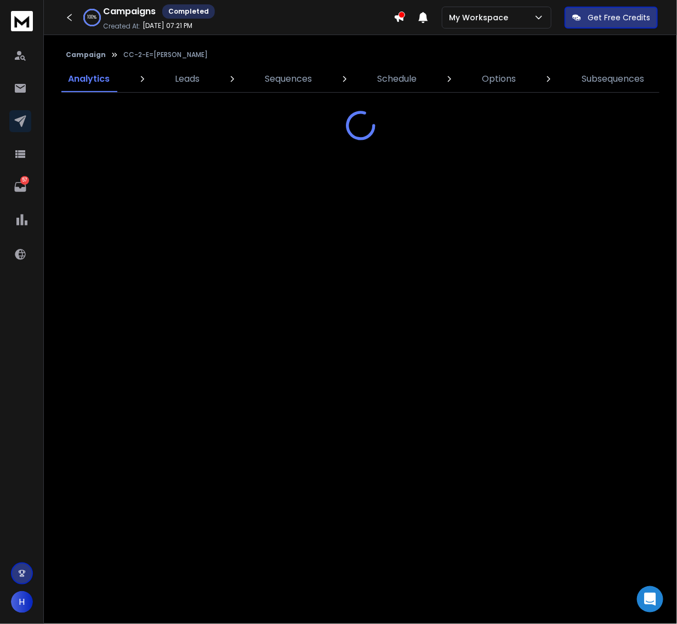
click at [242, 377] on div "Get only verified leads with our AI-powered Lead Finder, starting at $22/mo Try…" at bounding box center [338, 312] width 677 height 624
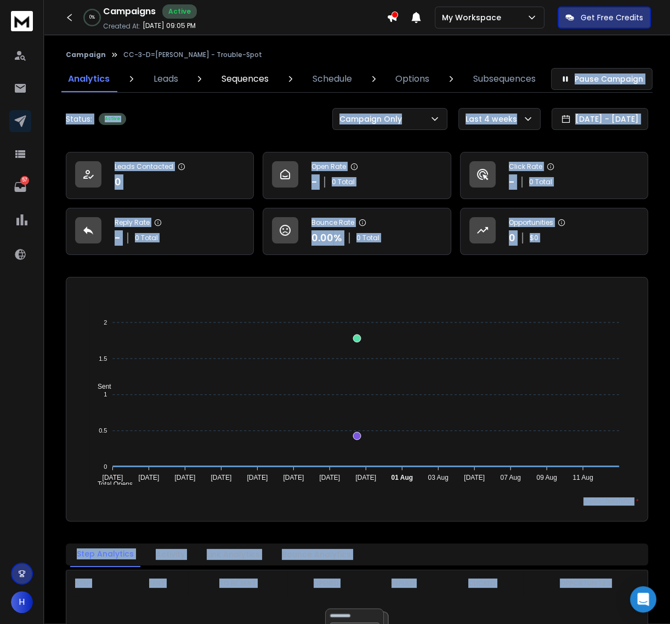
click at [251, 76] on p "Sequences" at bounding box center [245, 78] width 47 height 13
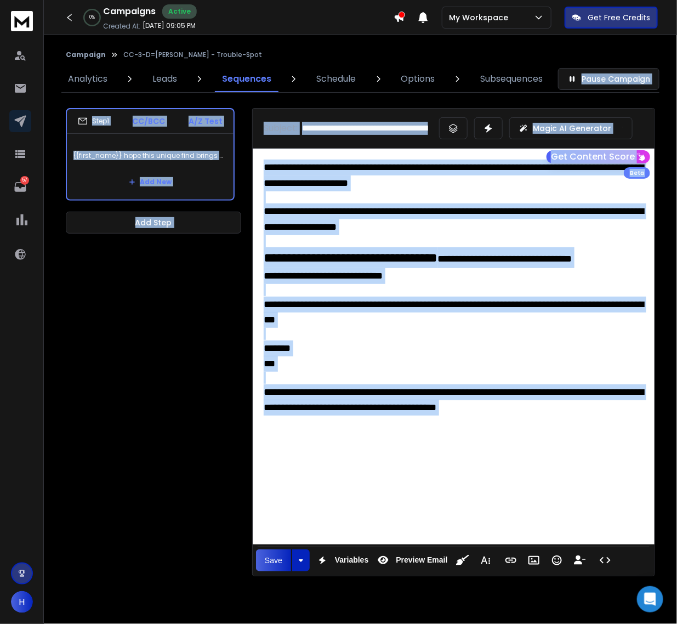
click at [438, 264] on span "**********" at bounding box center [505, 259] width 134 height 10
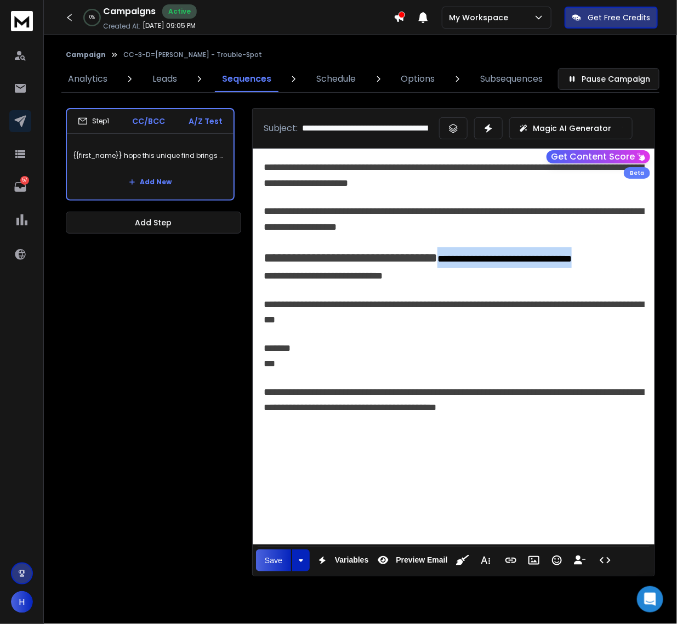
drag, startPoint x: 283, startPoint y: 279, endPoint x: 453, endPoint y: 279, distance: 169.5
click at [453, 268] on div "**********" at bounding box center [454, 257] width 380 height 21
drag, startPoint x: 475, startPoint y: 258, endPoint x: 590, endPoint y: 256, distance: 115.8
click at [590, 256] on div "**********" at bounding box center [454, 257] width 381 height 21
click at [479, 559] on icon "button" at bounding box center [485, 560] width 13 height 13
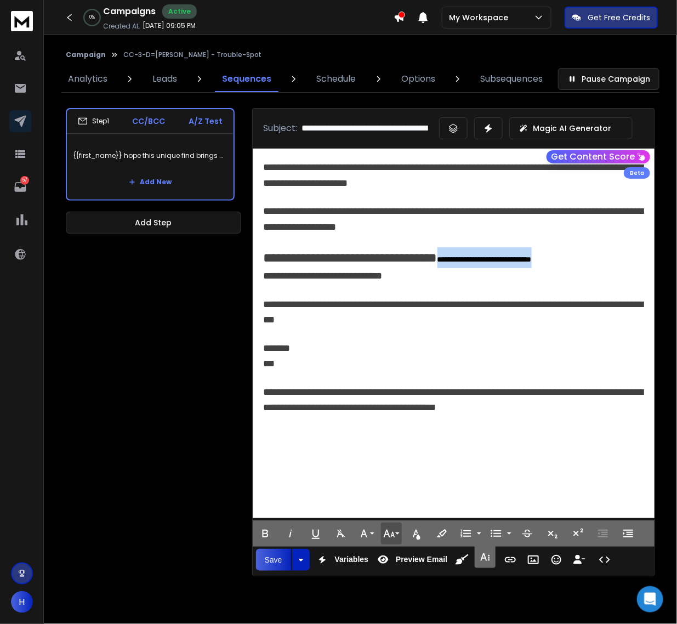
click at [394, 537] on icon "button" at bounding box center [389, 534] width 12 height 8
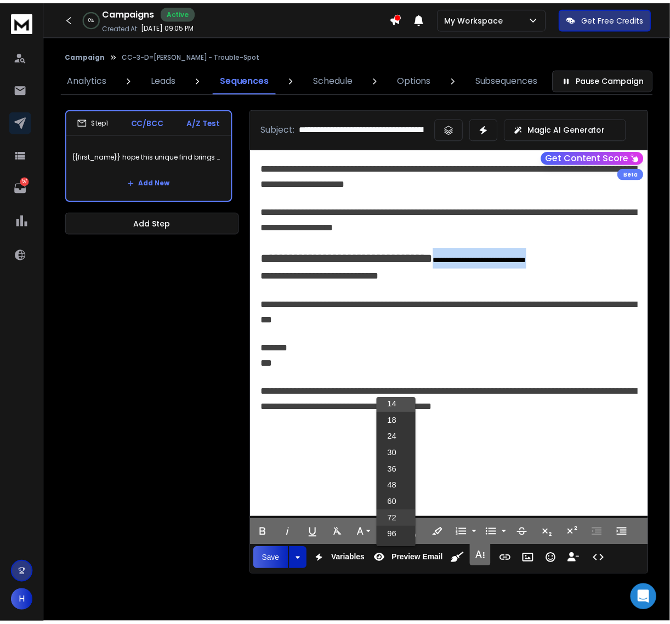
scroll to position [88, 0]
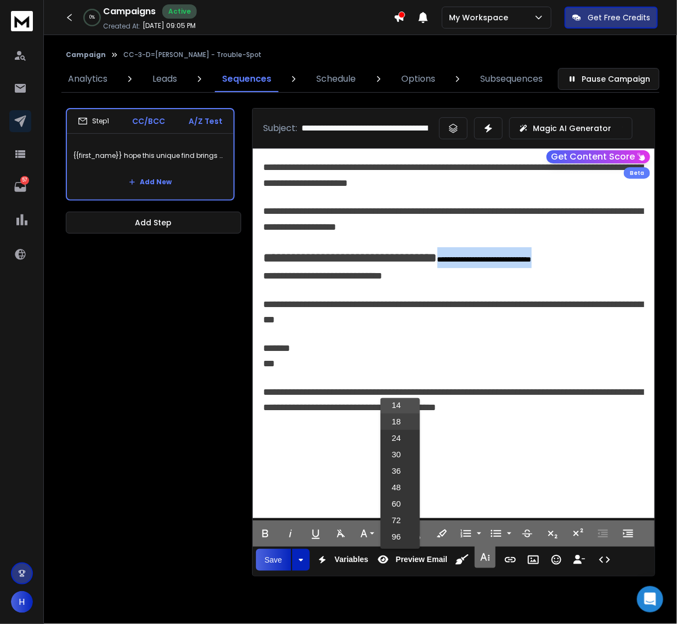
click at [406, 418] on link "18" at bounding box center [400, 422] width 39 height 16
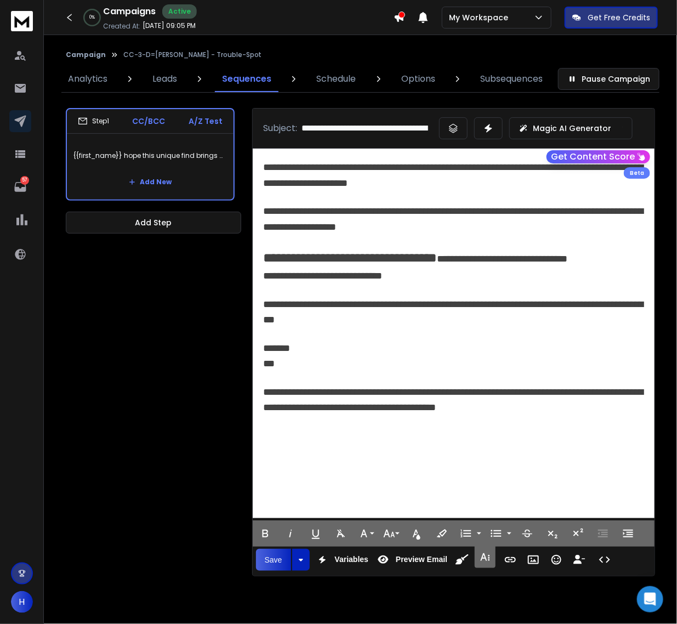
click at [467, 453] on div "**********" at bounding box center [454, 334] width 403 height 370
drag, startPoint x: 471, startPoint y: 257, endPoint x: 624, endPoint y: 257, distance: 153.1
click at [624, 256] on div "**********" at bounding box center [454, 257] width 380 height 21
drag, startPoint x: 559, startPoint y: 261, endPoint x: 473, endPoint y: 262, distance: 86.1
click at [473, 262] on div "**********" at bounding box center [454, 257] width 381 height 21
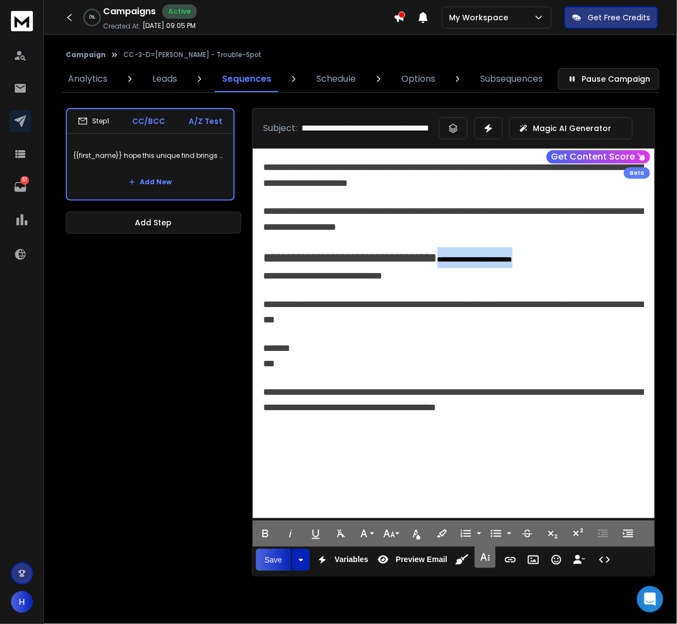
drag, startPoint x: 475, startPoint y: 256, endPoint x: 558, endPoint y: 258, distance: 83.4
click at [558, 258] on div "**********" at bounding box center [454, 257] width 381 height 21
click at [395, 539] on icon "button" at bounding box center [389, 533] width 13 height 13
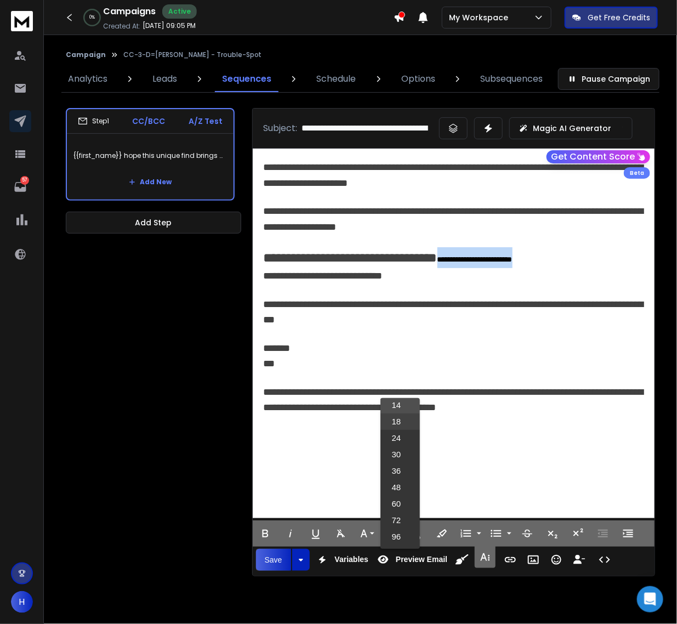
drag, startPoint x: 394, startPoint y: 418, endPoint x: 411, endPoint y: 422, distance: 16.9
click at [395, 418] on link "18" at bounding box center [400, 422] width 39 height 16
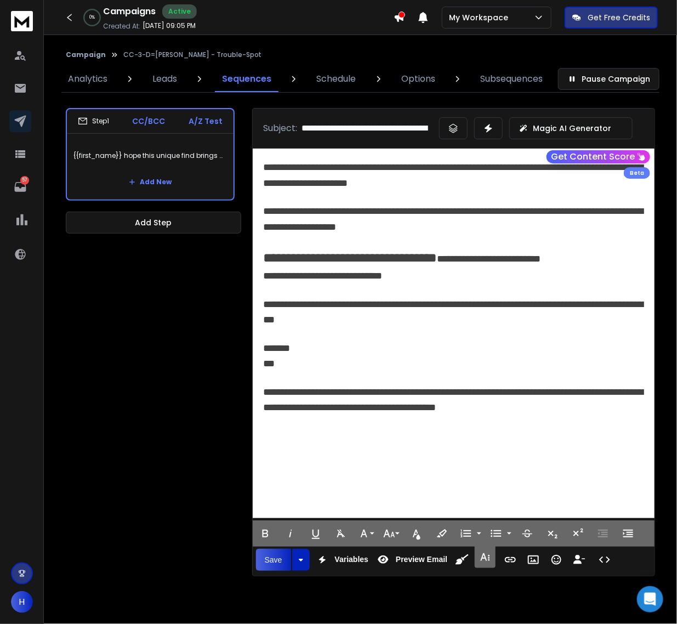
click at [515, 446] on div "**********" at bounding box center [454, 334] width 403 height 370
click at [268, 559] on icon "button" at bounding box center [275, 560] width 19 height 19
click at [21, 125] on icon at bounding box center [20, 121] width 12 height 12
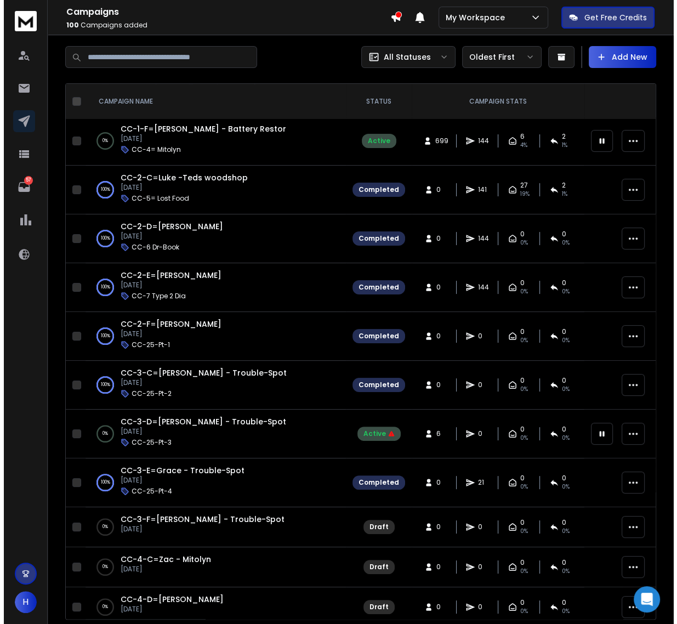
scroll to position [199, 0]
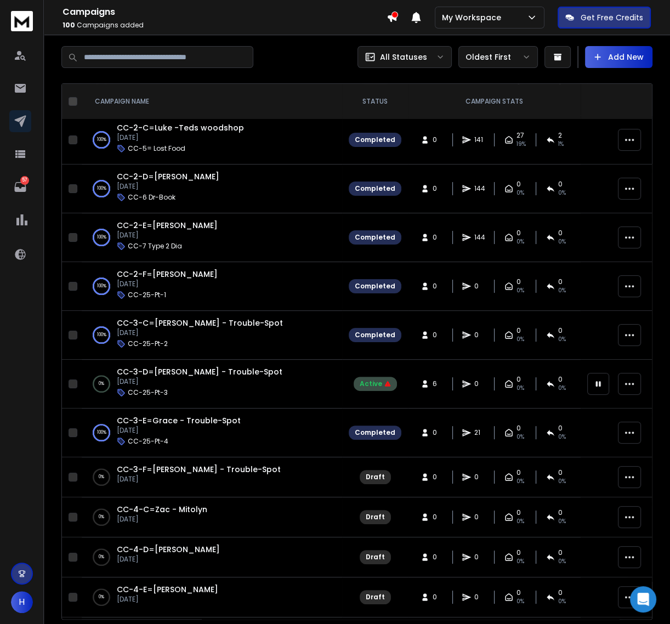
click at [138, 382] on p "[DATE]" at bounding box center [200, 381] width 166 height 9
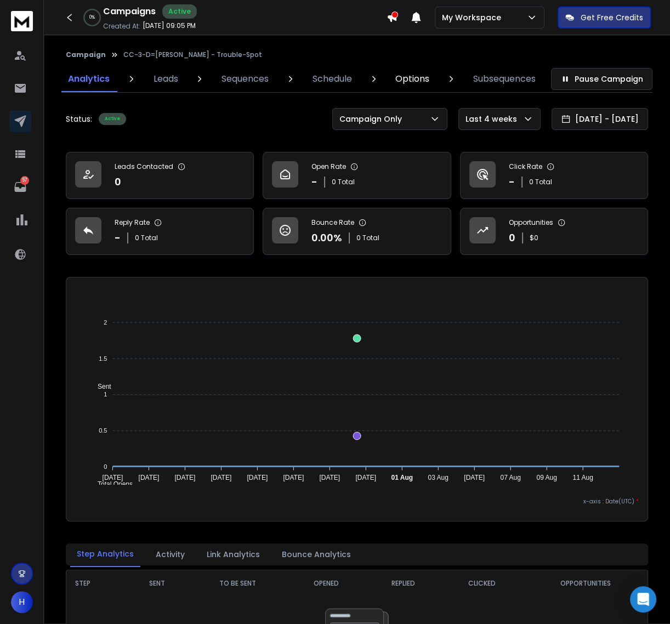
click at [432, 80] on link "Options" at bounding box center [412, 79] width 47 height 26
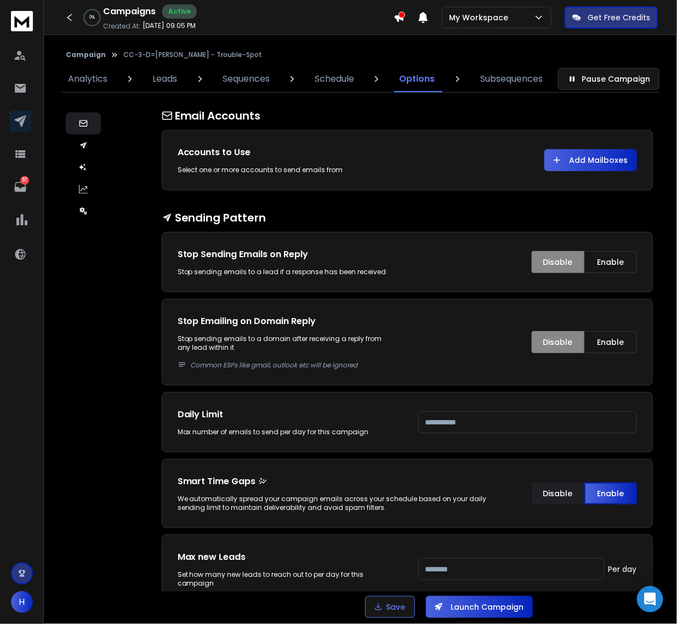
click at [357, 219] on h1 "Sending Pattern" at bounding box center [408, 217] width 492 height 15
click at [365, 159] on div "Accounts to Use Select one or more accounts to send emails from" at bounding box center [287, 160] width 219 height 29
click at [609, 156] on button "Add Mailboxes" at bounding box center [591, 160] width 93 height 22
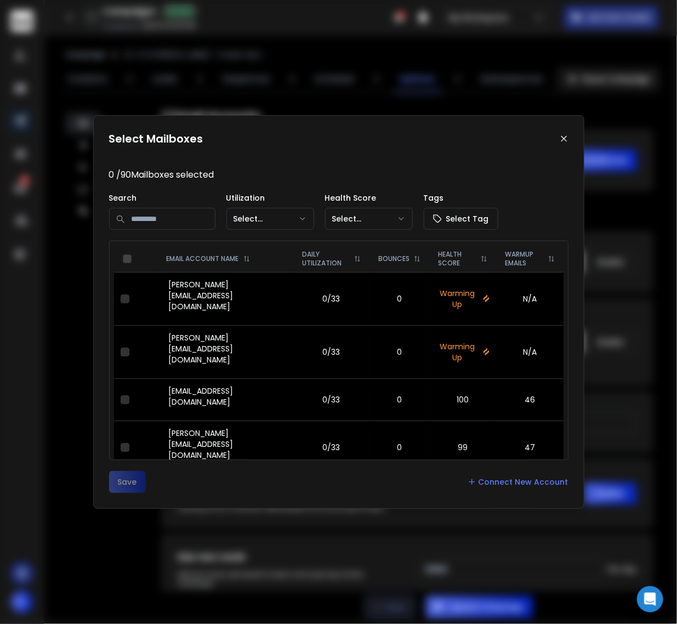
click at [173, 214] on input at bounding box center [162, 219] width 106 height 22
type input "***"
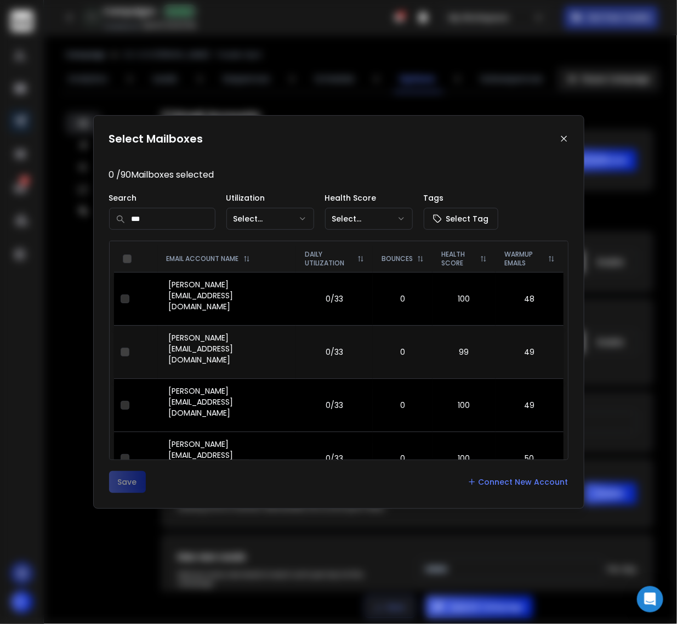
click at [124, 348] on button "button" at bounding box center [125, 352] width 9 height 9
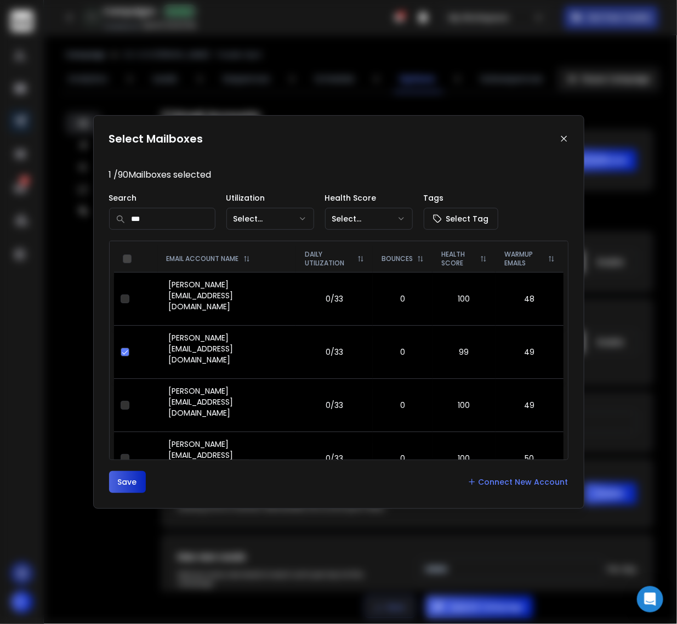
click at [122, 484] on button "Save" at bounding box center [127, 482] width 37 height 22
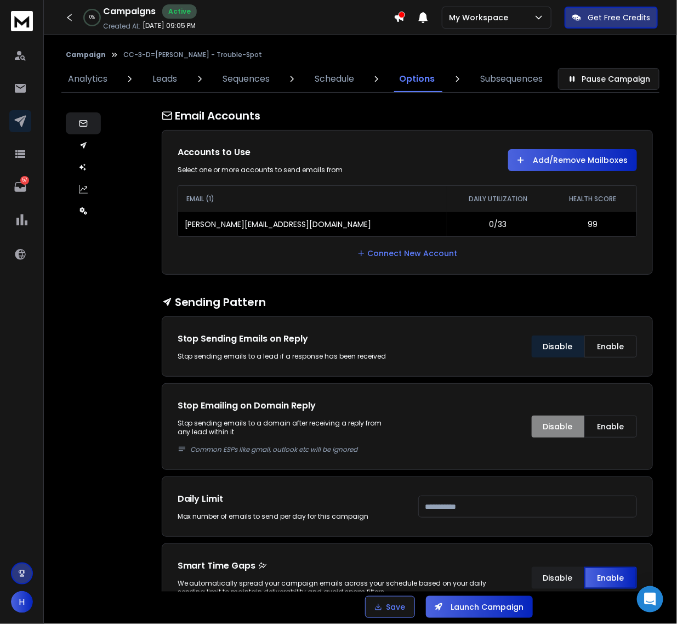
click at [557, 343] on button "Disable" at bounding box center [558, 347] width 53 height 22
click at [549, 426] on button "Disable" at bounding box center [558, 427] width 53 height 22
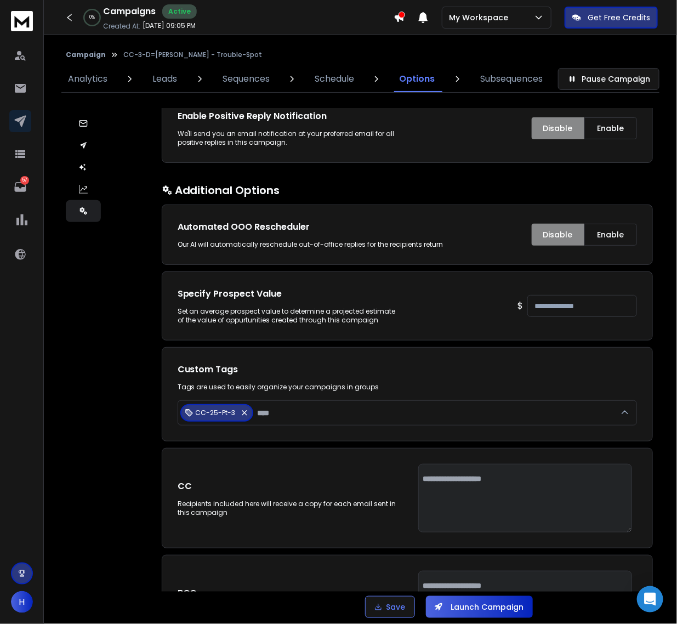
scroll to position [1786, 0]
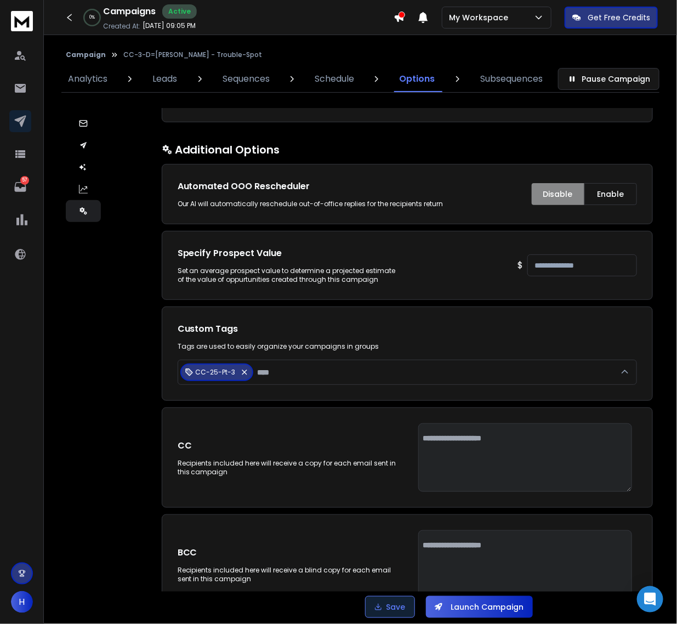
click at [382, 612] on button "Save" at bounding box center [390, 607] width 50 height 22
click at [495, 609] on button "Launch Campaign" at bounding box center [479, 607] width 107 height 22
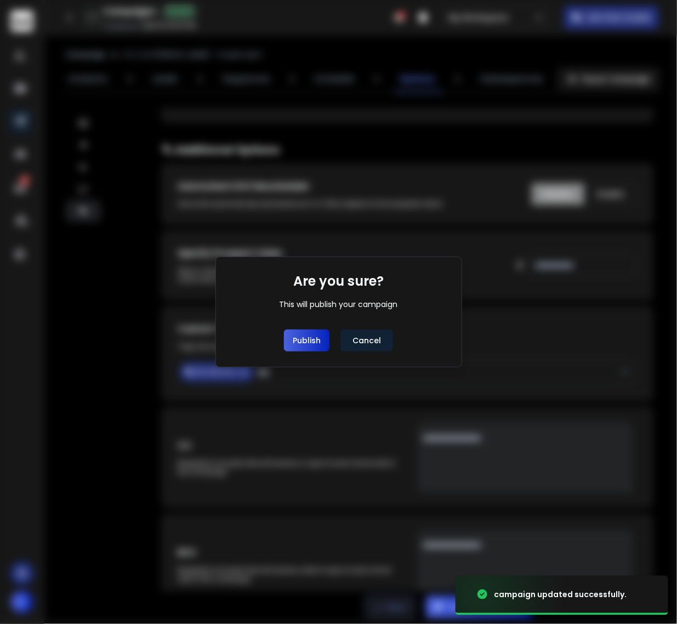
click at [307, 335] on button "Publish" at bounding box center [307, 341] width 46 height 22
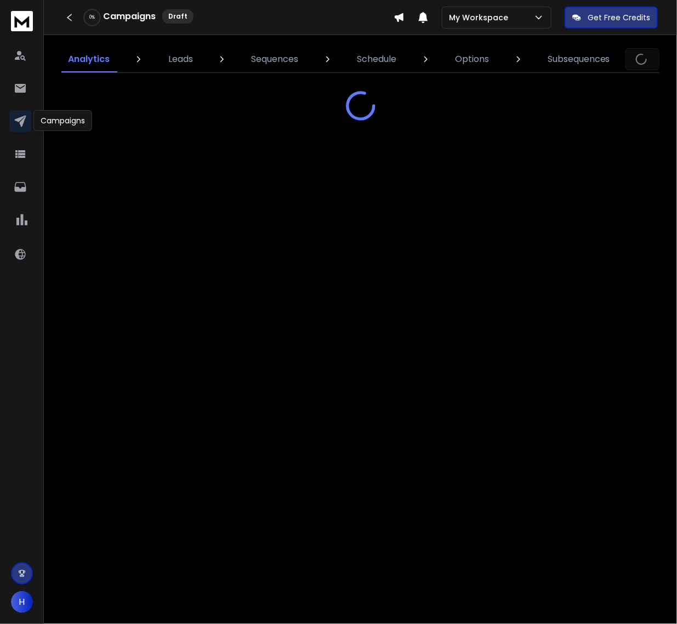
click at [16, 121] on icon at bounding box center [20, 121] width 13 height 13
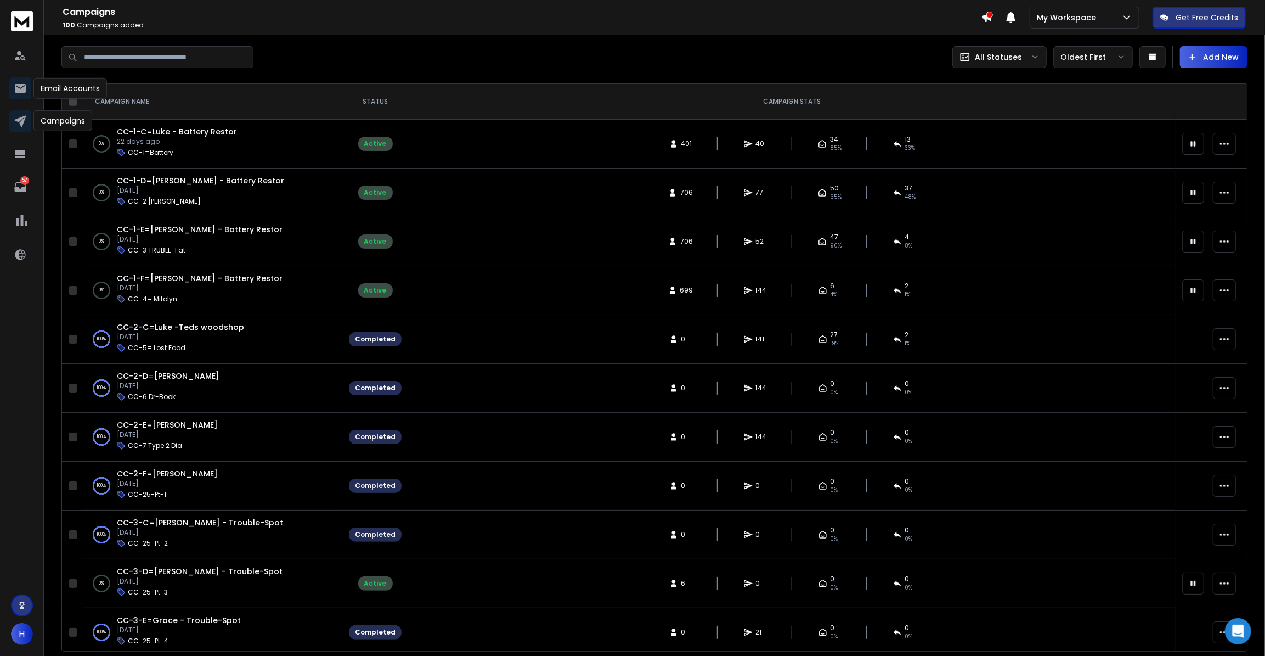
click at [22, 88] on icon at bounding box center [20, 88] width 11 height 9
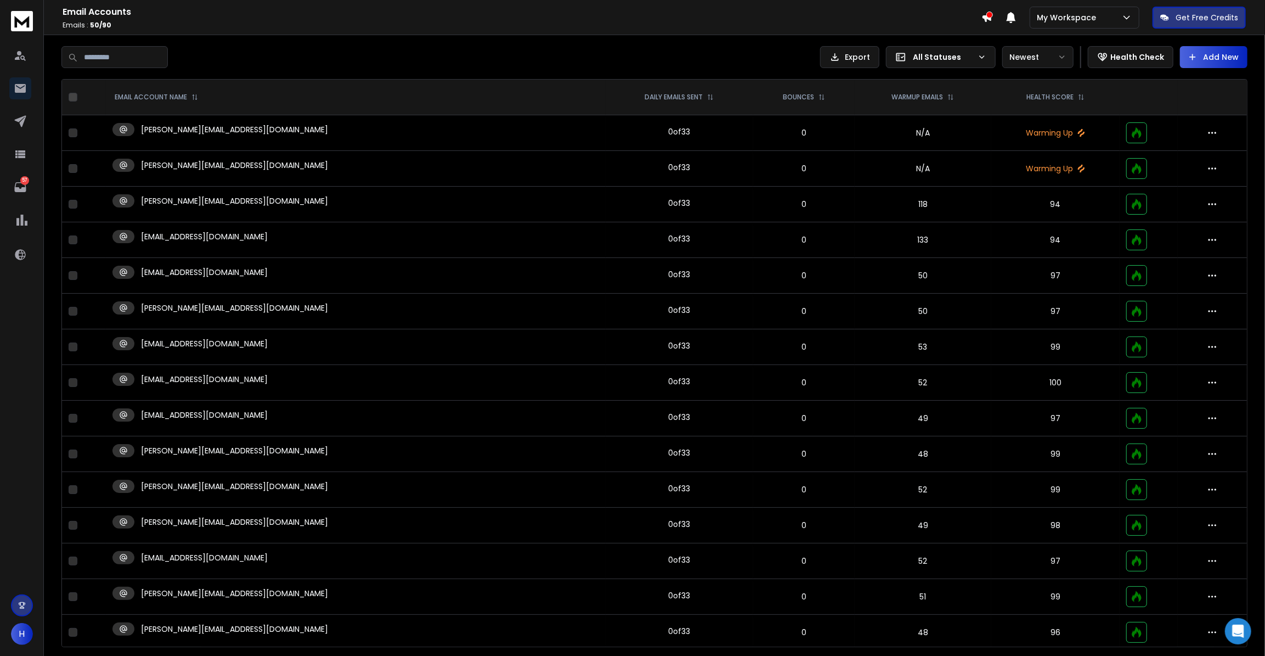
click at [228, 308] on p "joanna@optimalhealthguide.co" at bounding box center [234, 307] width 187 height 11
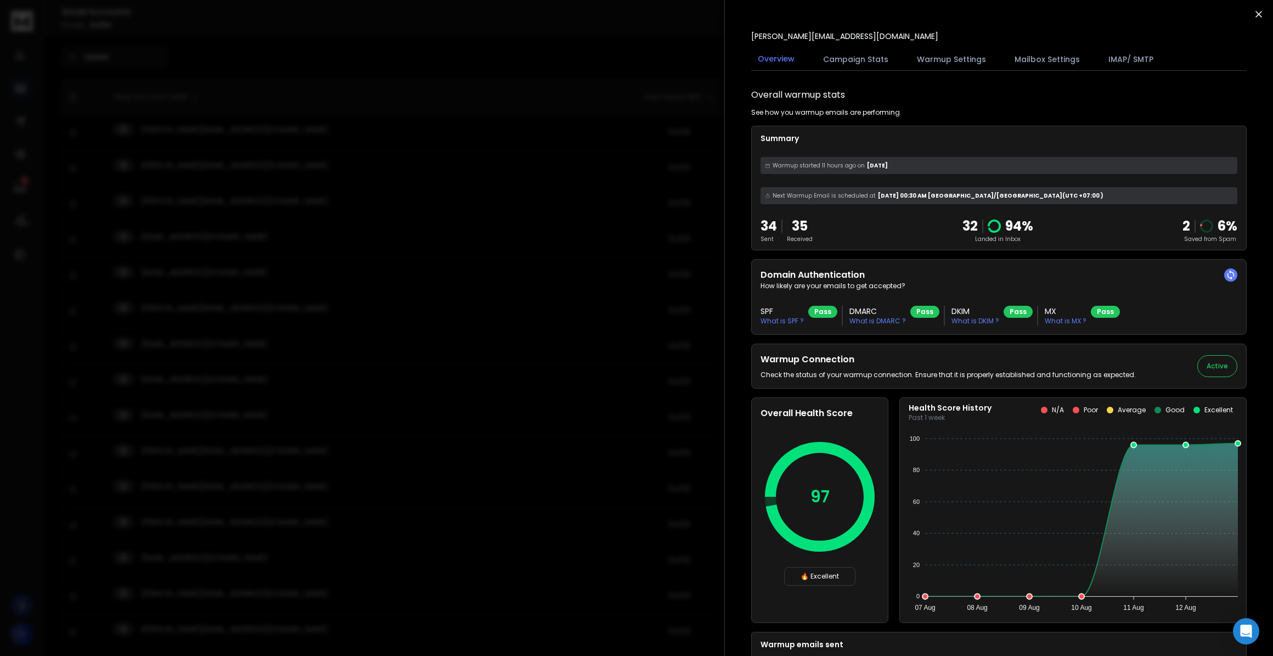
click at [677, 10] on icon "button" at bounding box center [1258, 14] width 11 height 11
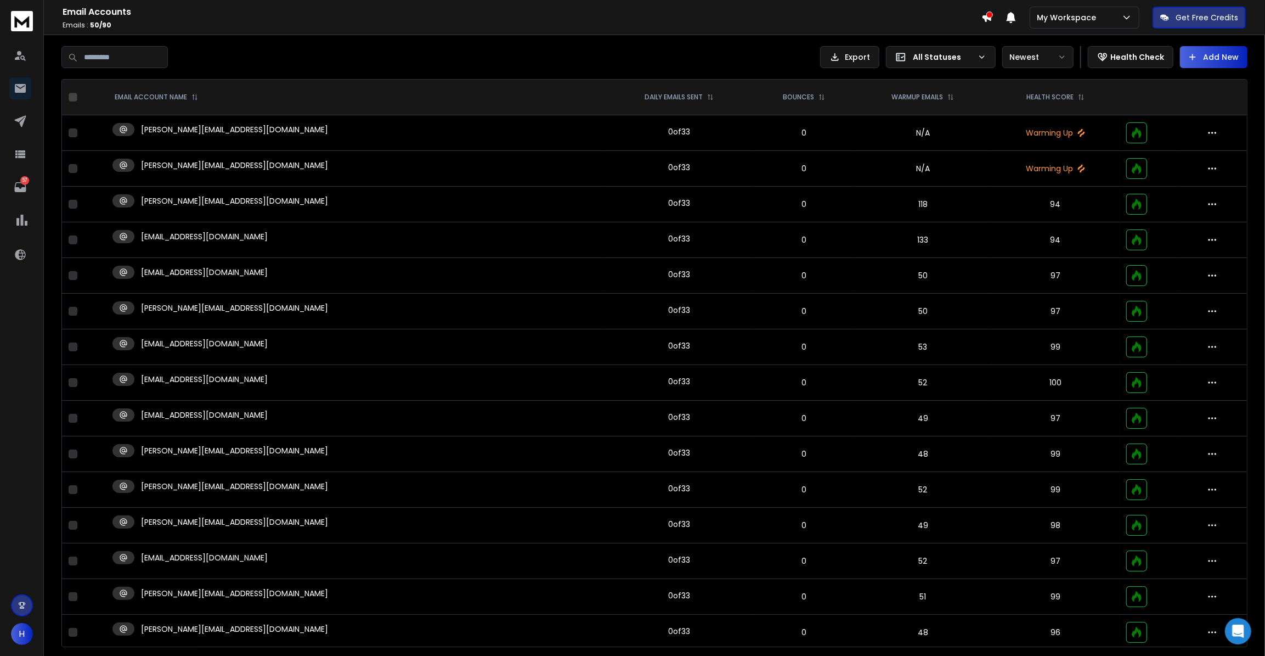
click at [214, 525] on p "david@homeguidepro.co" at bounding box center [234, 521] width 187 height 11
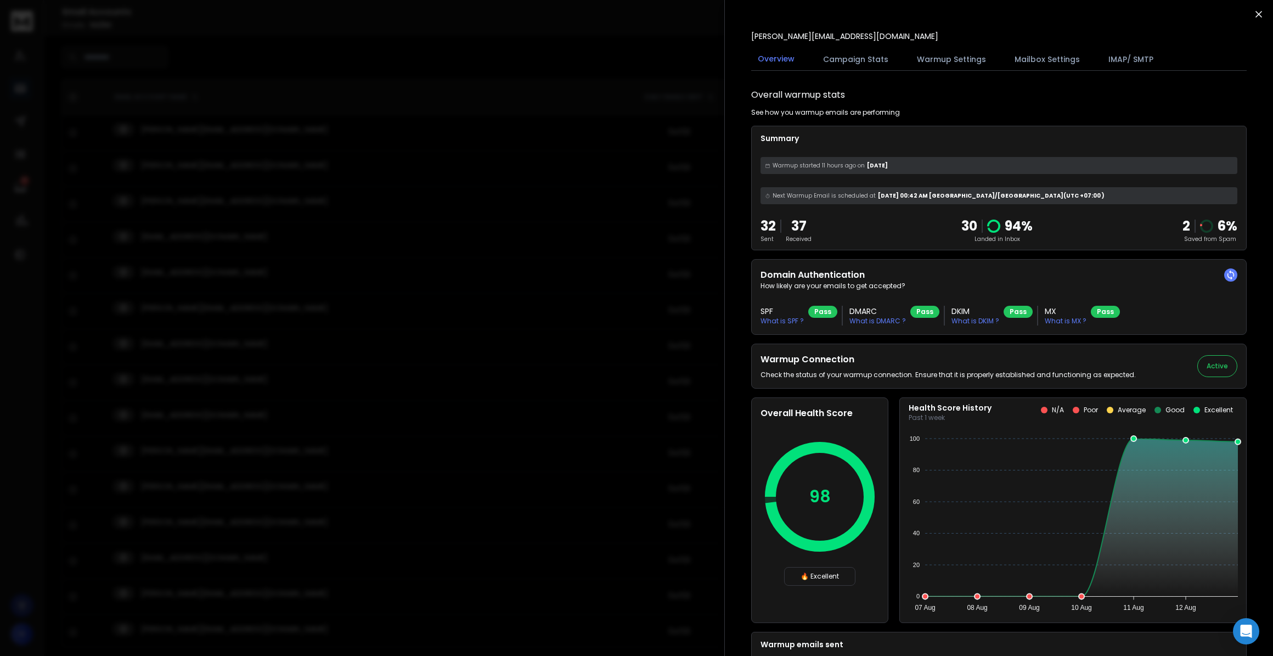
click at [677, 13] on icon "button" at bounding box center [1258, 14] width 5 height 5
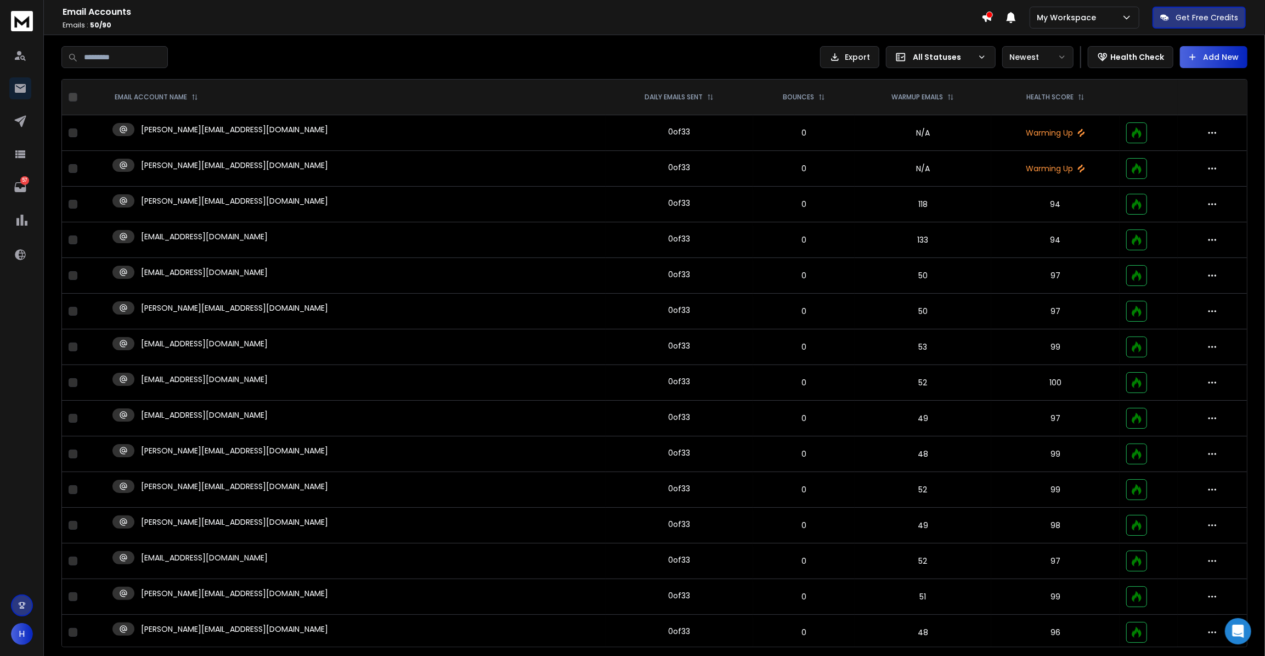
click at [677, 309] on icon at bounding box center [1212, 311] width 10 height 10
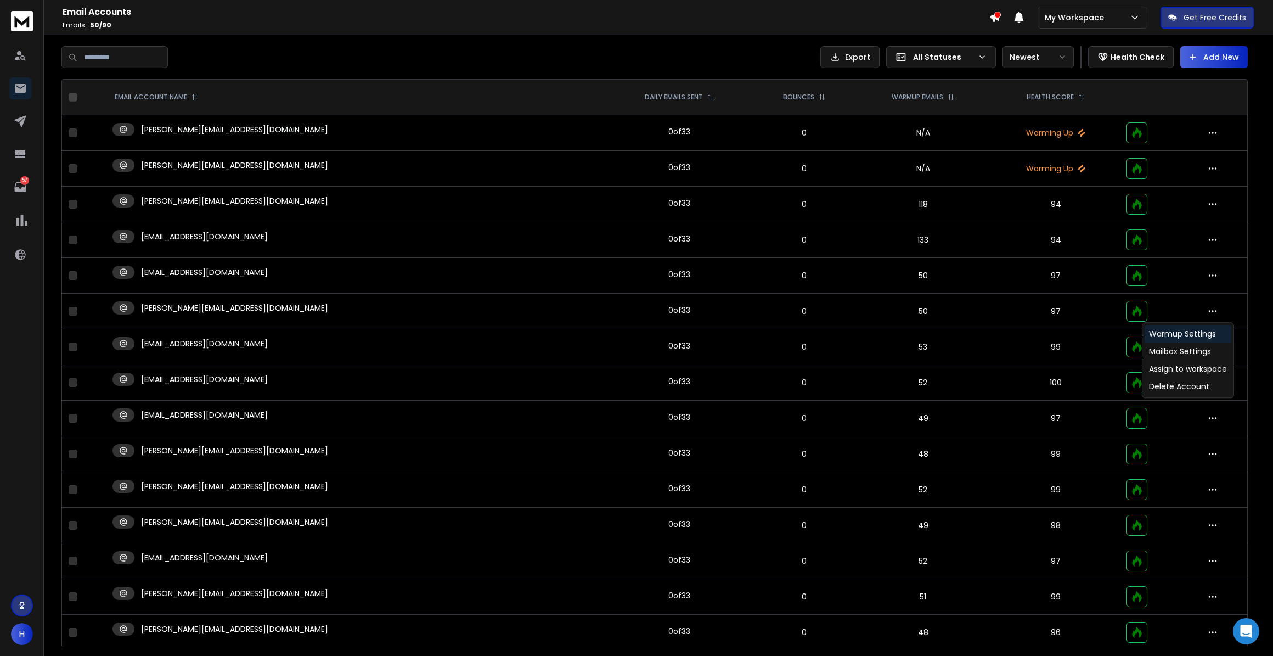
click at [677, 332] on div "Warmup Settings" at bounding box center [1187, 334] width 87 height 18
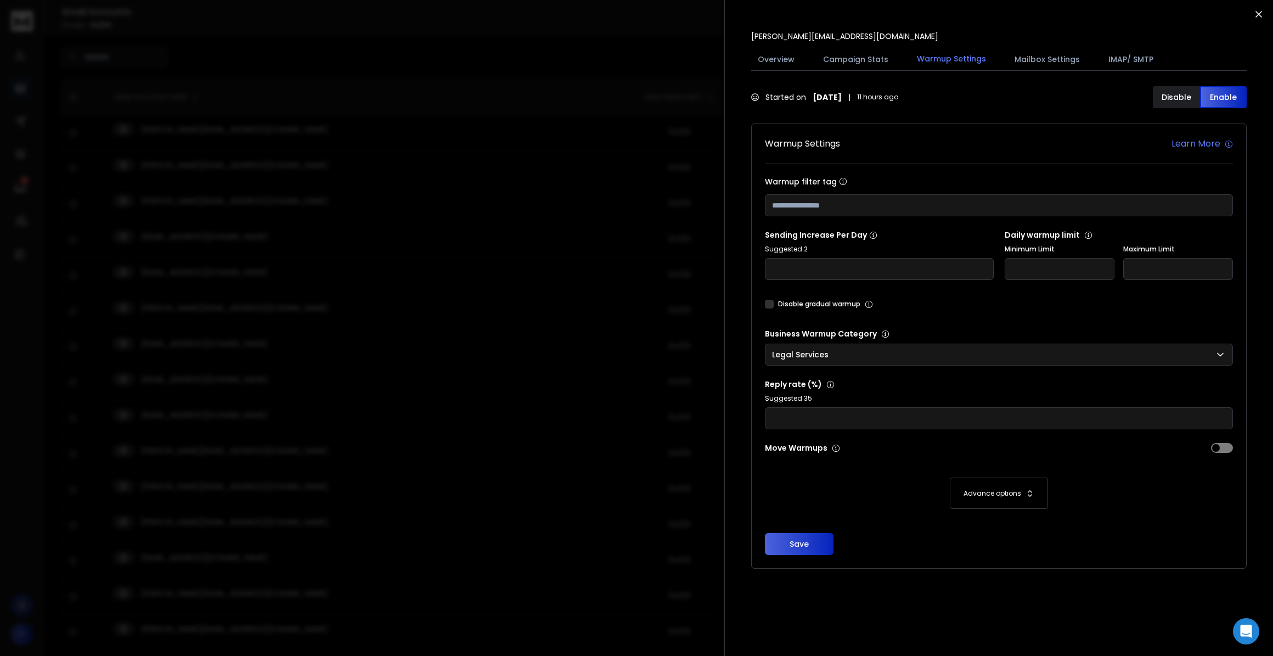
click at [677, 15] on icon "button" at bounding box center [1258, 14] width 11 height 11
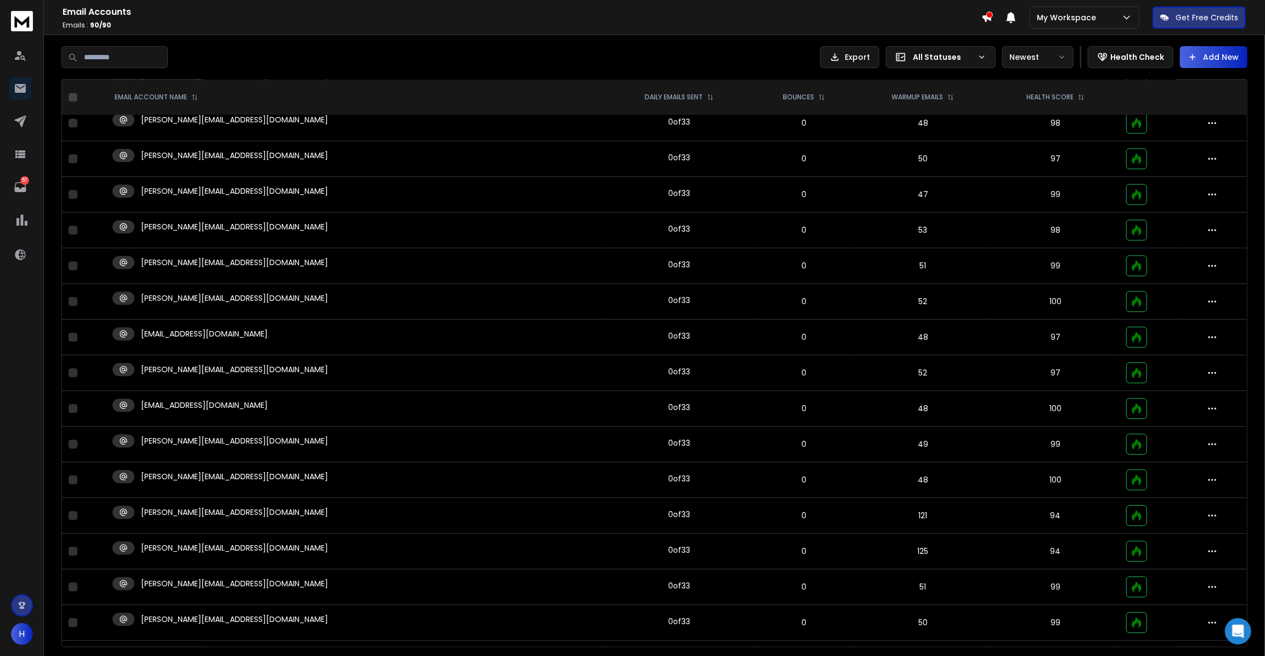
scroll to position [2679, 0]
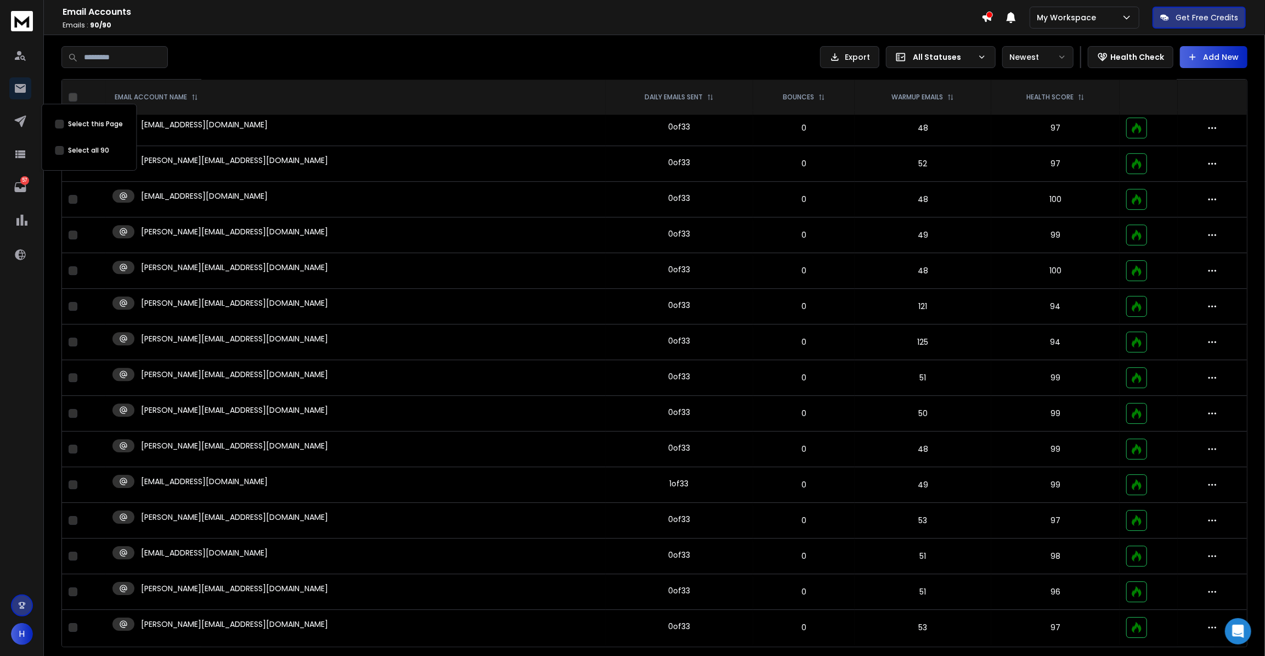
click at [62, 148] on button "Select this Page" at bounding box center [59, 150] width 9 height 9
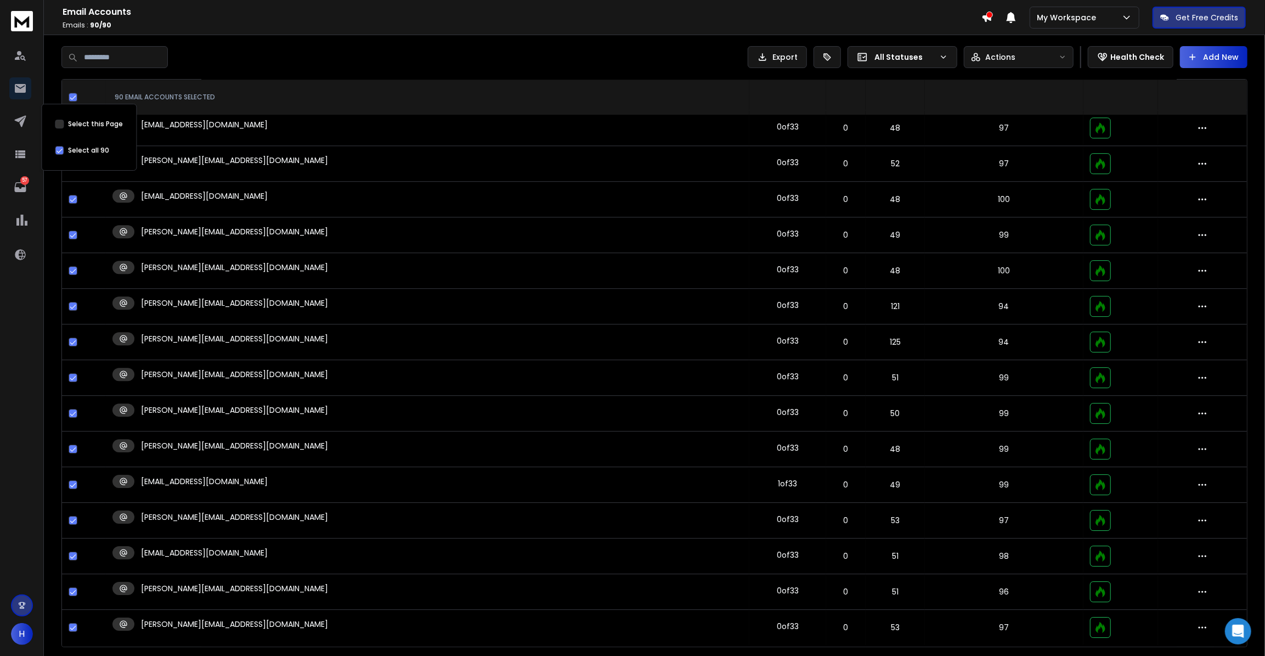
click at [83, 149] on label "Select all 90" at bounding box center [88, 150] width 41 height 9
click at [62, 148] on button "Select this Page" at bounding box center [59, 150] width 9 height 9
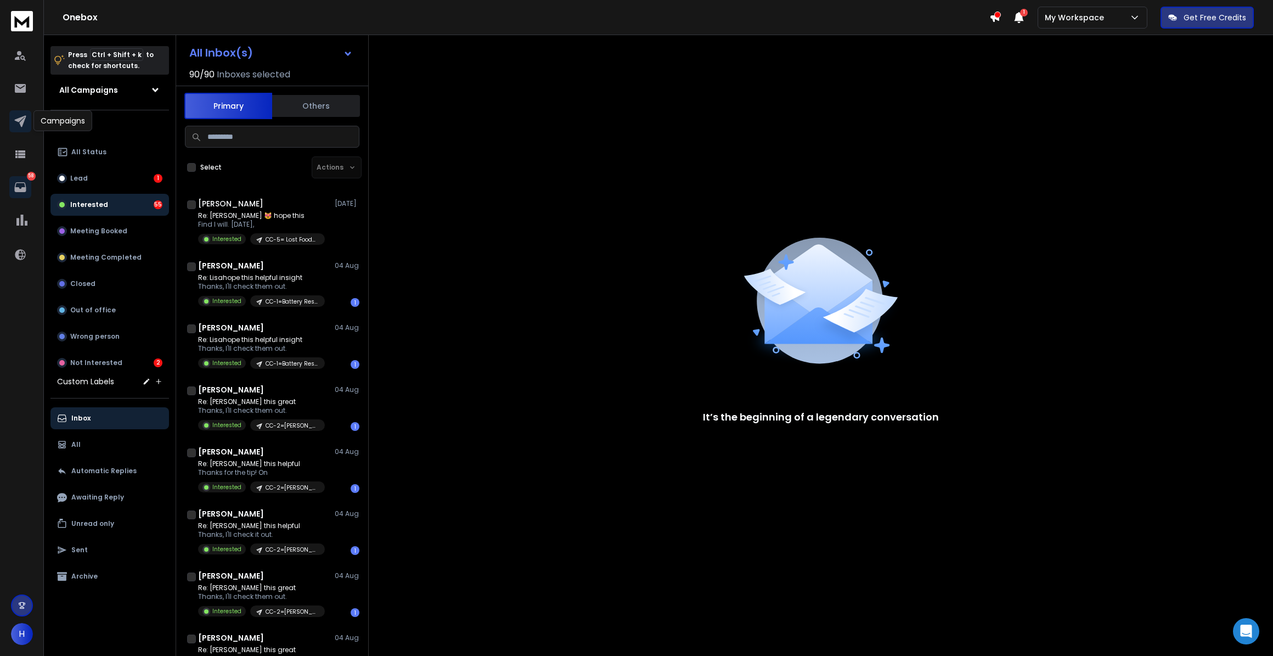
click at [25, 120] on icon at bounding box center [20, 121] width 13 height 13
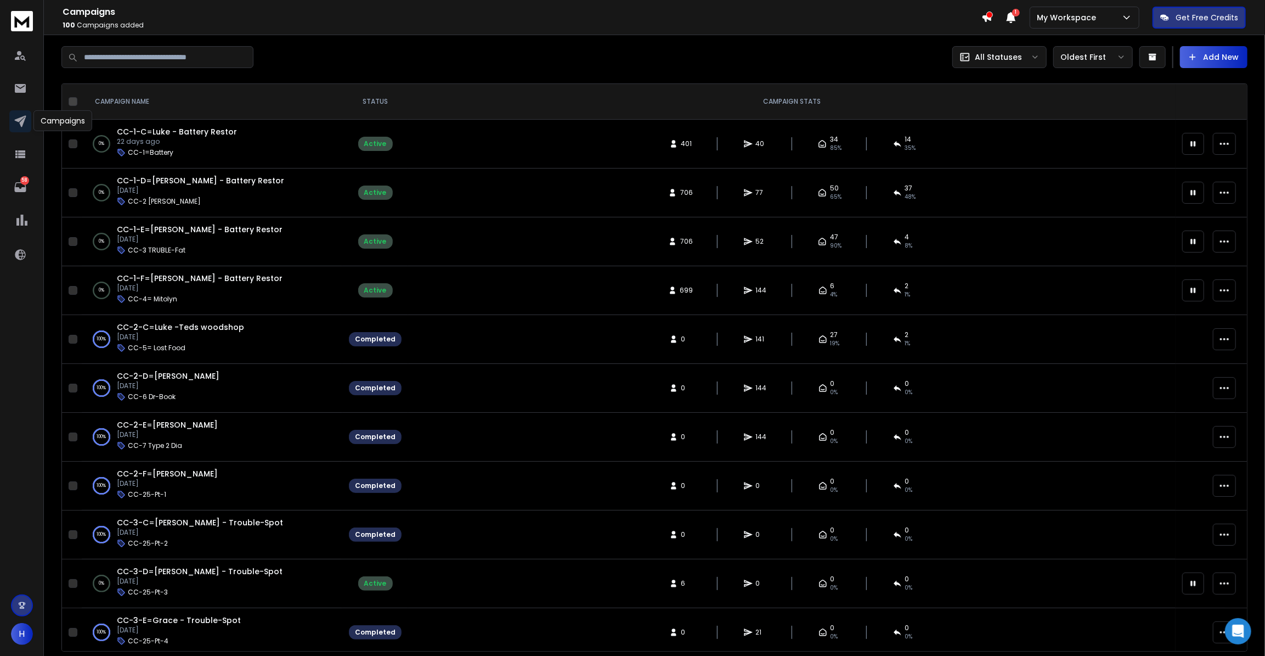
click at [25, 117] on icon at bounding box center [20, 121] width 12 height 12
